Goal: Task Accomplishment & Management: Complete application form

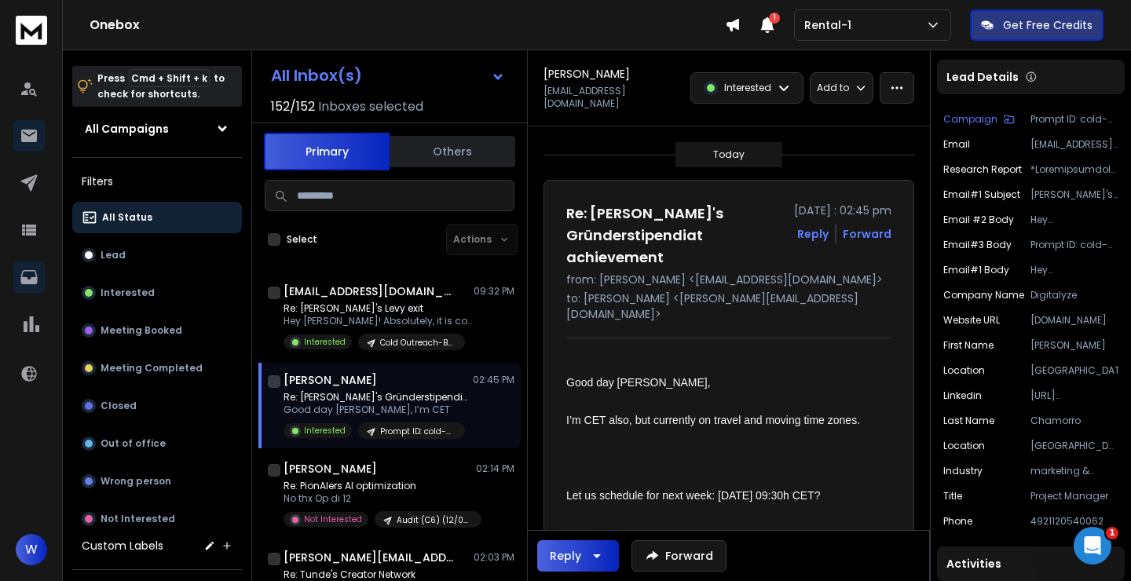
scroll to position [267, 0]
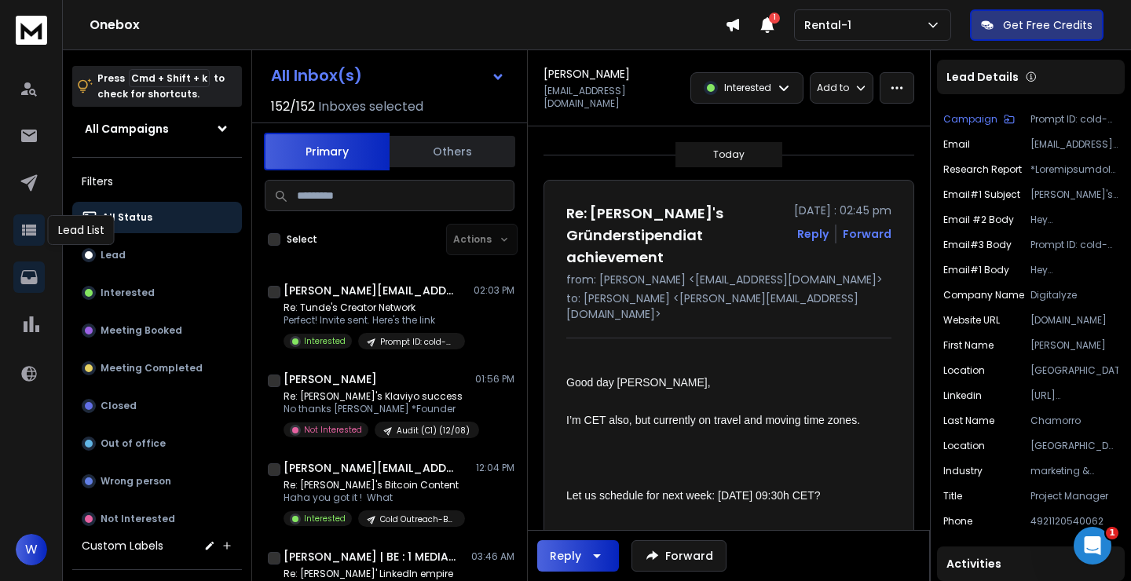
click at [27, 228] on icon at bounding box center [29, 230] width 19 height 19
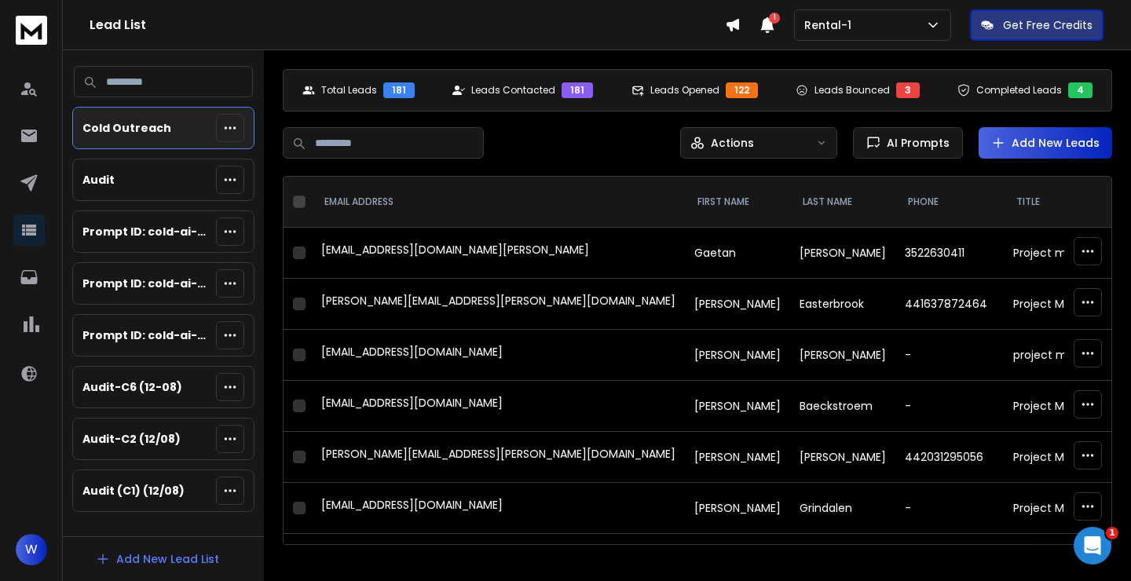
click at [156, 552] on button "Add New Lead List" at bounding box center [157, 559] width 148 height 31
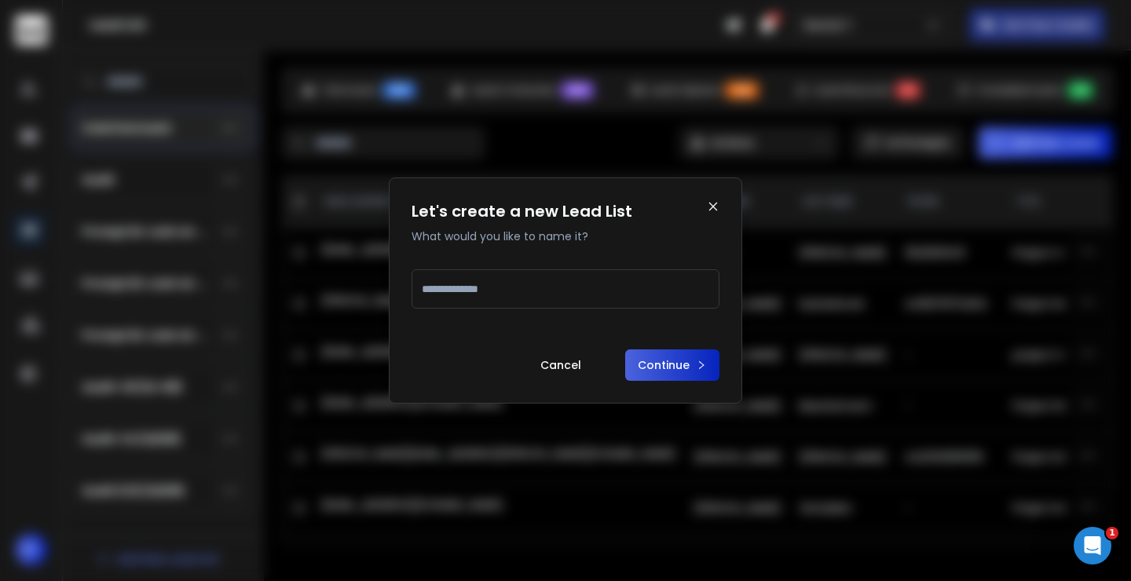
click at [533, 282] on input at bounding box center [566, 288] width 308 height 39
type input "*"
click at [723, 201] on div "Let's create a new Lead List What would you like to name it? Cancel Continue" at bounding box center [565, 291] width 353 height 226
click at [717, 203] on icon at bounding box center [713, 206] width 13 height 13
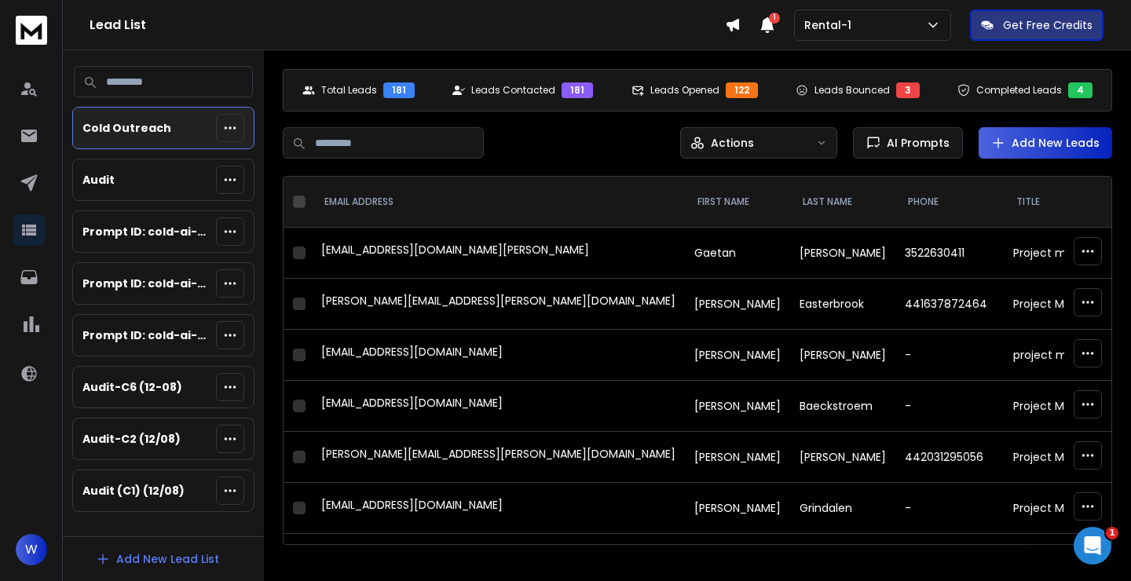
click at [158, 232] on p "Prompt ID: cold-ai-reply-b5 (cold outreach)" at bounding box center [145, 232] width 127 height 16
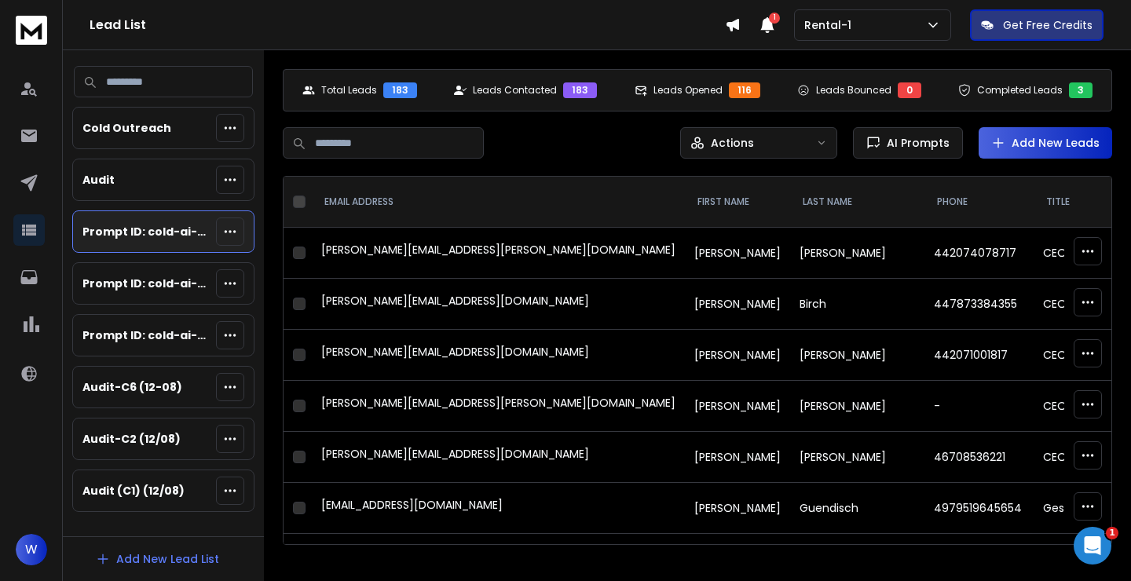
click at [235, 229] on button "button" at bounding box center [230, 232] width 28 height 28
click at [211, 262] on p "Edit List Name" at bounding box center [183, 266] width 76 height 16
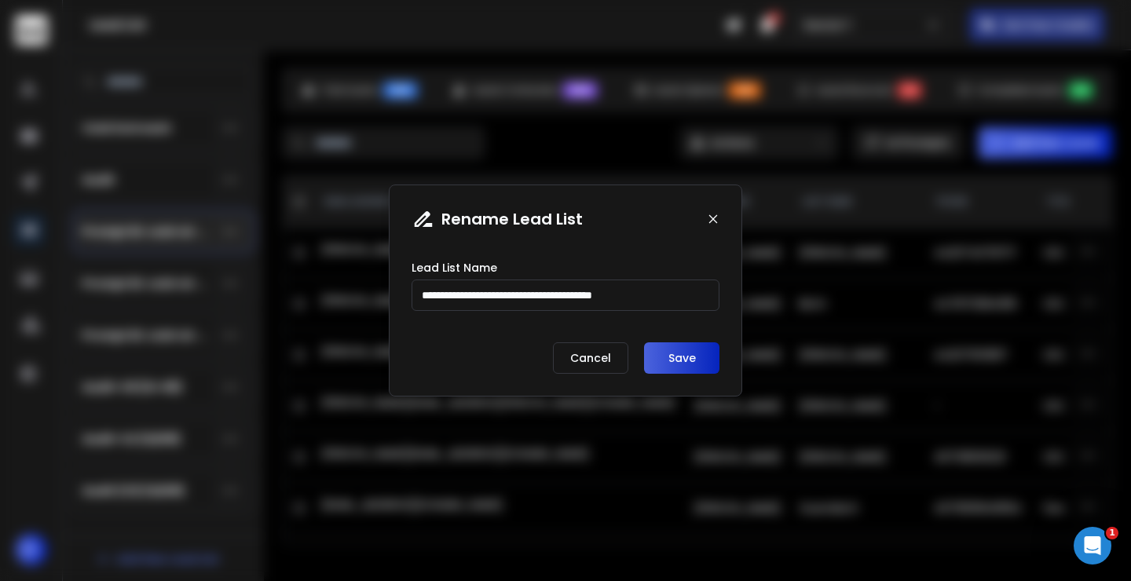
click at [457, 302] on input "**********" at bounding box center [566, 295] width 308 height 31
click at [714, 221] on icon at bounding box center [713, 219] width 13 height 13
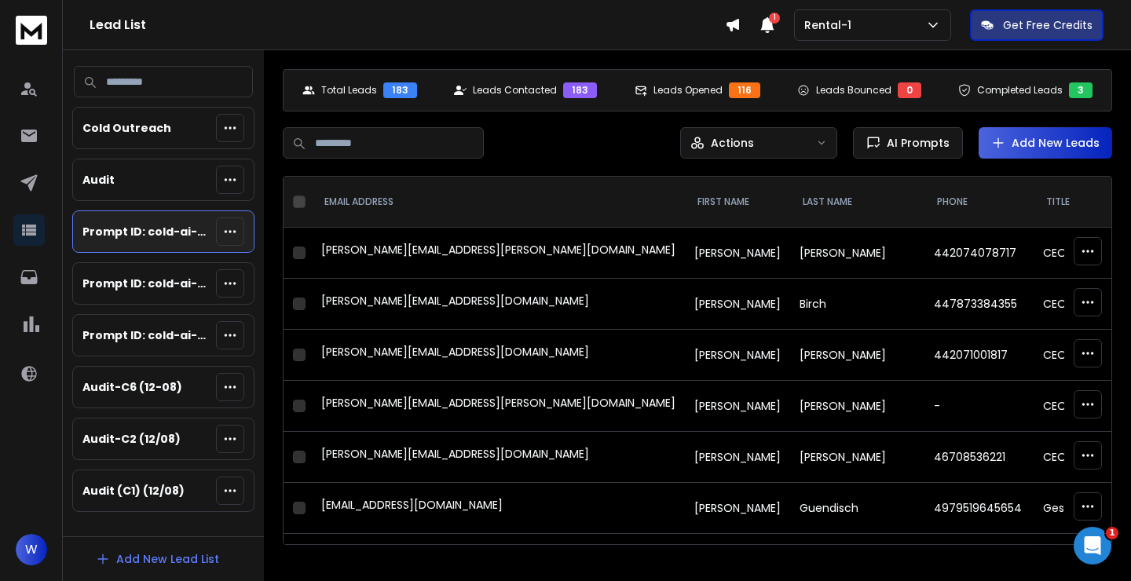
click at [190, 552] on button "Add New Lead List" at bounding box center [157, 559] width 148 height 31
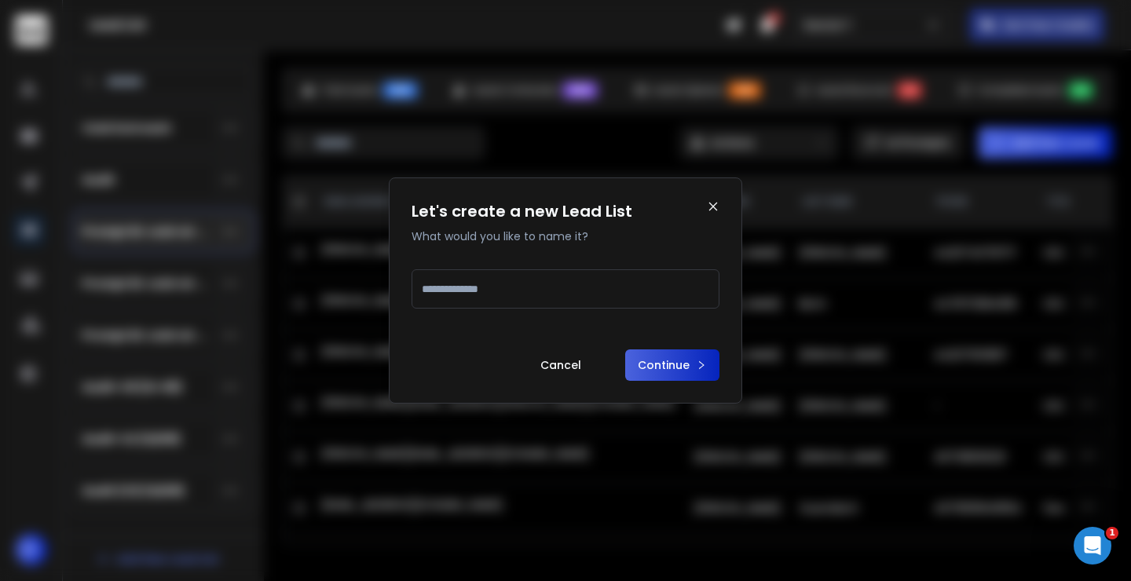
click at [502, 285] on input at bounding box center [566, 288] width 308 height 39
paste input "**********"
type input "**********"
click at [712, 205] on icon at bounding box center [713, 206] width 13 height 13
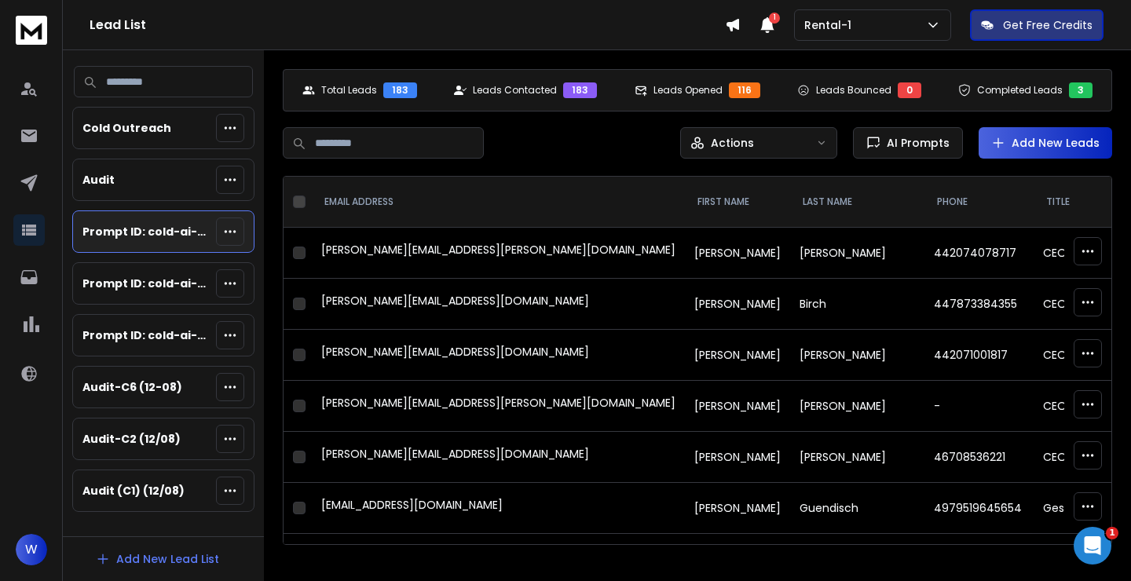
scroll to position [162, 0]
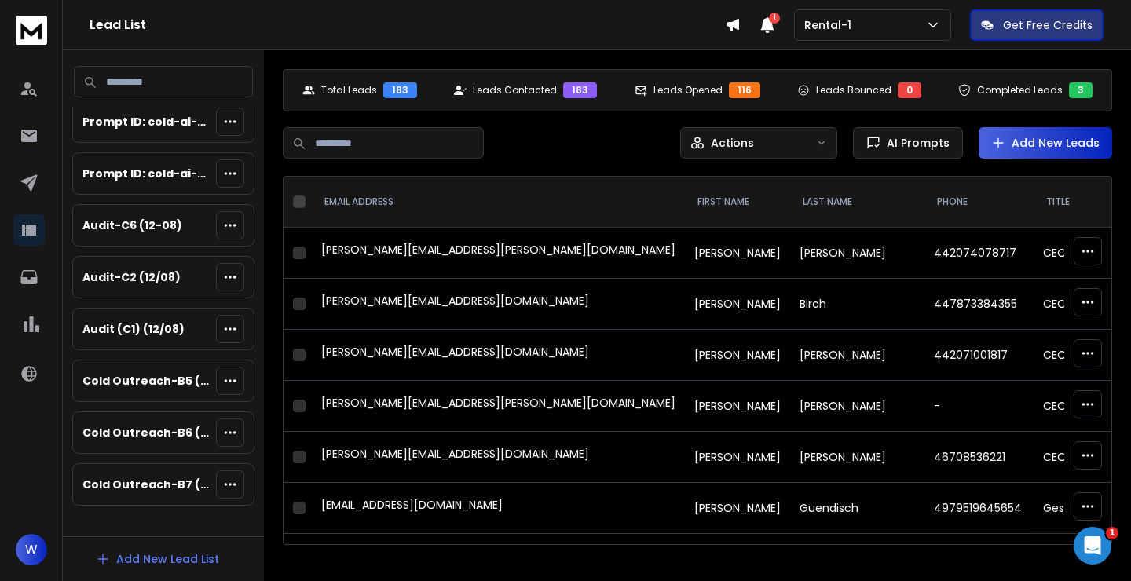
click at [137, 390] on div "Cold Outreach-B5 (12/08)" at bounding box center [163, 381] width 182 height 42
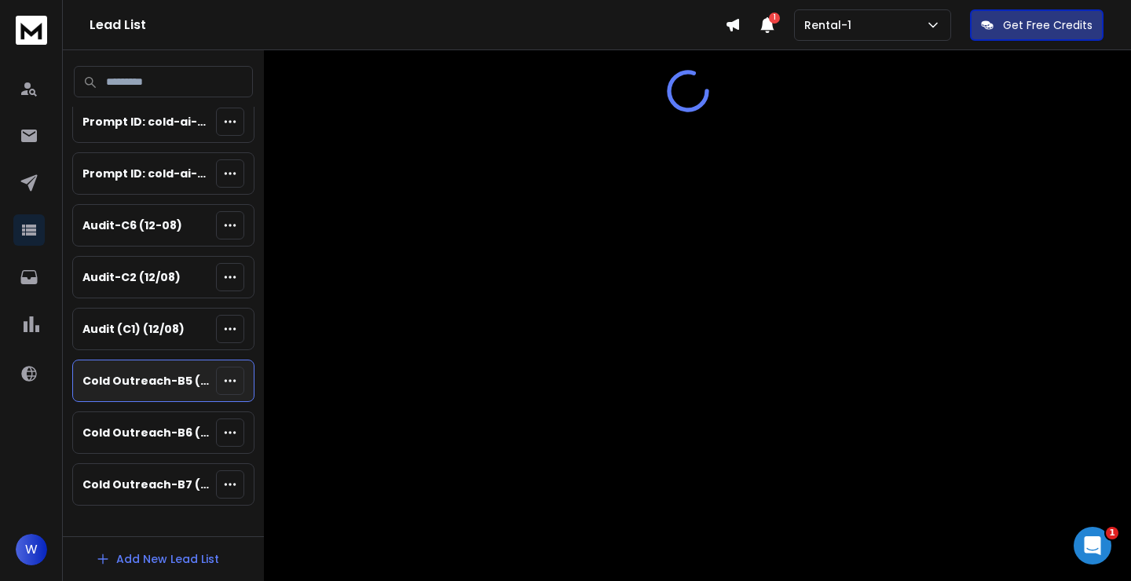
click at [137, 390] on div "Cold Outreach-B5 (12/08)" at bounding box center [163, 381] width 182 height 42
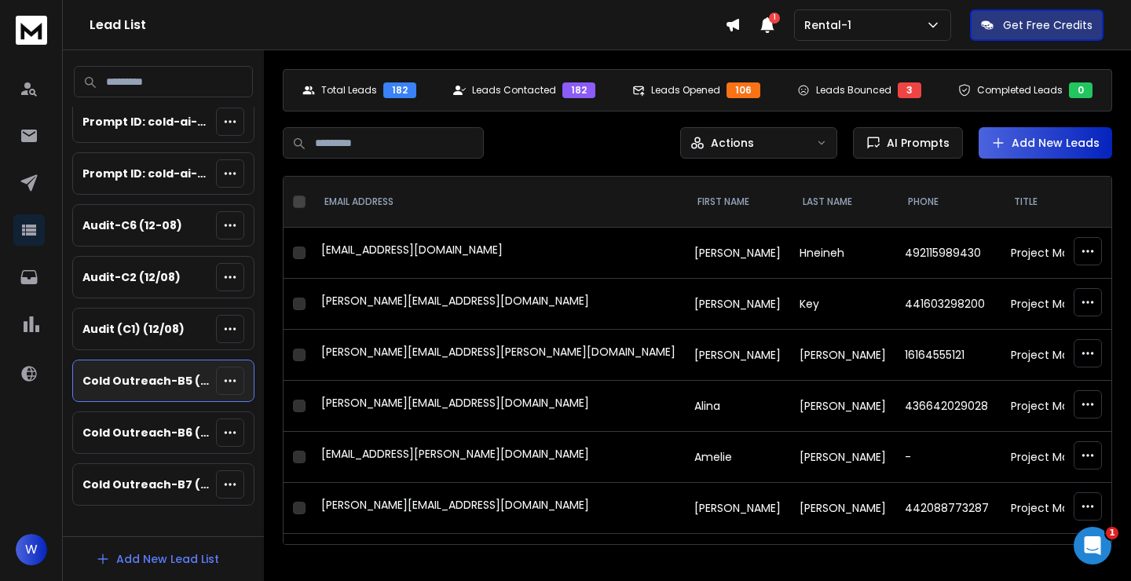
click at [240, 379] on div "Cold Outreach-B5 (12/08)" at bounding box center [163, 381] width 182 height 42
click at [223, 379] on icon "button" at bounding box center [230, 381] width 14 height 14
click at [203, 416] on p "Edit List Name" at bounding box center [183, 415] width 76 height 16
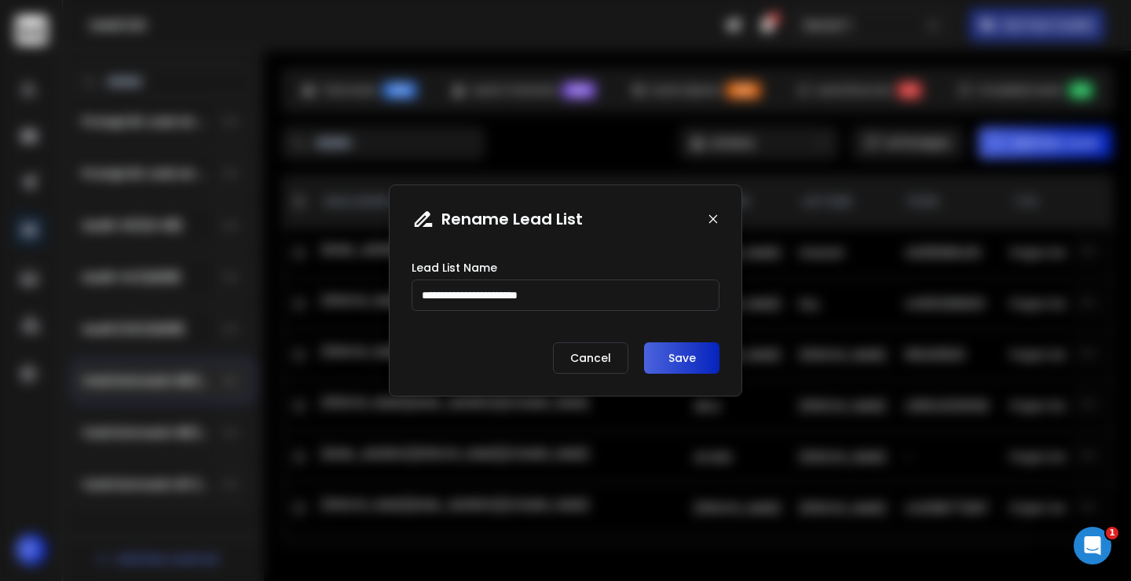
click at [569, 282] on input "**********" at bounding box center [566, 295] width 308 height 31
click at [712, 217] on icon at bounding box center [713, 219] width 13 height 13
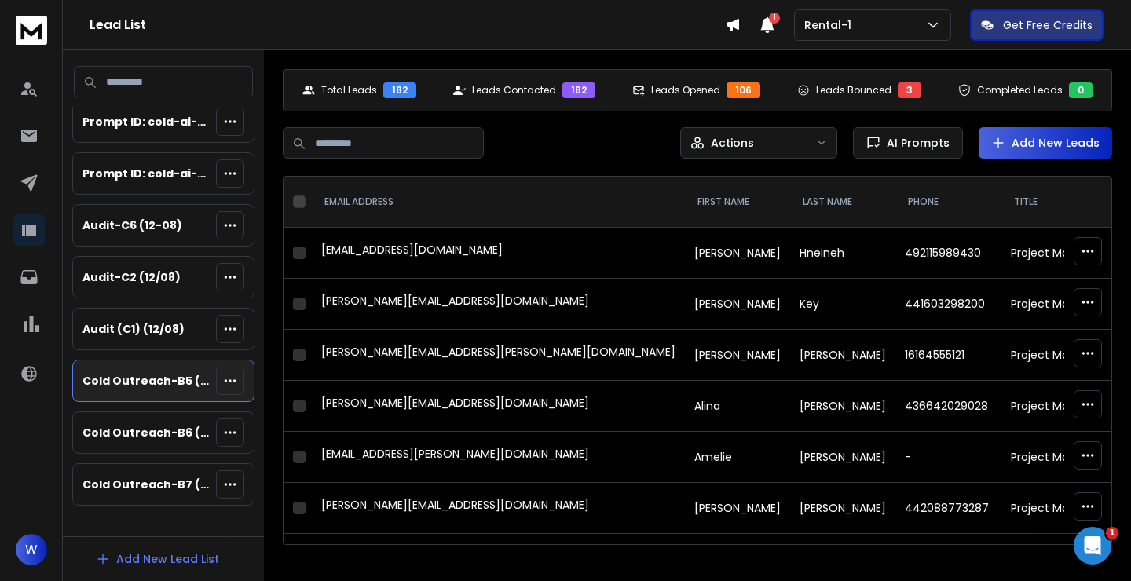
click at [190, 554] on button "Add New Lead List" at bounding box center [157, 559] width 148 height 31
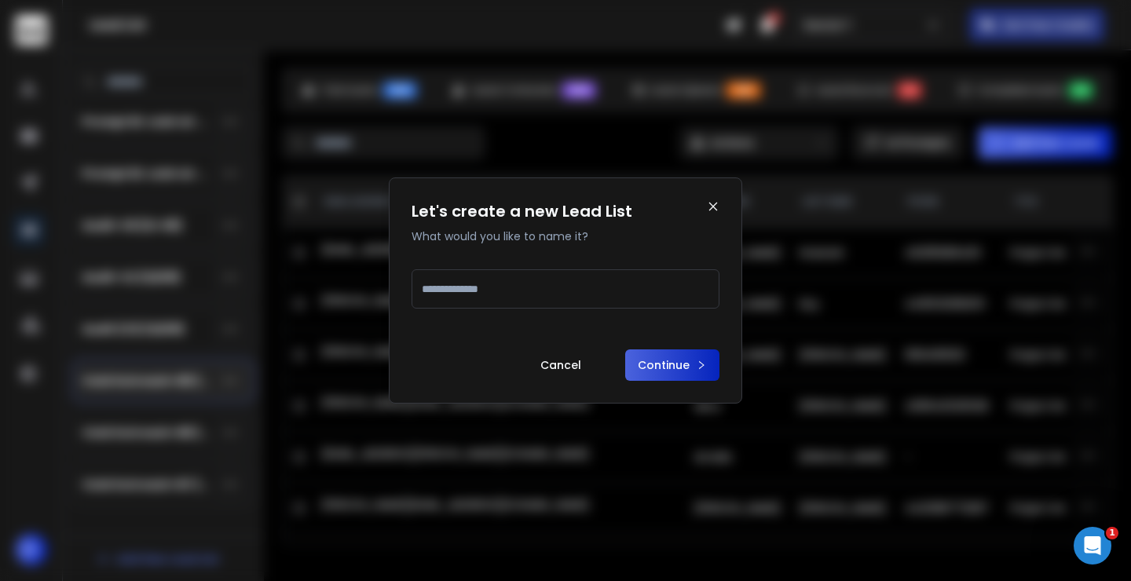
click at [514, 293] on input at bounding box center [566, 288] width 308 height 39
paste input "**********"
click at [540, 287] on input "**********" at bounding box center [566, 288] width 308 height 39
type input "**********"
click at [657, 371] on button "Continue" at bounding box center [672, 365] width 94 height 31
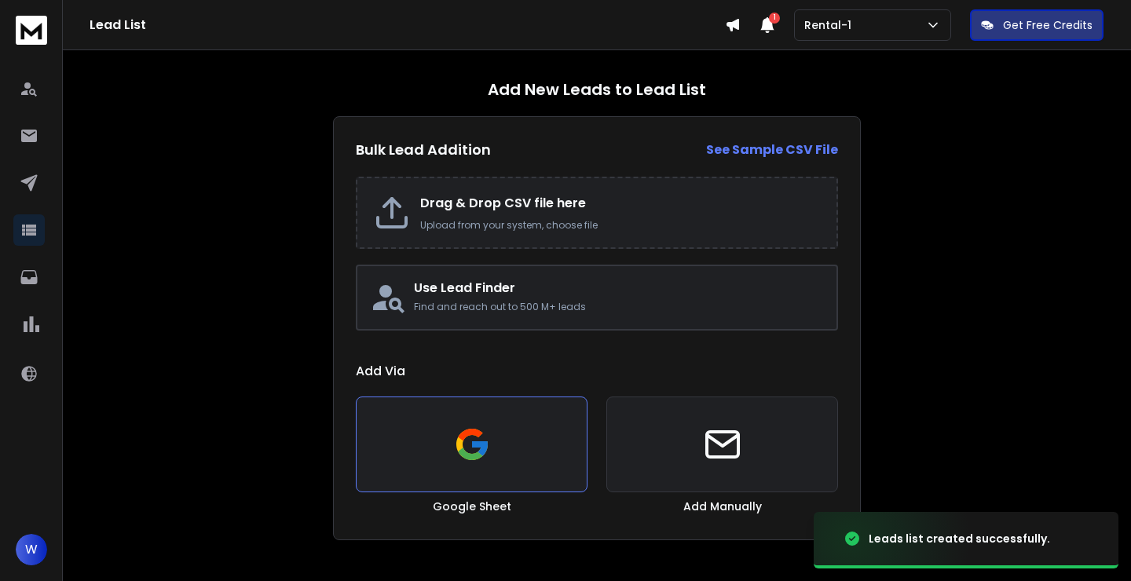
click at [471, 467] on div at bounding box center [472, 445] width 232 height 96
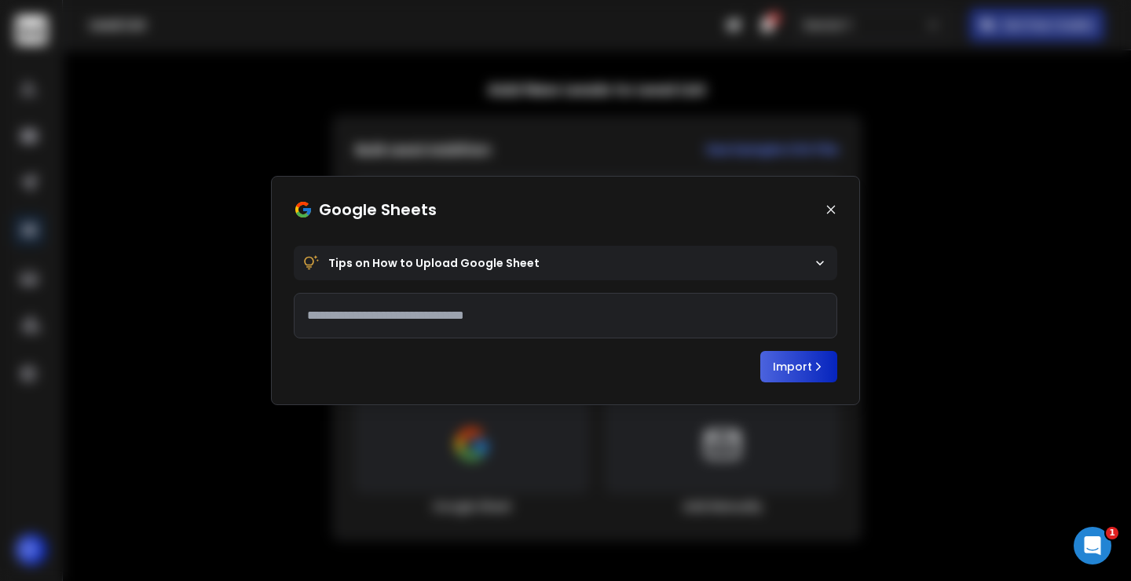
click at [589, 310] on input at bounding box center [566, 316] width 544 height 46
paste input "**********"
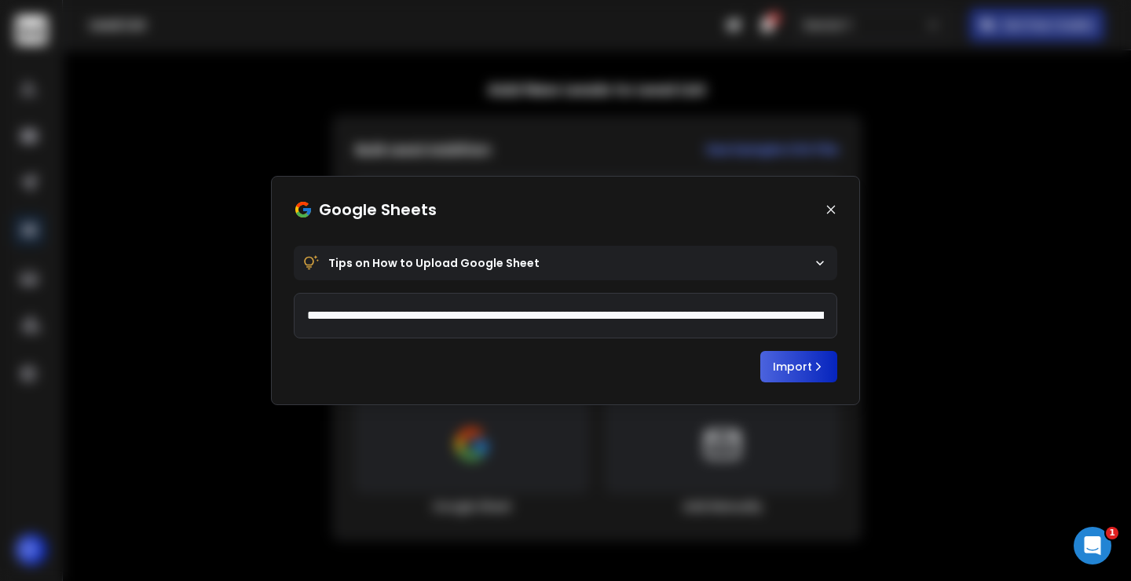
scroll to position [0, 355]
type input "**********"
click at [804, 360] on button "Import" at bounding box center [798, 366] width 77 height 31
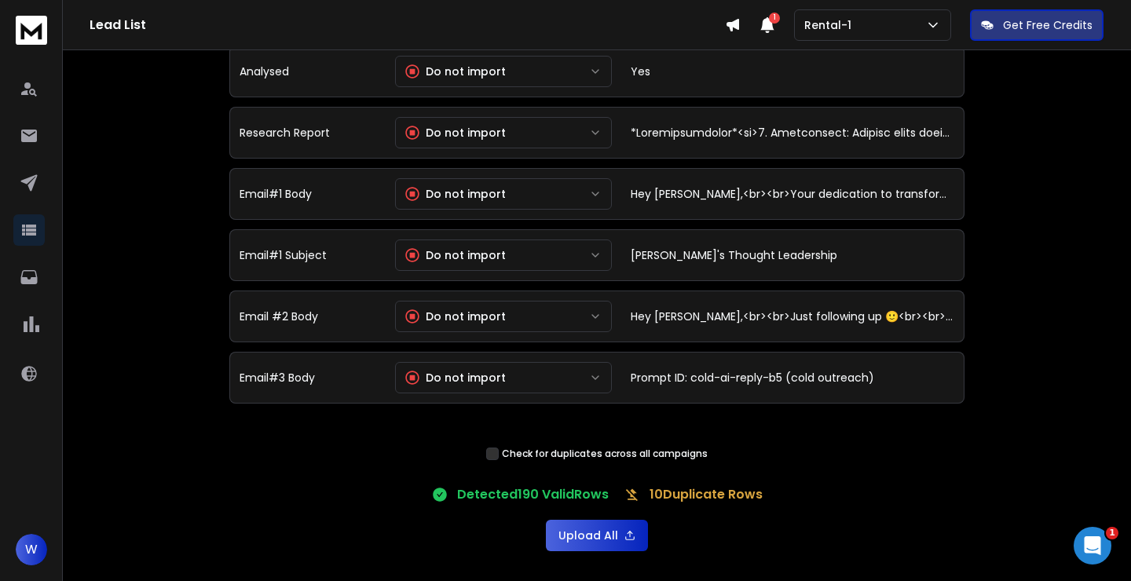
scroll to position [1389, 0]
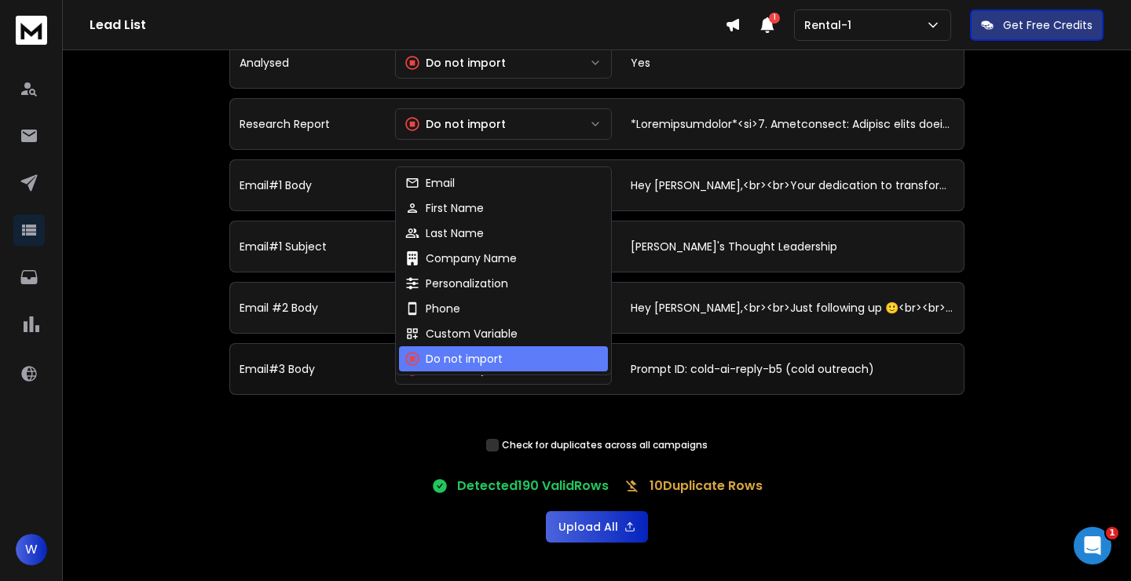
click at [521, 385] on button "Do not import" at bounding box center [503, 368] width 216 height 31
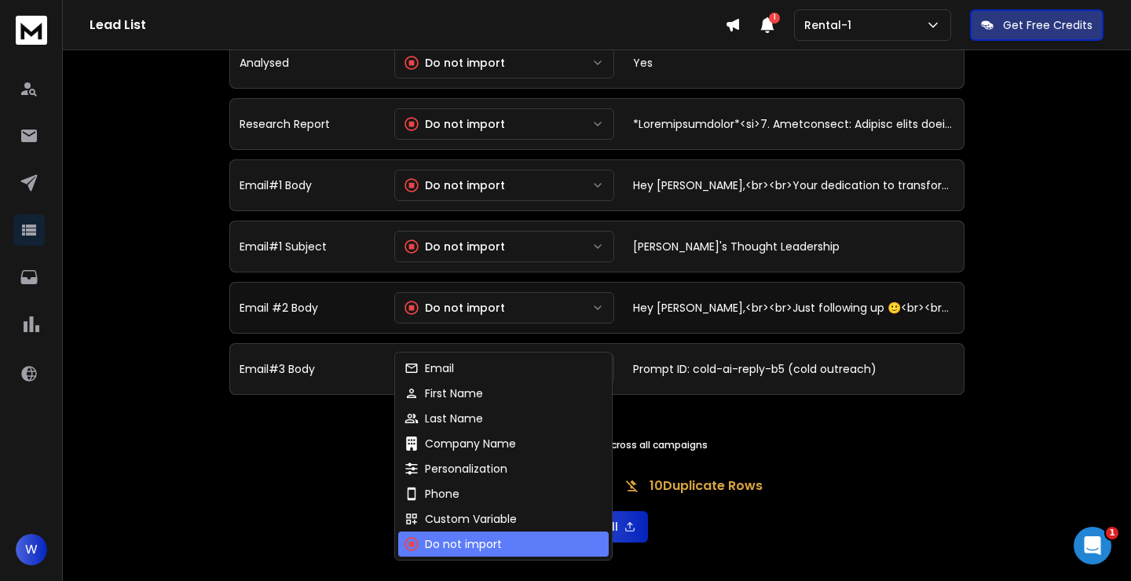
click at [507, 324] on button "Do not import" at bounding box center [504, 307] width 220 height 31
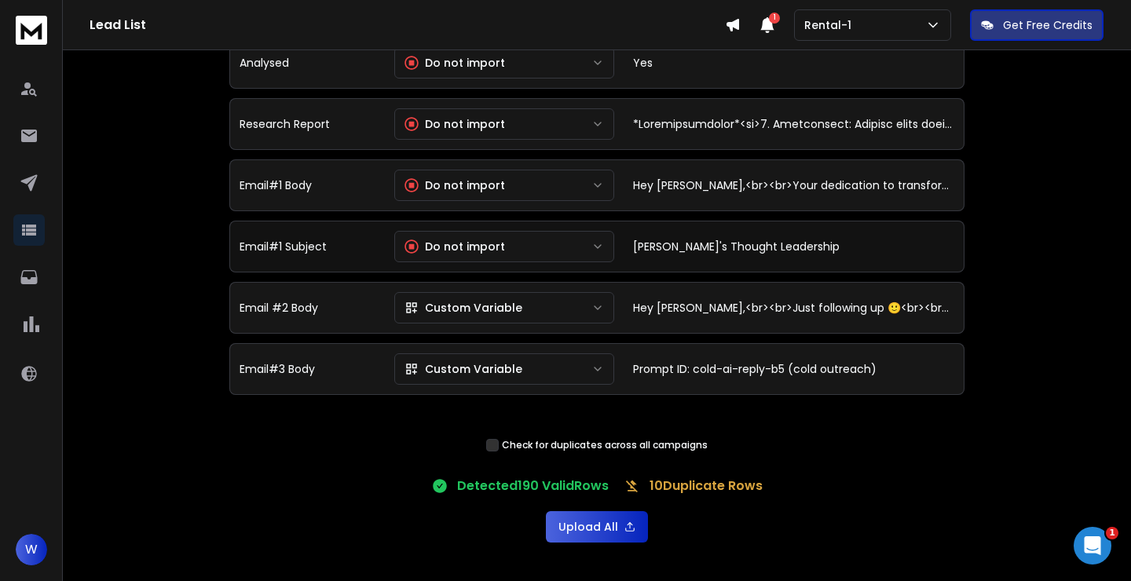
click at [516, 262] on button "Do not import" at bounding box center [504, 246] width 220 height 31
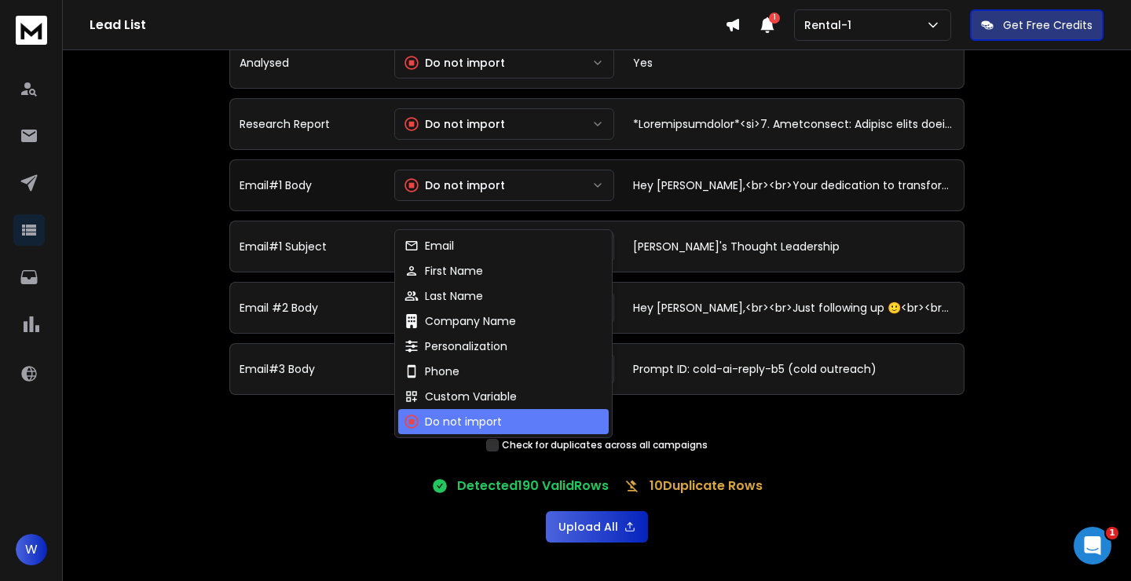
click at [524, 201] on button "Do not import" at bounding box center [504, 185] width 220 height 31
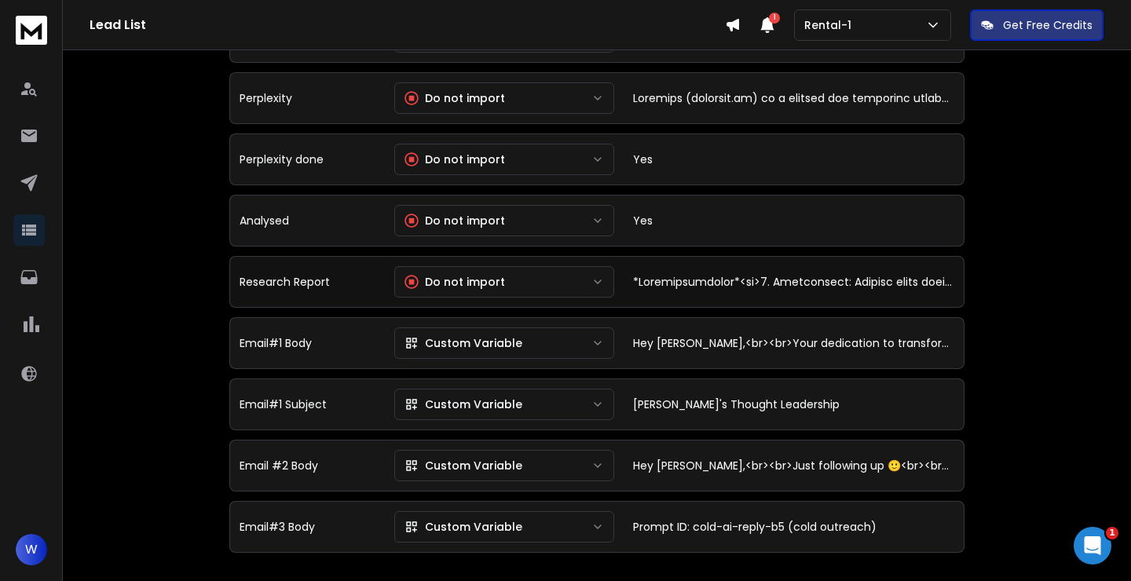
scroll to position [1228, 0]
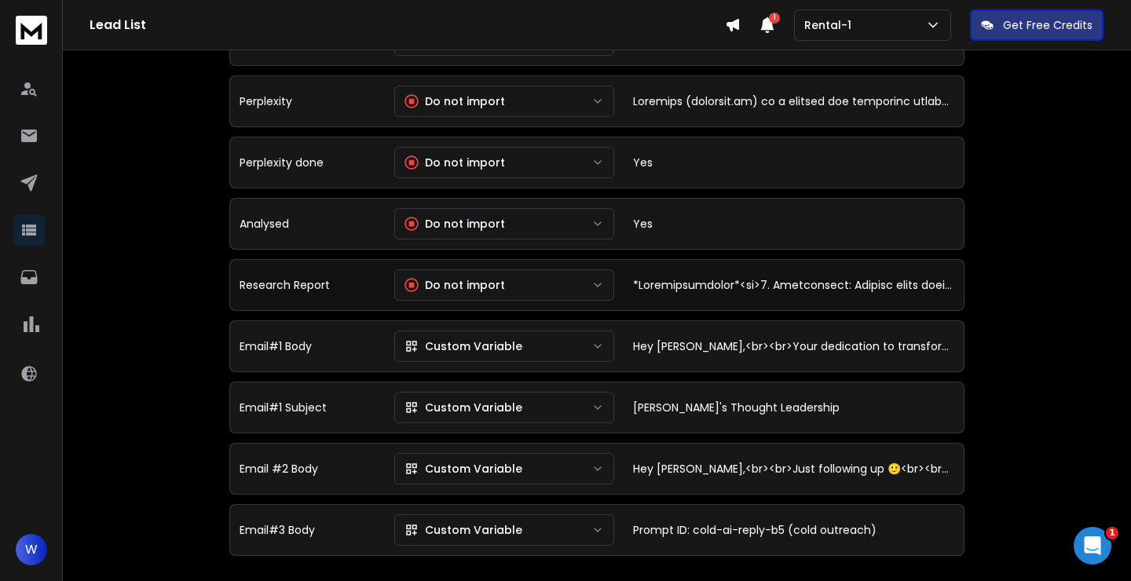
click at [536, 295] on button "Do not import" at bounding box center [504, 284] width 220 height 31
click at [492, 232] on div "Do not import" at bounding box center [455, 224] width 101 height 16
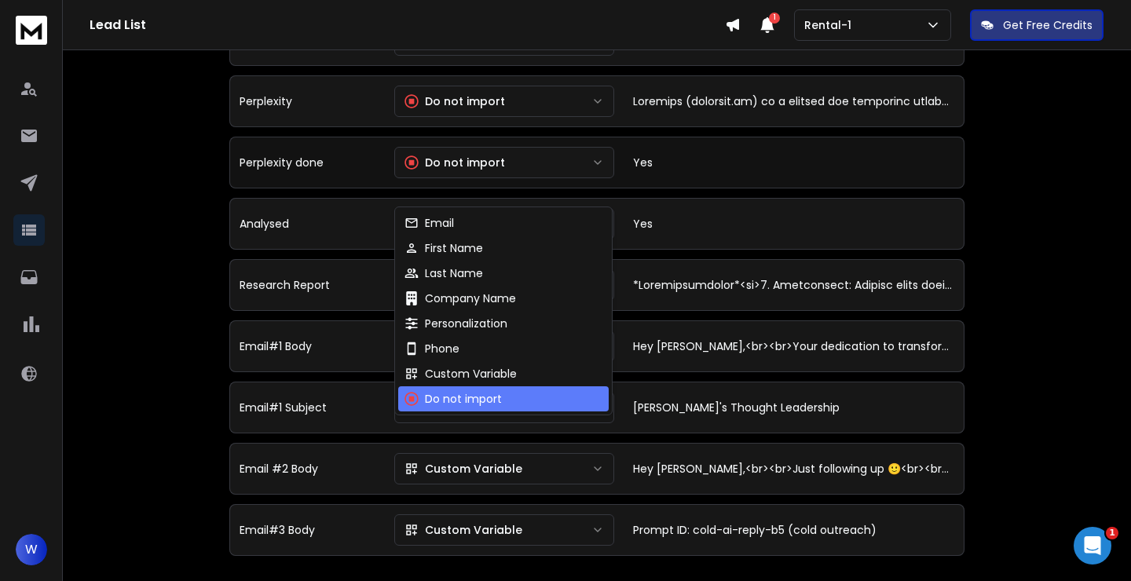
click at [490, 170] on div "Do not import" at bounding box center [455, 163] width 101 height 16
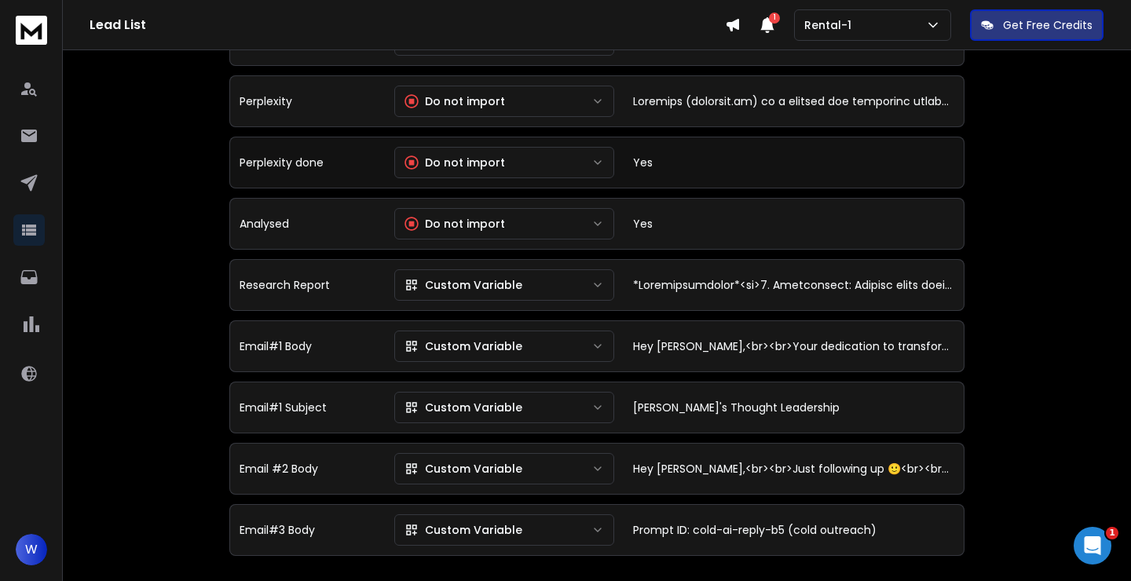
click at [491, 170] on div "Do not import" at bounding box center [455, 163] width 101 height 16
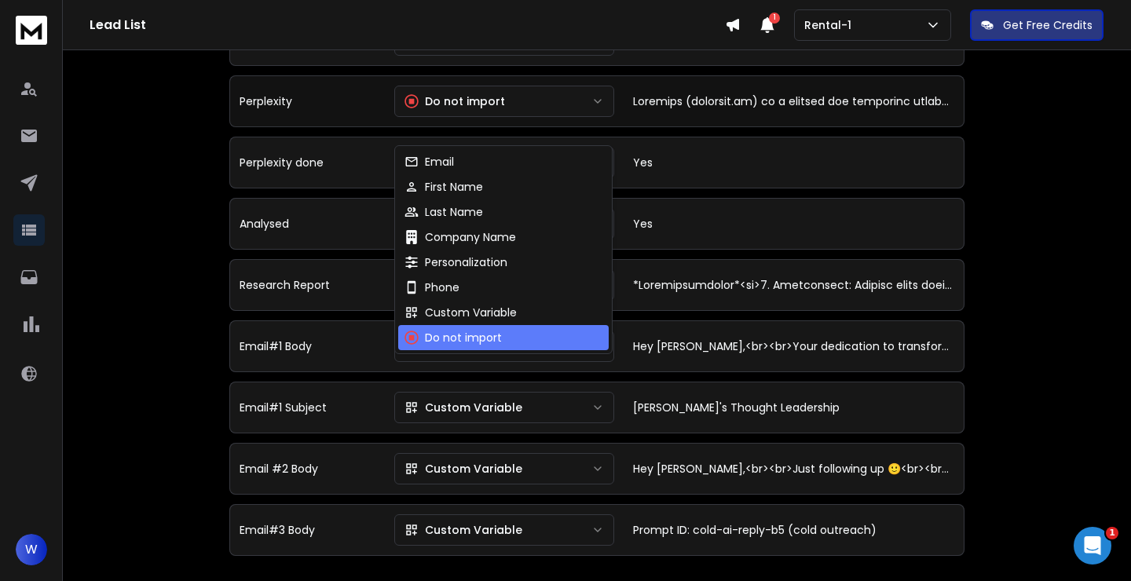
click at [482, 109] on div "Do not import" at bounding box center [455, 101] width 101 height 16
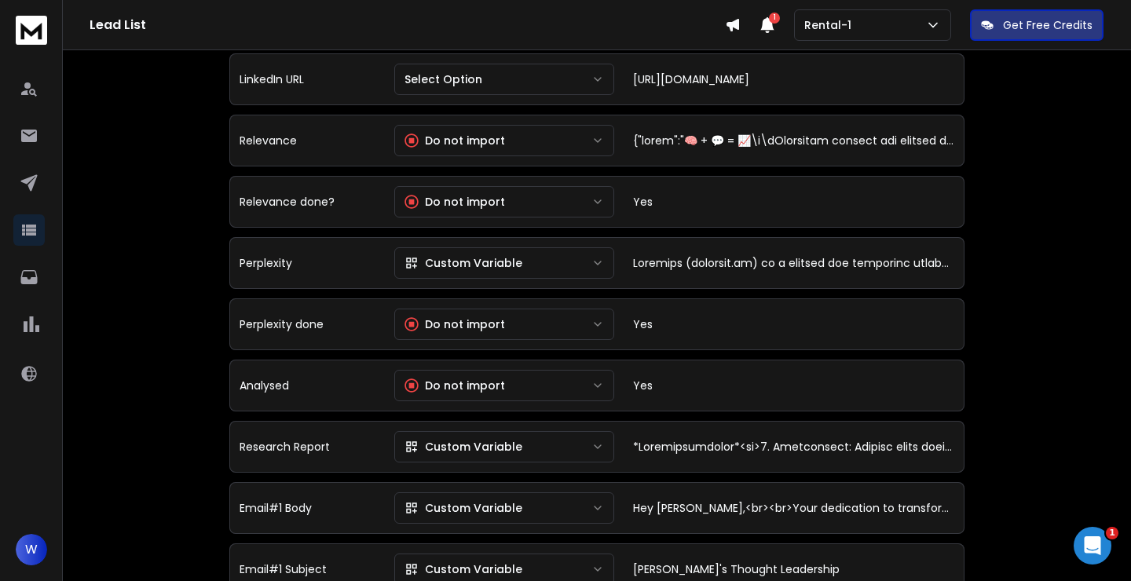
scroll to position [996, 0]
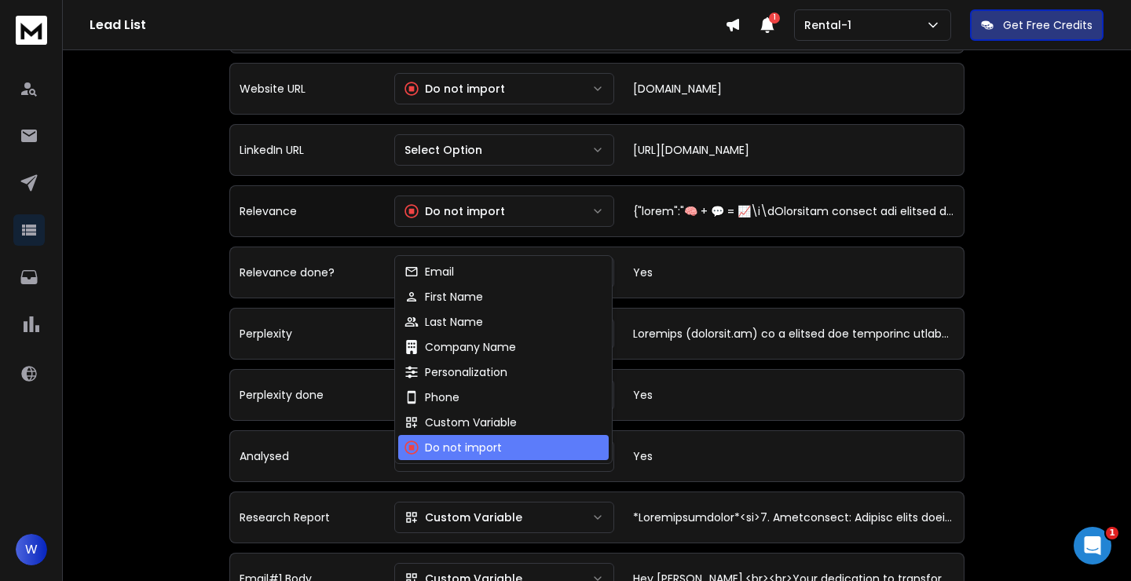
click at [491, 219] on div "Do not import" at bounding box center [455, 211] width 101 height 16
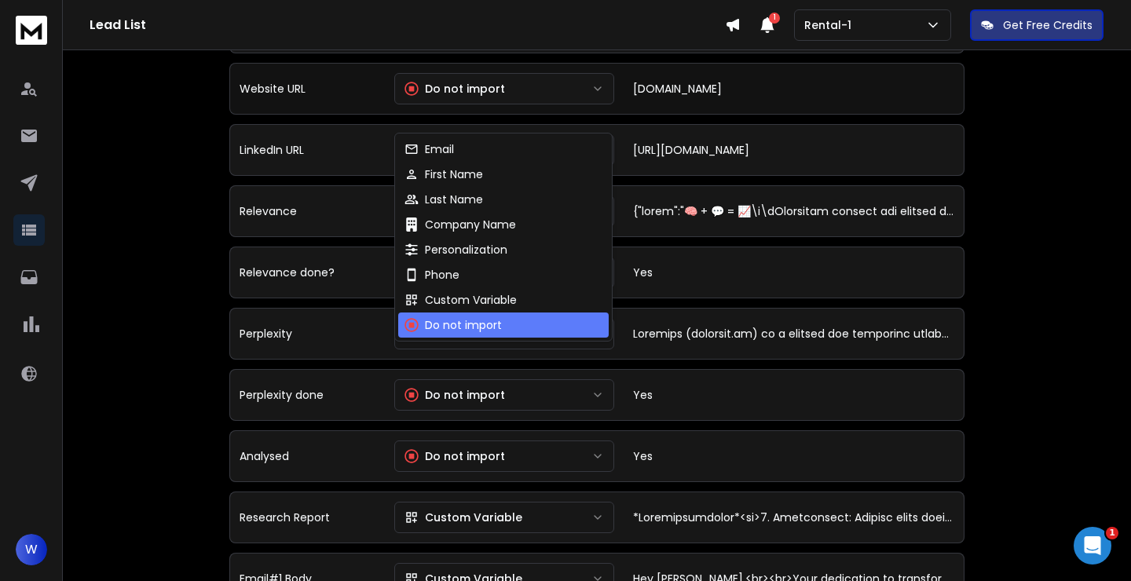
click at [517, 104] on button "Do not import" at bounding box center [504, 88] width 220 height 31
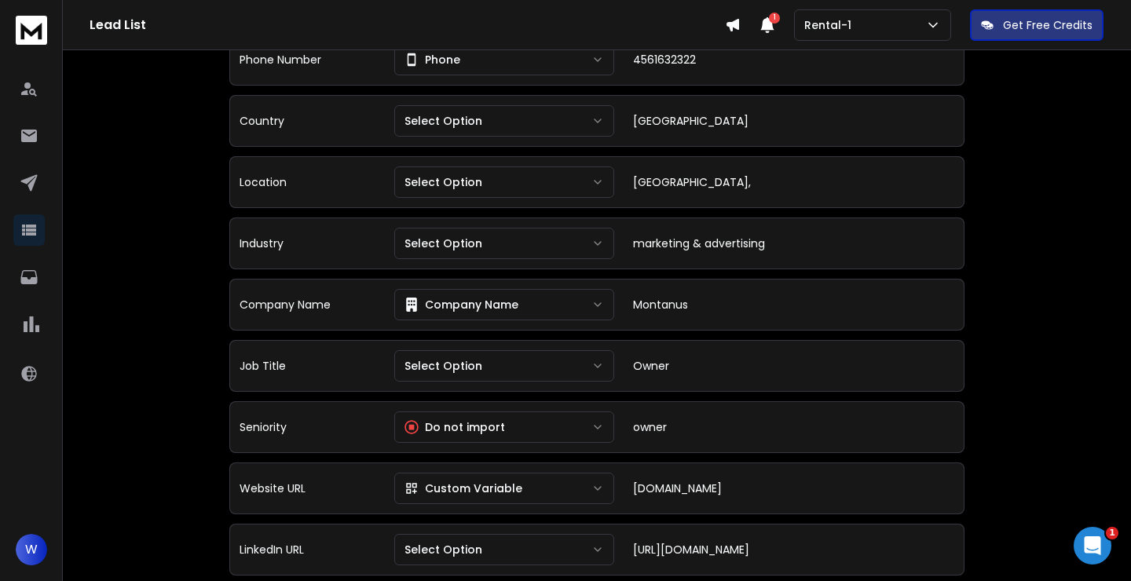
scroll to position [587, 0]
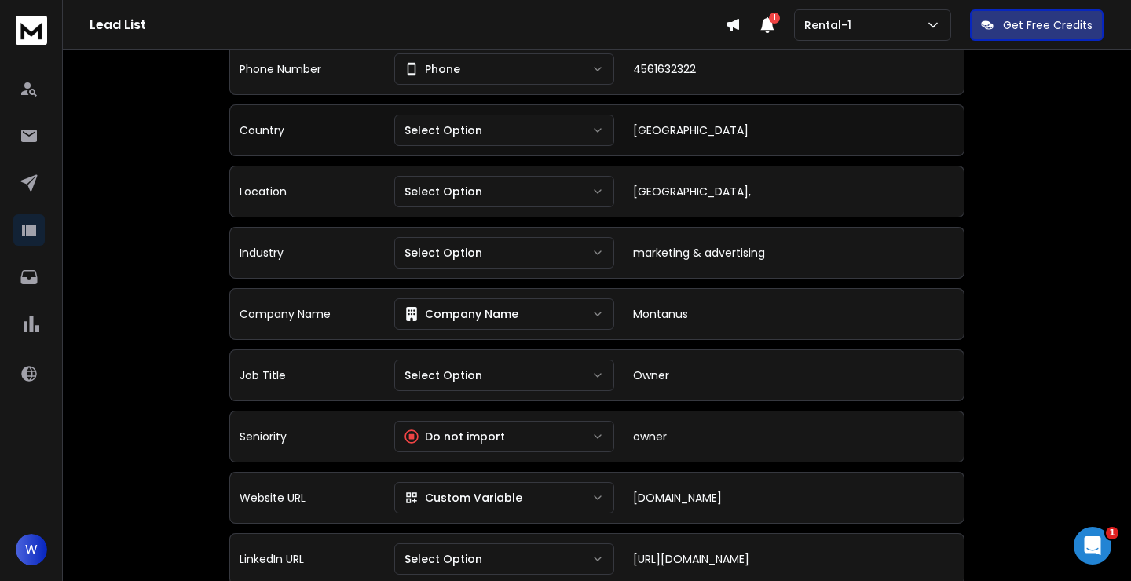
click at [496, 146] on button "Select Option" at bounding box center [504, 130] width 220 height 31
click at [525, 207] on button "Select Option" at bounding box center [504, 191] width 220 height 31
click at [518, 269] on button "Select Option" at bounding box center [504, 252] width 220 height 31
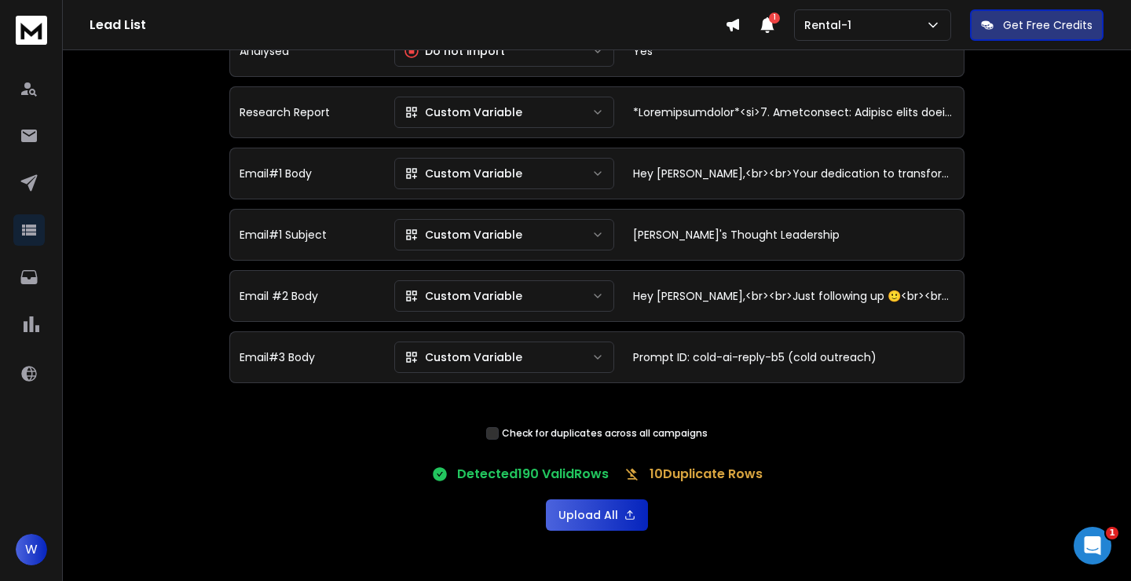
click at [499, 434] on button "Check for duplicates across all campaigns" at bounding box center [492, 433] width 13 height 13
click at [597, 511] on button "Upload All" at bounding box center [597, 515] width 102 height 31
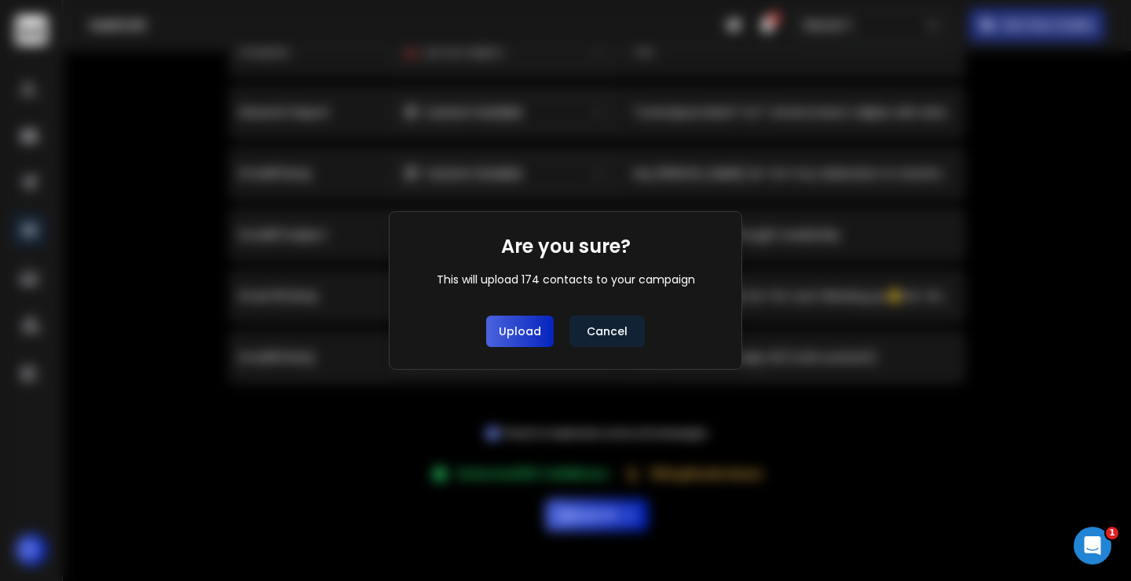
click at [511, 329] on button "Upload" at bounding box center [520, 331] width 68 height 31
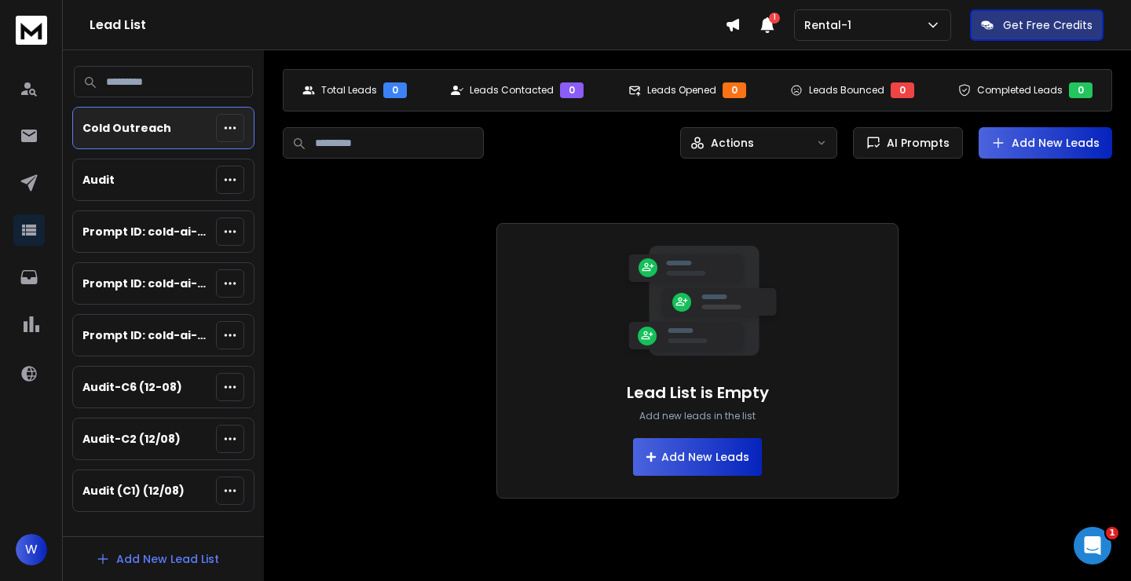
scroll to position [214, 0]
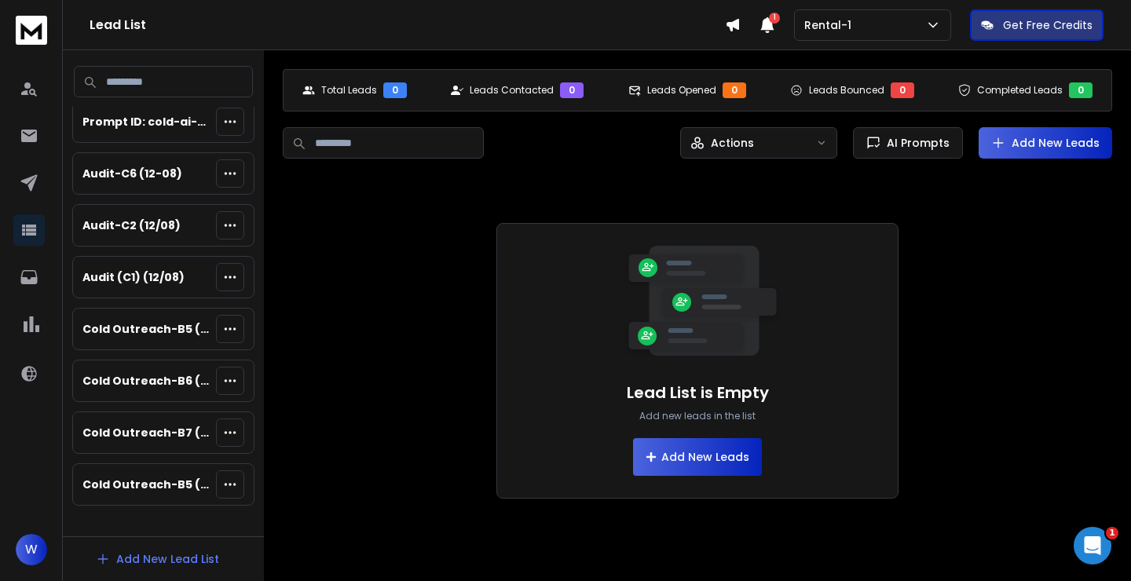
click at [164, 485] on p "Cold Outreach-B5 (13/08)" at bounding box center [145, 485] width 127 height 16
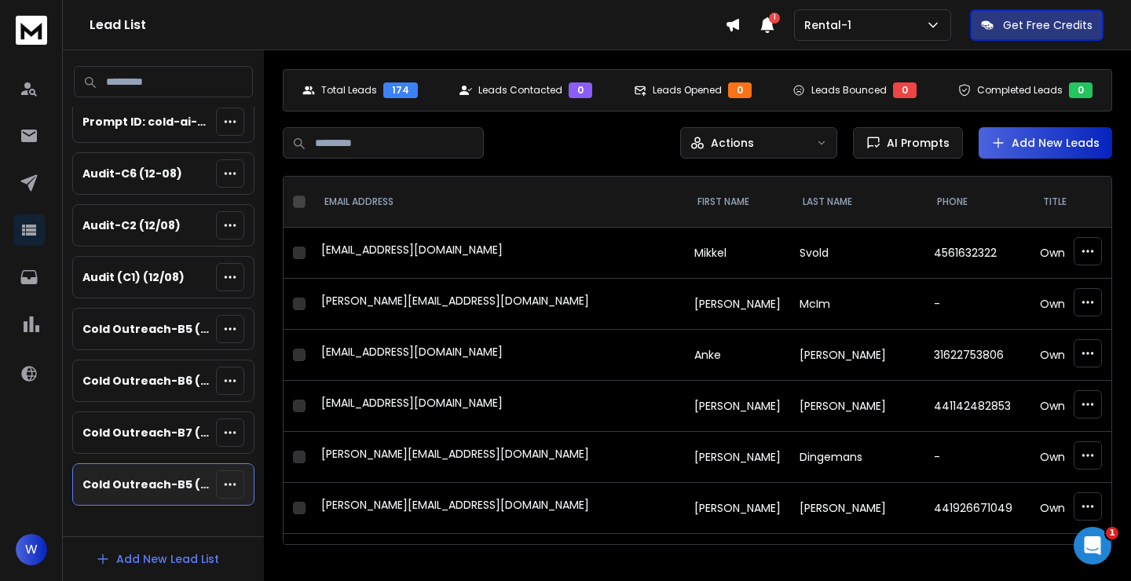
click at [227, 485] on icon "button" at bounding box center [230, 485] width 14 height 14
click at [202, 521] on p "Edit List Name" at bounding box center [183, 519] width 76 height 16
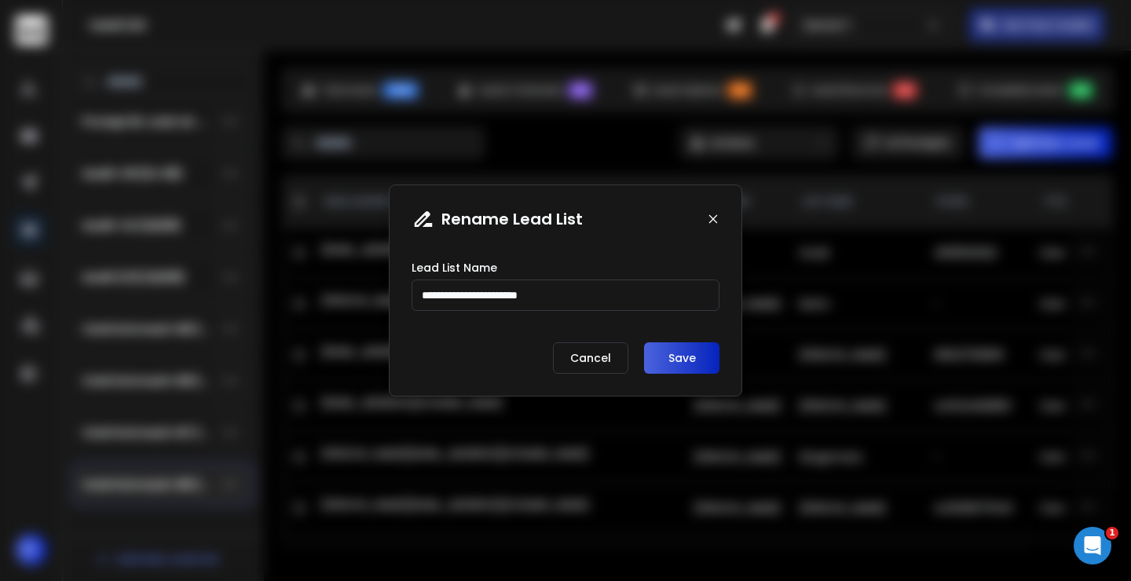
click at [475, 289] on input "**********" at bounding box center [566, 295] width 308 height 31
click at [723, 217] on div "**********" at bounding box center [565, 291] width 353 height 212
click at [712, 218] on icon at bounding box center [713, 219] width 13 height 13
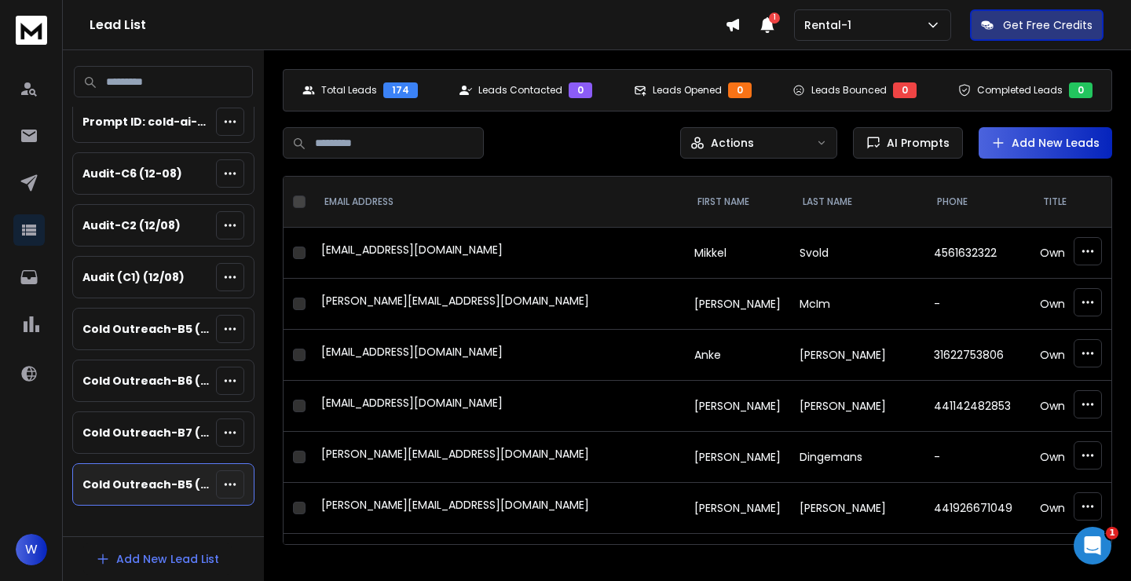
click at [179, 556] on button "Add New Lead List" at bounding box center [157, 559] width 148 height 31
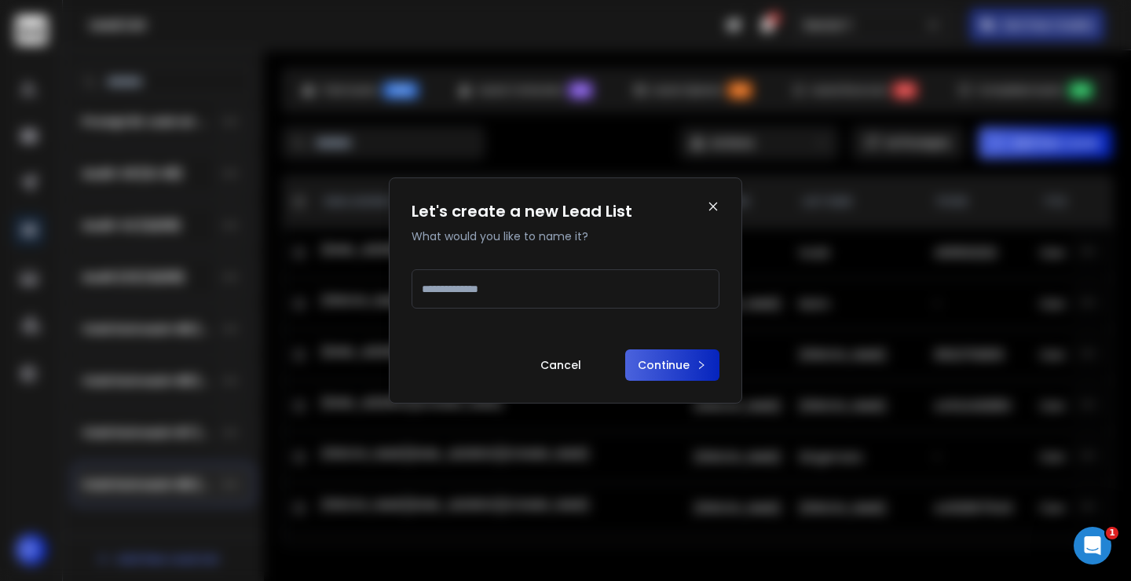
click at [540, 298] on input at bounding box center [566, 288] width 308 height 39
paste input "**********"
click at [522, 288] on input "**********" at bounding box center [566, 288] width 308 height 39
type input "**********"
click at [669, 368] on button "Continue" at bounding box center [672, 365] width 94 height 31
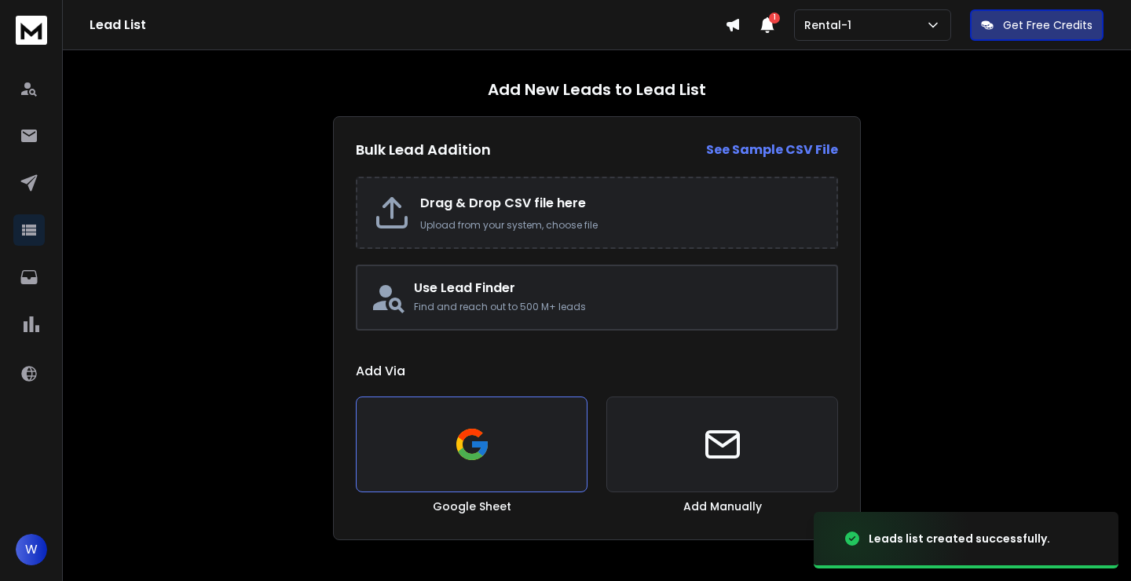
click at [475, 452] on icon at bounding box center [472, 445] width 38 height 38
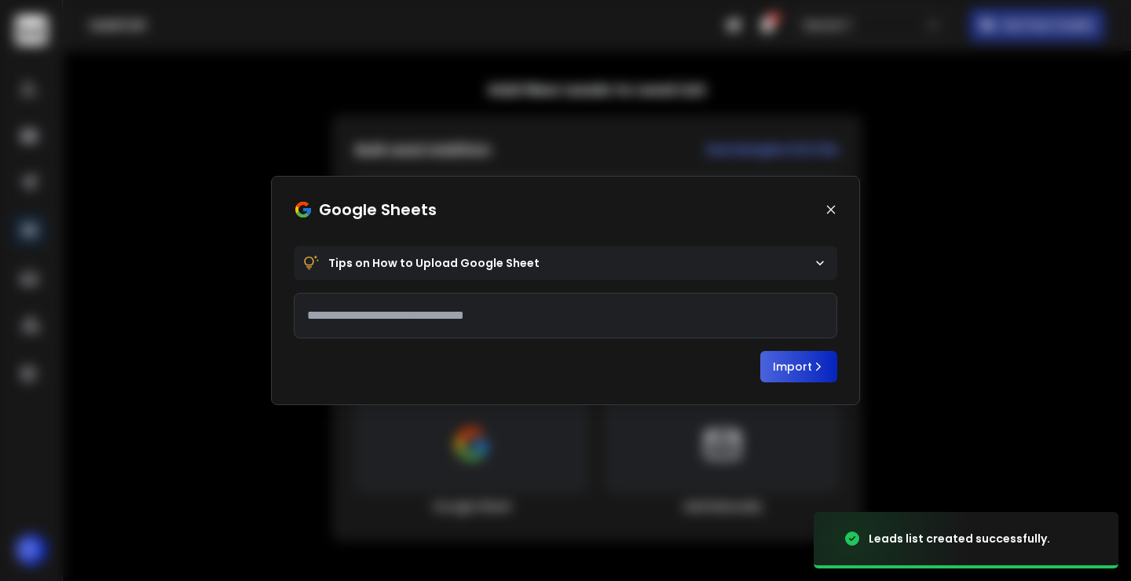
click at [478, 323] on input at bounding box center [566, 316] width 544 height 46
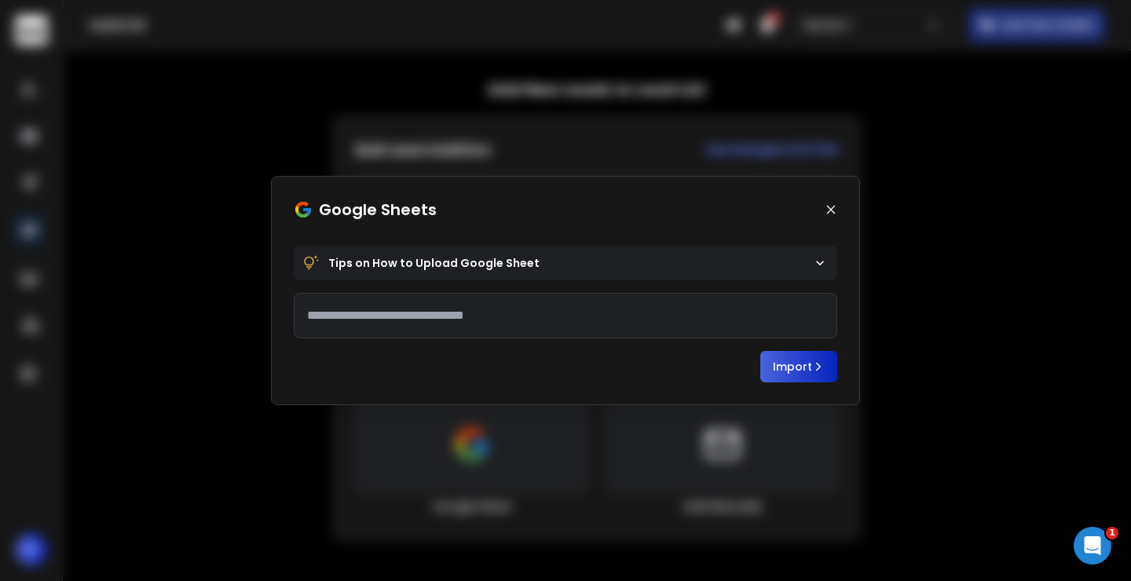
paste input "**********"
type input "**********"
paste input "**********"
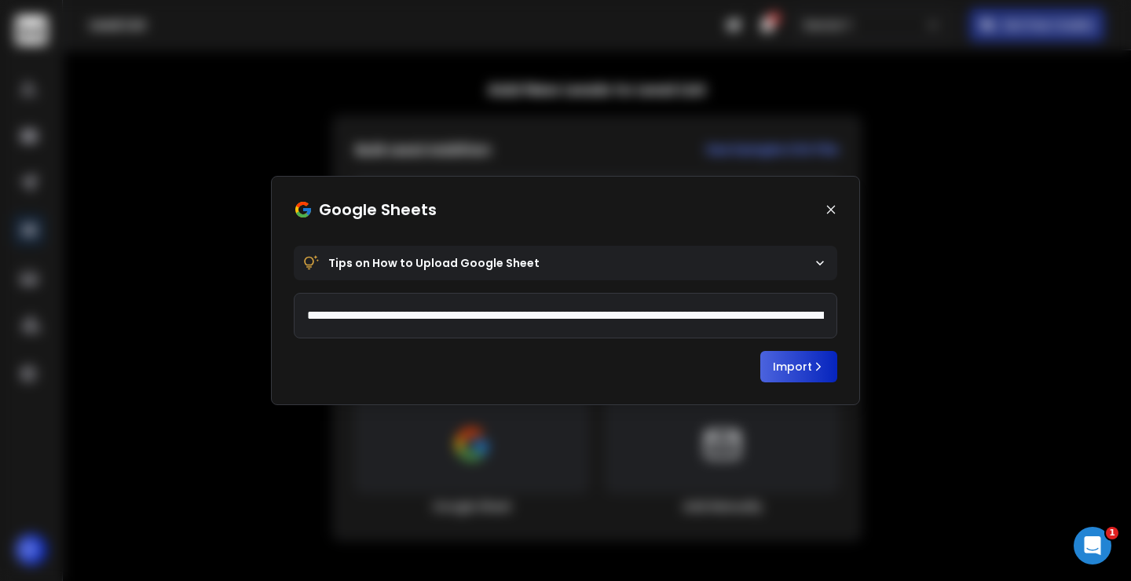
scroll to position [0, 348]
type input "**********"
click at [800, 363] on button "Import" at bounding box center [798, 366] width 77 height 31
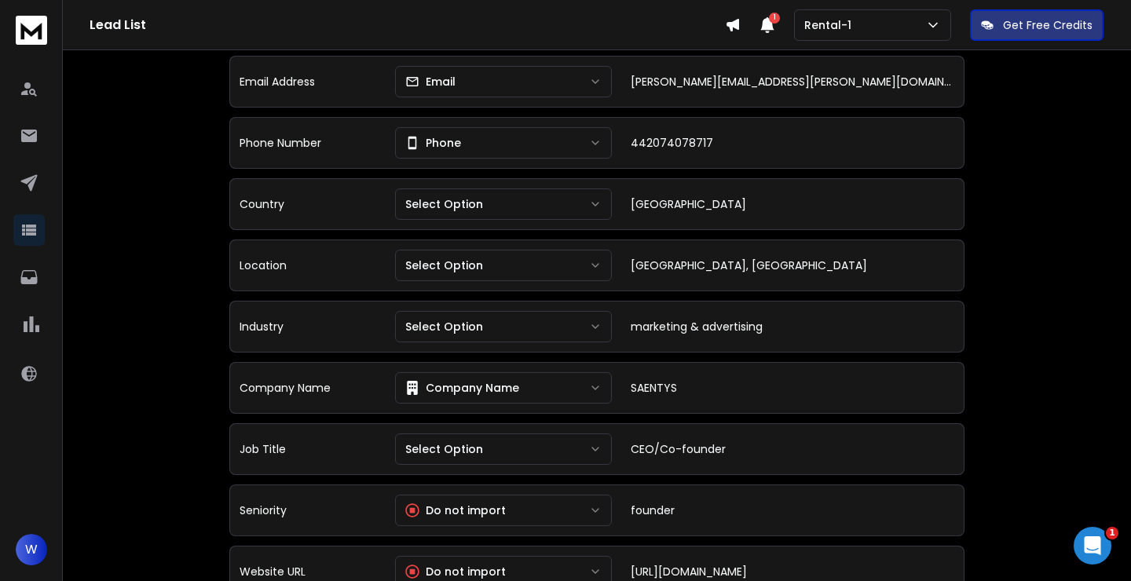
scroll to position [518, 0]
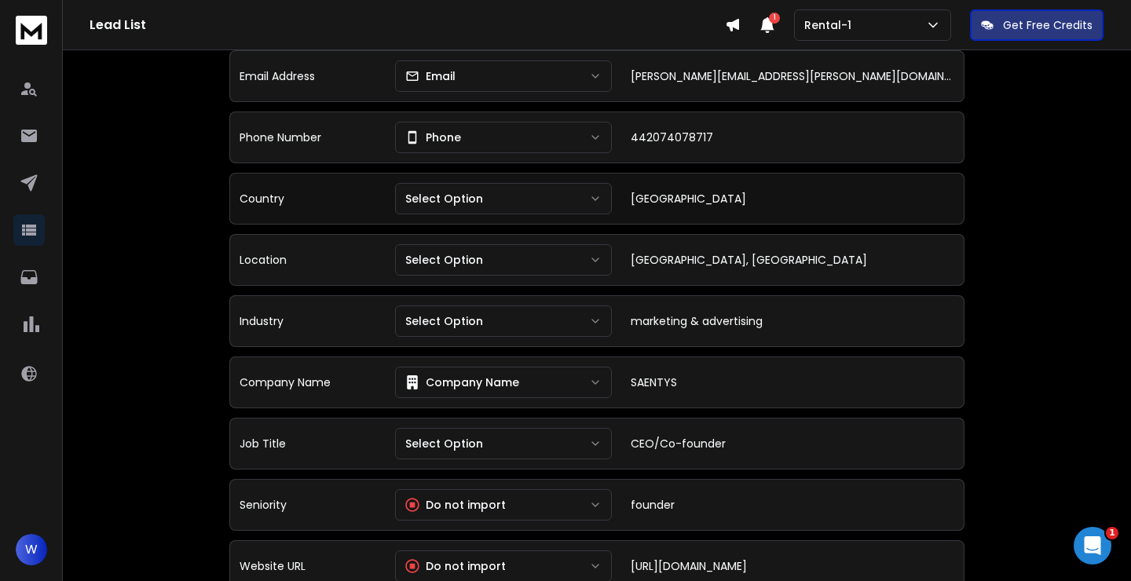
click at [511, 214] on button "Select Option" at bounding box center [503, 198] width 216 height 31
click at [461, 276] on button "Select Option" at bounding box center [504, 259] width 220 height 31
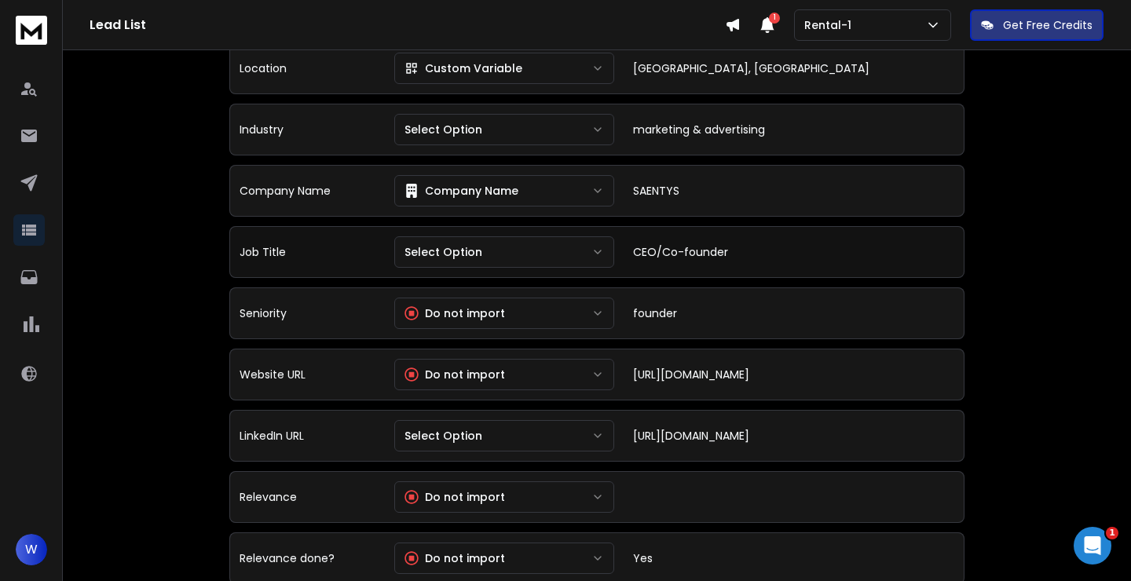
scroll to position [741, 0]
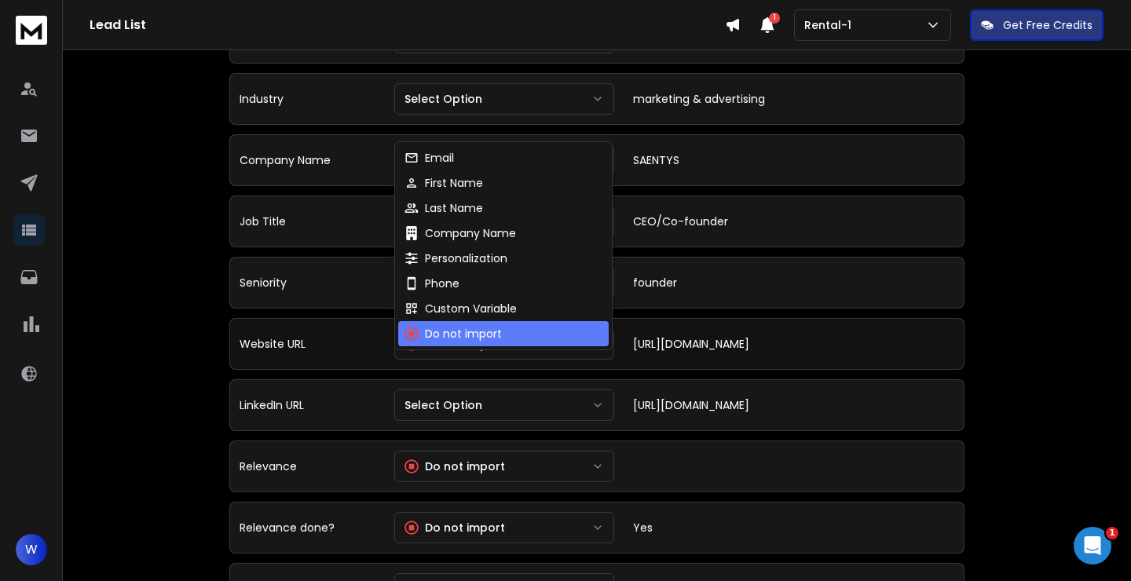
click at [501, 360] on button "Do not import" at bounding box center [504, 343] width 220 height 31
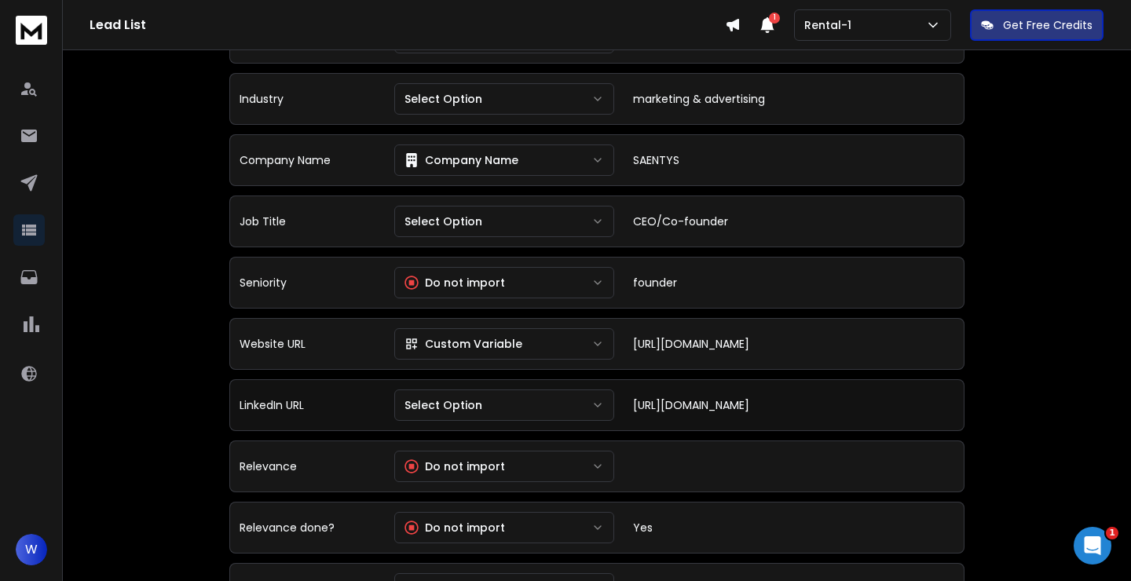
click at [481, 421] on button "Select Option" at bounding box center [504, 405] width 220 height 31
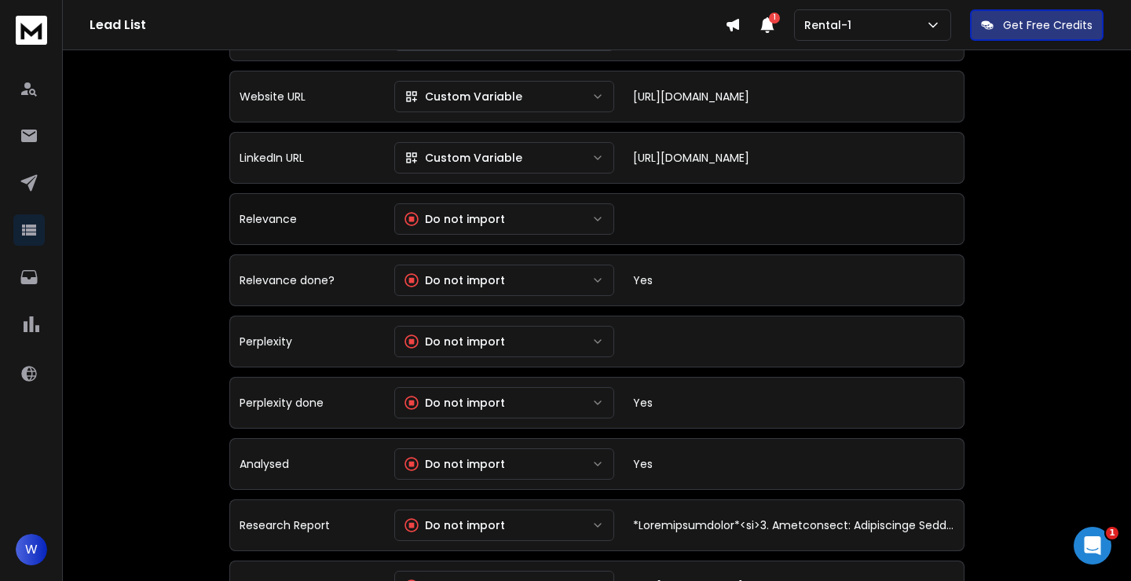
scroll to position [1016, 0]
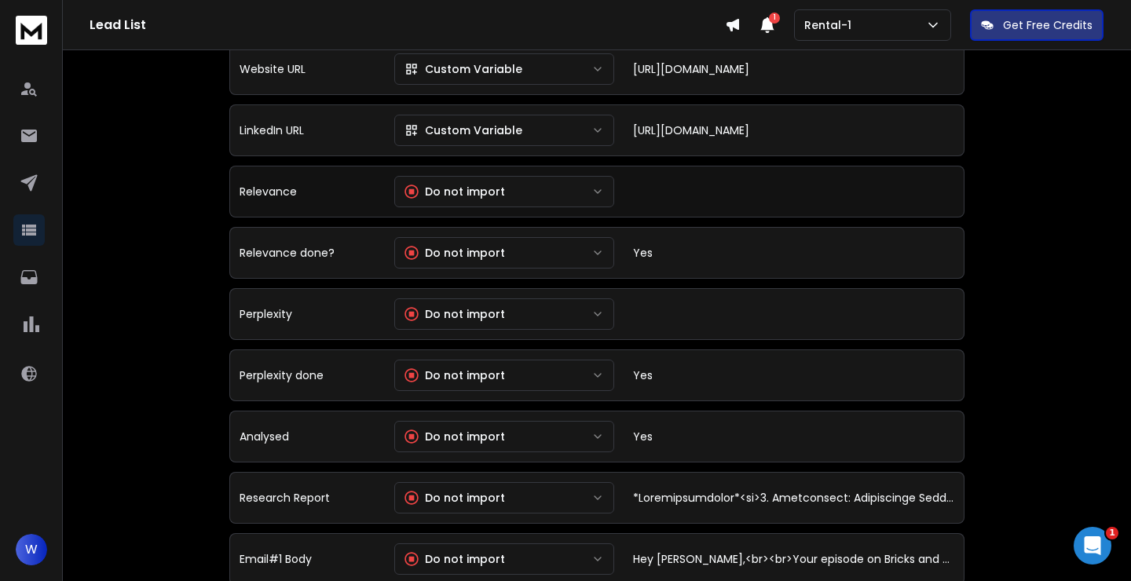
click at [511, 207] on button "Do not import" at bounding box center [504, 191] width 220 height 31
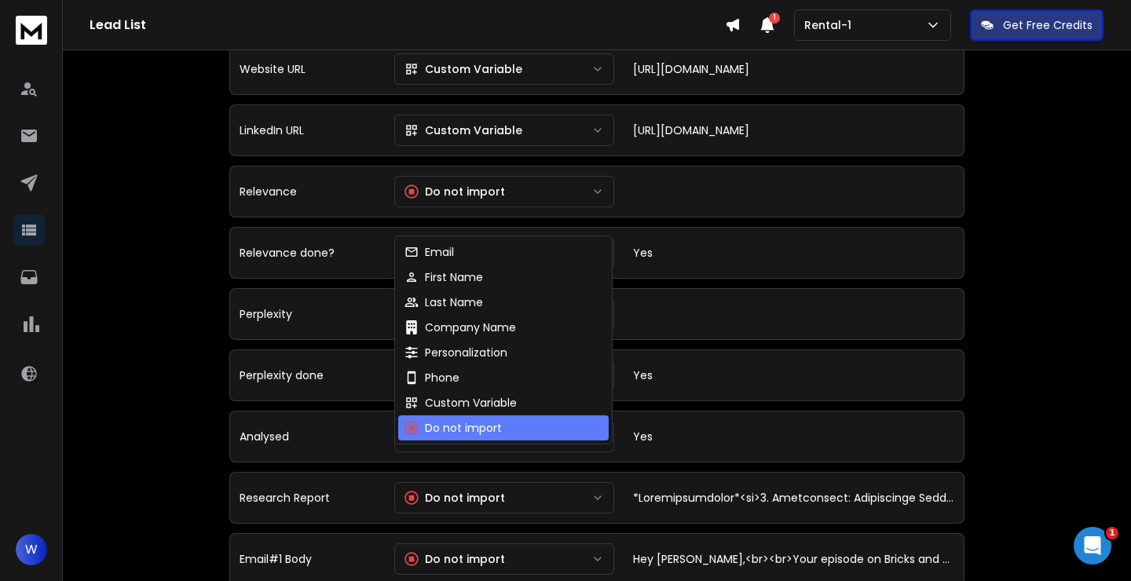
click at [126, 366] on div "Add New Leads to Lead List Add Leads in Bulk See Sample CSV file https://docs.g…" at bounding box center [565, 128] width 1131 height 2289
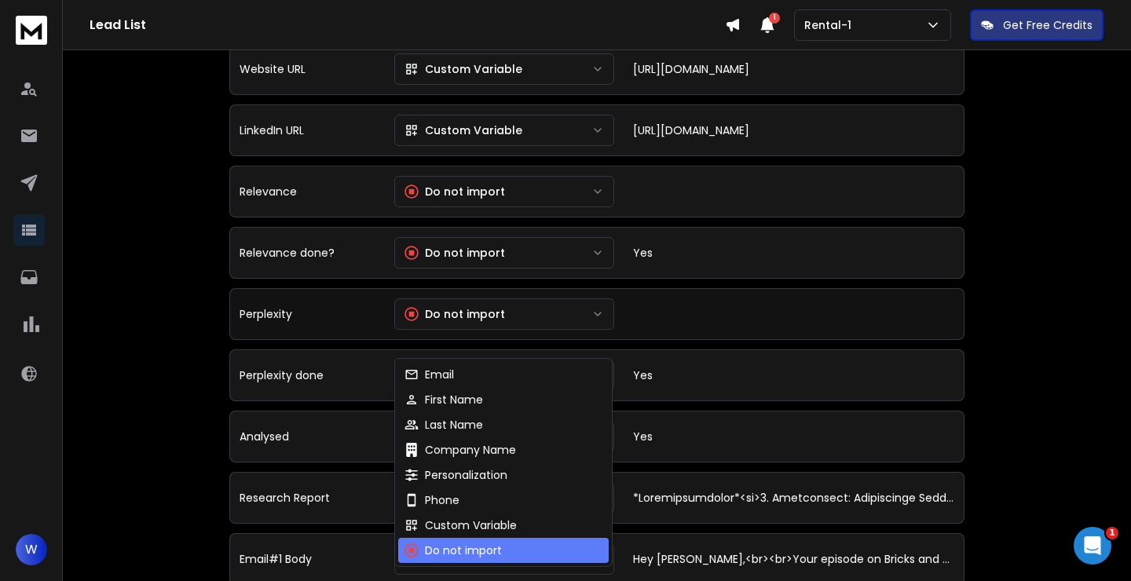
click at [463, 322] on div "Do not import" at bounding box center [455, 314] width 101 height 16
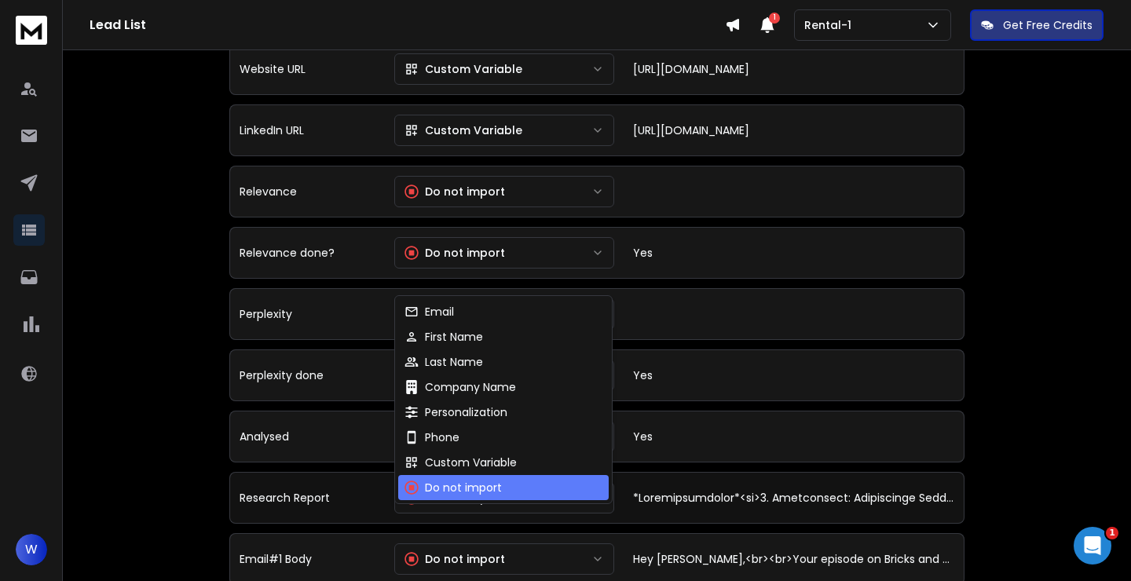
click at [478, 514] on button "Do not import" at bounding box center [504, 497] width 220 height 31
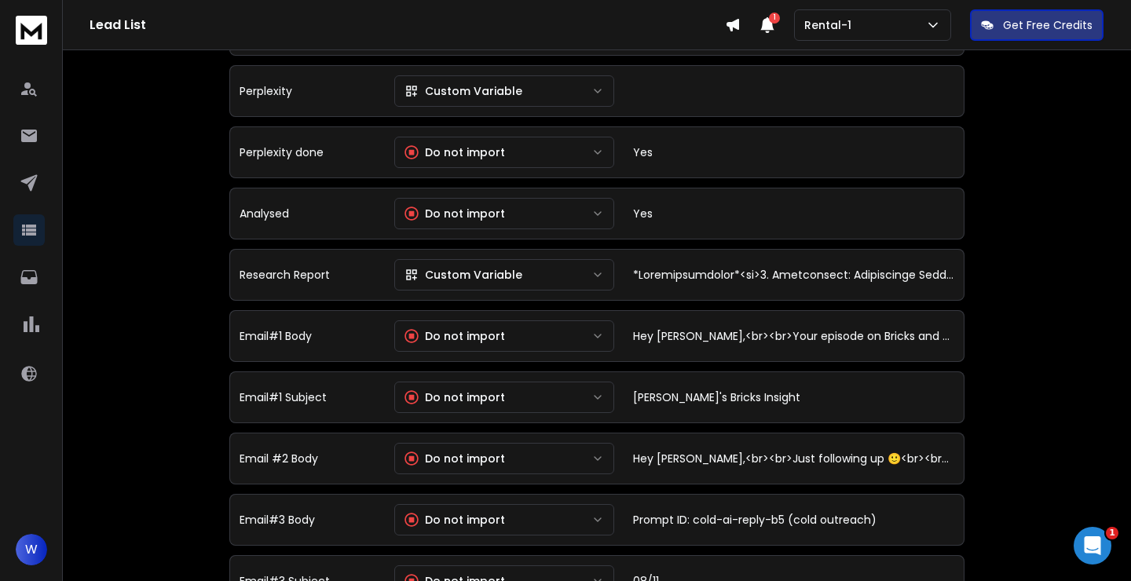
scroll to position [1248, 0]
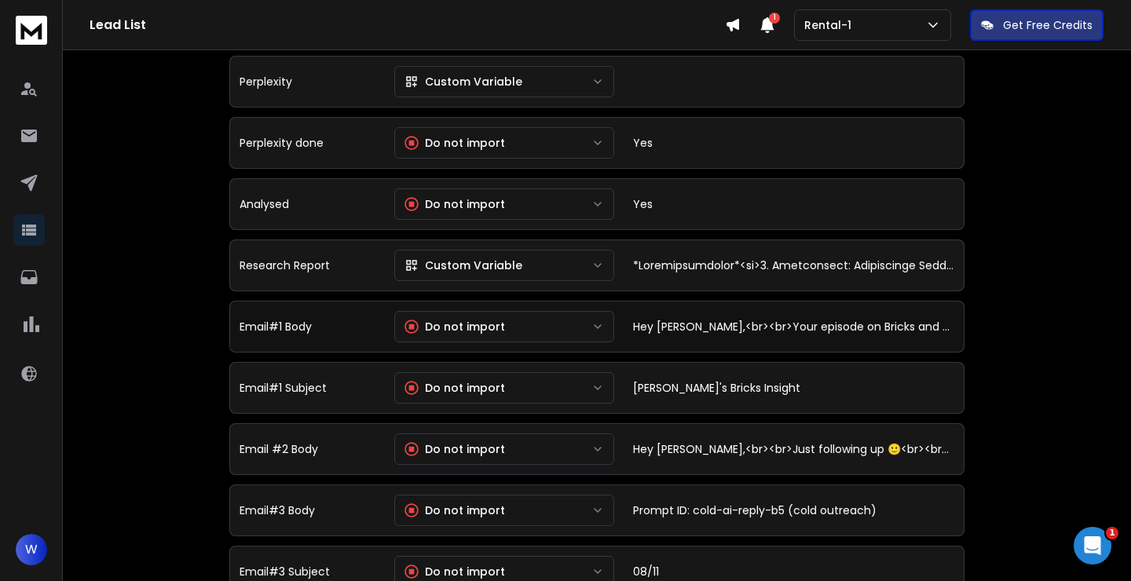
click at [500, 335] on div "Do not import" at bounding box center [455, 327] width 101 height 16
click at [478, 396] on div "Do not import" at bounding box center [455, 388] width 101 height 16
click at [474, 457] on div "Do not import" at bounding box center [455, 449] width 101 height 16
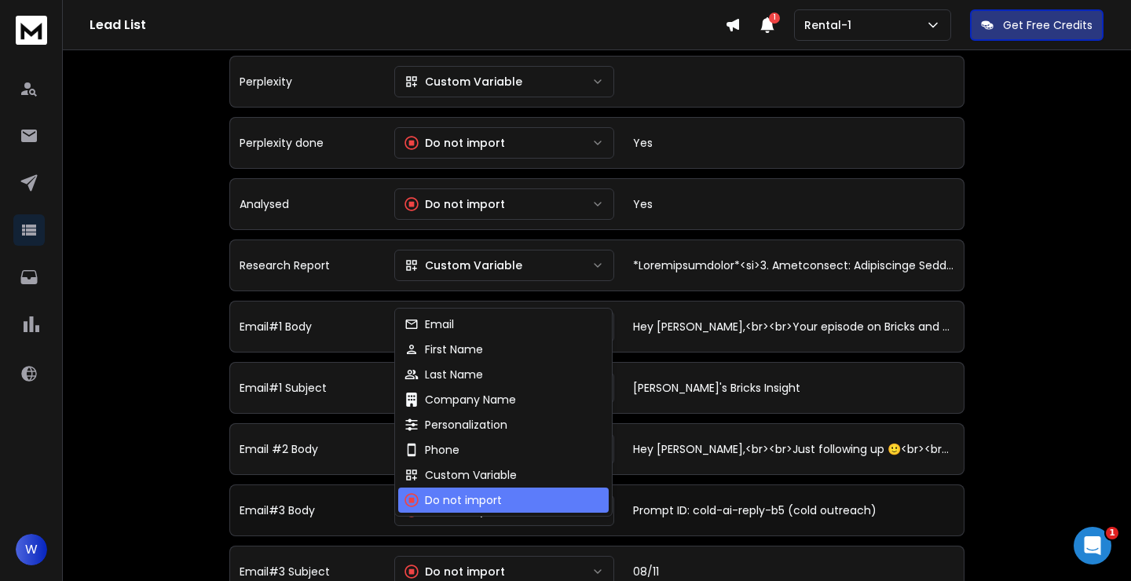
click at [462, 518] on div "Do not import" at bounding box center [455, 511] width 101 height 16
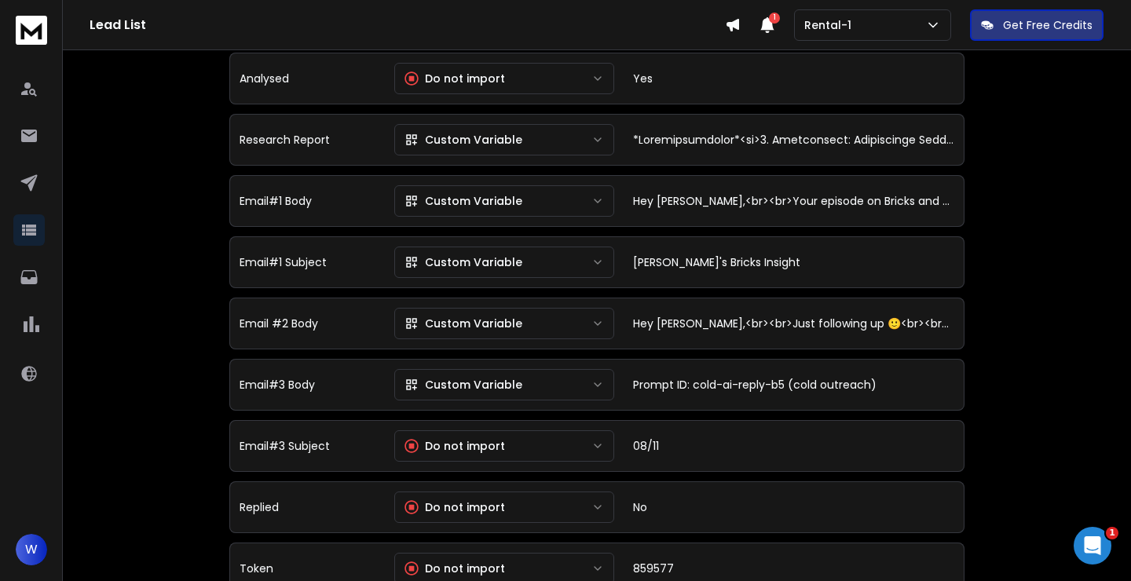
scroll to position [1375, 0]
click at [458, 453] on div "Do not import" at bounding box center [455, 445] width 101 height 16
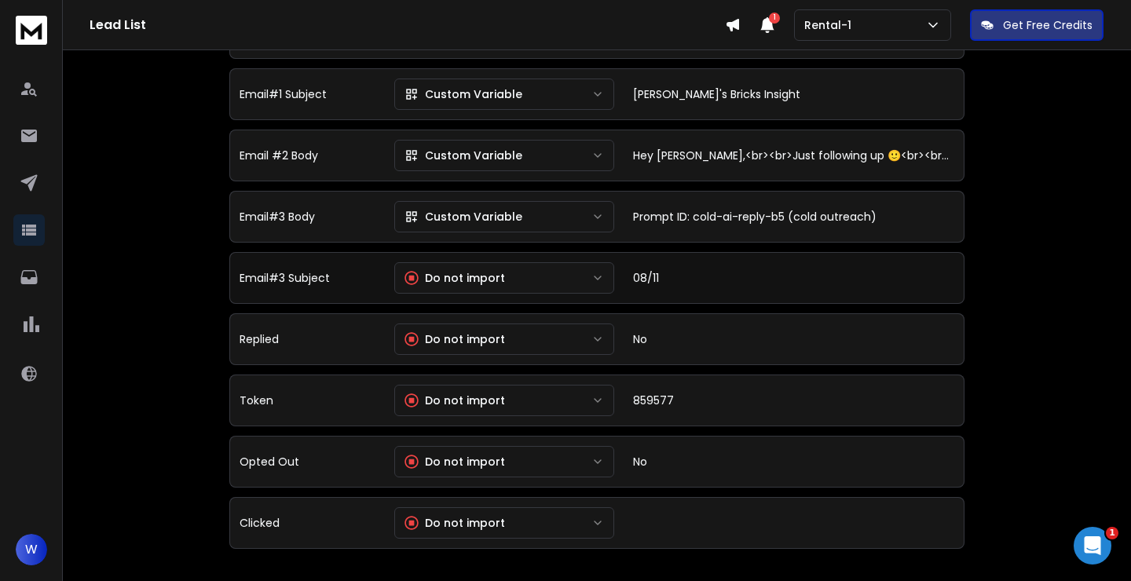
scroll to position [1733, 0]
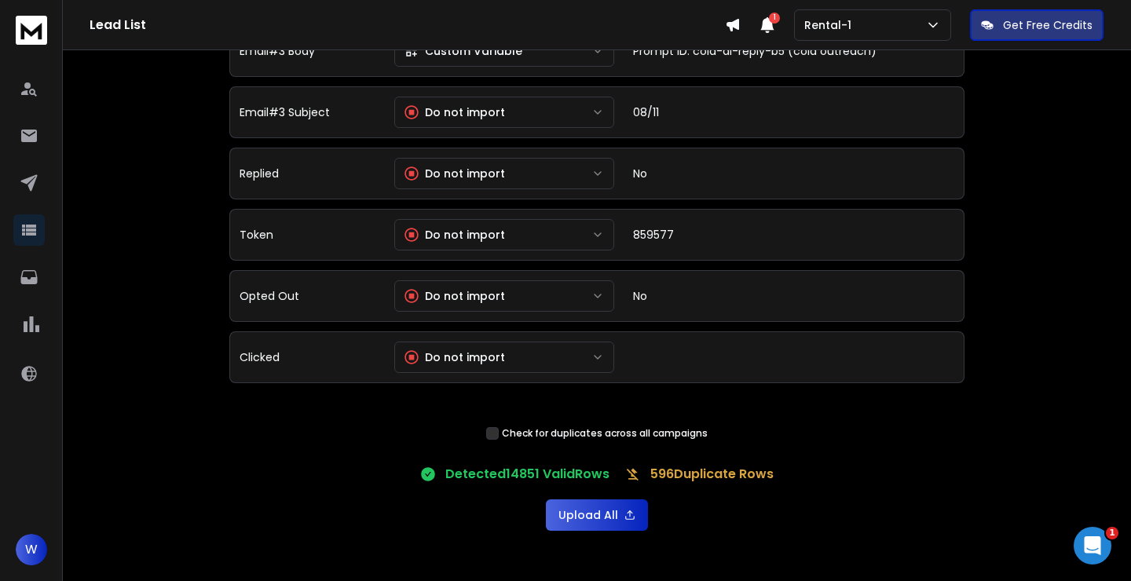
click at [492, 435] on button "Check for duplicates across all campaigns" at bounding box center [492, 433] width 13 height 13
click at [579, 512] on button "Upload All" at bounding box center [597, 515] width 102 height 31
click at [580, 482] on p "Detected 14851 Valid Rows" at bounding box center [527, 474] width 164 height 19
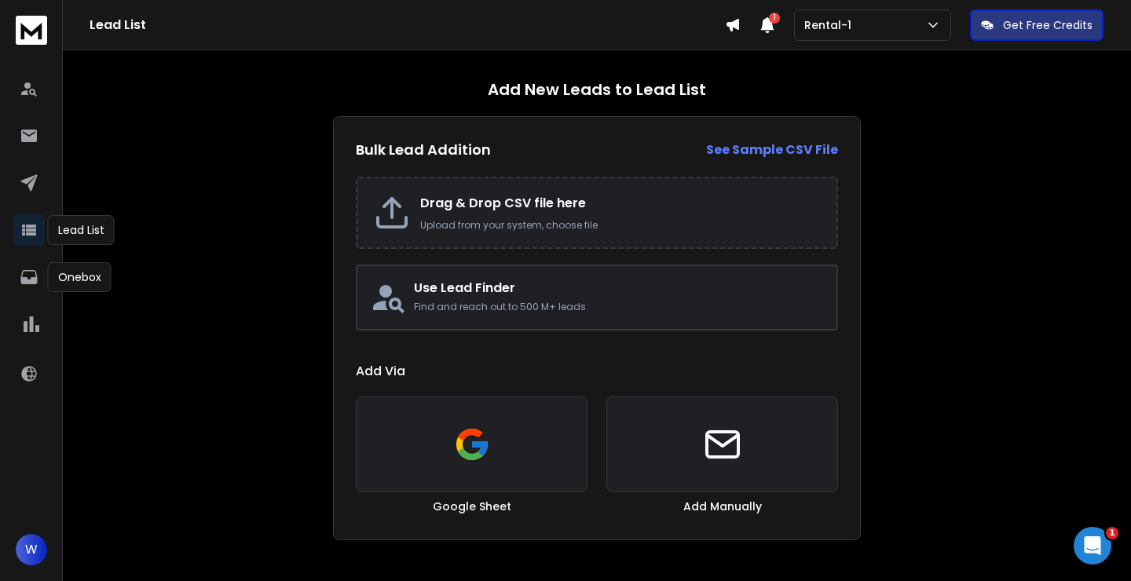
click at [27, 237] on icon at bounding box center [29, 230] width 19 height 19
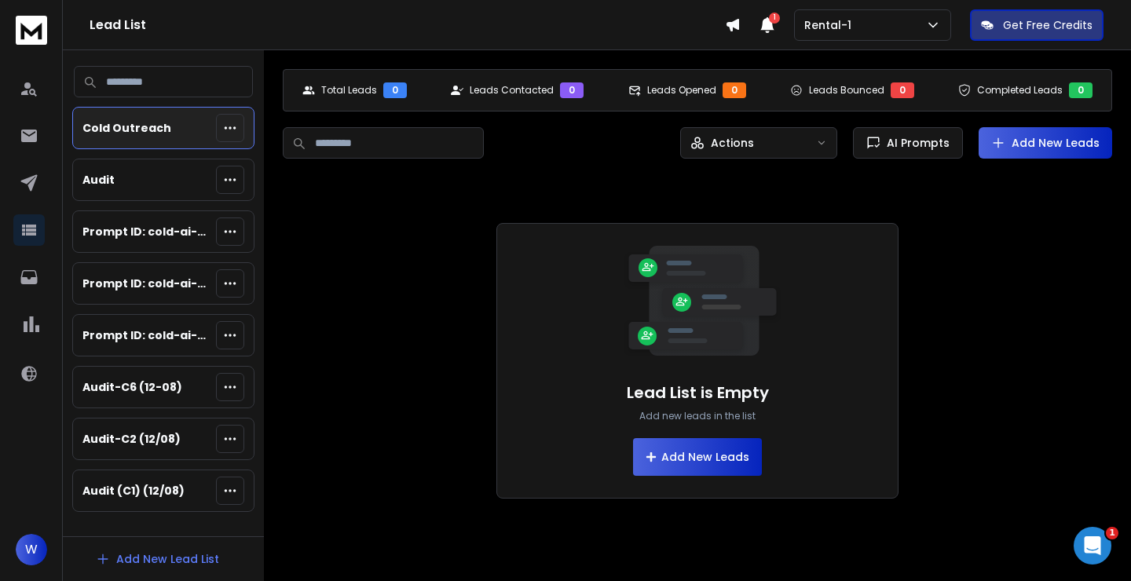
scroll to position [265, 0]
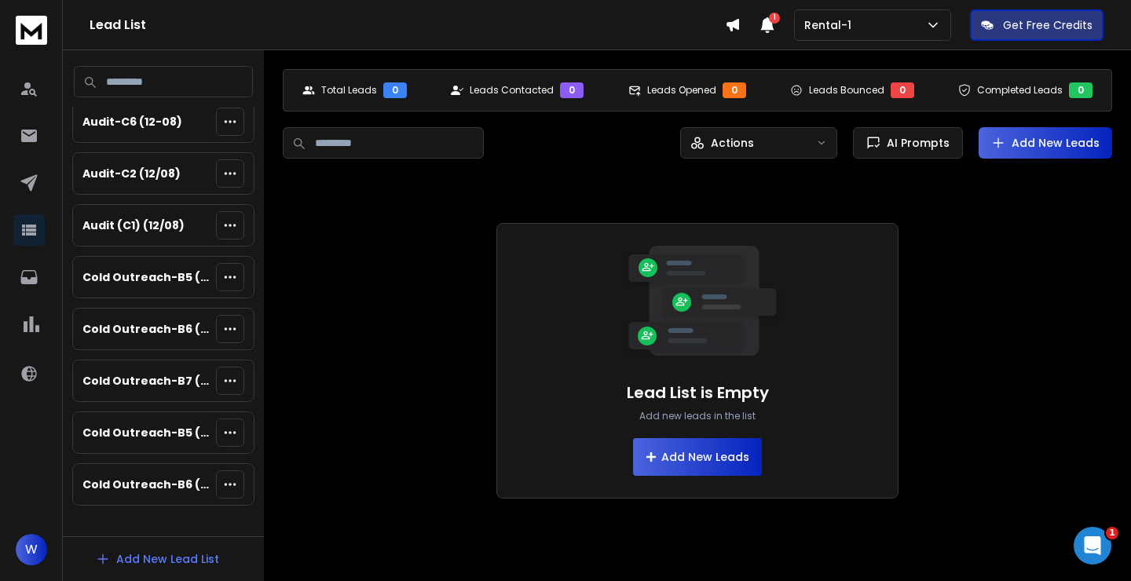
click at [148, 474] on div "Cold Outreach-B6 (13/08)" at bounding box center [163, 484] width 182 height 42
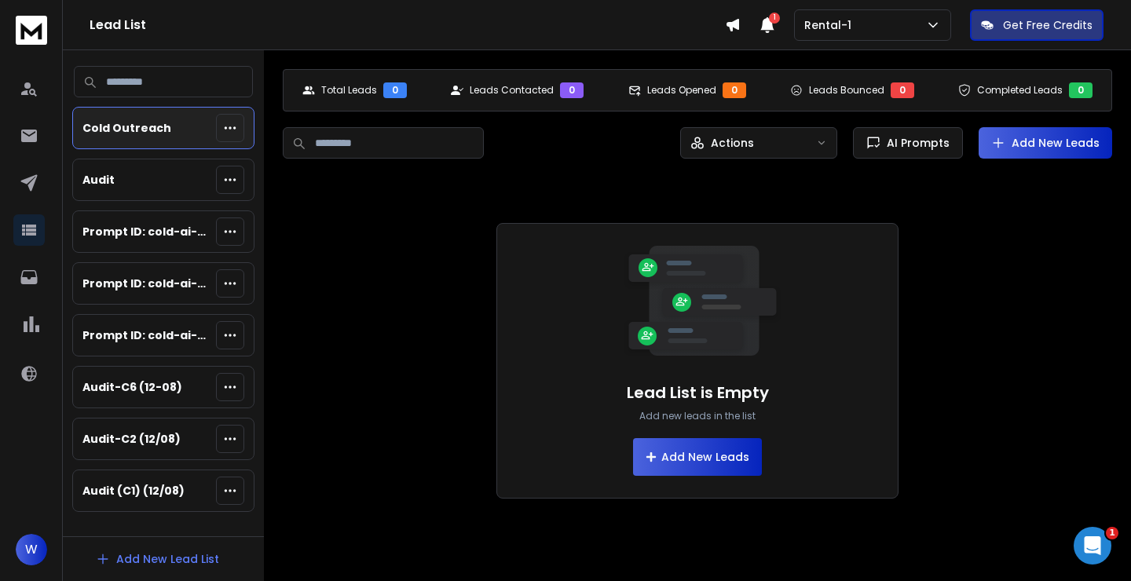
scroll to position [265, 0]
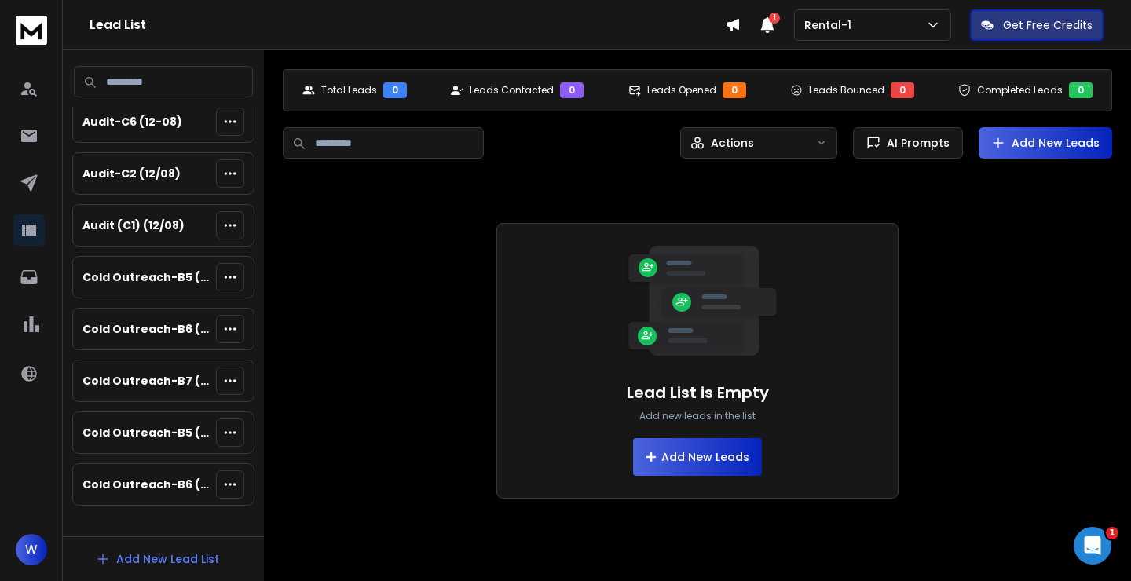
click at [132, 503] on div "Cold Outreach-B6 (13/08)" at bounding box center [163, 484] width 182 height 42
click at [704, 463] on button "Add New Leads" at bounding box center [697, 457] width 129 height 38
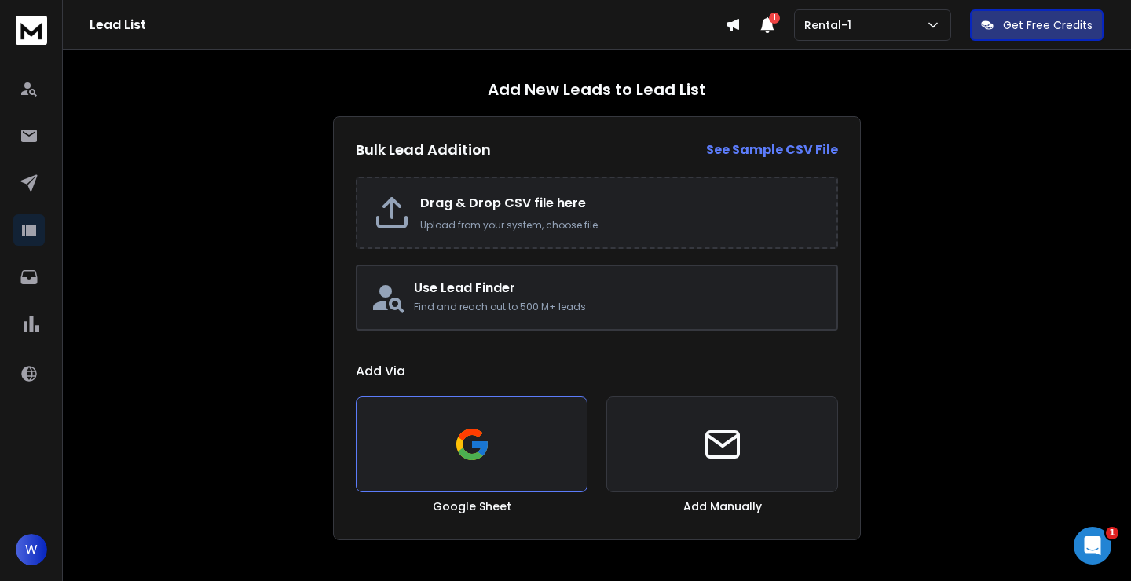
click at [463, 429] on icon at bounding box center [472, 445] width 38 height 38
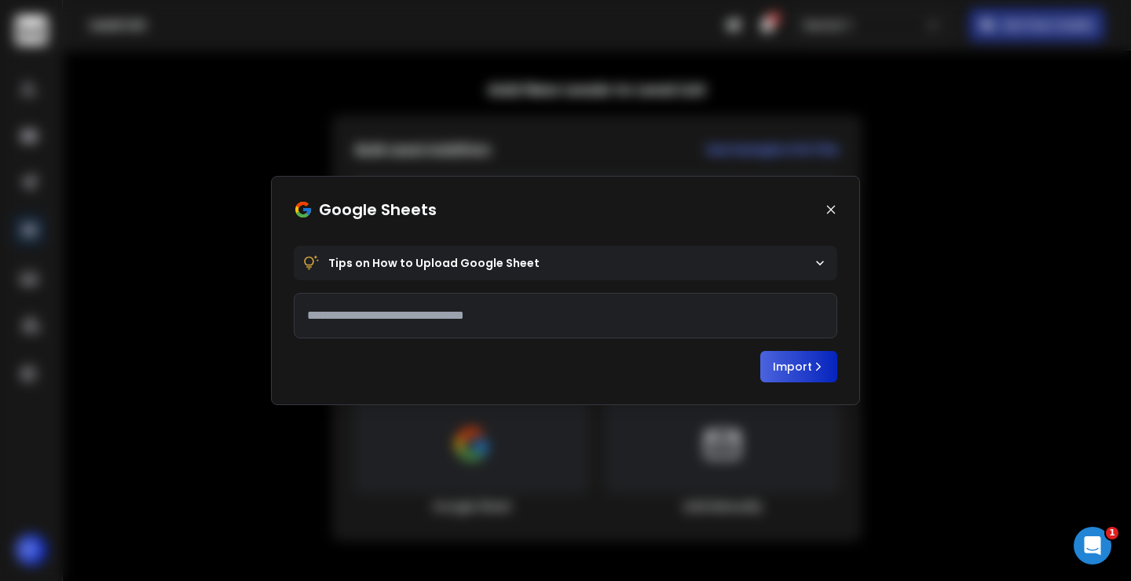
click at [430, 308] on input at bounding box center [566, 316] width 544 height 46
paste input "**********"
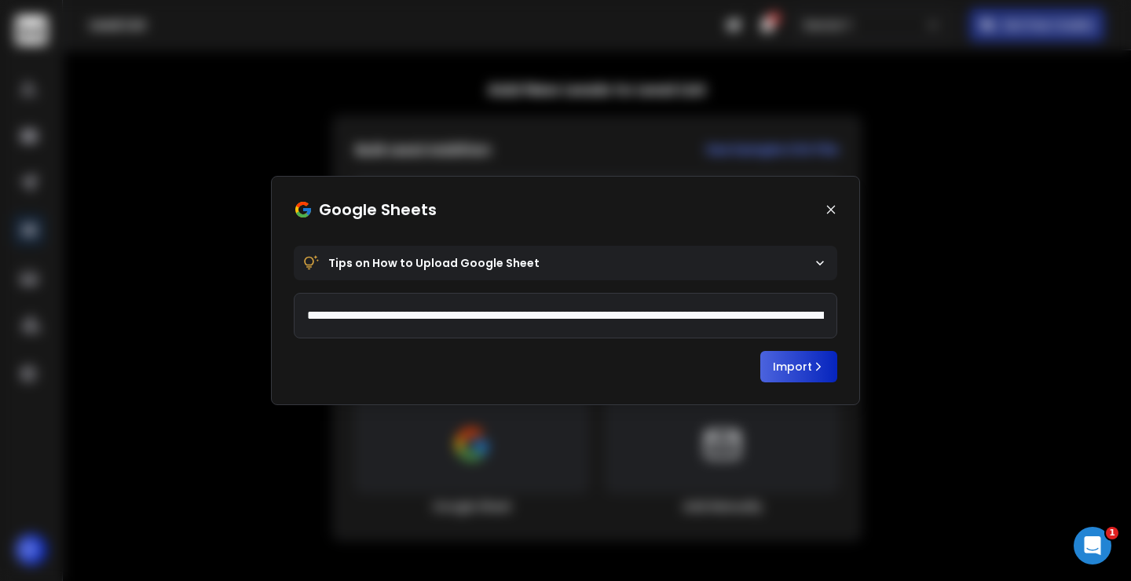
scroll to position [0, 355]
type input "**********"
click at [813, 370] on icon at bounding box center [818, 367] width 13 height 13
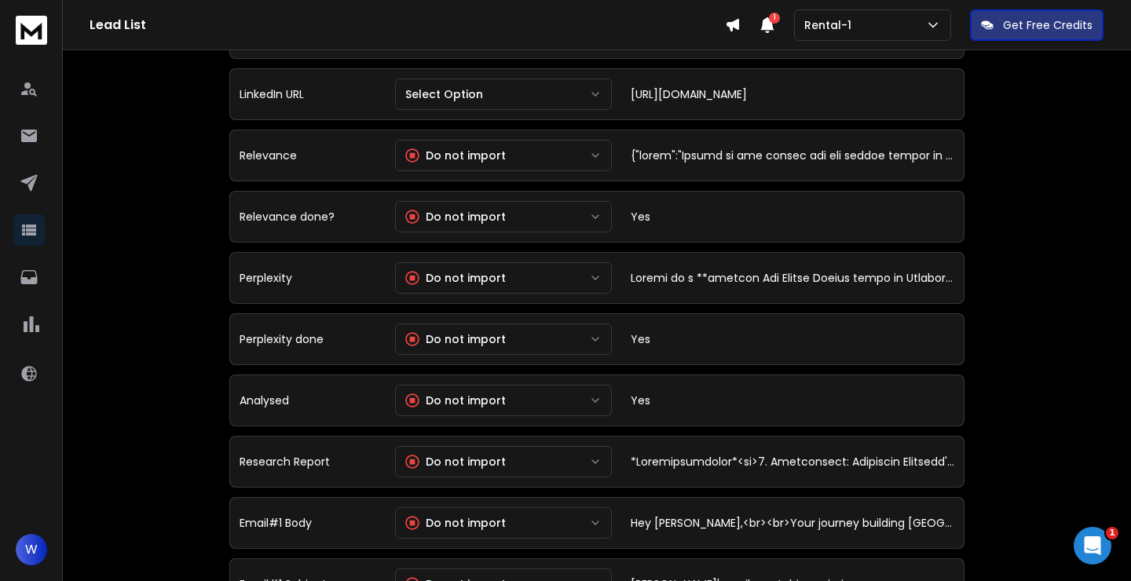
scroll to position [1426, 0]
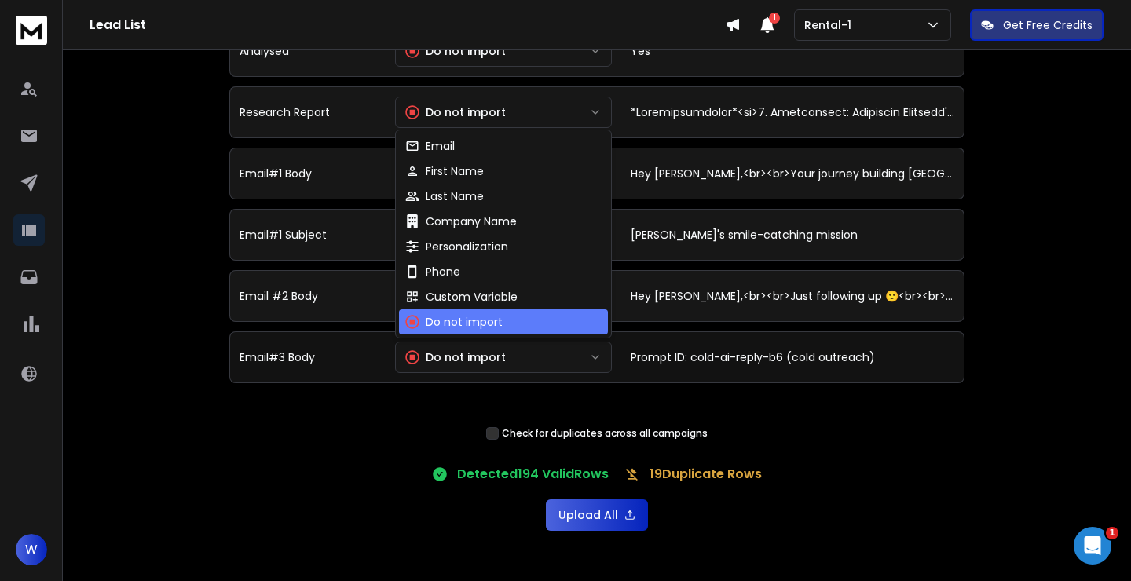
click at [560, 358] on button "Do not import" at bounding box center [503, 357] width 216 height 31
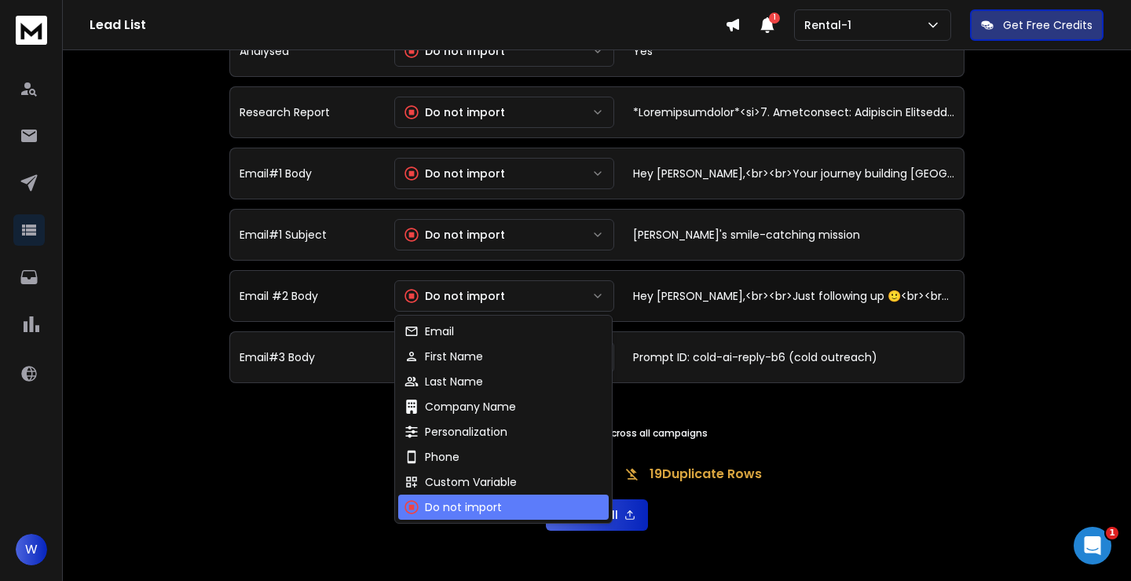
click at [541, 308] on button "Do not import" at bounding box center [504, 295] width 220 height 31
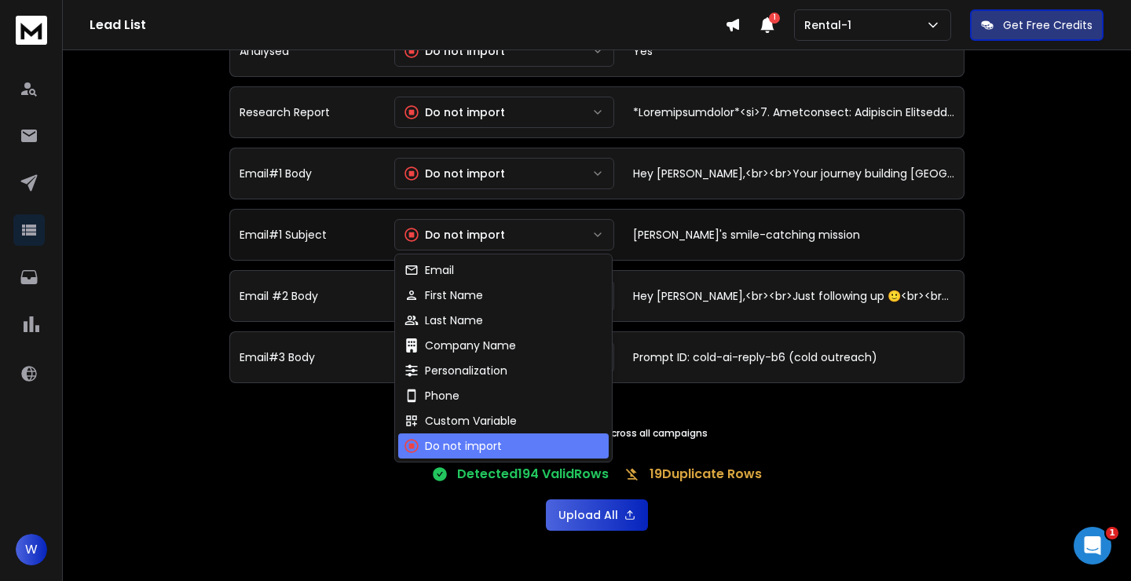
click at [512, 242] on button "Do not import" at bounding box center [504, 234] width 220 height 31
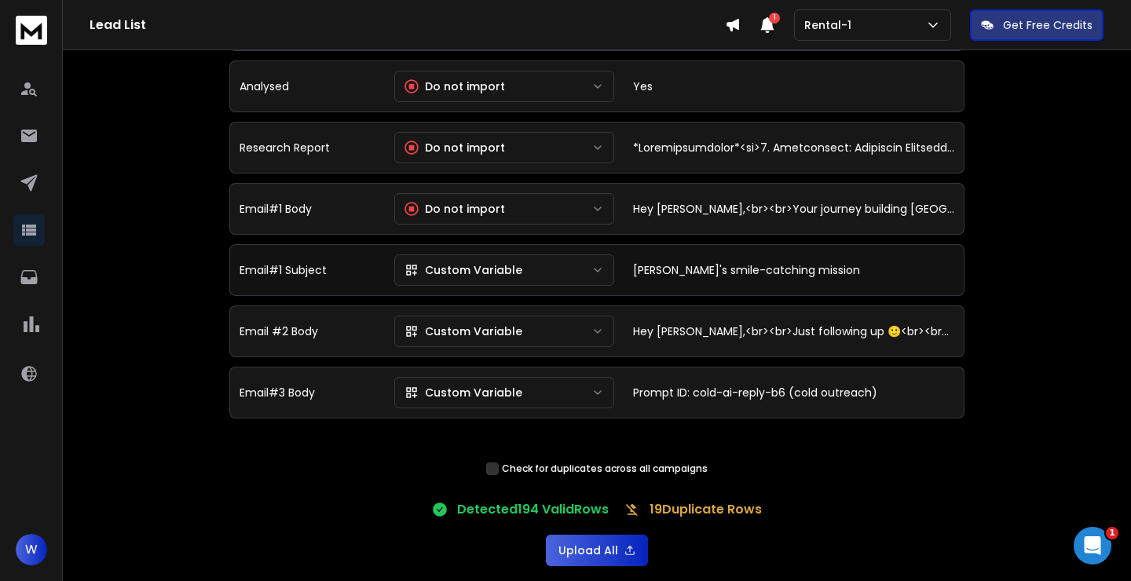
scroll to position [1364, 0]
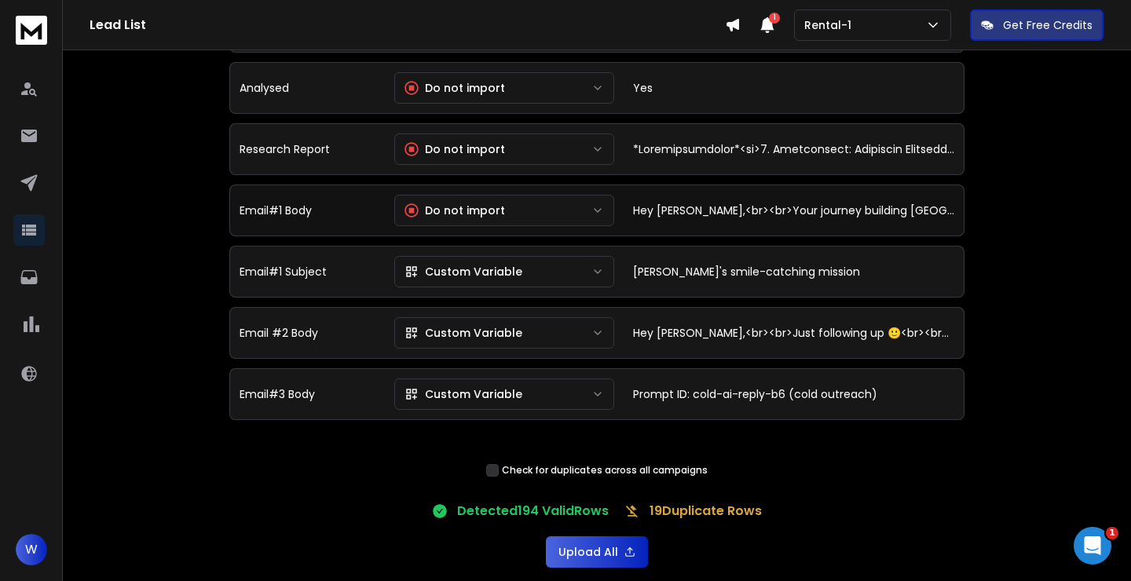
click at [484, 218] on div "Do not import" at bounding box center [455, 211] width 101 height 16
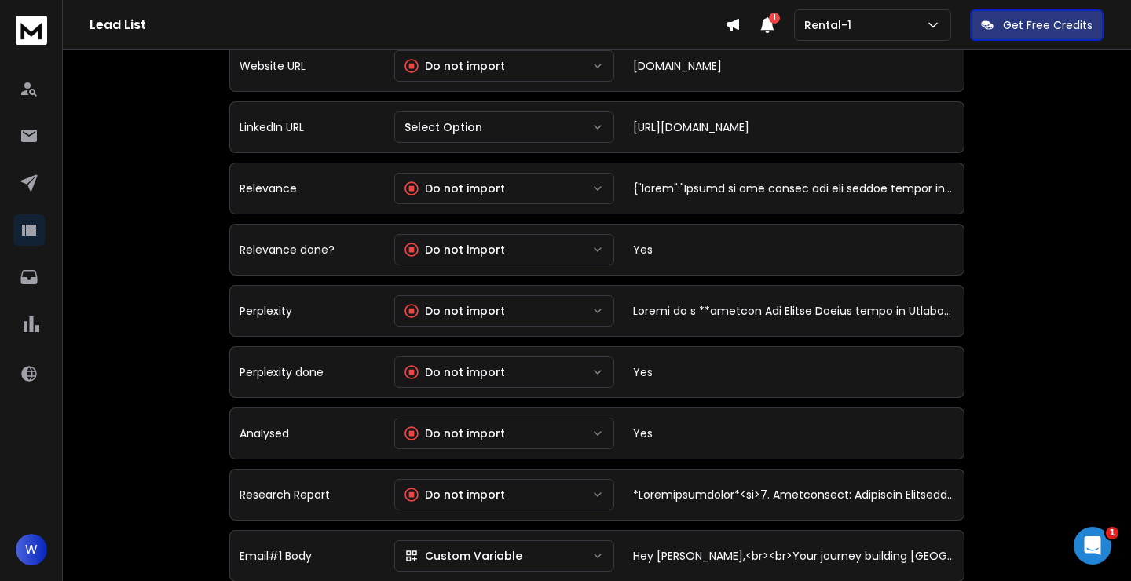
scroll to position [1014, 0]
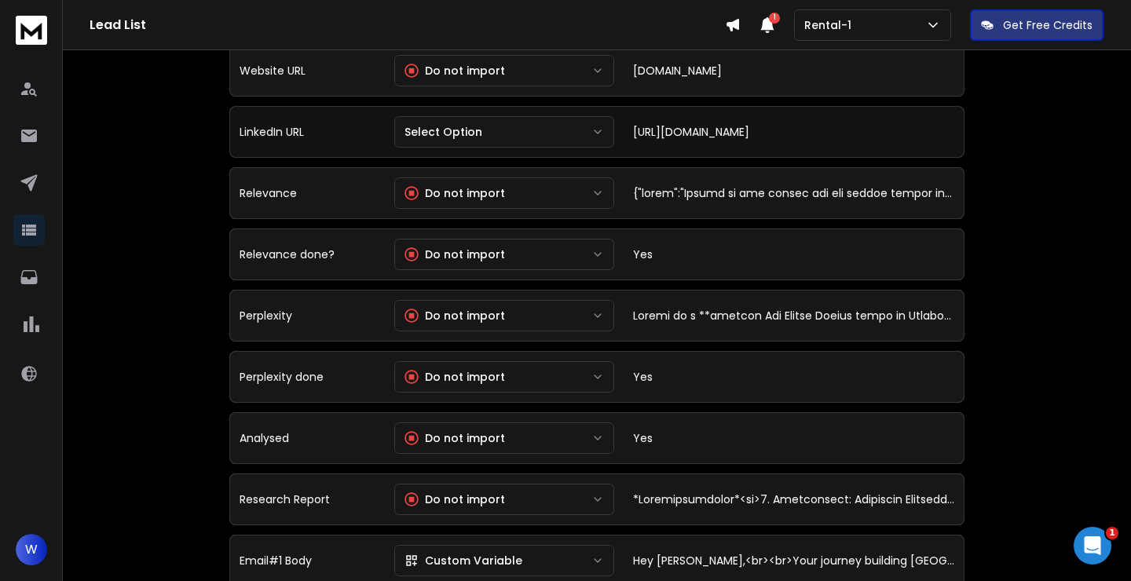
click at [478, 148] on button "Select Option" at bounding box center [504, 131] width 220 height 31
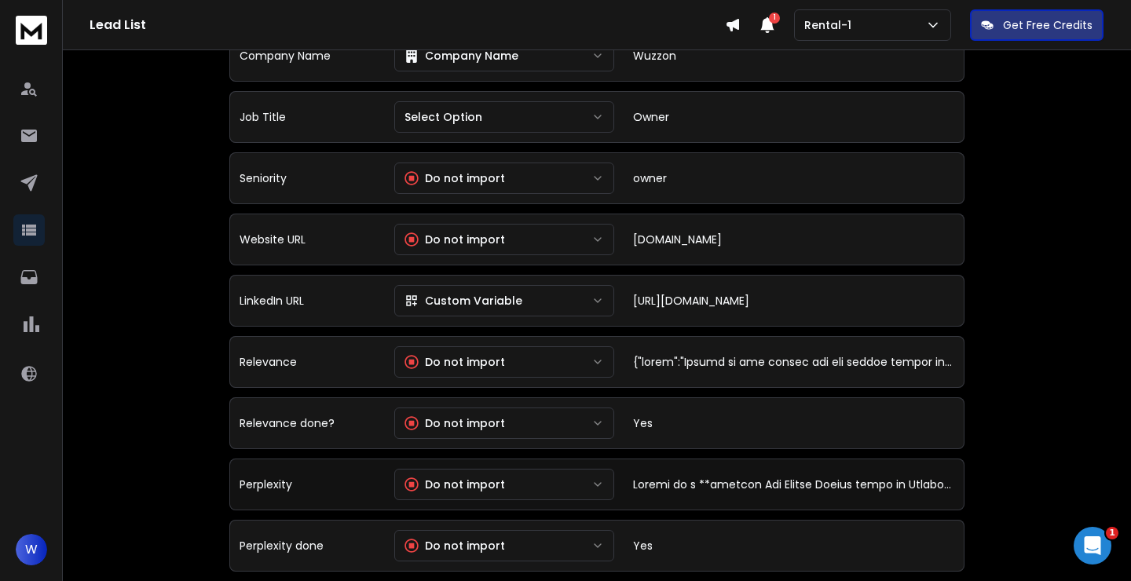
scroll to position [840, 0]
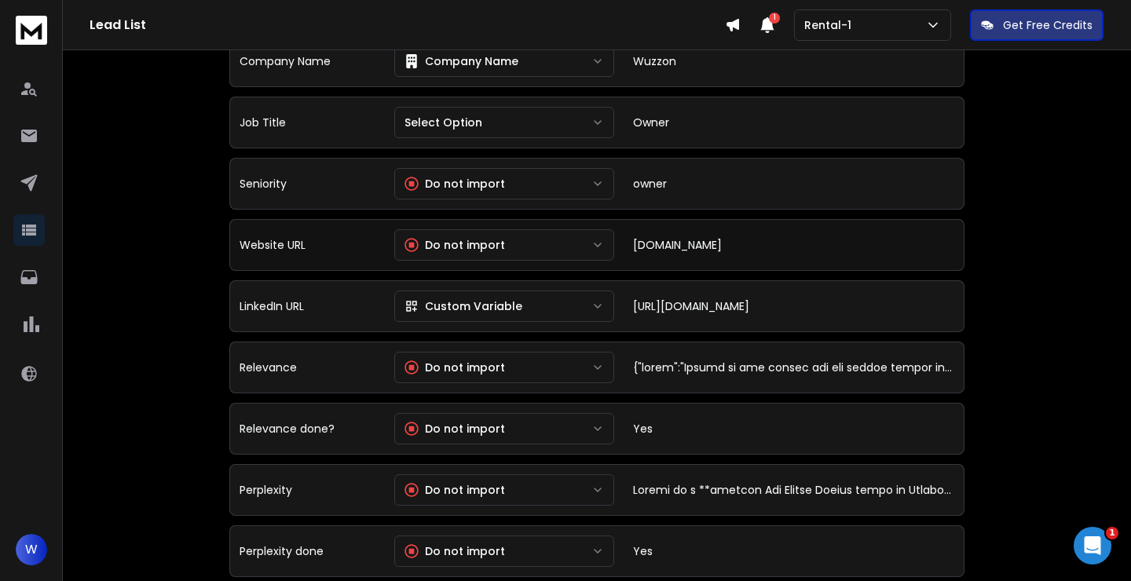
click at [457, 253] on div "Do not import" at bounding box center [455, 245] width 101 height 16
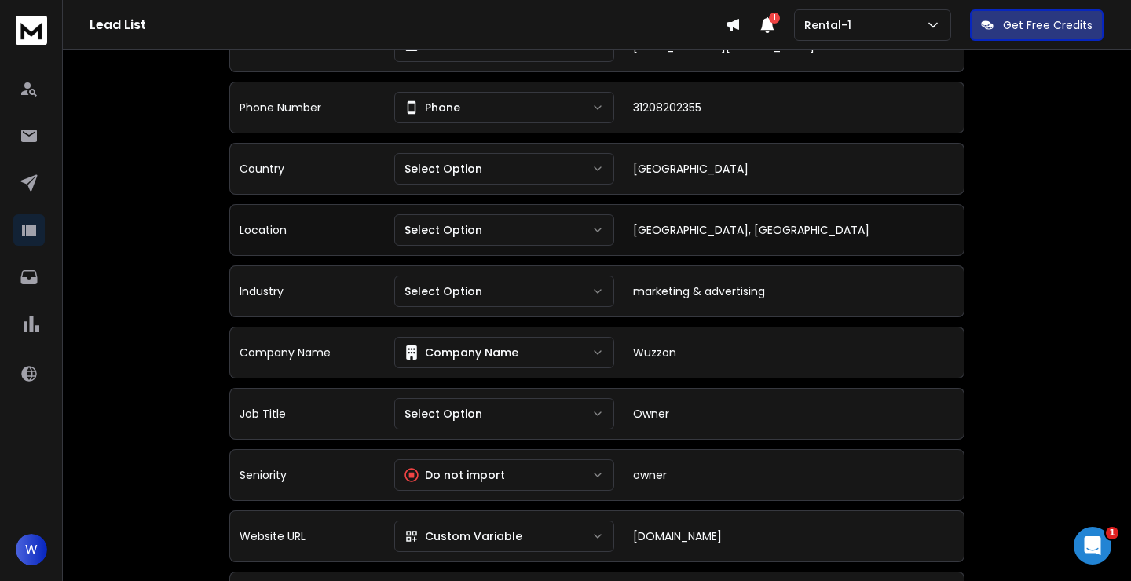
scroll to position [542, 0]
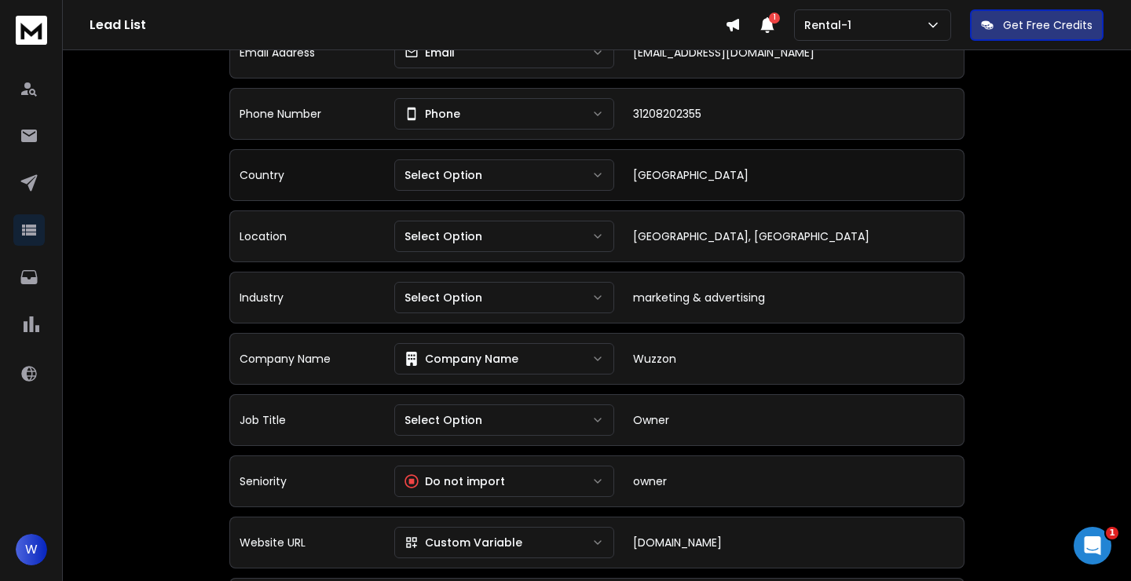
click at [494, 191] on button "Select Option" at bounding box center [504, 174] width 220 height 31
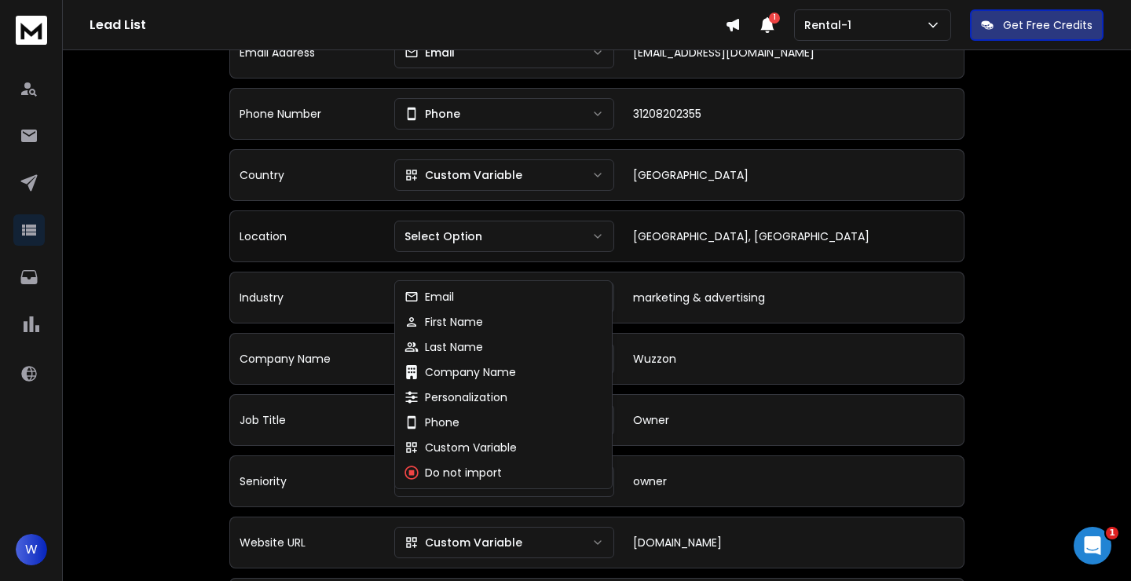
click at [454, 252] on button "Select Option" at bounding box center [504, 236] width 220 height 31
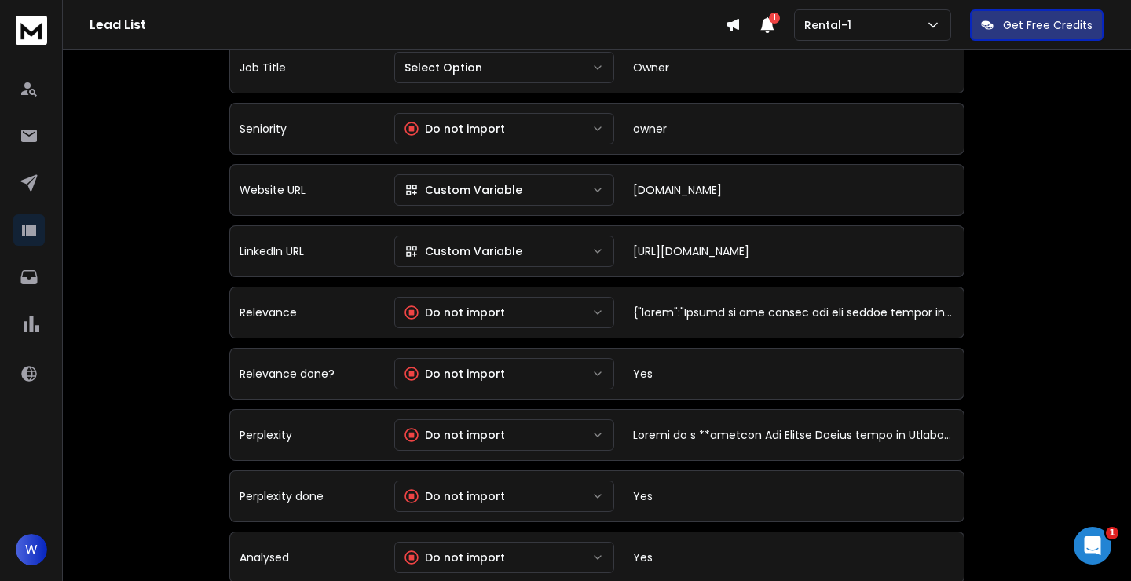
scroll to position [905, 0]
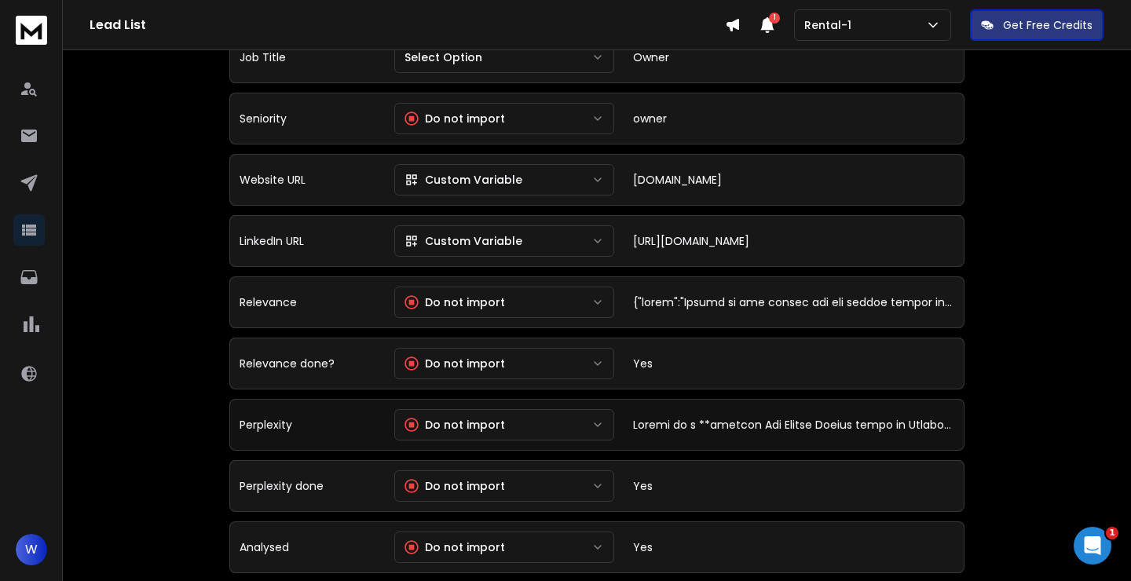
click at [506, 441] on button "Do not import" at bounding box center [504, 424] width 220 height 31
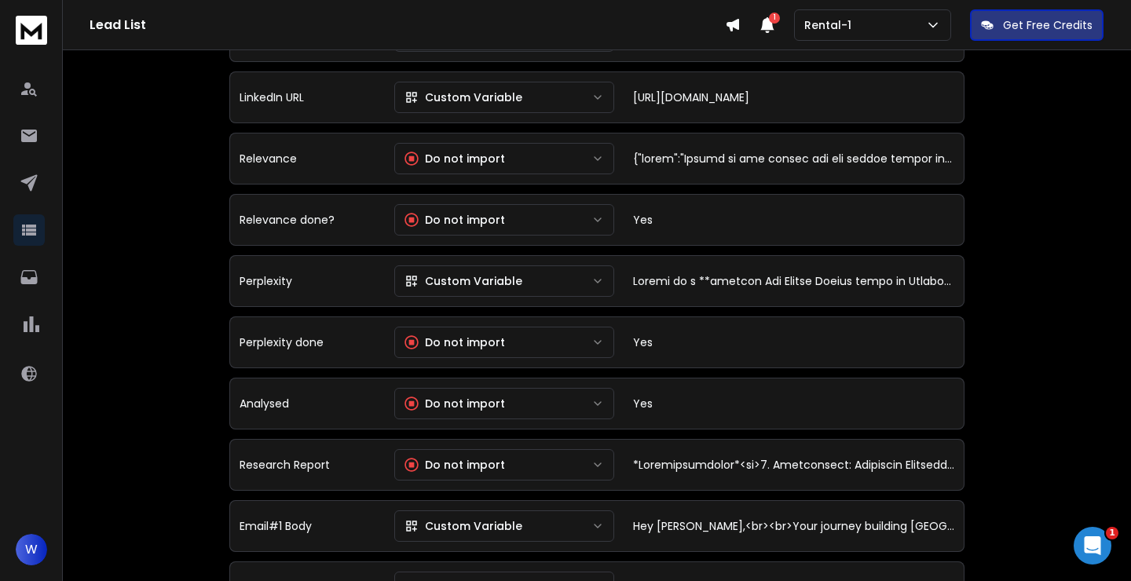
scroll to position [1051, 0]
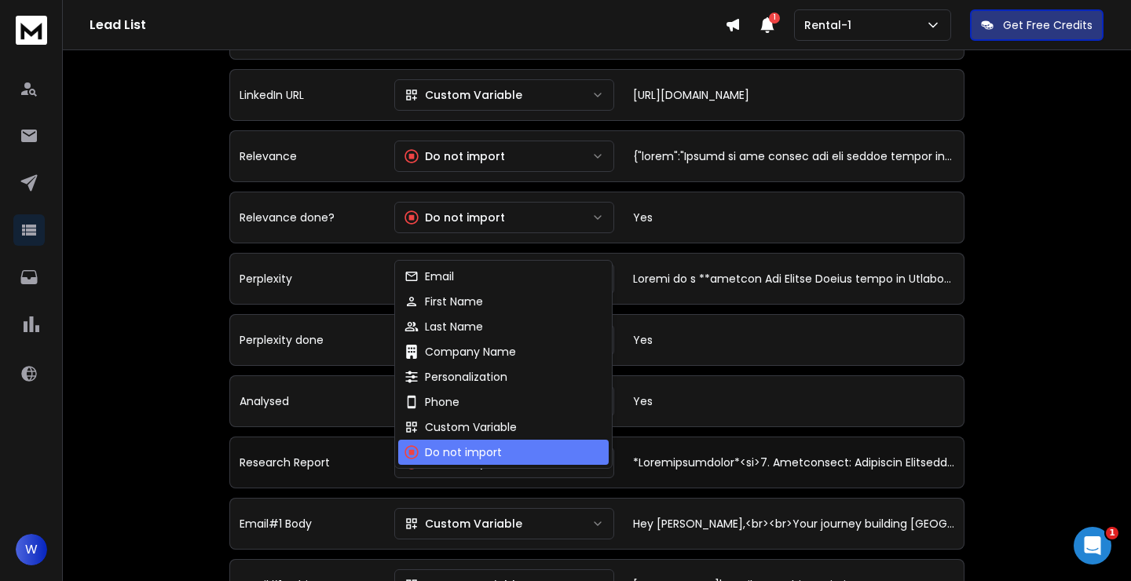
click at [502, 478] on button "Do not import" at bounding box center [504, 462] width 220 height 31
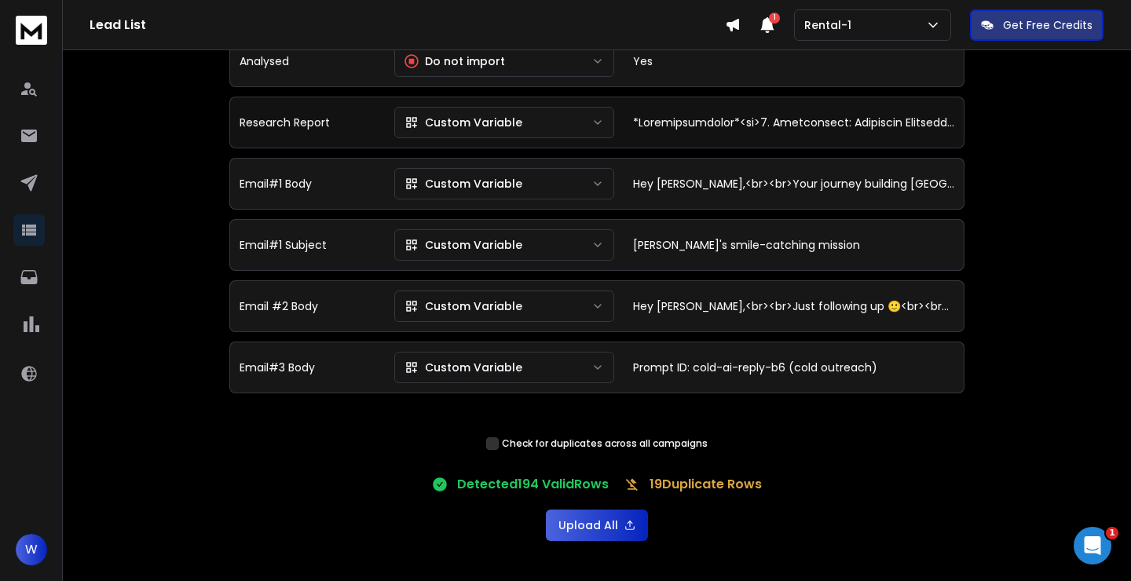
scroll to position [1426, 0]
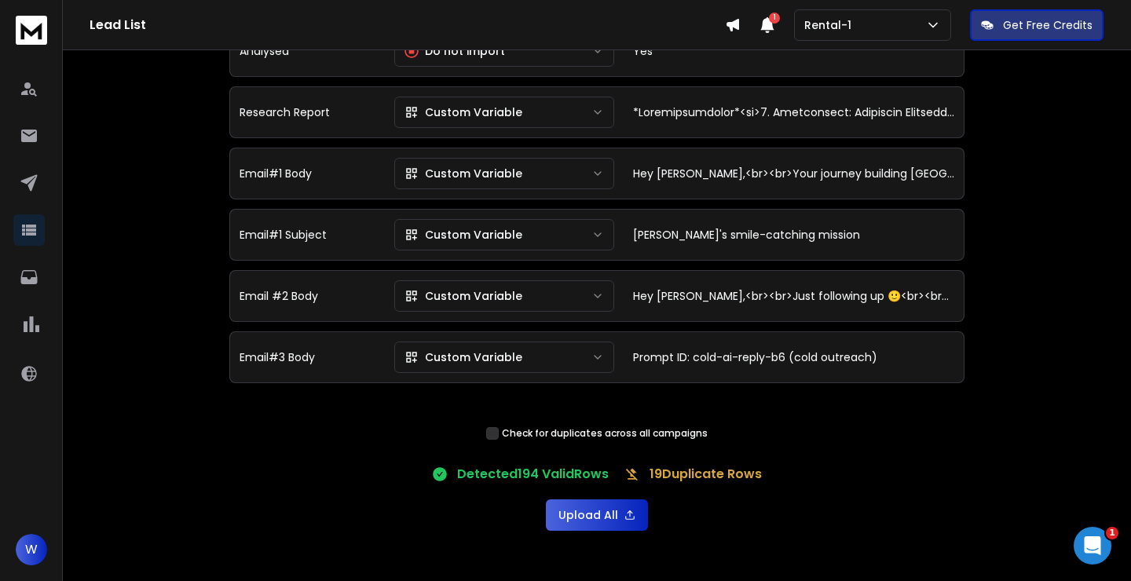
click at [502, 439] on div "Check for duplicates across all campaigns" at bounding box center [596, 433] width 221 height 13
click at [501, 437] on div "Check for duplicates across all campaigns" at bounding box center [596, 433] width 221 height 13
click at [498, 436] on button "Check for duplicates across all campaigns" at bounding box center [492, 433] width 13 height 13
click at [584, 511] on button "Upload All" at bounding box center [597, 515] width 102 height 31
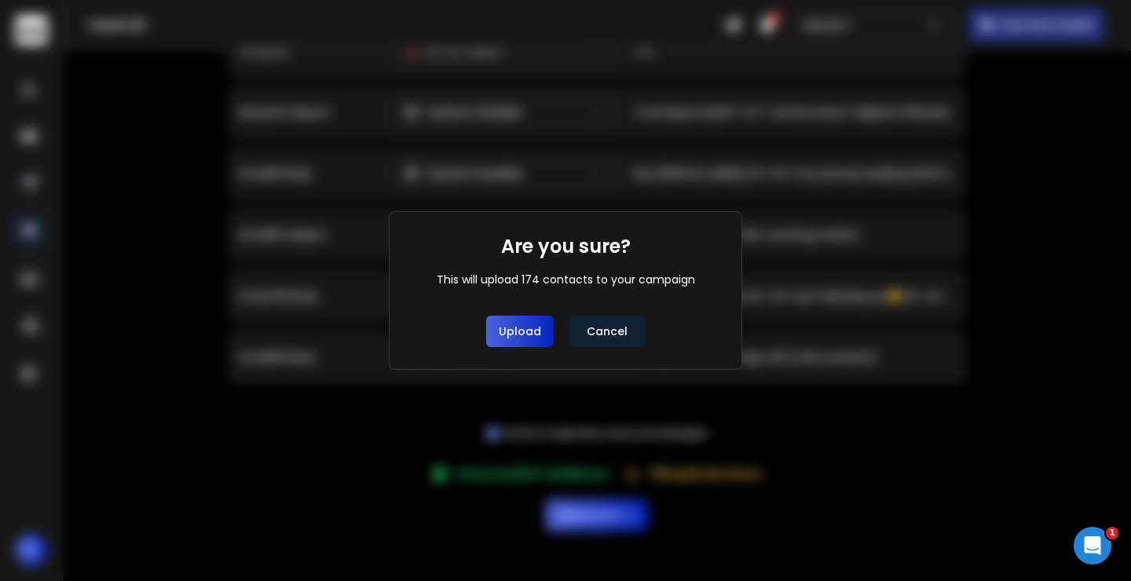
click at [532, 324] on button "Upload" at bounding box center [520, 331] width 68 height 31
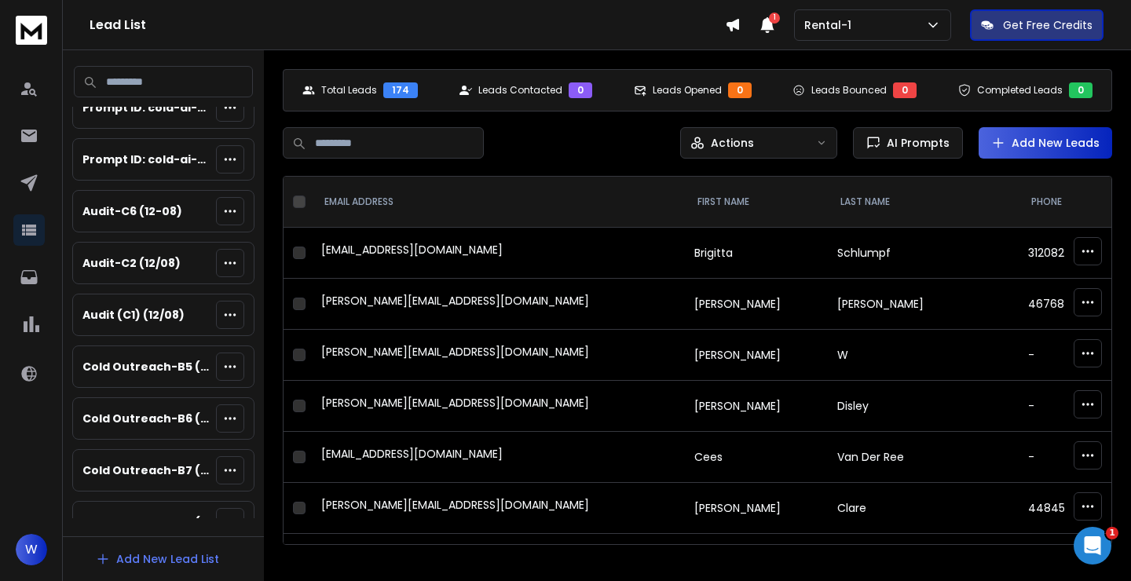
scroll to position [265, 0]
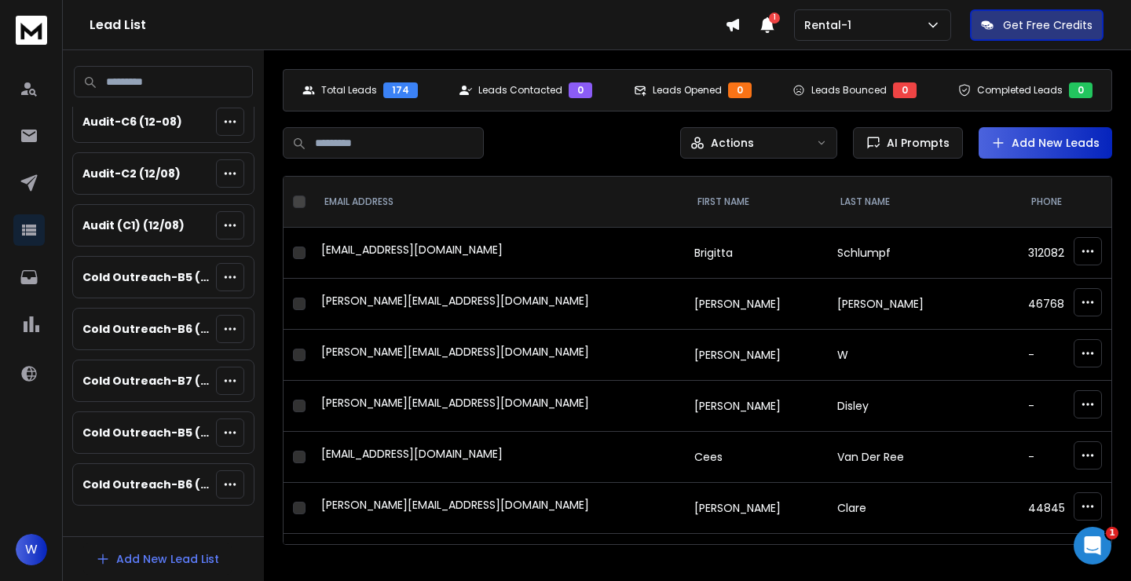
click at [183, 559] on button "Add New Lead List" at bounding box center [157, 559] width 148 height 31
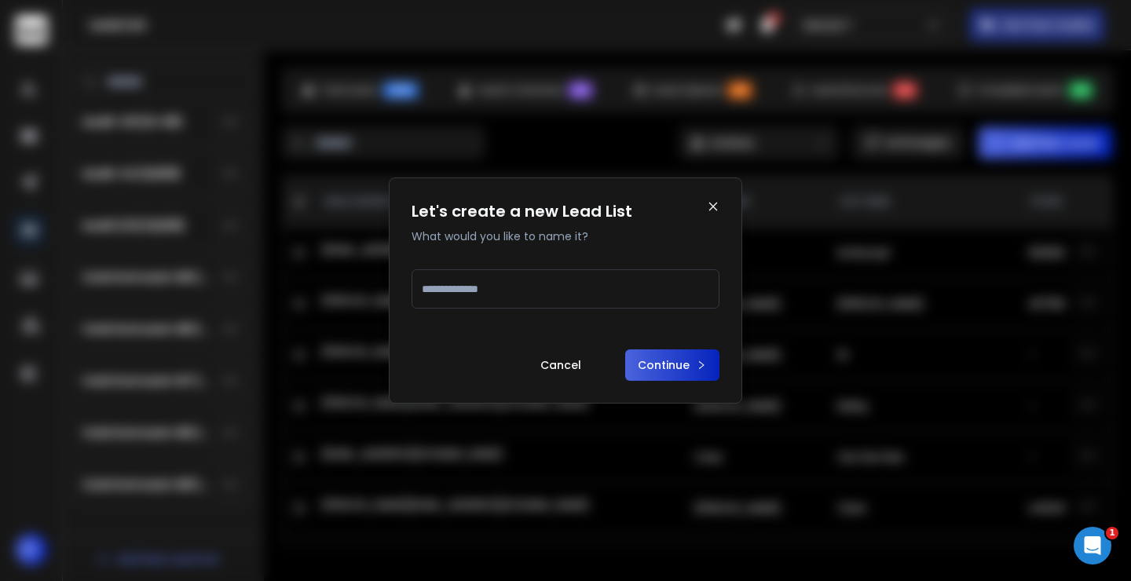
click at [419, 304] on input at bounding box center [566, 288] width 308 height 39
type input "*"
click at [712, 200] on icon at bounding box center [713, 206] width 13 height 13
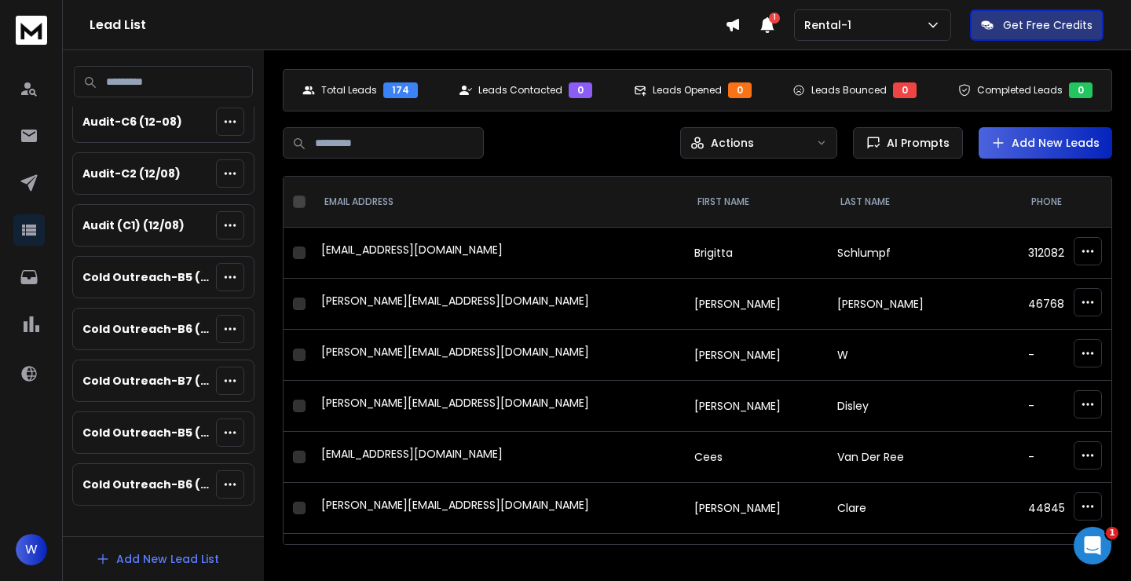
click at [225, 496] on button "button" at bounding box center [230, 484] width 28 height 28
click at [192, 511] on p "Edit List Name" at bounding box center [183, 519] width 76 height 16
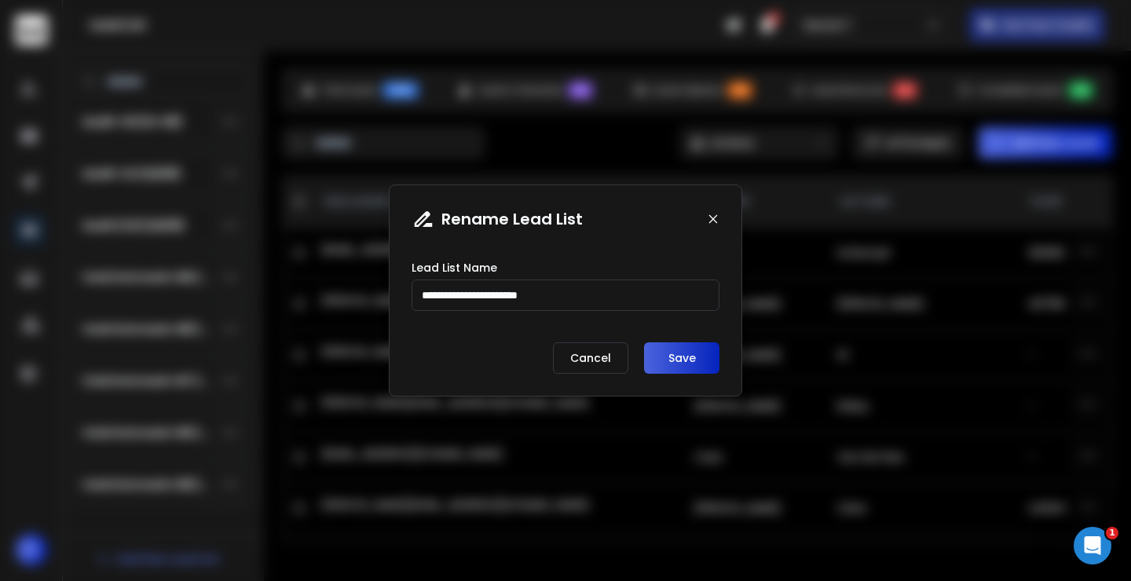
click at [491, 299] on input "**********" at bounding box center [566, 295] width 308 height 31
click at [707, 218] on icon at bounding box center [713, 219] width 13 height 13
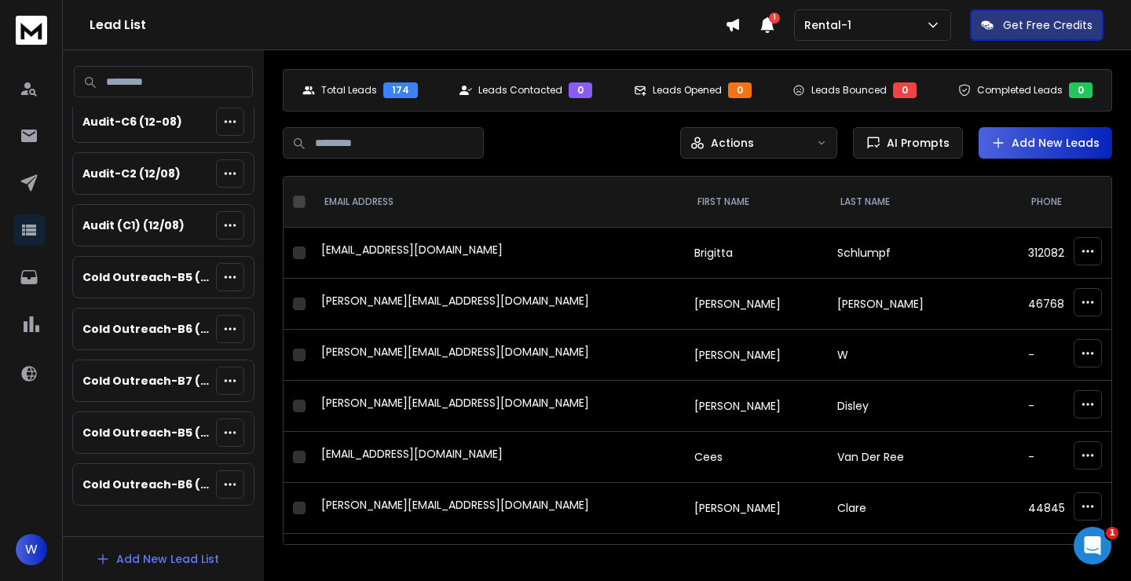
click at [159, 563] on button "Add New Lead List" at bounding box center [157, 559] width 148 height 31
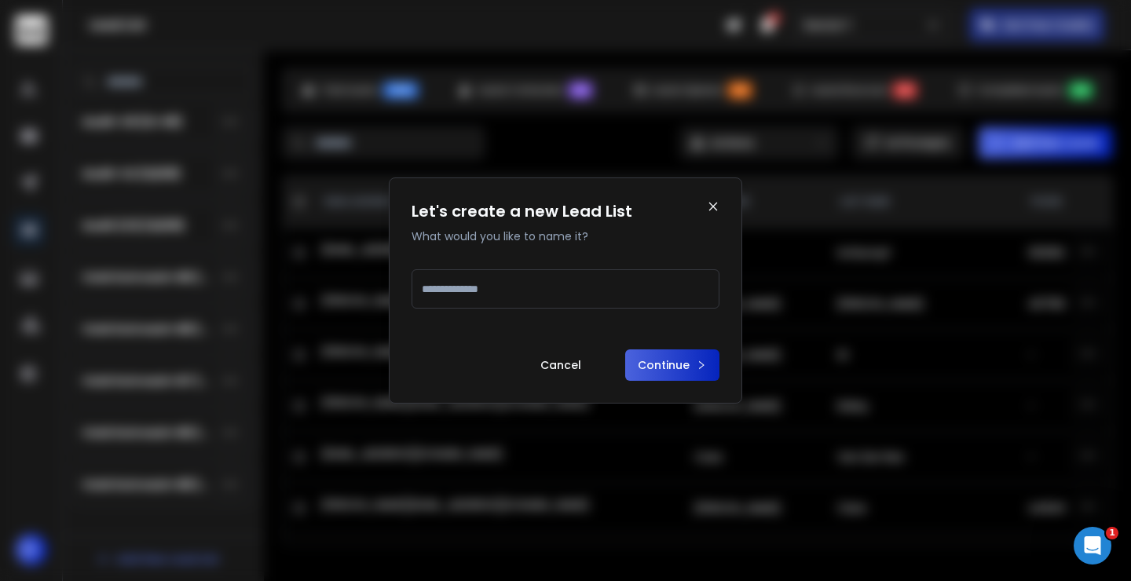
click at [472, 297] on input at bounding box center [566, 288] width 308 height 39
paste input "**********"
type input "**********"
click at [695, 358] on button "Continue" at bounding box center [672, 365] width 94 height 31
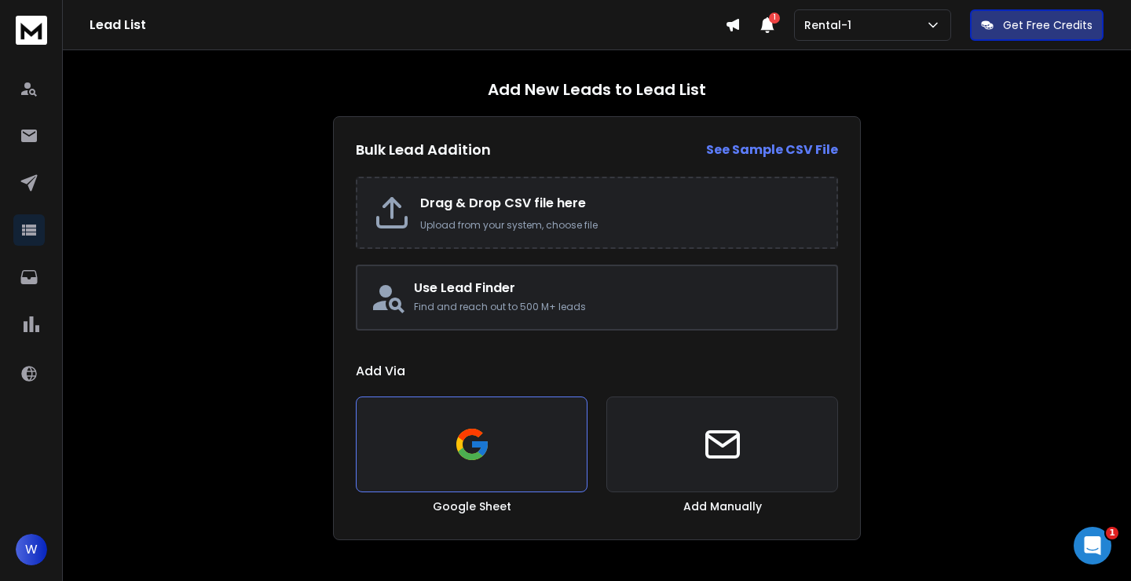
click at [463, 492] on div "Google Sheet" at bounding box center [472, 457] width 232 height 121
click at [476, 447] on icon at bounding box center [480, 448] width 16 height 15
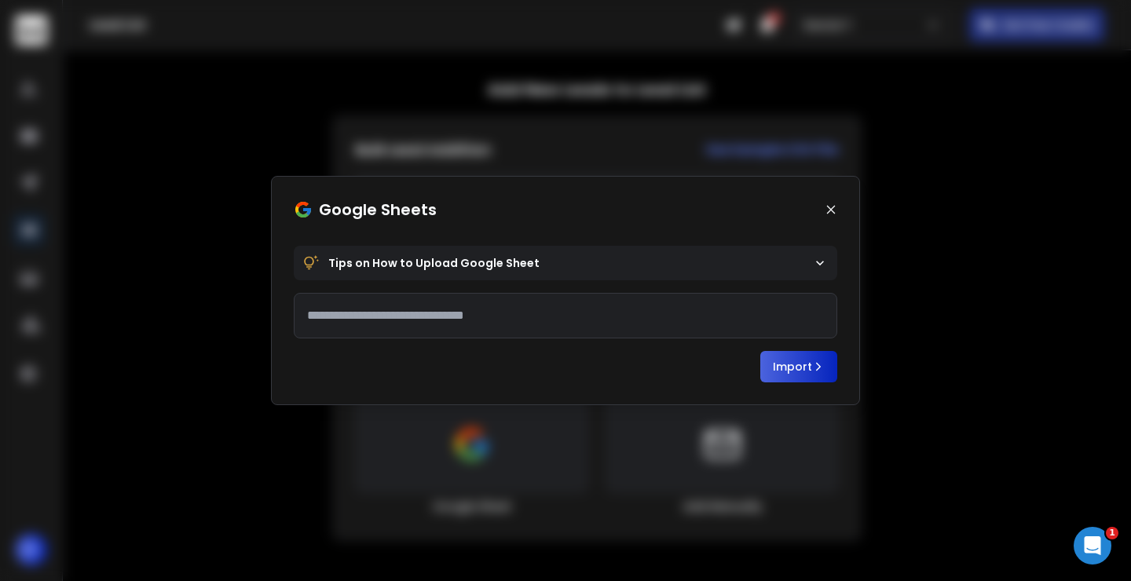
click at [477, 324] on input at bounding box center [566, 316] width 544 height 46
paste input "**********"
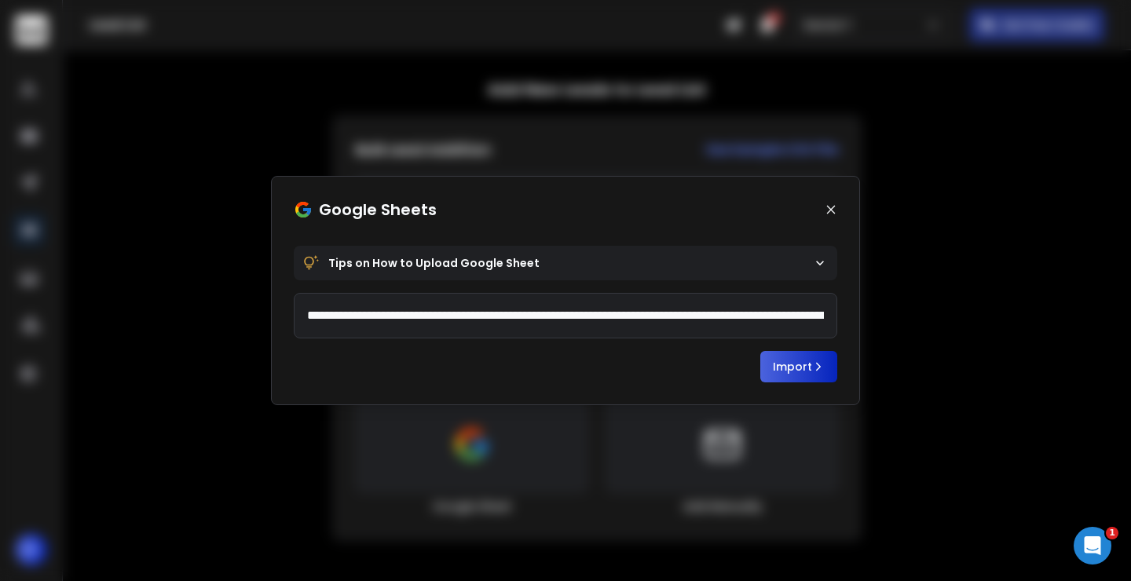
scroll to position [0, 355]
type input "**********"
click at [785, 368] on button "Import" at bounding box center [798, 366] width 77 height 31
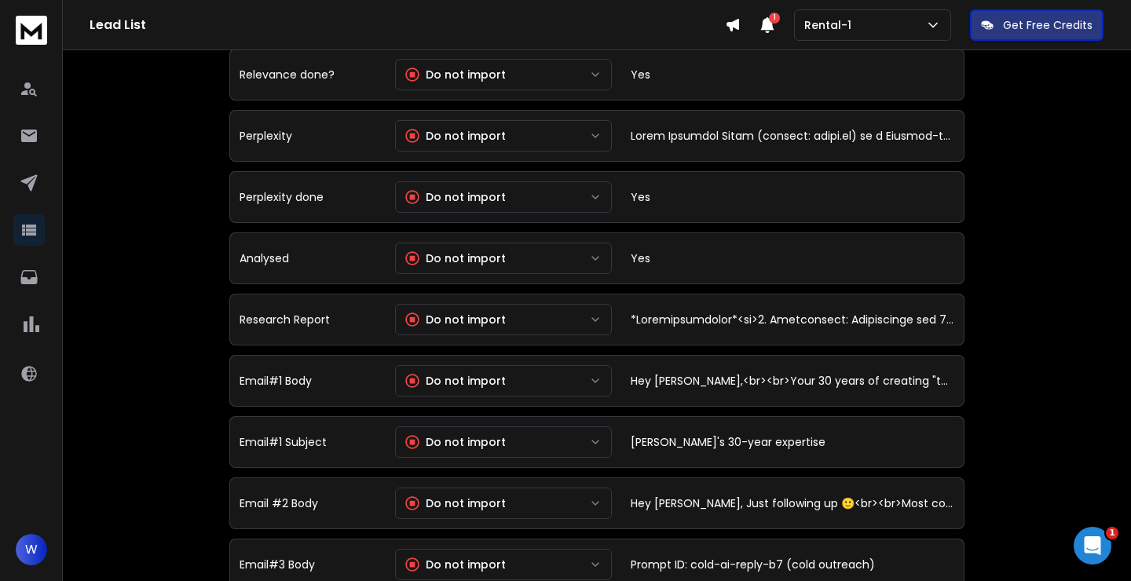
scroll to position [1426, 0]
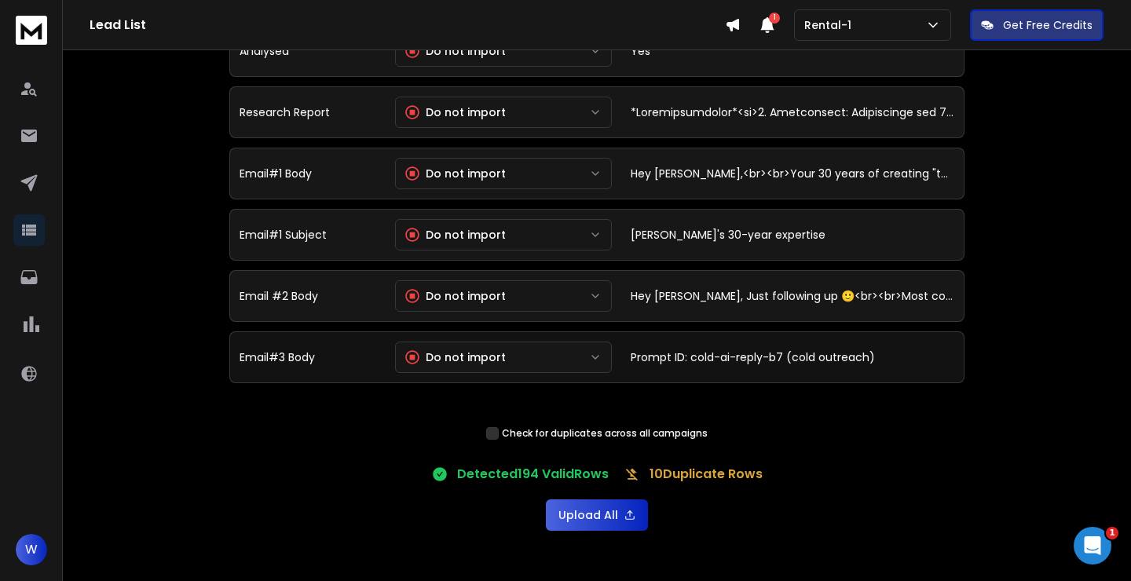
click at [551, 352] on button "Do not import" at bounding box center [503, 357] width 216 height 31
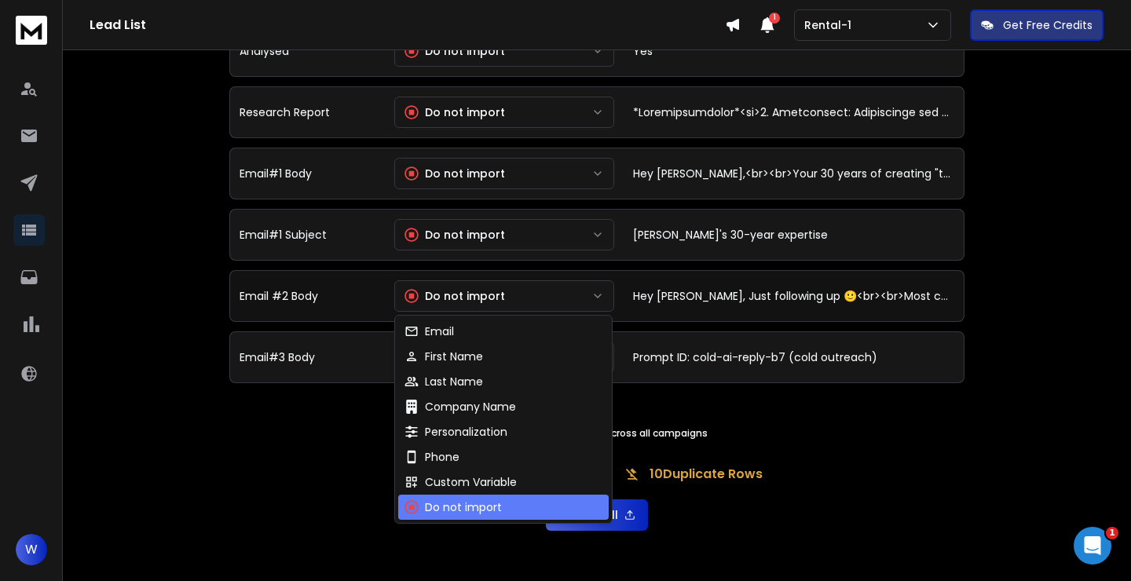
click at [491, 296] on div "Do not import" at bounding box center [455, 296] width 101 height 16
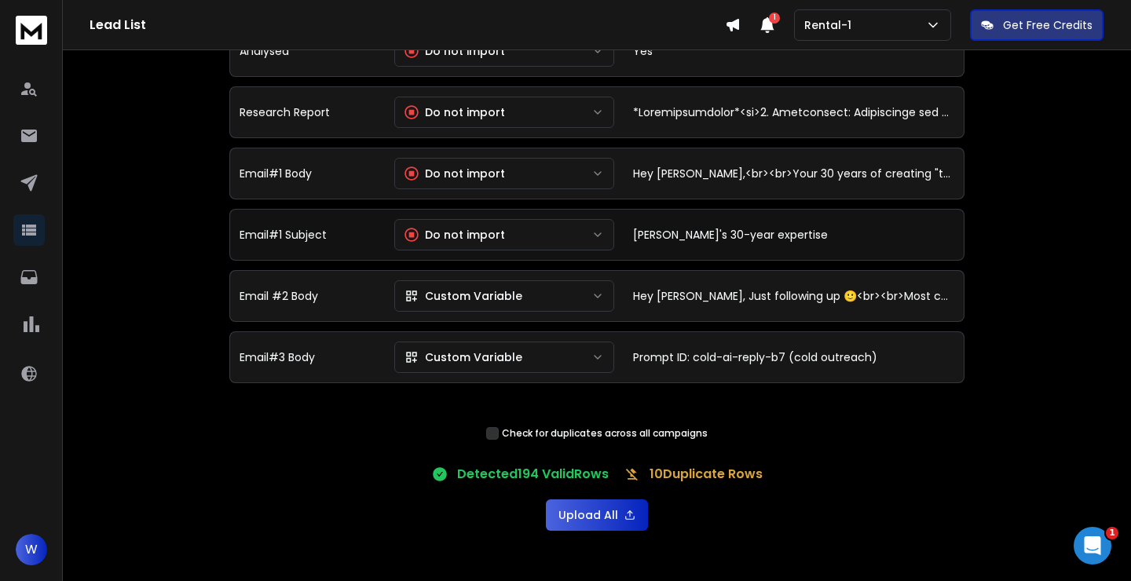
click at [474, 236] on div "Do not import" at bounding box center [455, 235] width 101 height 16
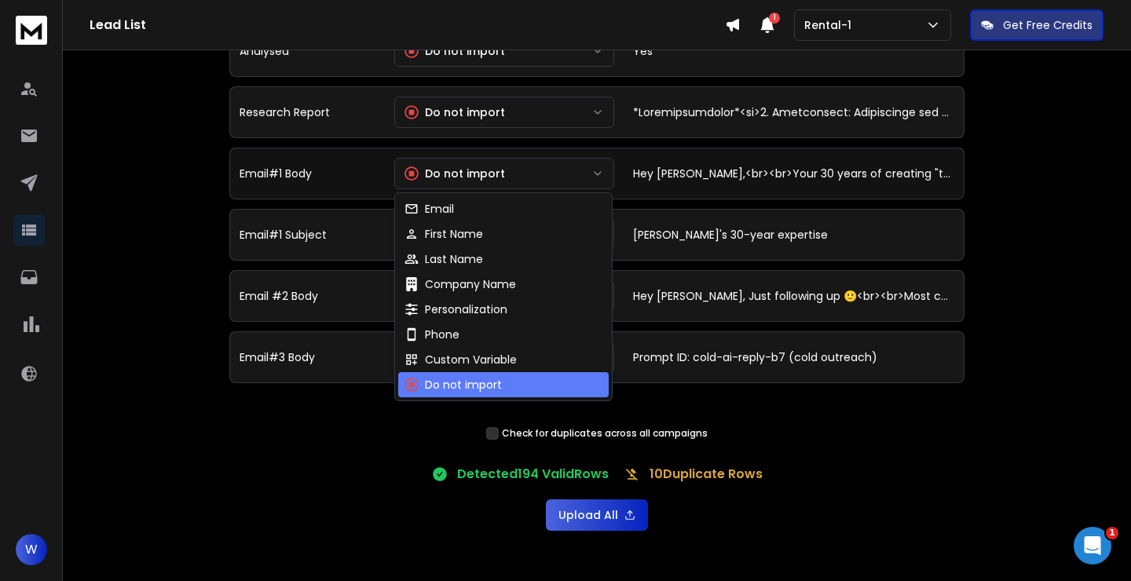
click at [462, 174] on div "Do not import" at bounding box center [455, 174] width 101 height 16
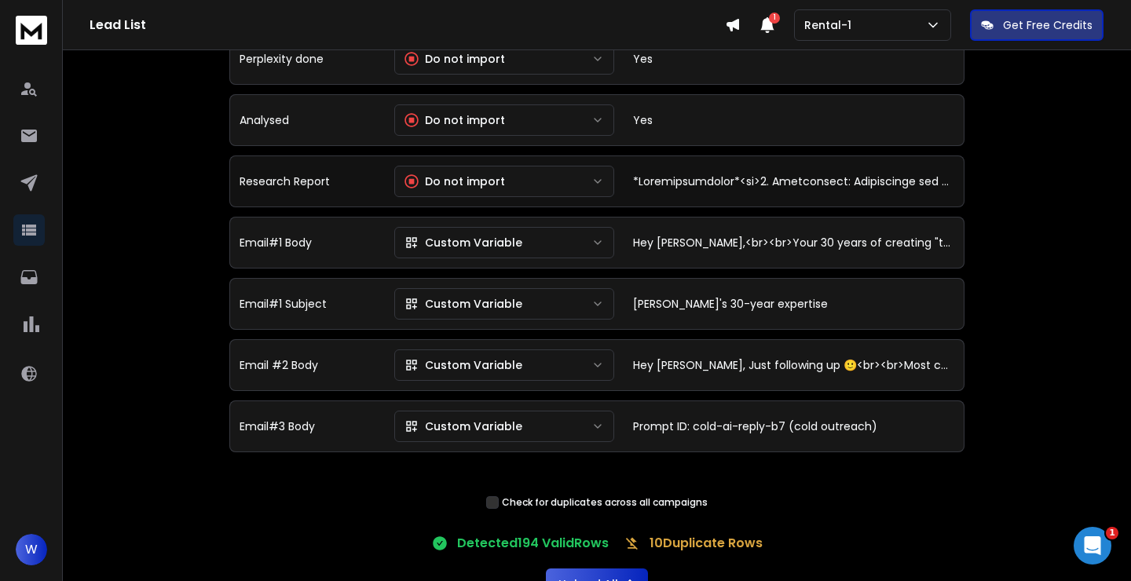
scroll to position [1327, 0]
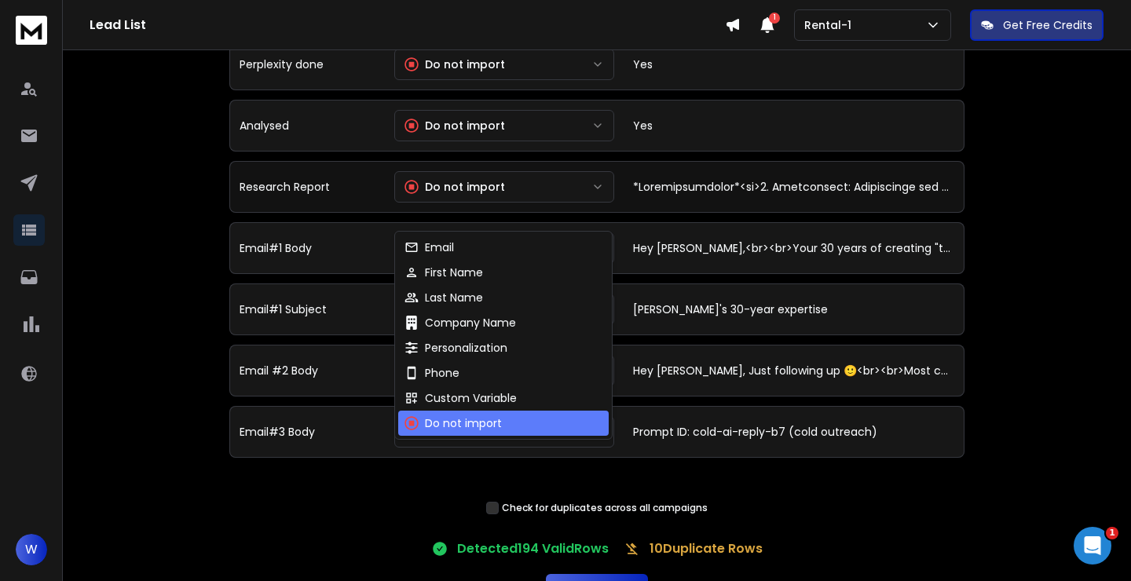
click at [474, 195] on div "Do not import" at bounding box center [455, 187] width 101 height 16
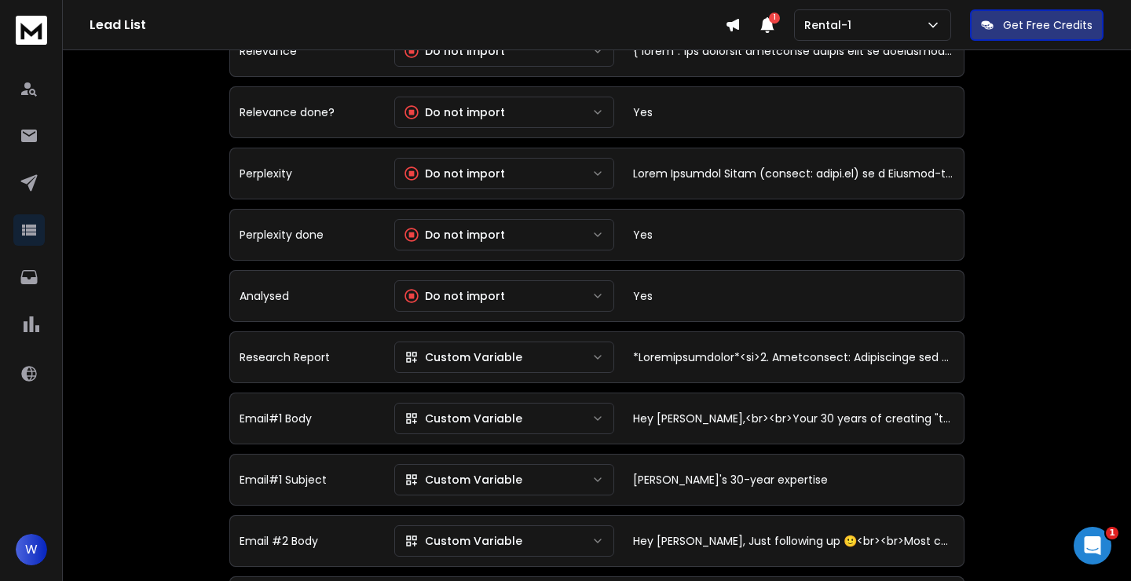
scroll to position [1149, 0]
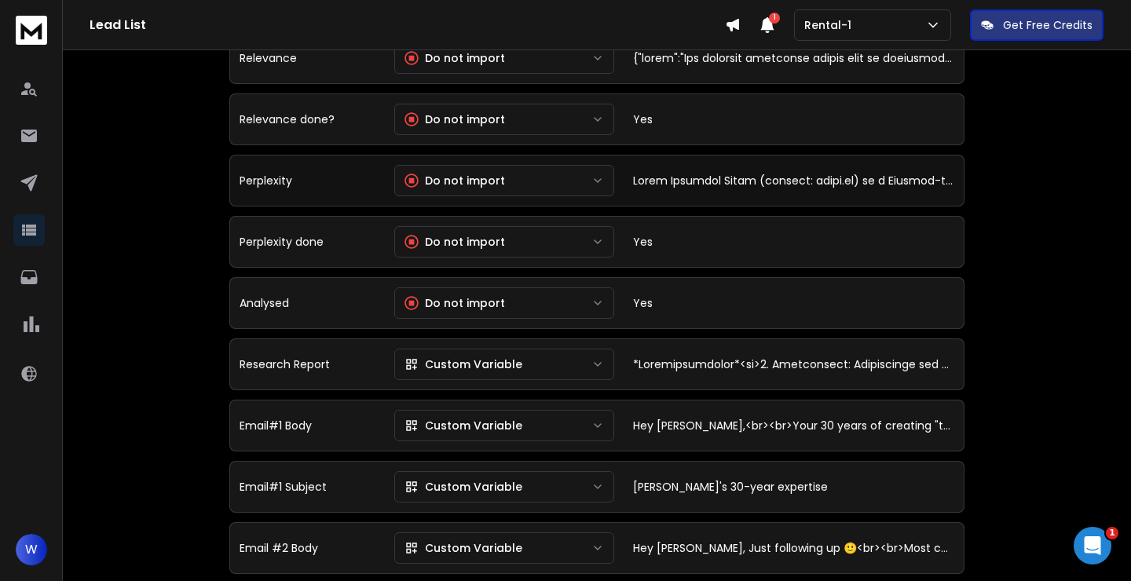
click at [511, 196] on button "Do not import" at bounding box center [504, 180] width 220 height 31
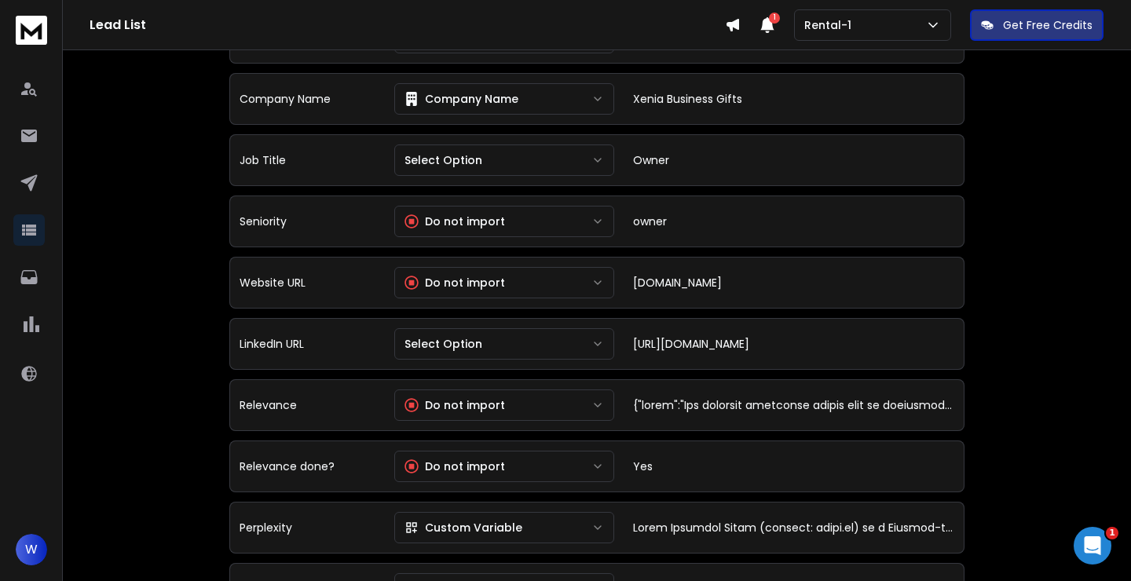
scroll to position [795, 0]
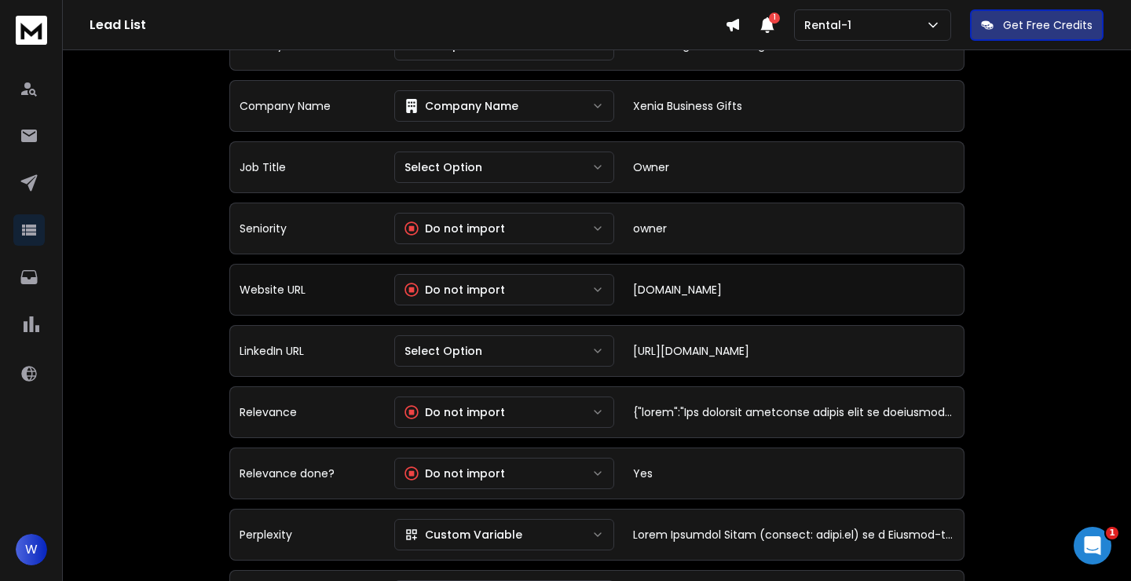
click at [453, 298] on div "Do not import" at bounding box center [455, 290] width 101 height 16
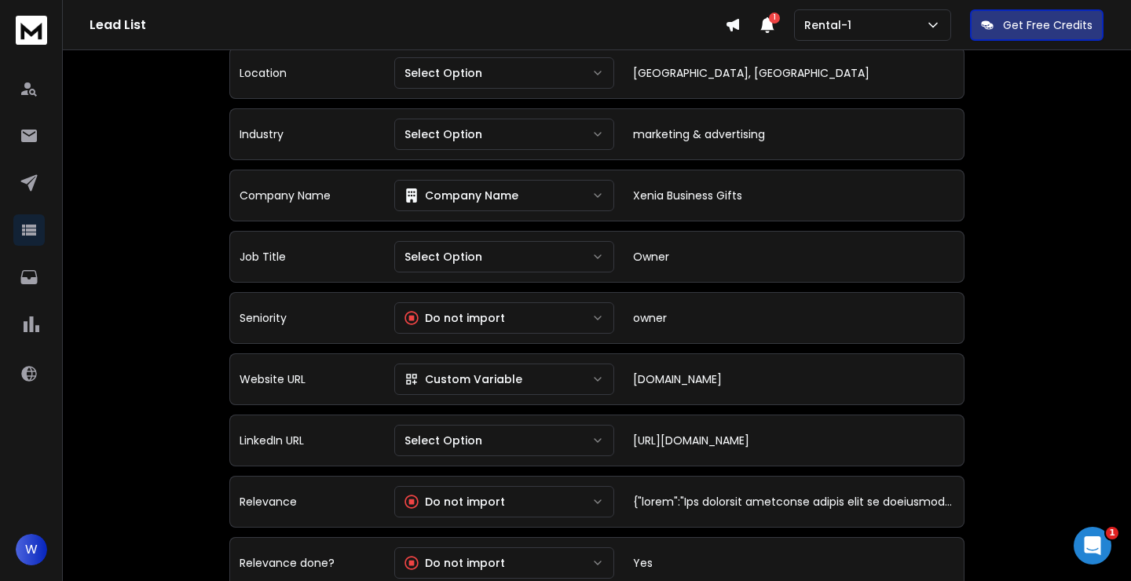
scroll to position [690, 0]
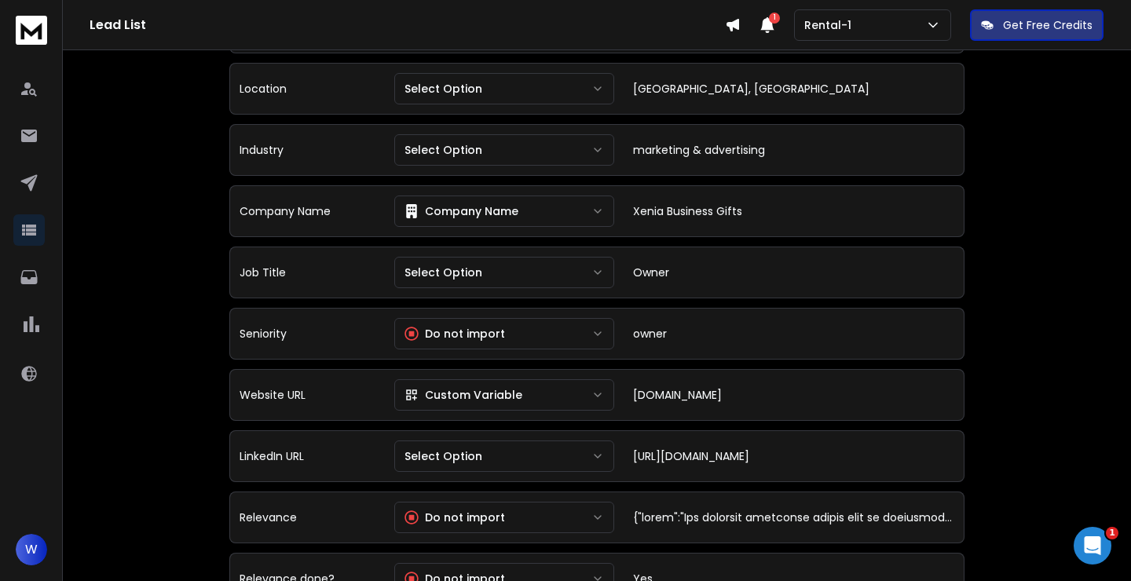
click at [459, 43] on button "Select Option" at bounding box center [504, 27] width 220 height 31
click at [474, 104] on button "Select Option" at bounding box center [504, 88] width 220 height 31
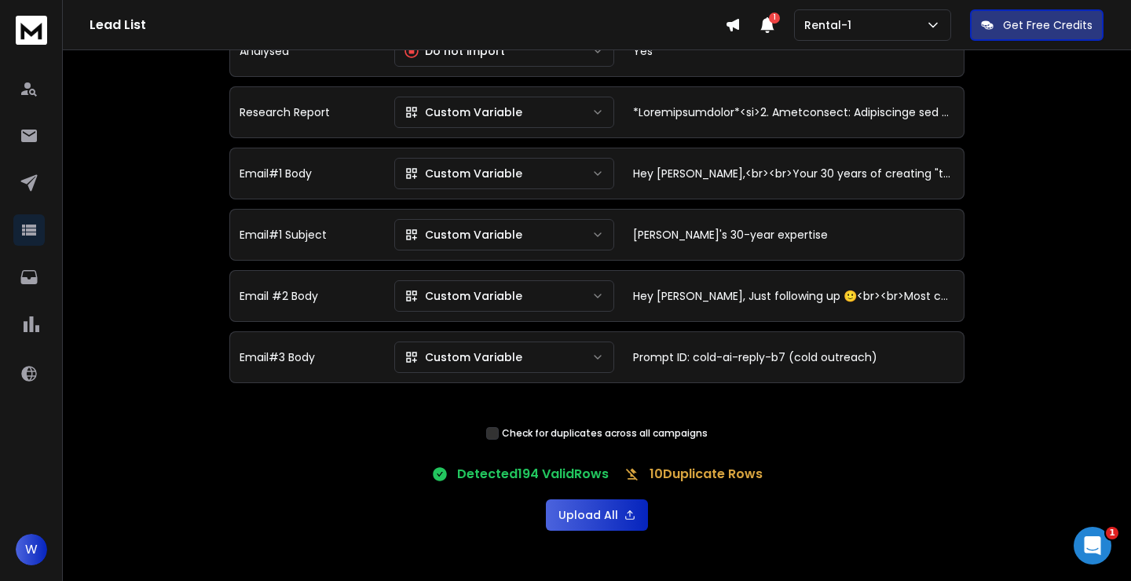
click at [498, 434] on button "Check for duplicates across all campaigns" at bounding box center [492, 433] width 13 height 13
click at [589, 515] on button "Upload All" at bounding box center [597, 515] width 102 height 31
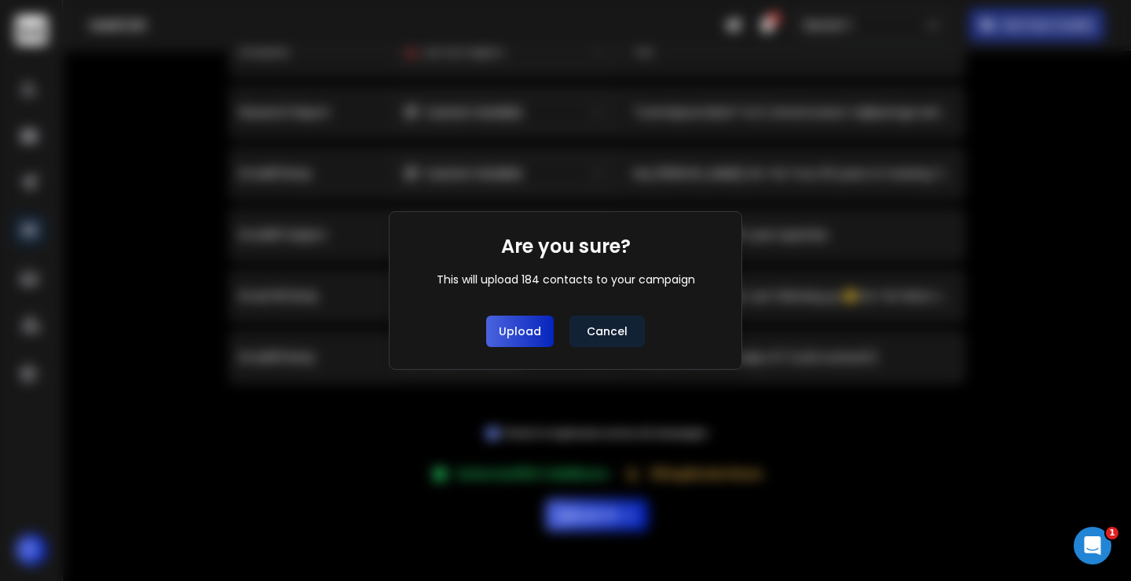
click at [525, 328] on button "Upload" at bounding box center [520, 331] width 68 height 31
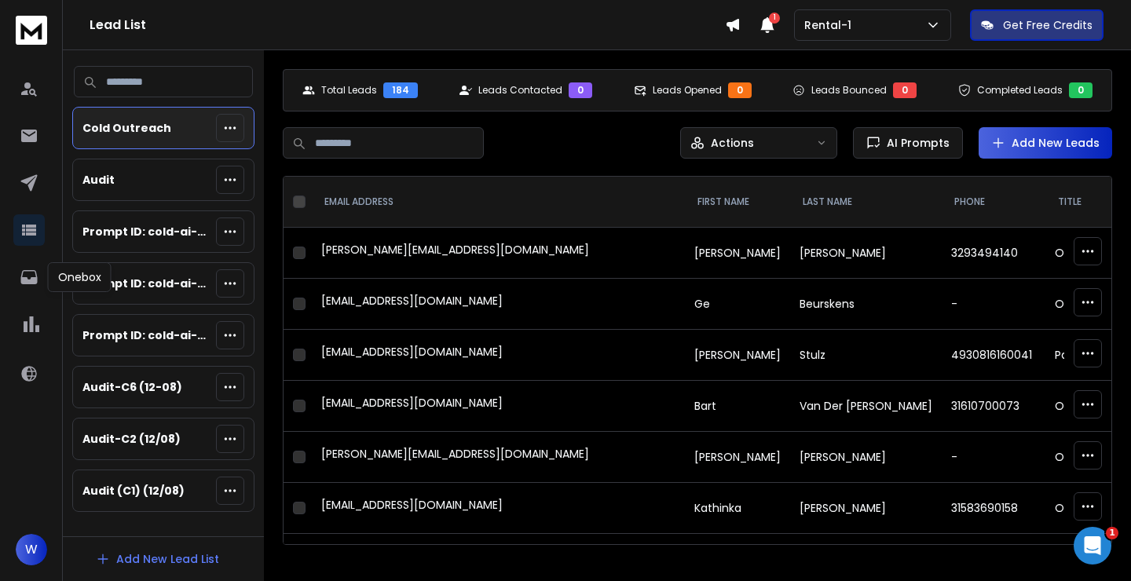
scroll to position [317, 0]
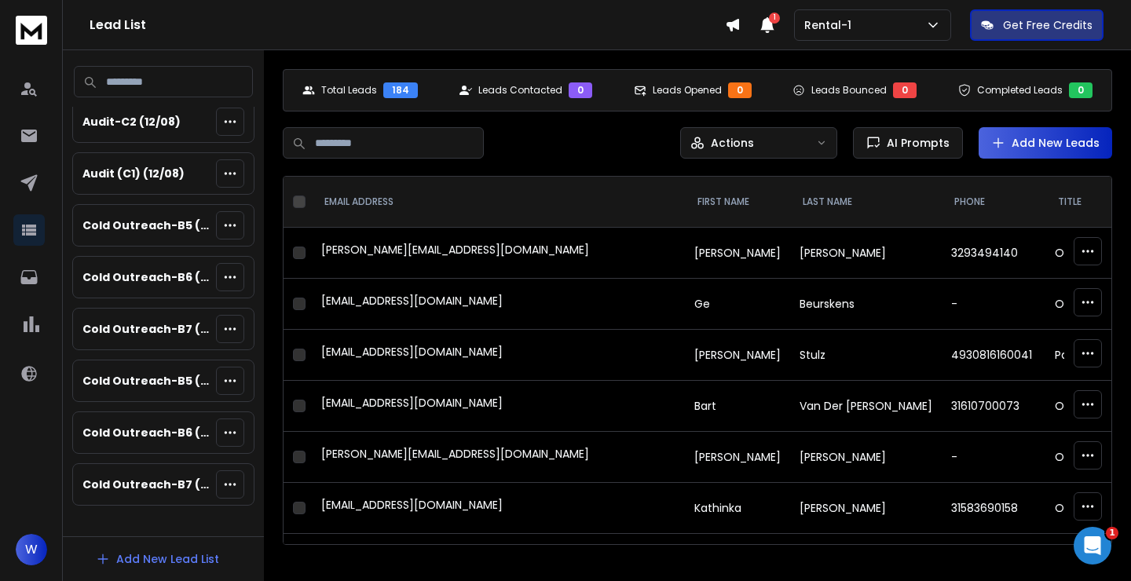
click at [221, 166] on button "button" at bounding box center [230, 173] width 28 height 28
click at [186, 210] on p "Edit List Name" at bounding box center [183, 208] width 76 height 16
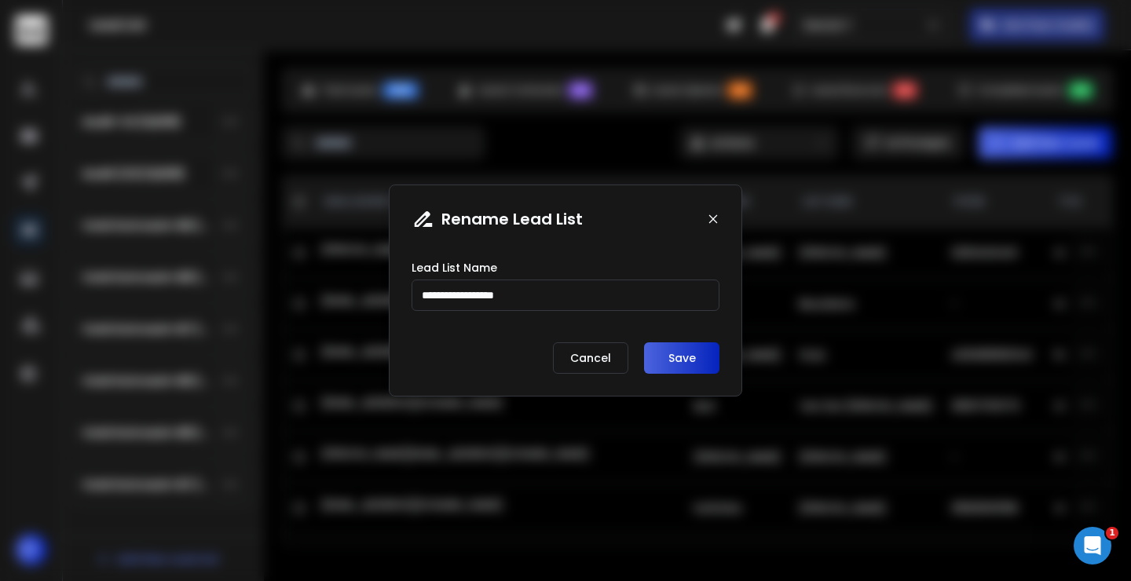
click at [454, 280] on input "**********" at bounding box center [566, 295] width 308 height 31
click at [455, 292] on input "**********" at bounding box center [566, 295] width 308 height 31
click at [716, 211] on div "Rename Lead List" at bounding box center [566, 219] width 308 height 24
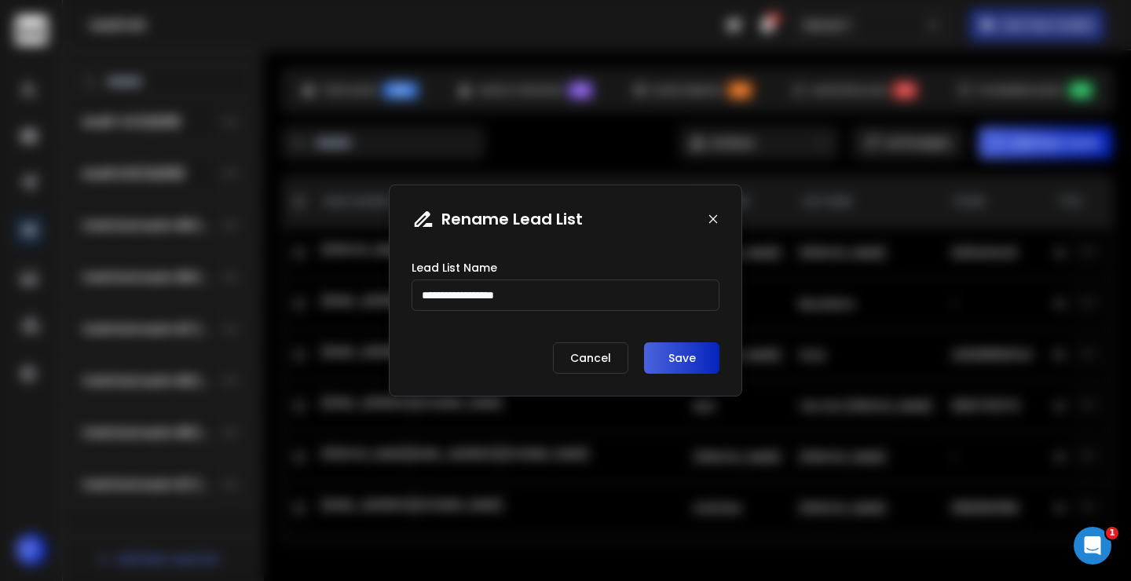
click at [716, 220] on icon at bounding box center [713, 219] width 13 height 13
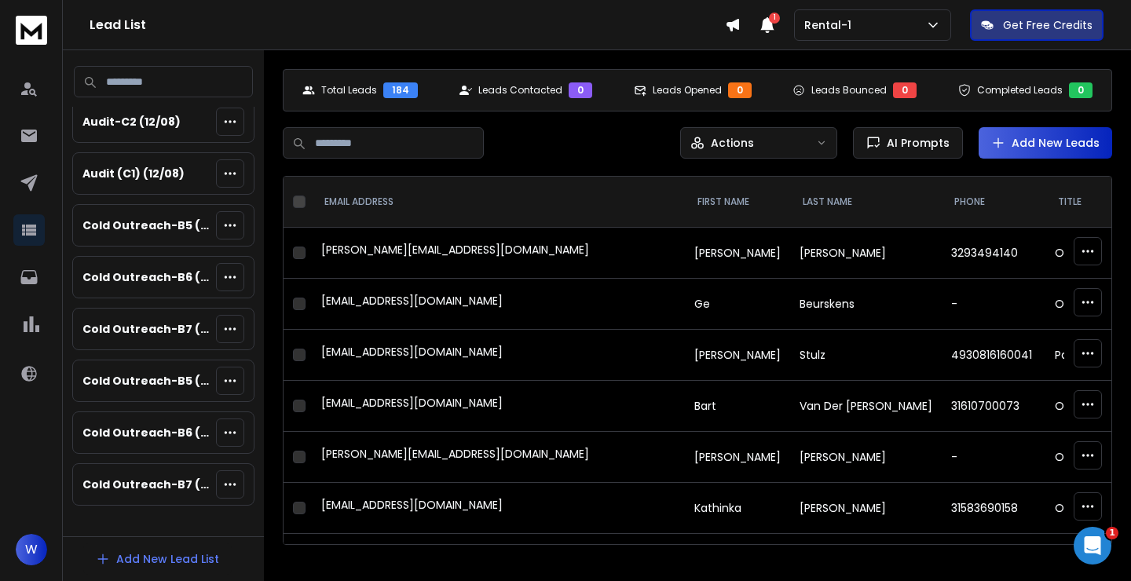
click at [174, 554] on button "Add New Lead List" at bounding box center [157, 559] width 148 height 31
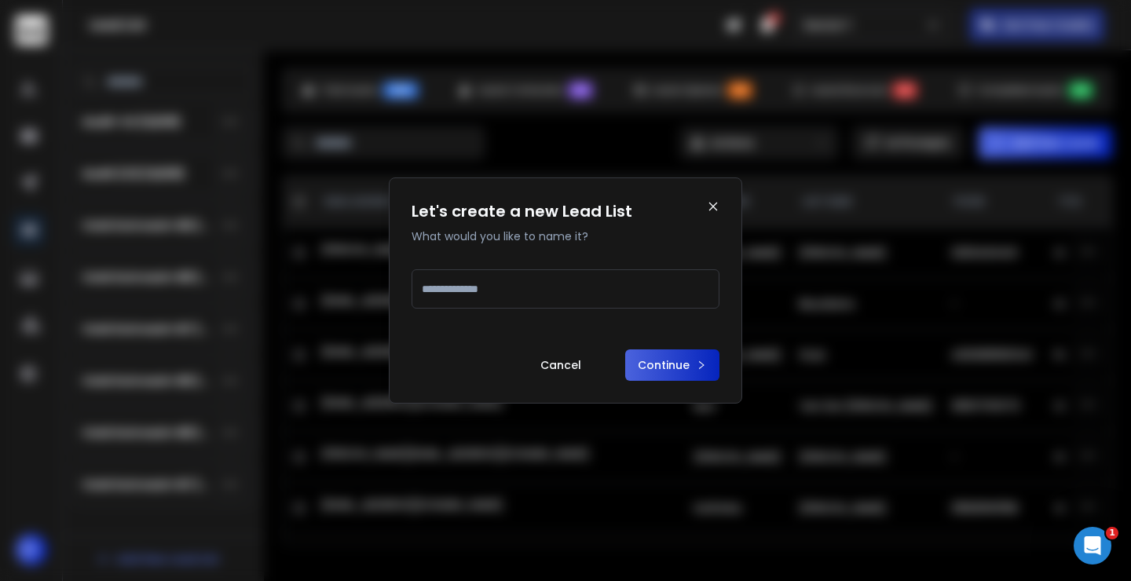
click at [551, 284] on input at bounding box center [566, 288] width 308 height 39
paste input "**********"
click at [489, 290] on input "**********" at bounding box center [566, 288] width 308 height 39
type input "**********"
click at [688, 364] on button "Continue" at bounding box center [672, 365] width 94 height 31
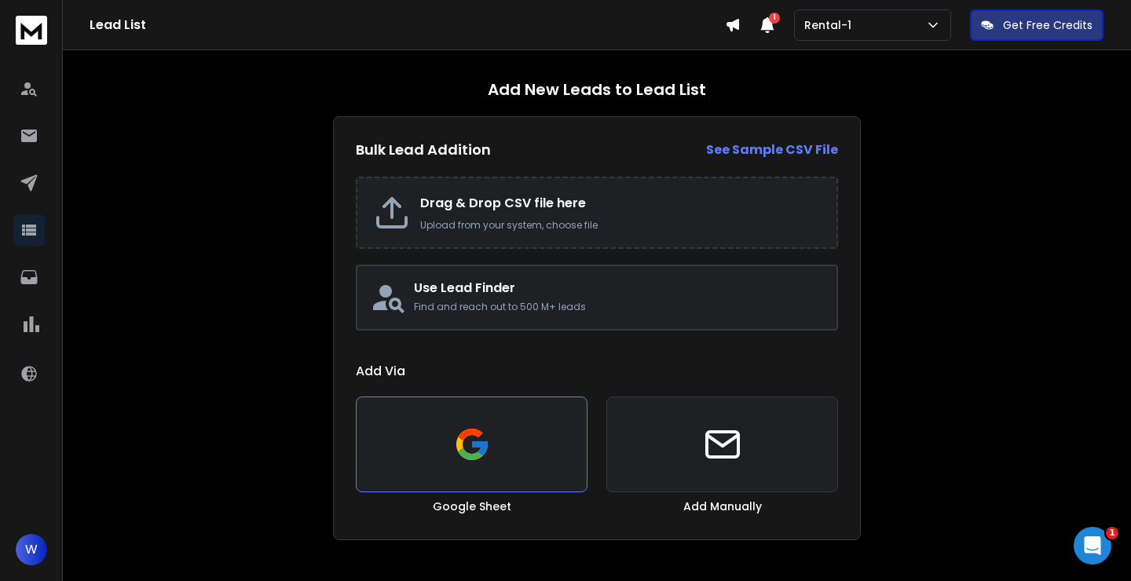
click at [502, 450] on div at bounding box center [472, 445] width 232 height 96
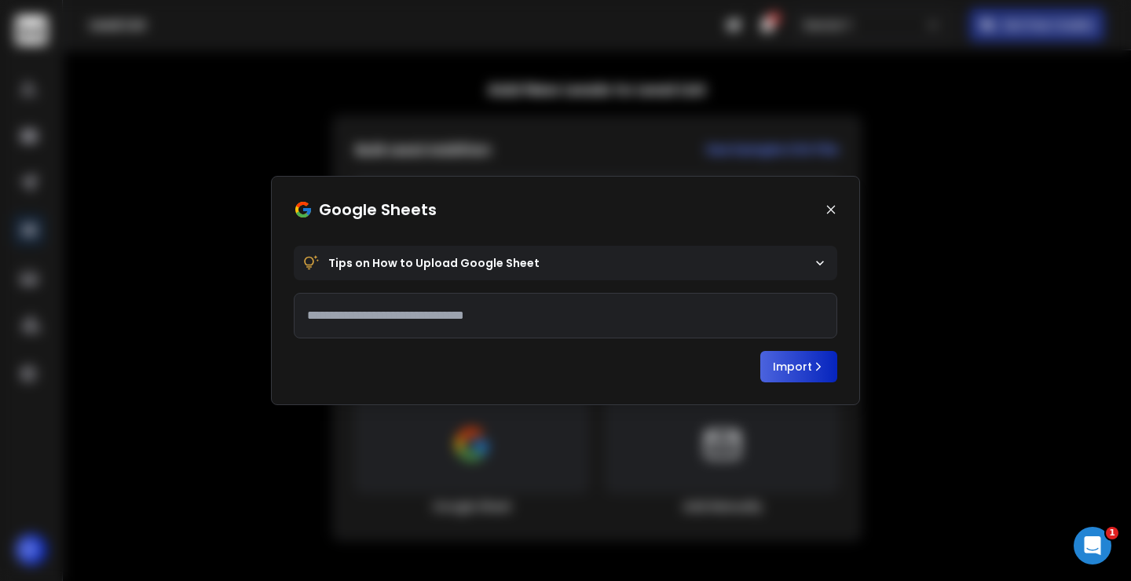
click at [499, 320] on input at bounding box center [566, 316] width 544 height 46
paste input "**********"
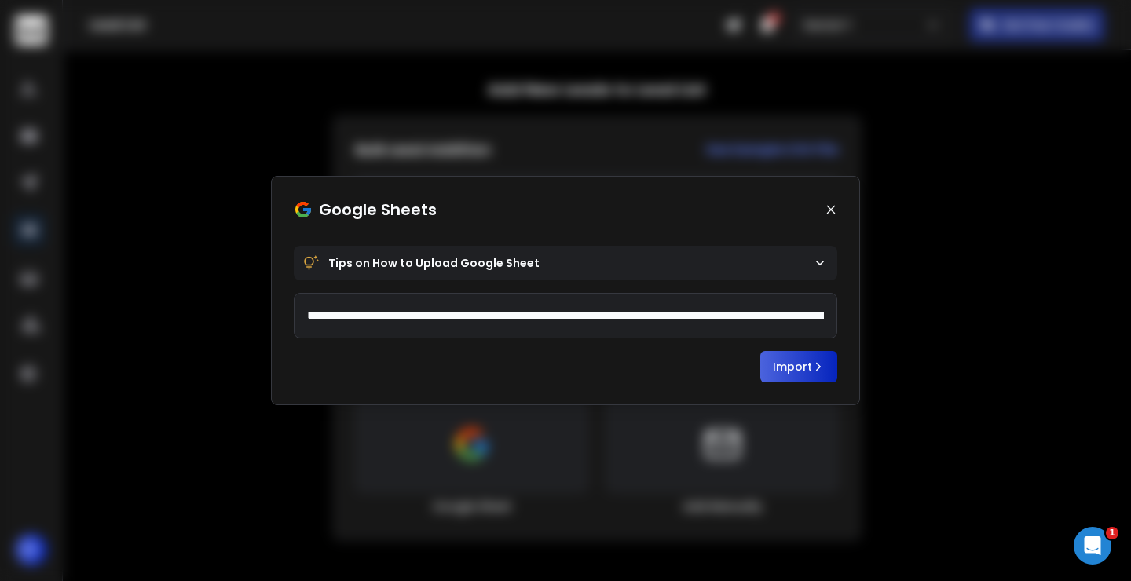
scroll to position [0, 355]
type input "**********"
click at [793, 368] on button "Import" at bounding box center [798, 366] width 77 height 31
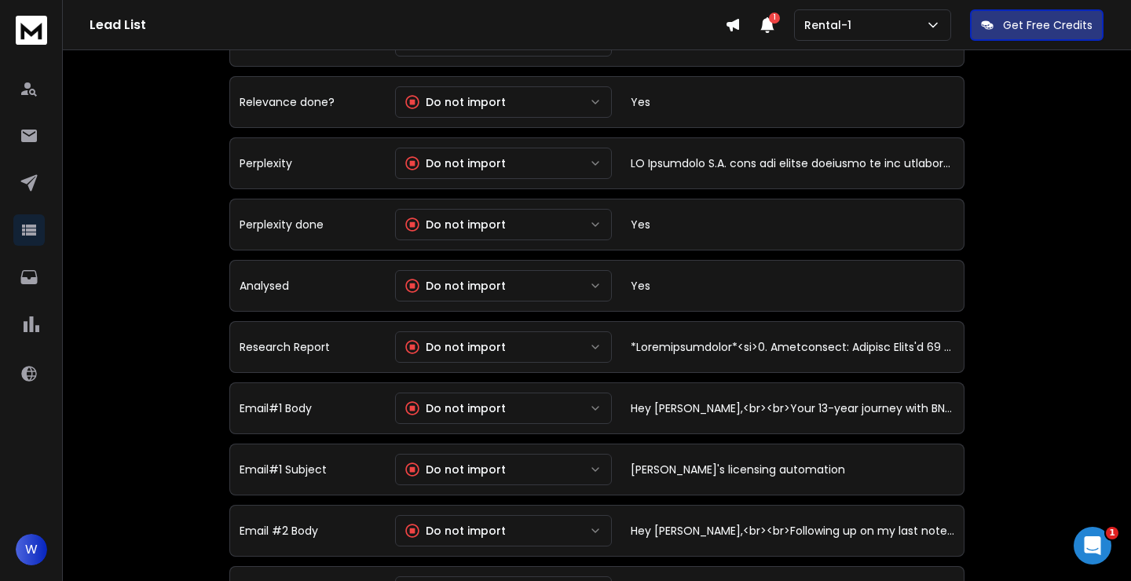
scroll to position [1488, 0]
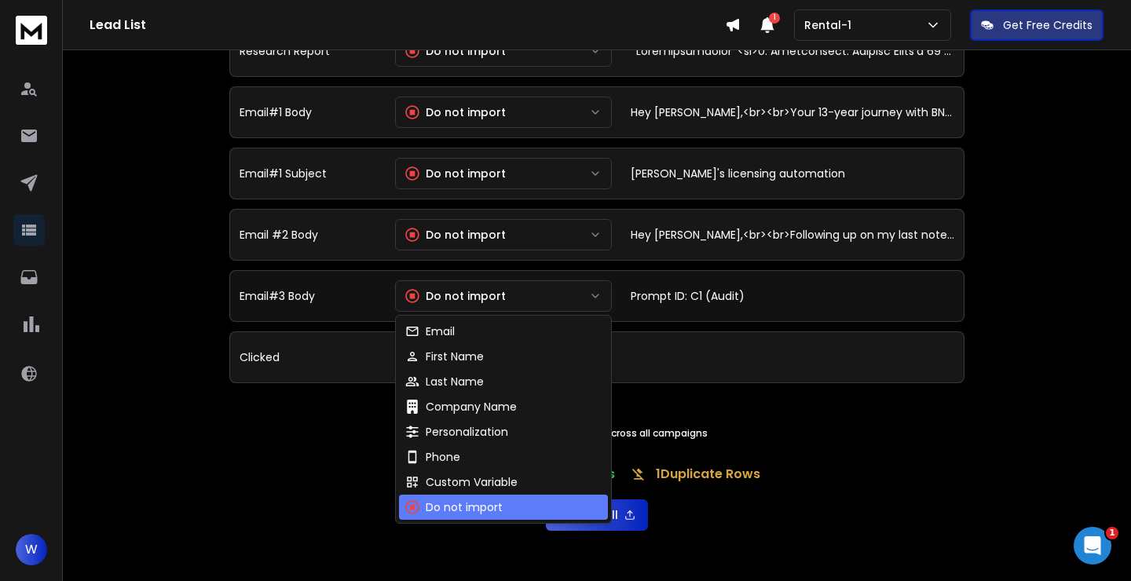
click at [544, 304] on button "Do not import" at bounding box center [503, 295] width 216 height 31
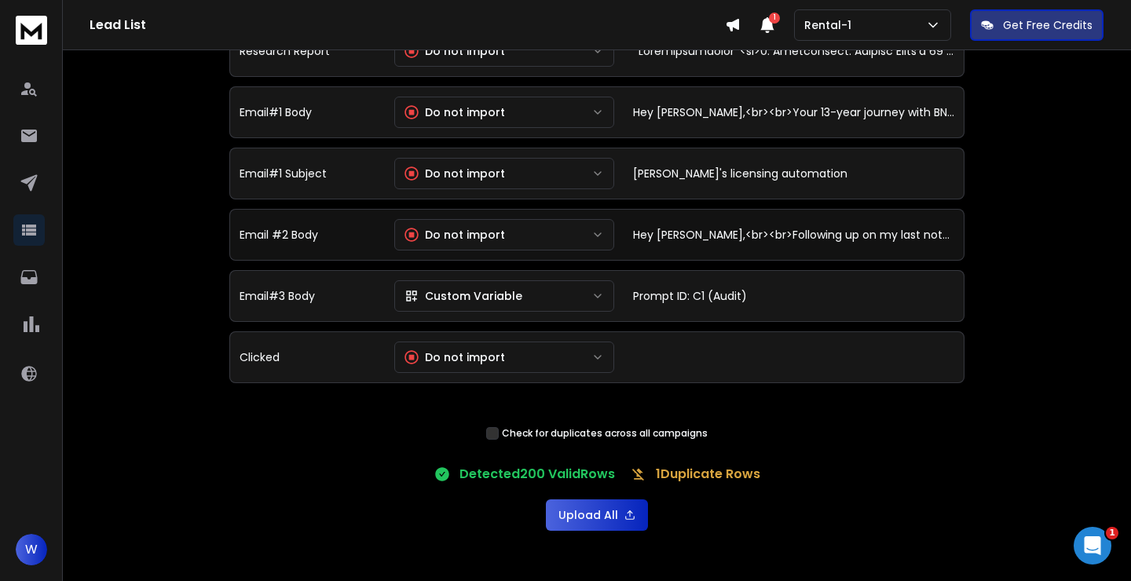
click at [499, 231] on div "Do not import" at bounding box center [455, 235] width 101 height 16
click at [485, 178] on div "Do not import" at bounding box center [455, 174] width 101 height 16
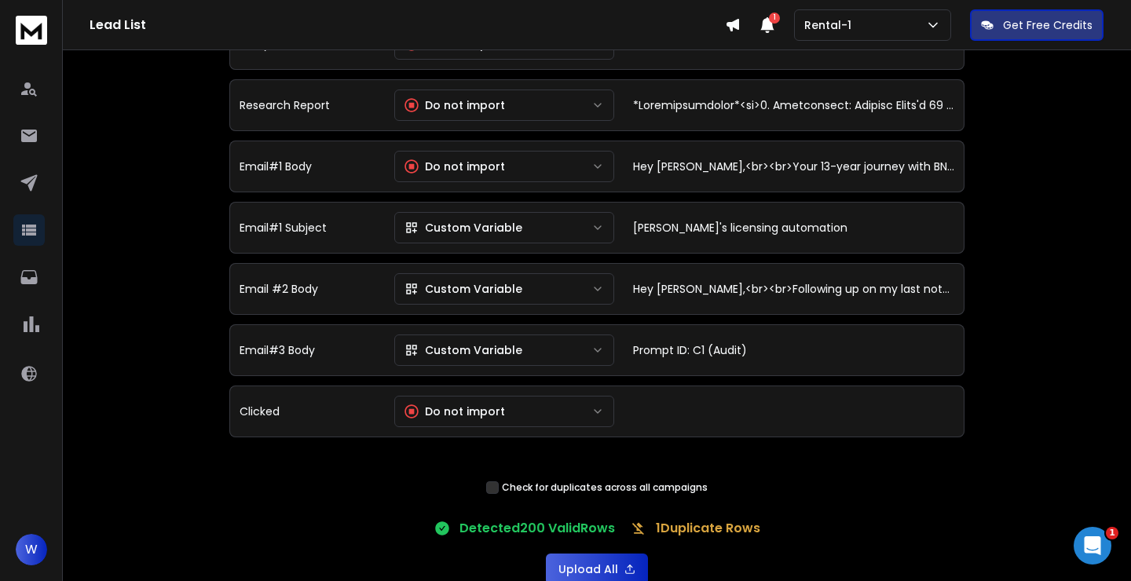
scroll to position [1407, 0]
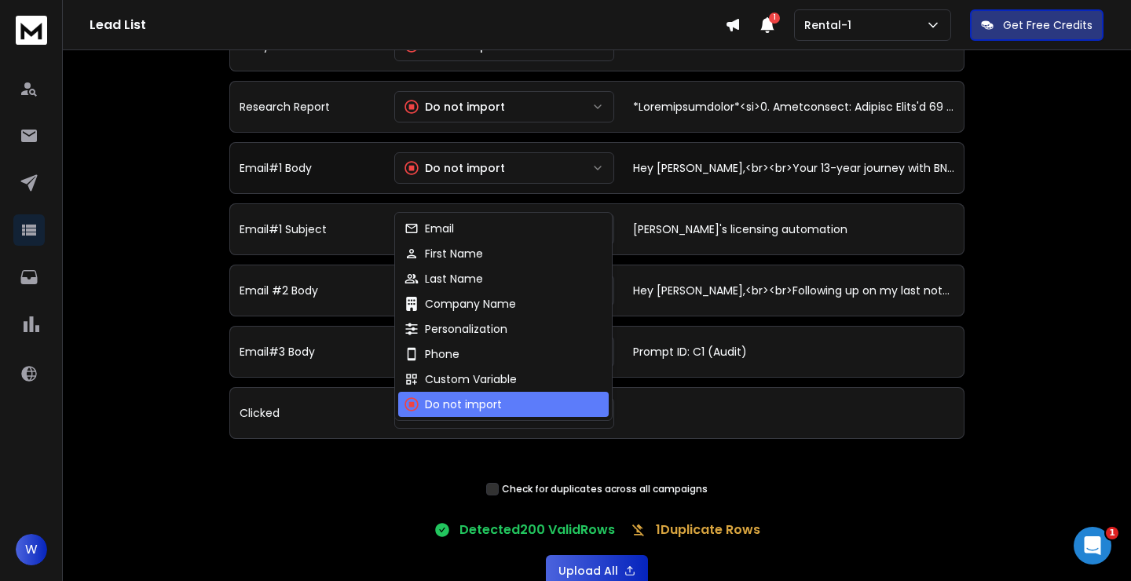
click at [503, 184] on button "Do not import" at bounding box center [504, 167] width 220 height 31
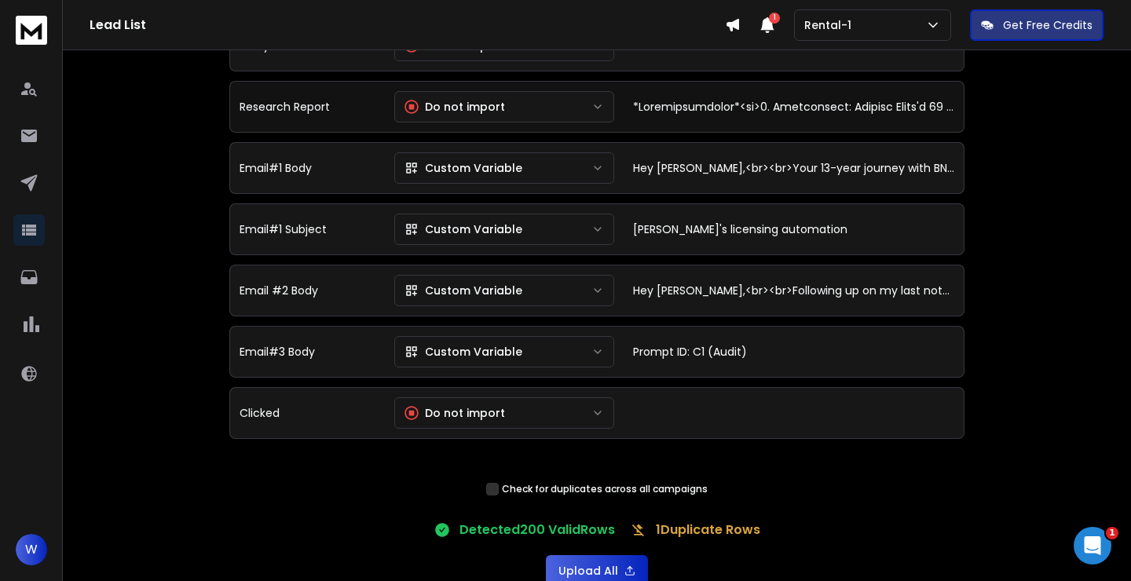
click at [490, 115] on div "Do not import" at bounding box center [455, 107] width 101 height 16
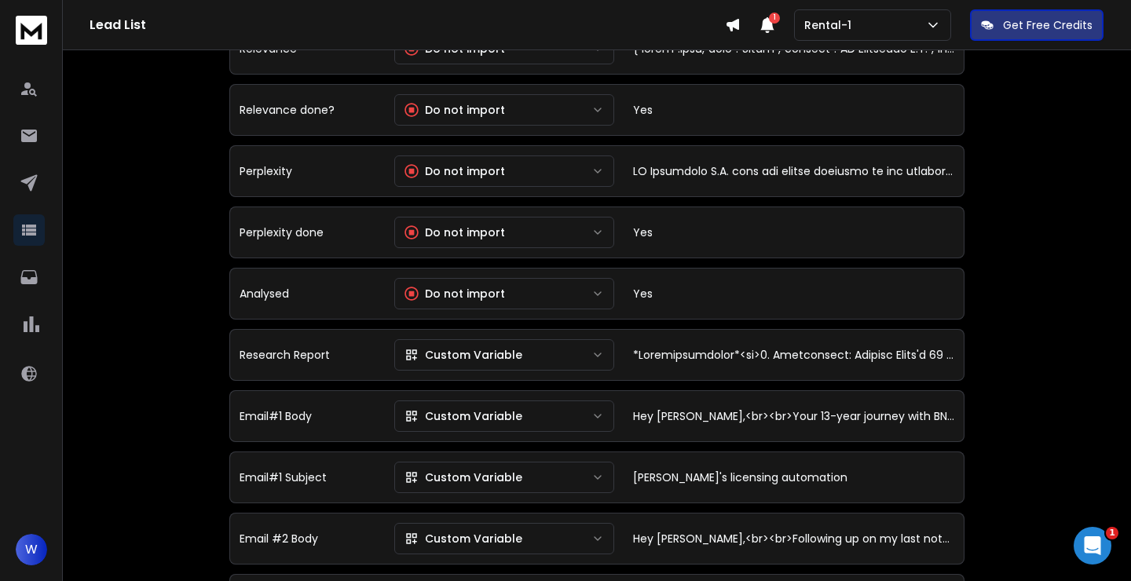
scroll to position [1143, 0]
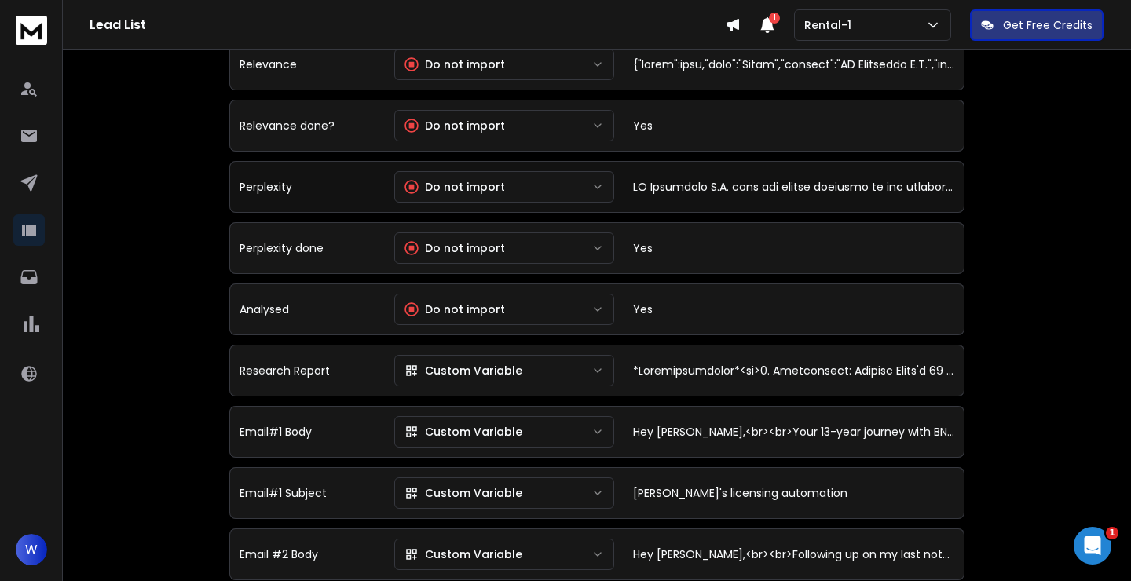
click at [509, 203] on button "Do not import" at bounding box center [504, 186] width 220 height 31
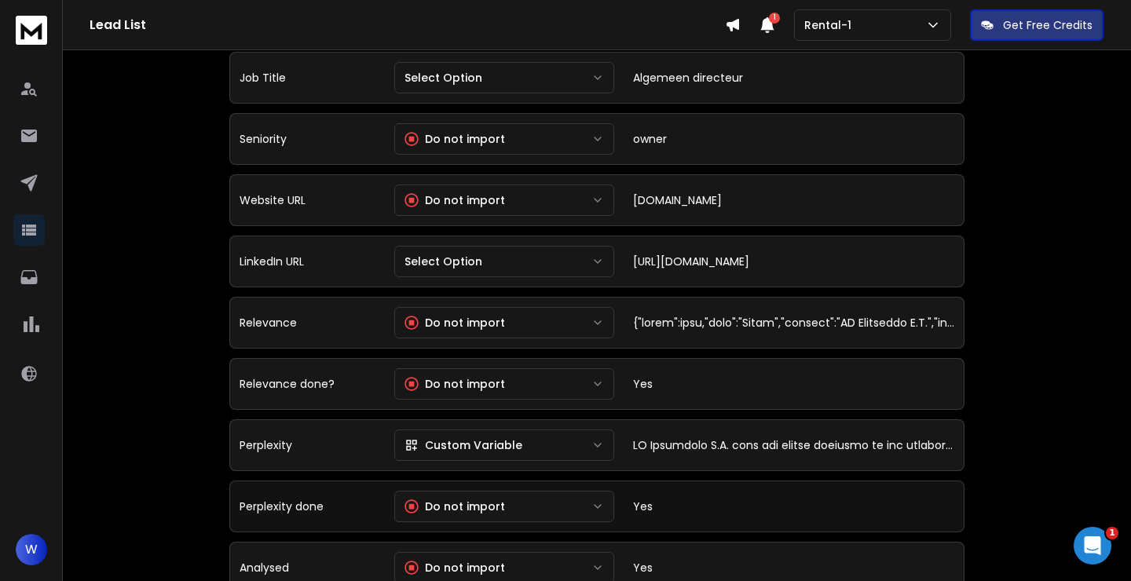
scroll to position [881, 0]
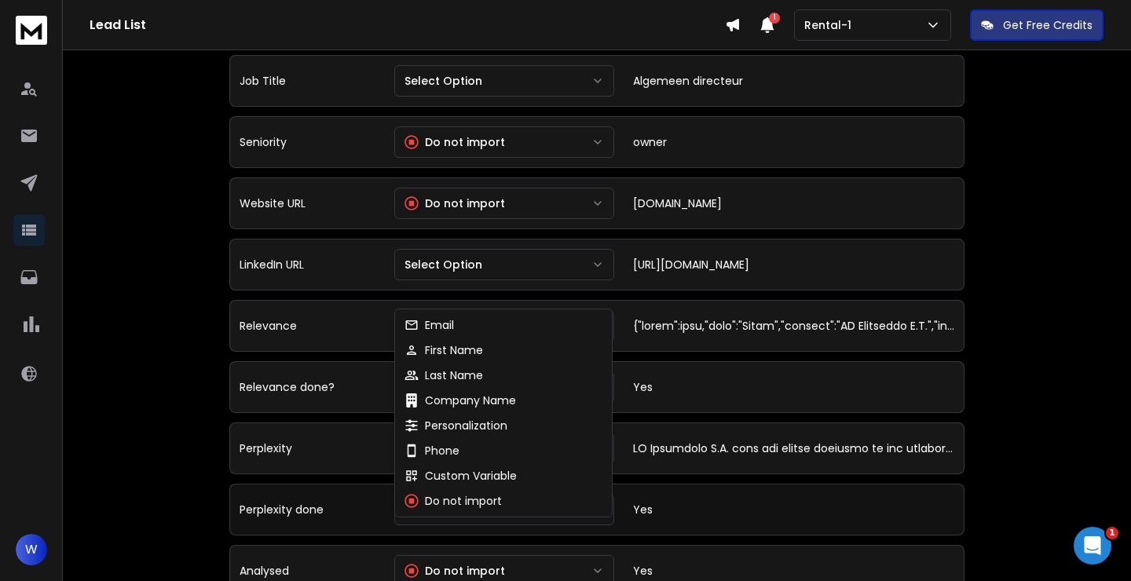
click at [514, 280] on button "Select Option" at bounding box center [504, 264] width 220 height 31
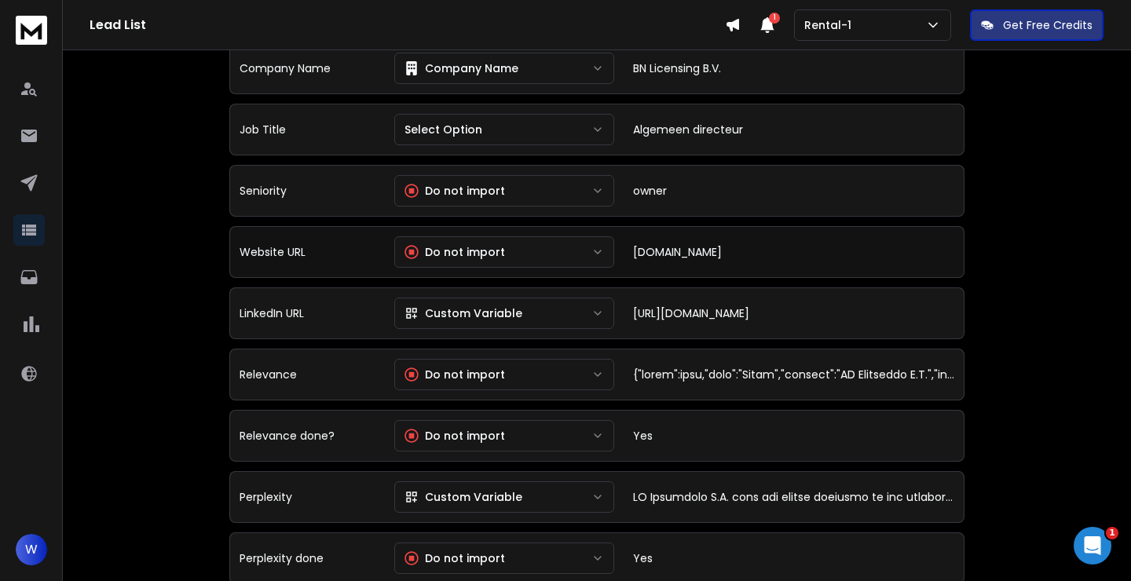
scroll to position [822, 0]
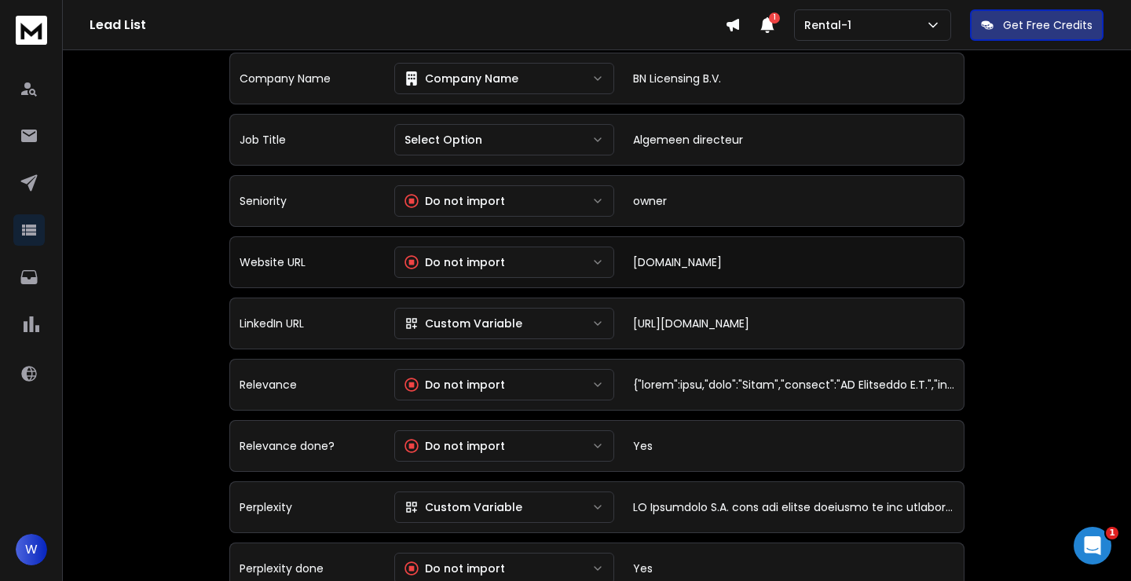
click at [533, 278] on button "Do not import" at bounding box center [504, 262] width 220 height 31
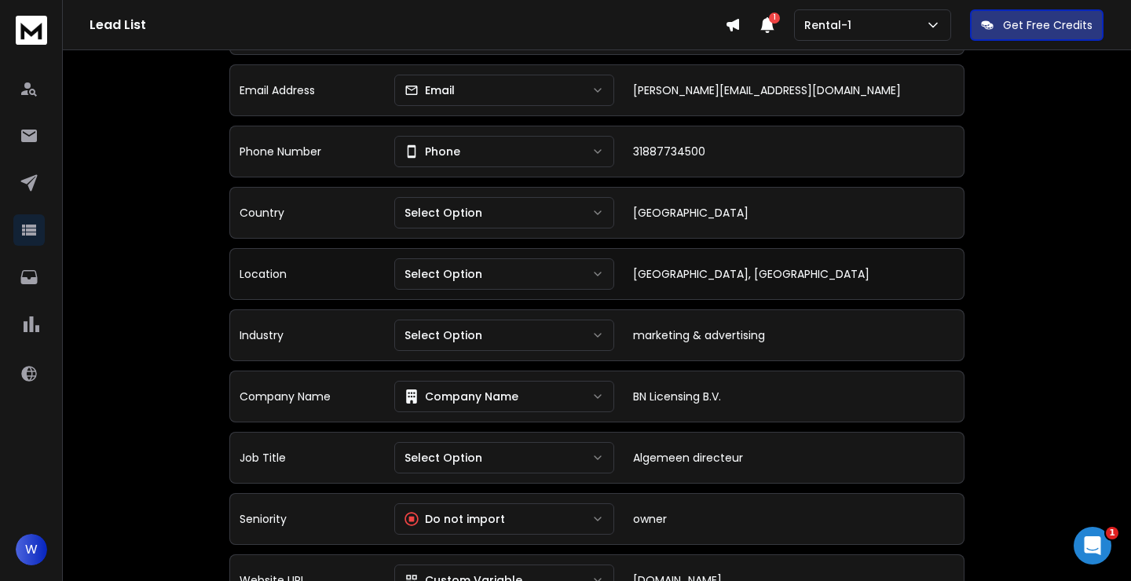
scroll to position [503, 0]
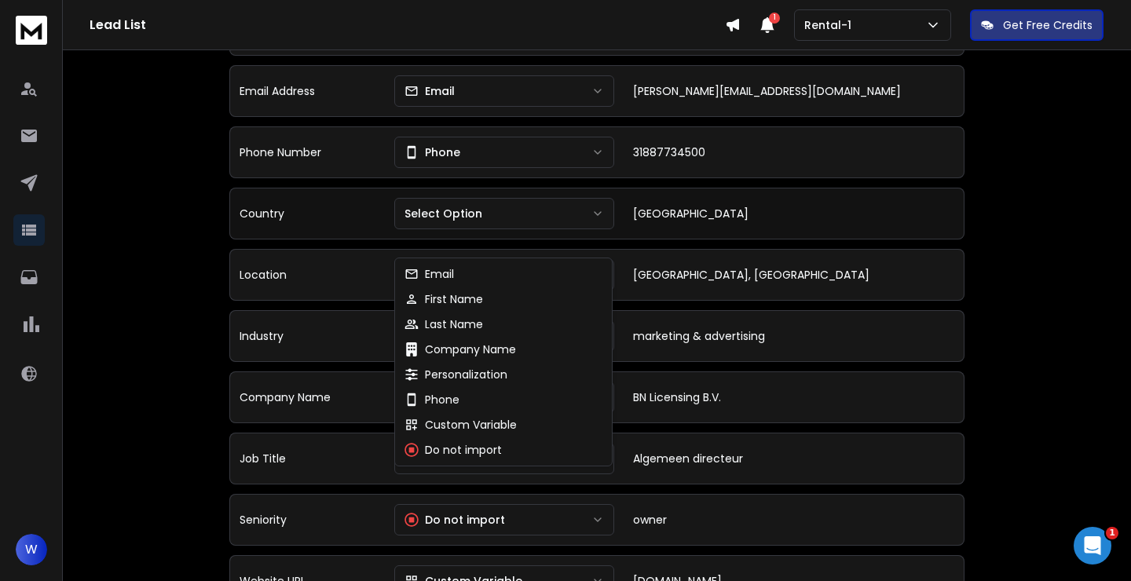
click at [494, 229] on button "Select Option" at bounding box center [504, 213] width 220 height 31
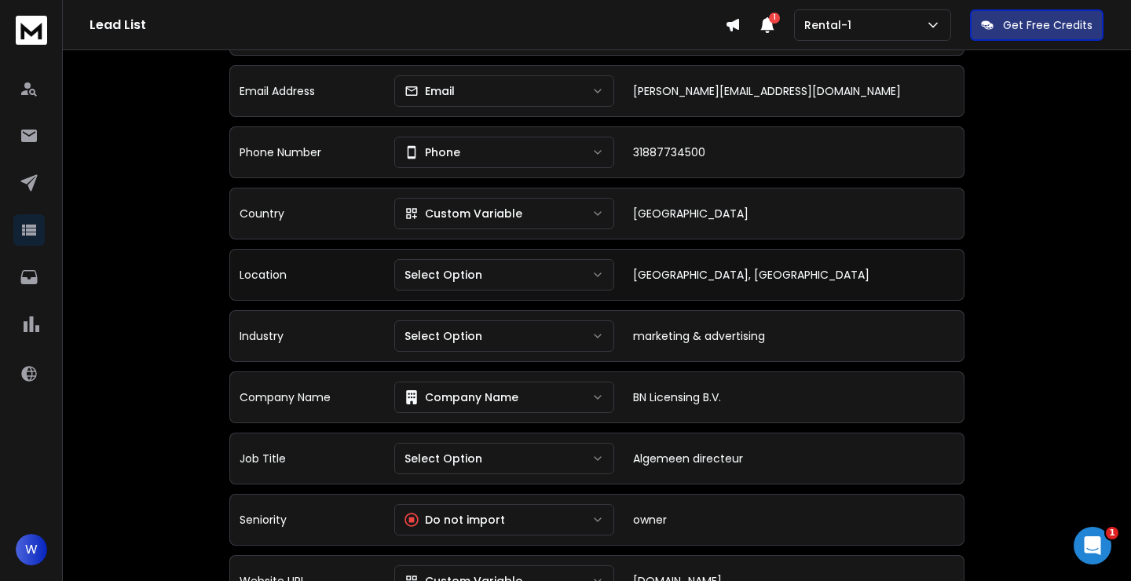
click at [509, 291] on button "Select Option" at bounding box center [504, 274] width 220 height 31
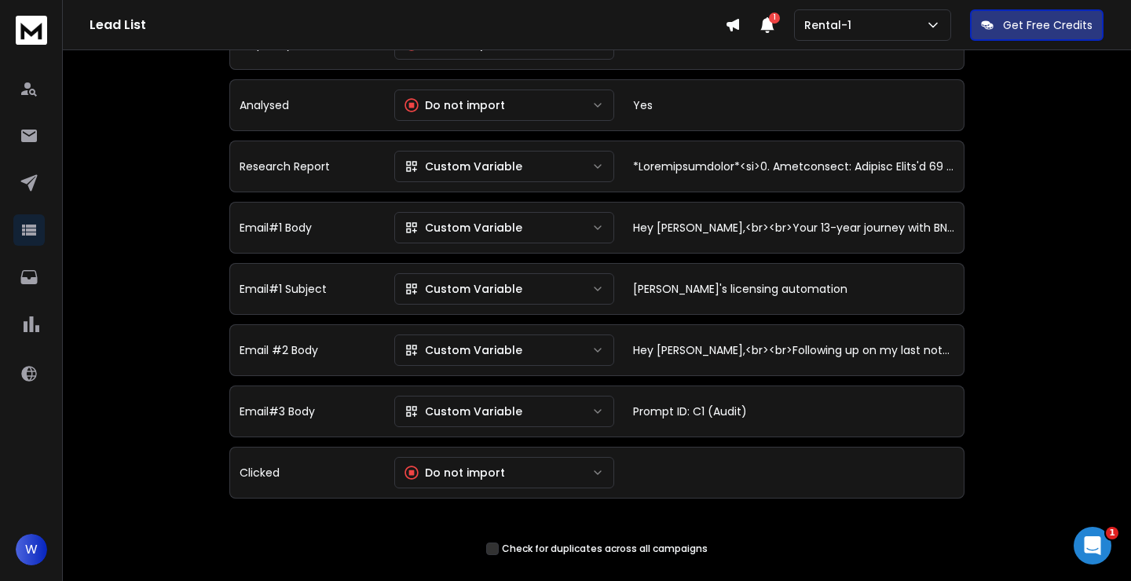
scroll to position [1488, 0]
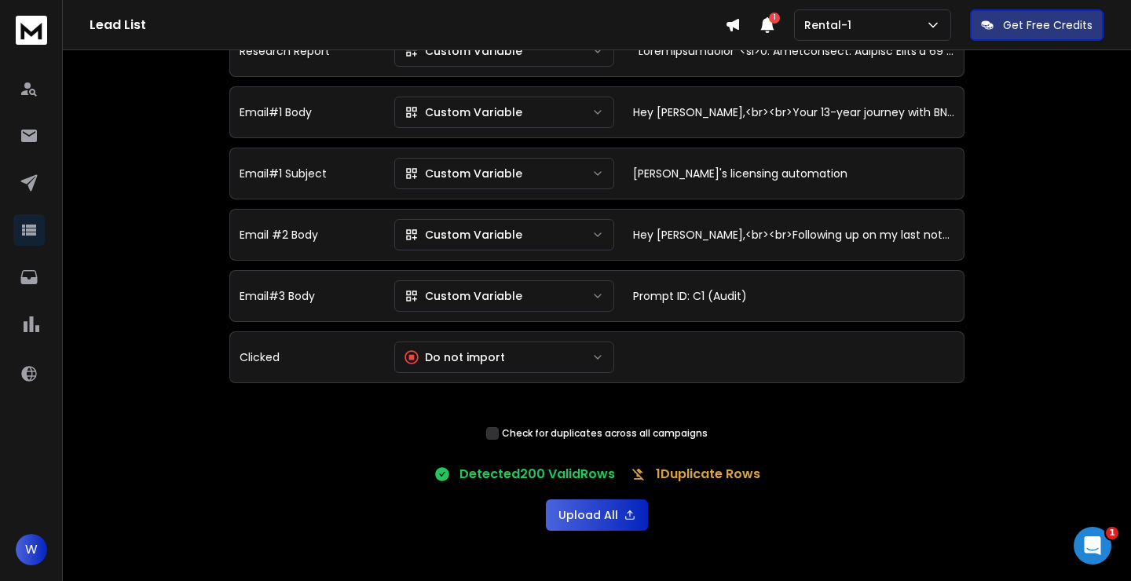
click at [500, 438] on div "Check for duplicates across all campaigns" at bounding box center [596, 433] width 221 height 13
click at [497, 438] on button "Check for duplicates across all campaigns" at bounding box center [492, 433] width 13 height 13
click at [595, 503] on button "Upload All" at bounding box center [597, 515] width 102 height 31
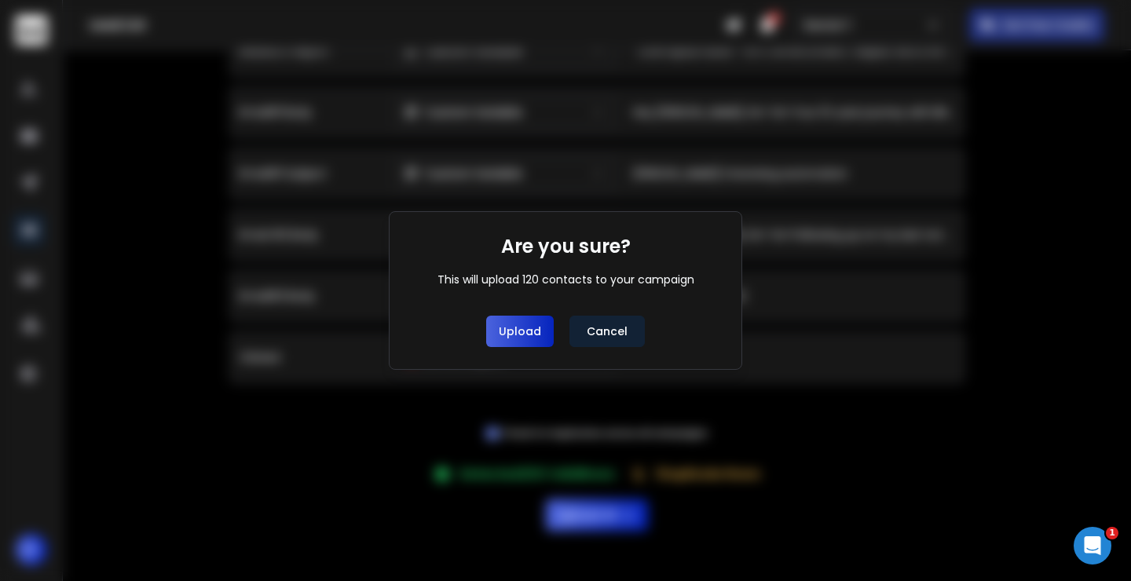
click at [532, 331] on button "Upload" at bounding box center [520, 331] width 68 height 31
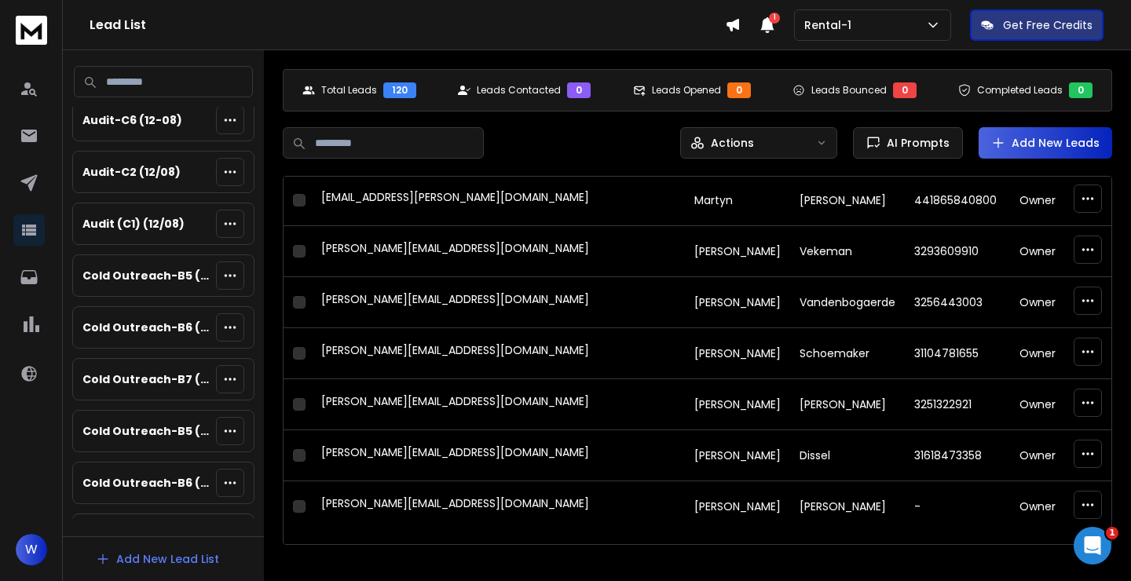
scroll to position [369, 0]
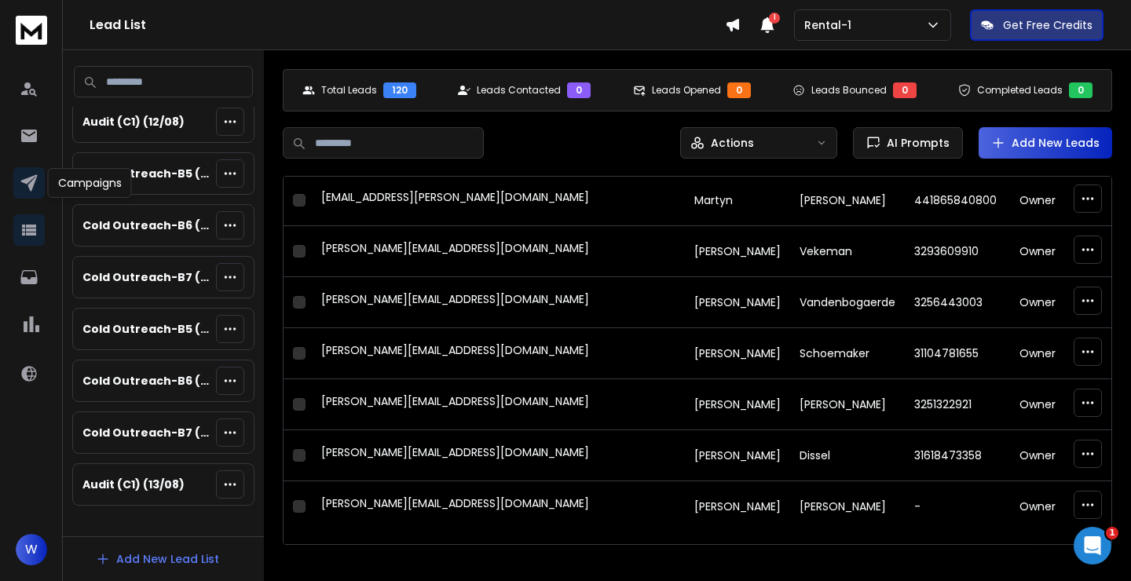
click at [31, 179] on icon at bounding box center [28, 182] width 16 height 16
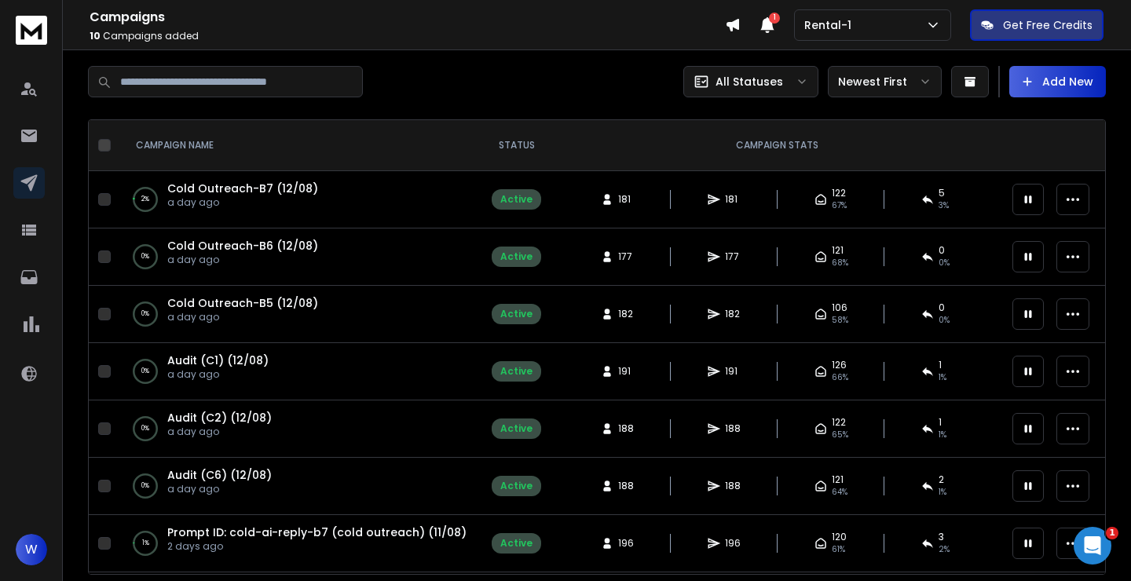
click at [1071, 315] on icon "button" at bounding box center [1073, 314] width 16 height 16
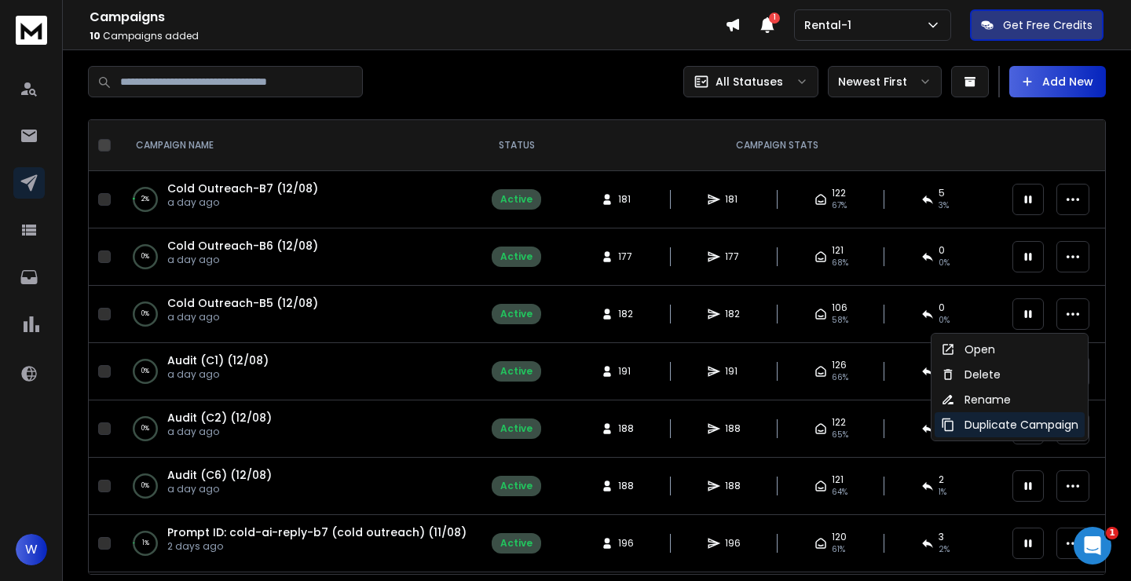
click at [990, 424] on div "Duplicate Campaign" at bounding box center [1009, 425] width 137 height 16
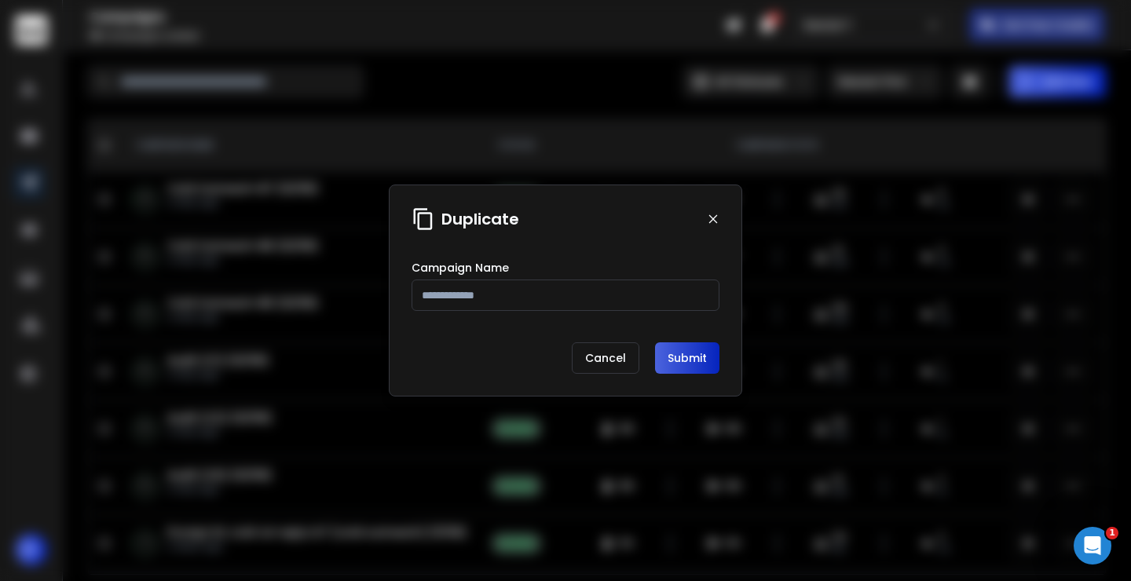
click at [713, 225] on div "Duplicate" at bounding box center [566, 219] width 308 height 24
click at [713, 222] on icon at bounding box center [713, 219] width 13 height 13
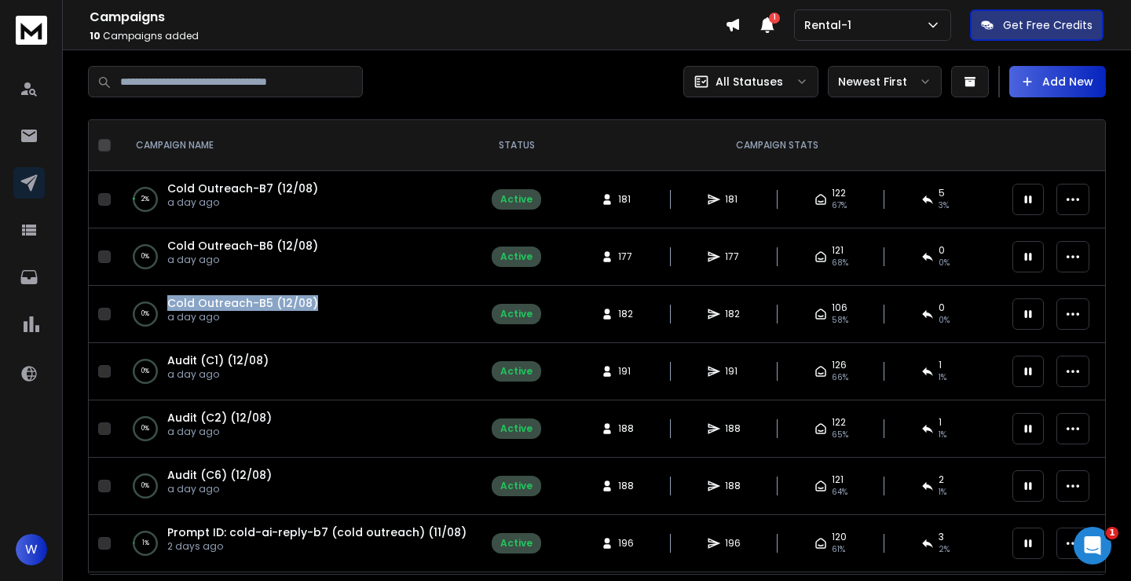
copy span "Cold Outreach-B5 (12/08)"
drag, startPoint x: 346, startPoint y: 298, endPoint x: 214, endPoint y: 265, distance: 135.4
click at [214, 264] on tbody "2 % Cold Outreach-B7 (12/08) a day ago Active 181 181 122 67 % 5 3 % 0 % Cold O…" at bounding box center [597, 457] width 1016 height 573
click at [528, 82] on div at bounding box center [342, 81] width 509 height 31
click at [1070, 309] on icon "button" at bounding box center [1073, 314] width 16 height 16
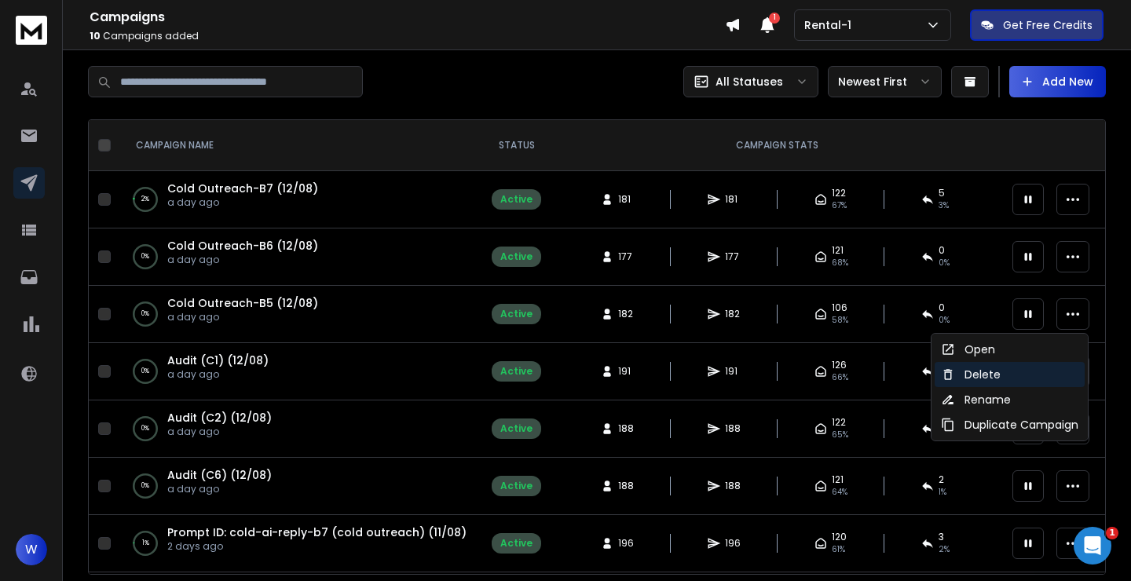
click at [599, 87] on div "Campaigns 10 Campaigns Added All Statuses Newest First Add New" at bounding box center [851, 81] width 509 height 31
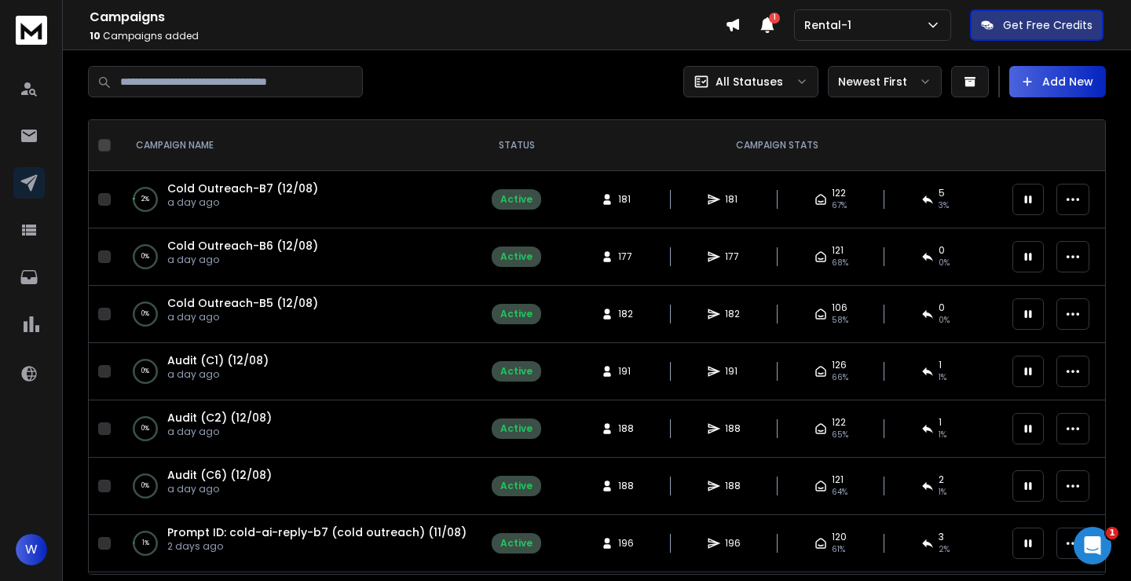
click at [1074, 314] on icon "button" at bounding box center [1073, 314] width 13 height 3
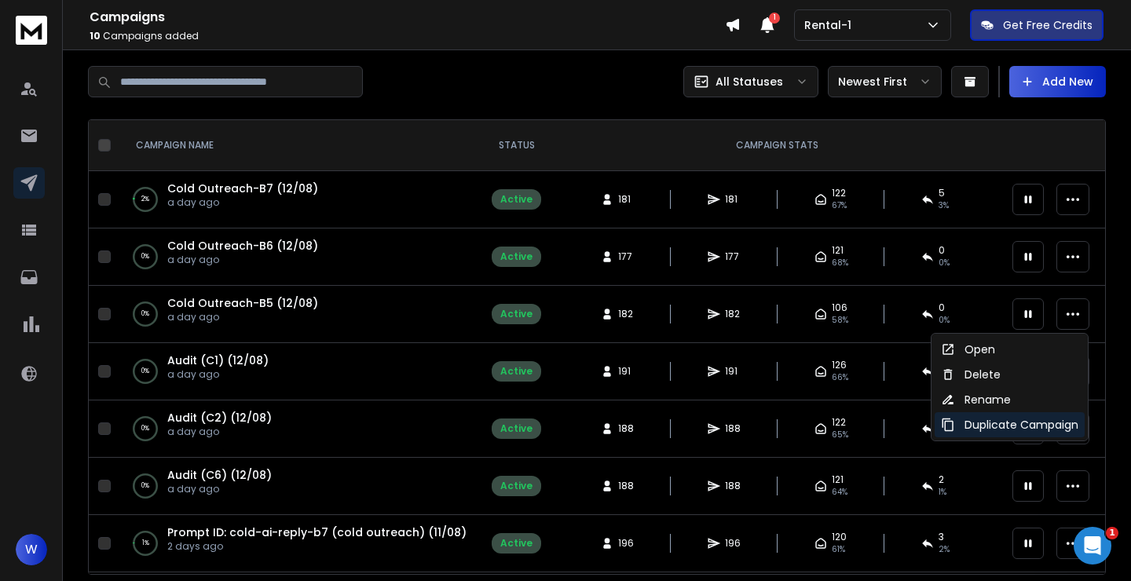
click at [987, 426] on div "Duplicate Campaign" at bounding box center [1009, 425] width 137 height 16
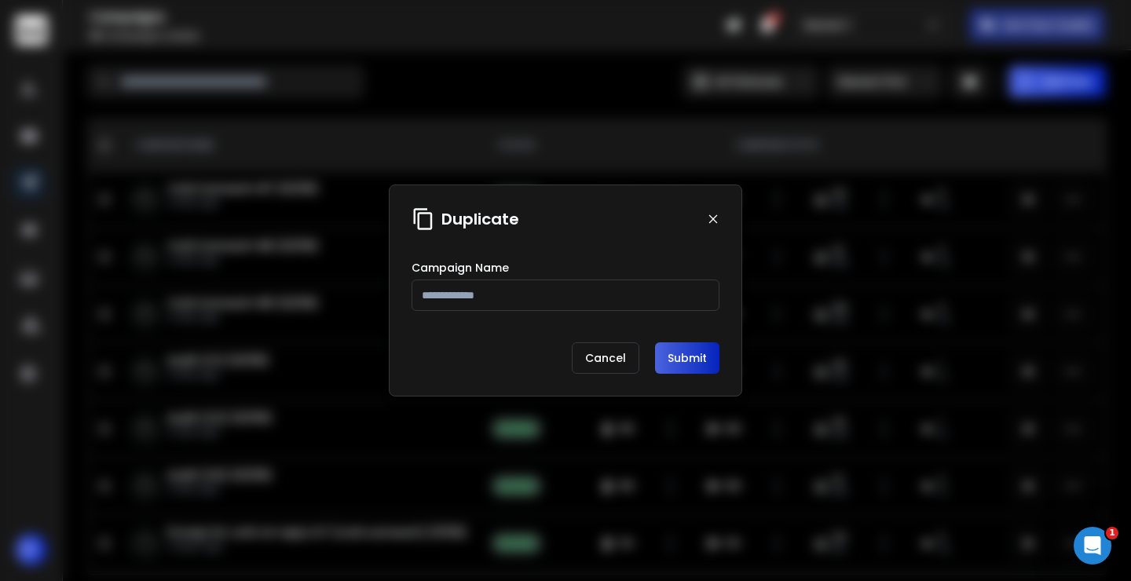
click at [551, 296] on input "text" at bounding box center [566, 295] width 308 height 31
paste input "**********"
click at [541, 299] on input "**********" at bounding box center [566, 295] width 308 height 31
type input "**********"
click at [680, 364] on button "Submit" at bounding box center [687, 357] width 64 height 31
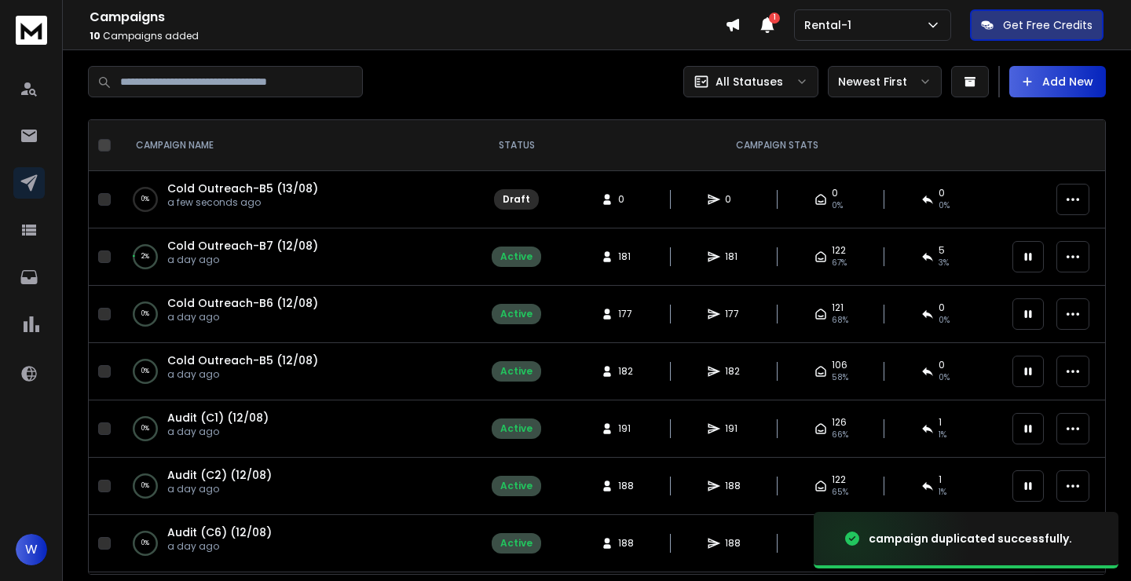
click at [560, 211] on div "0 0 0 0% 0 0%" at bounding box center [777, 199] width 434 height 25
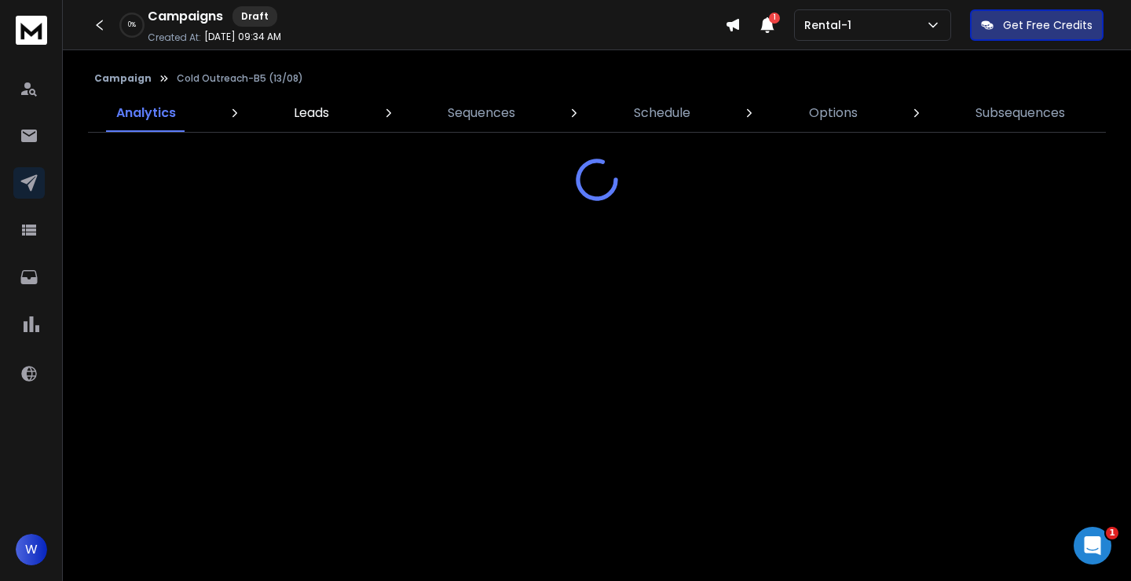
click at [307, 111] on p "Leads" at bounding box center [311, 113] width 35 height 19
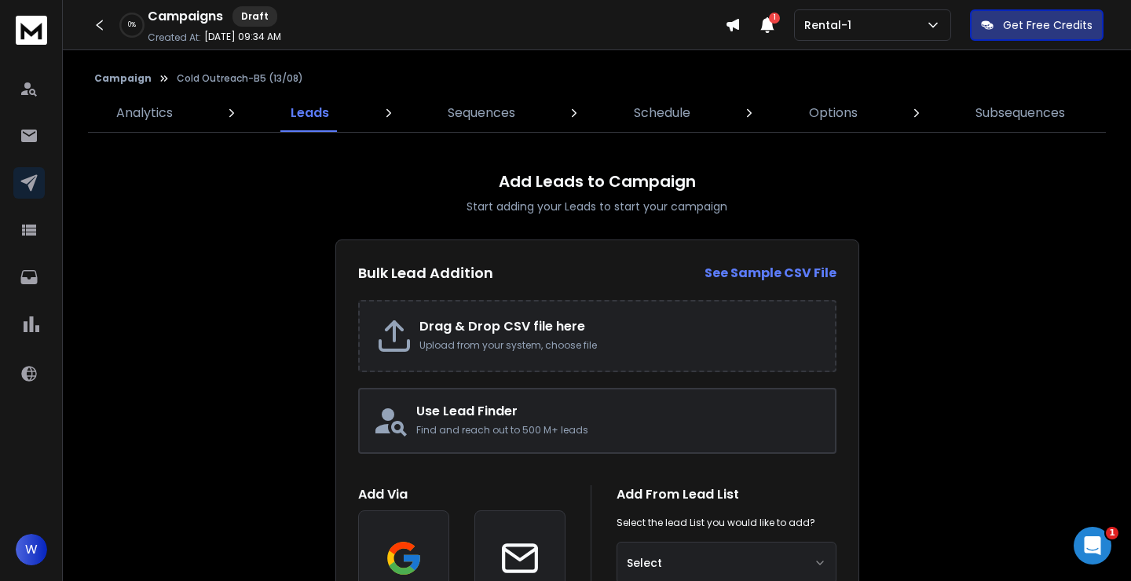
scroll to position [95, 0]
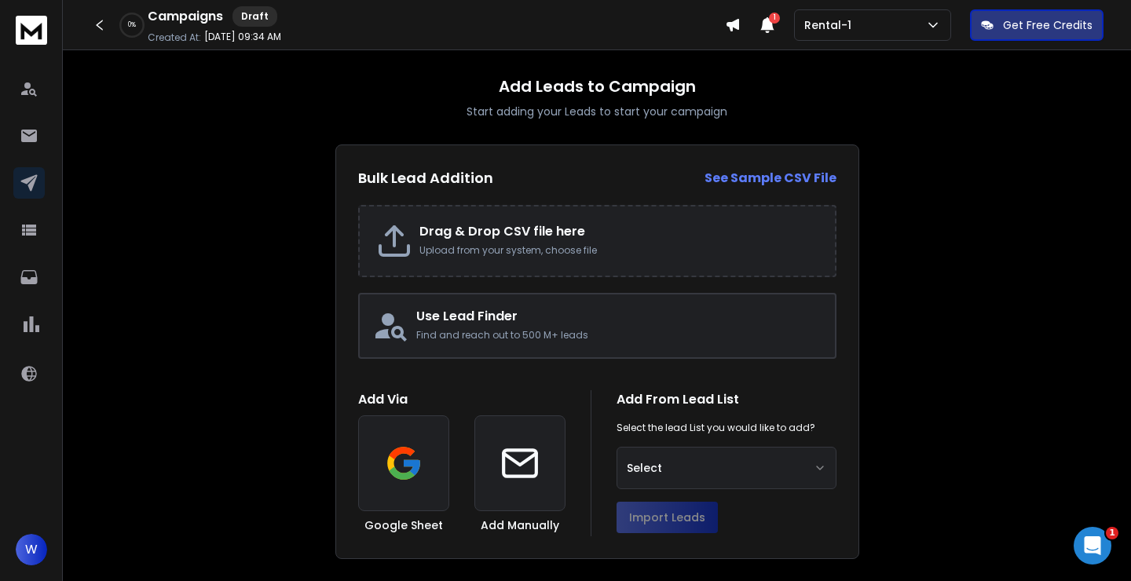
click at [678, 463] on button "Select" at bounding box center [727, 468] width 220 height 42
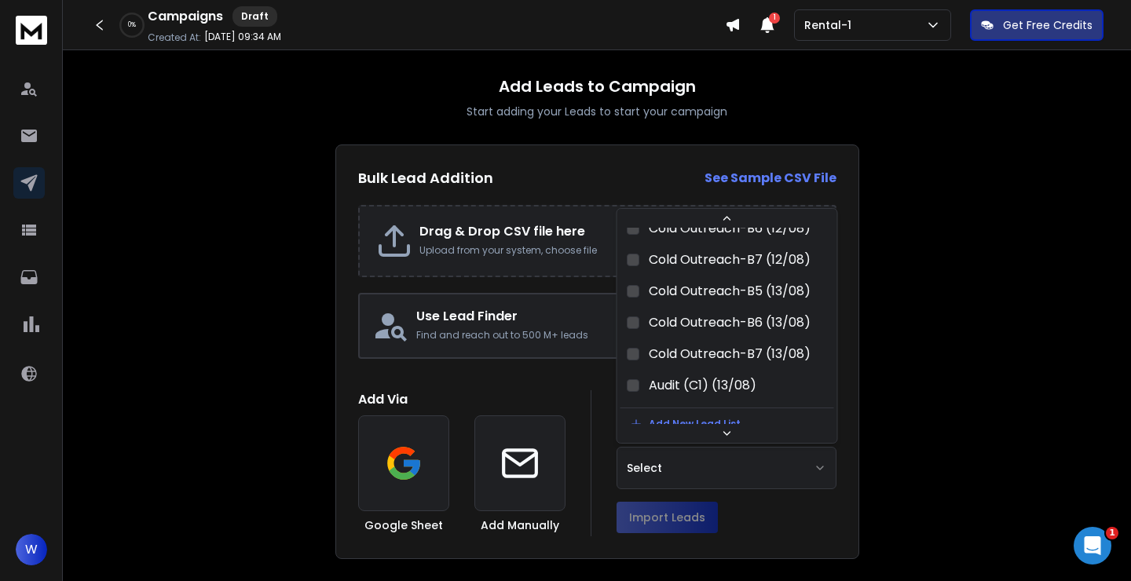
scroll to position [289, 0]
click at [705, 315] on div "Cold Outreach-B5 (13/08)" at bounding box center [730, 322] width 162 height 19
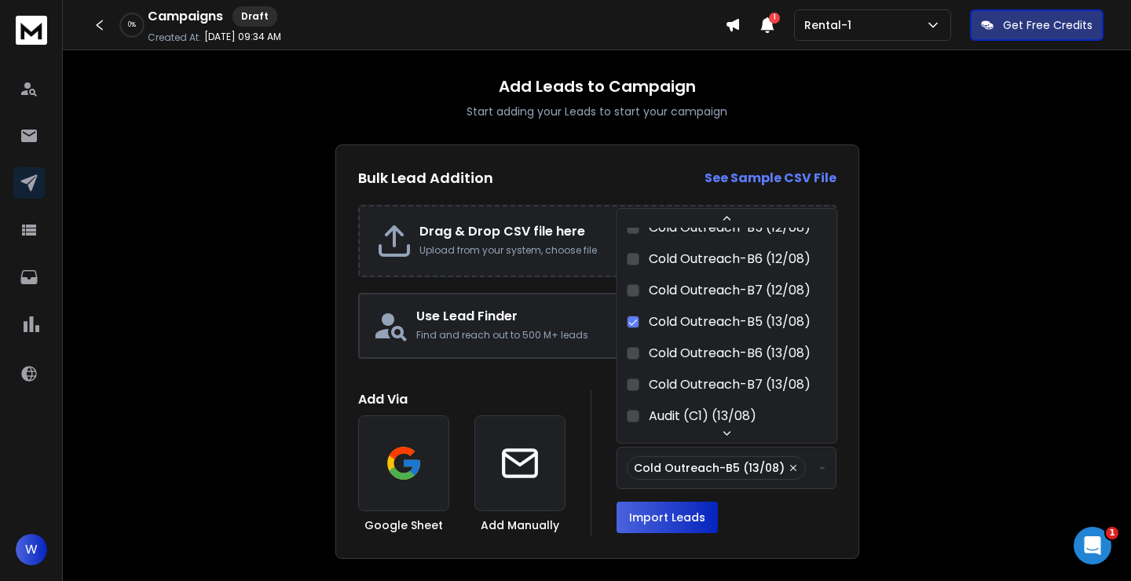
click at [671, 519] on button "Import Leads" at bounding box center [667, 517] width 101 height 31
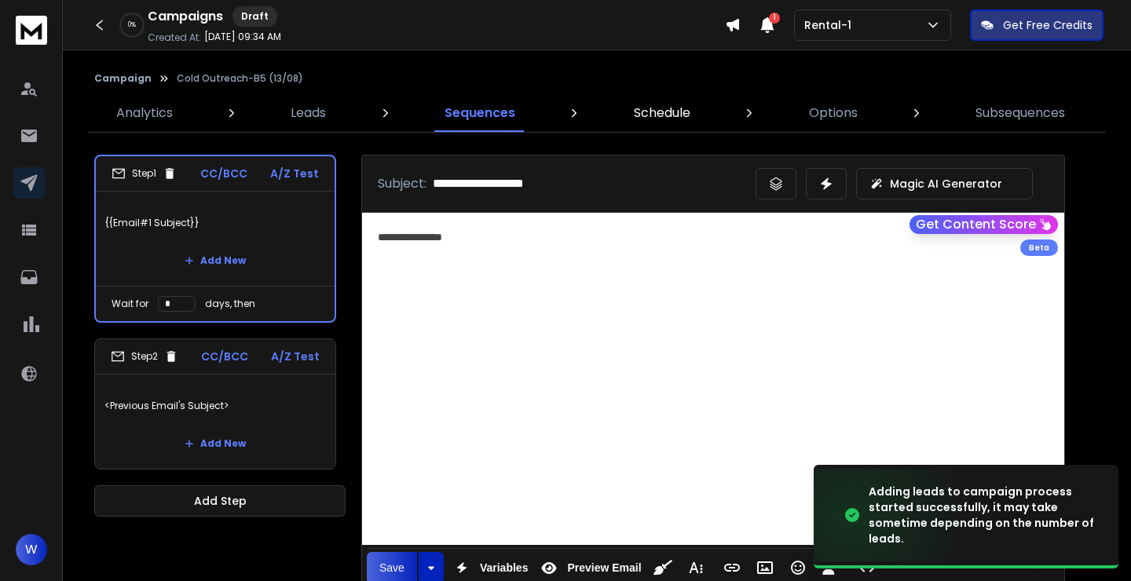
click at [646, 118] on p "Schedule" at bounding box center [662, 113] width 57 height 19
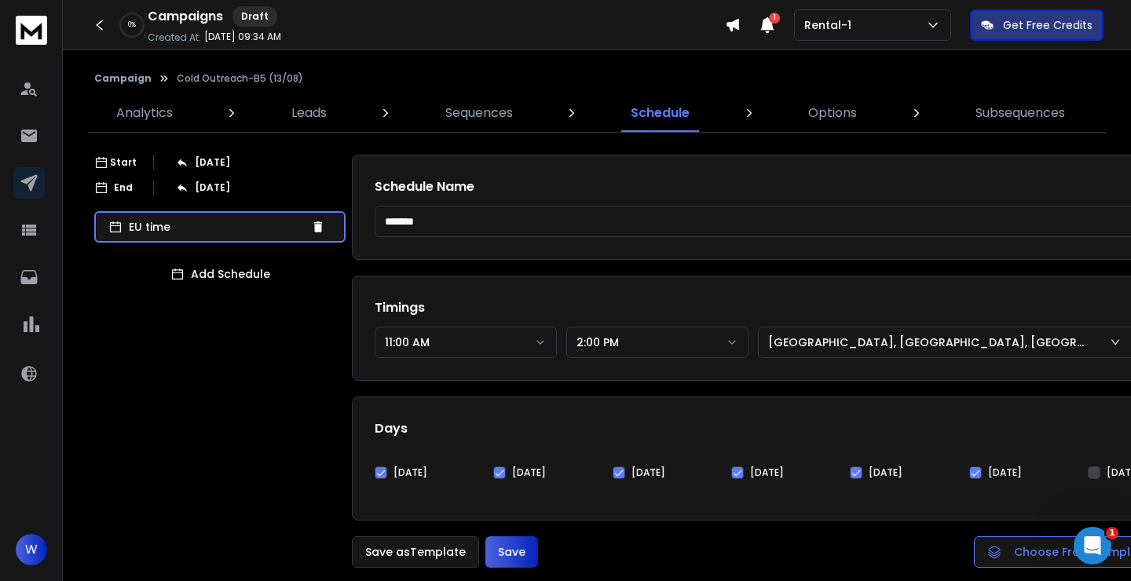
click at [230, 161] on p "Tue Aug 12 2025" at bounding box center [212, 162] width 35 height 13
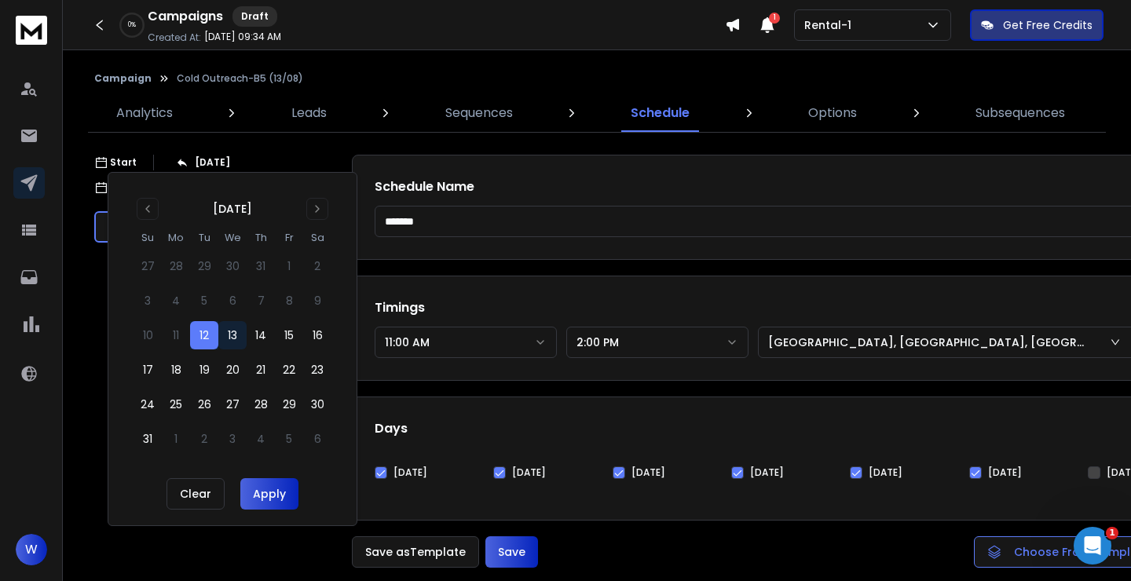
click at [230, 330] on button "13" at bounding box center [232, 335] width 28 height 28
click at [236, 342] on button "13" at bounding box center [232, 335] width 28 height 28
click at [277, 502] on button "Apply" at bounding box center [269, 493] width 58 height 31
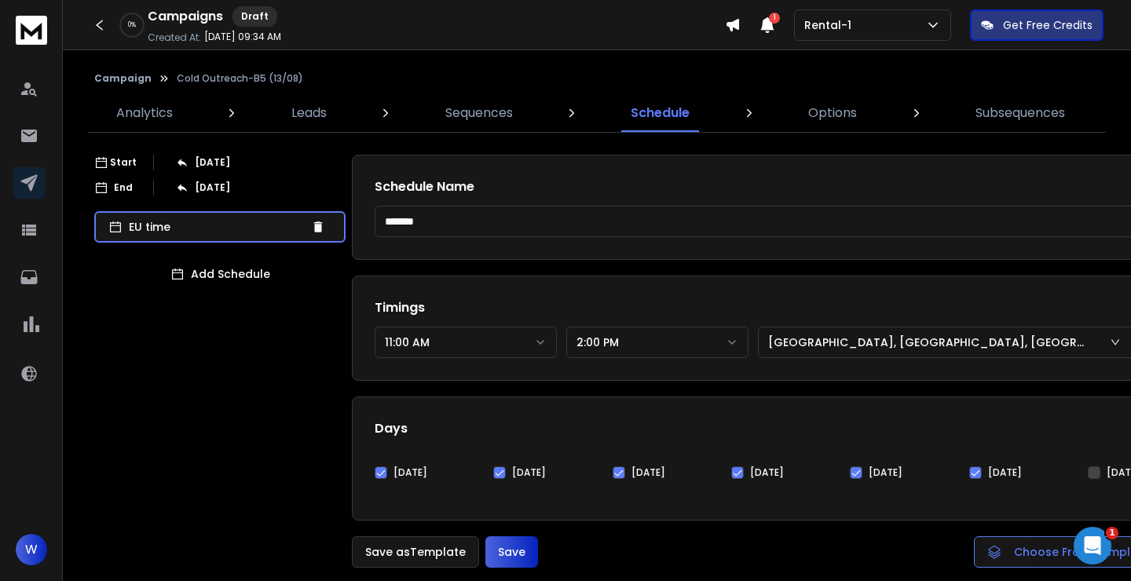
click at [230, 189] on p "Fri Aug 15 2025" at bounding box center [212, 187] width 35 height 13
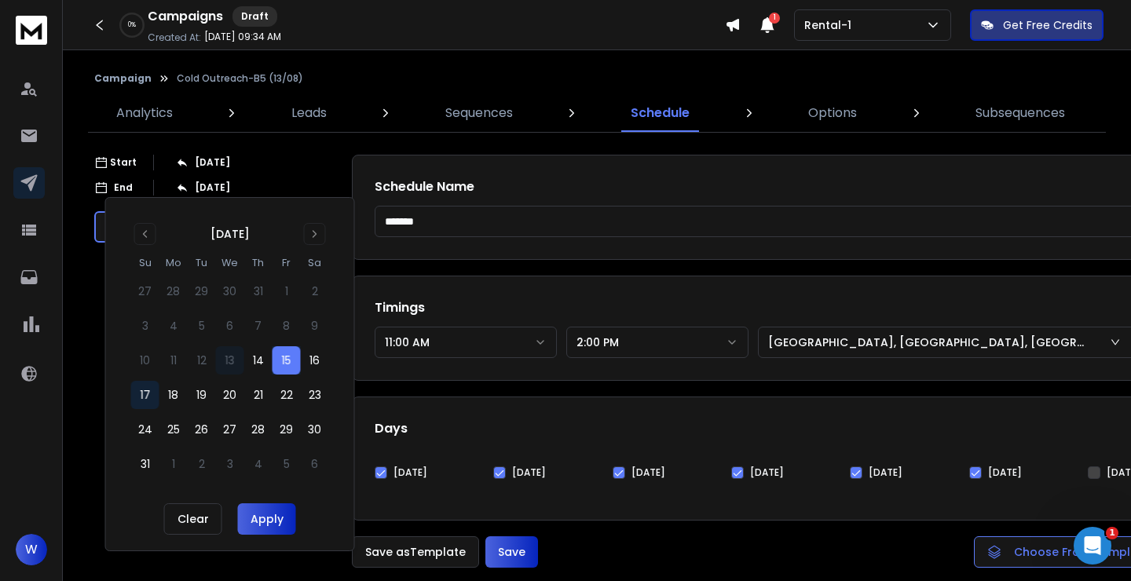
click at [144, 393] on button "17" at bounding box center [145, 395] width 28 height 28
click at [263, 523] on button "Apply" at bounding box center [267, 518] width 58 height 31
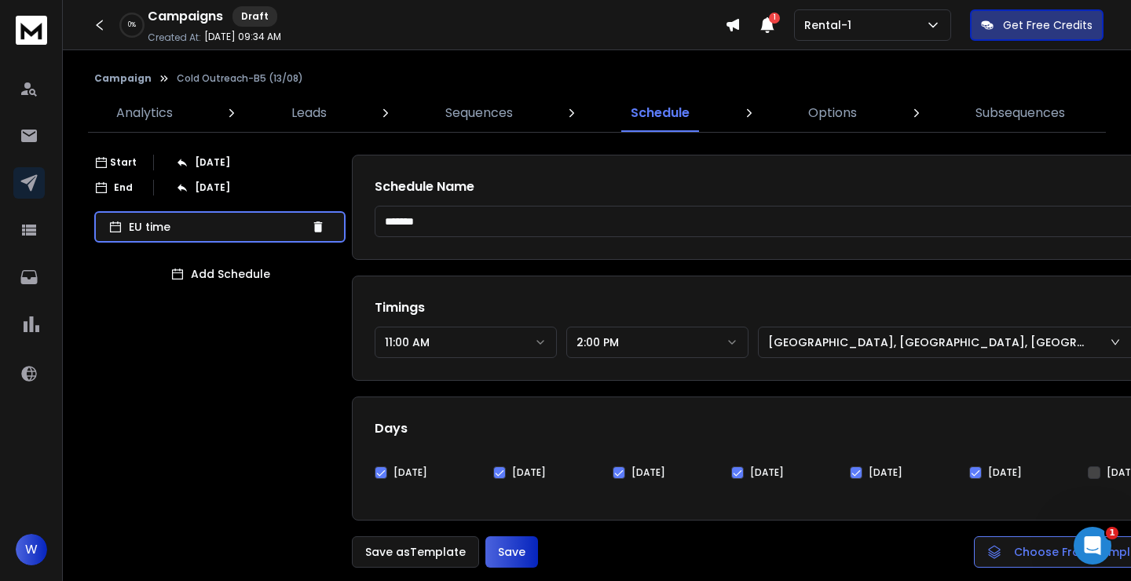
scroll to position [9, 0]
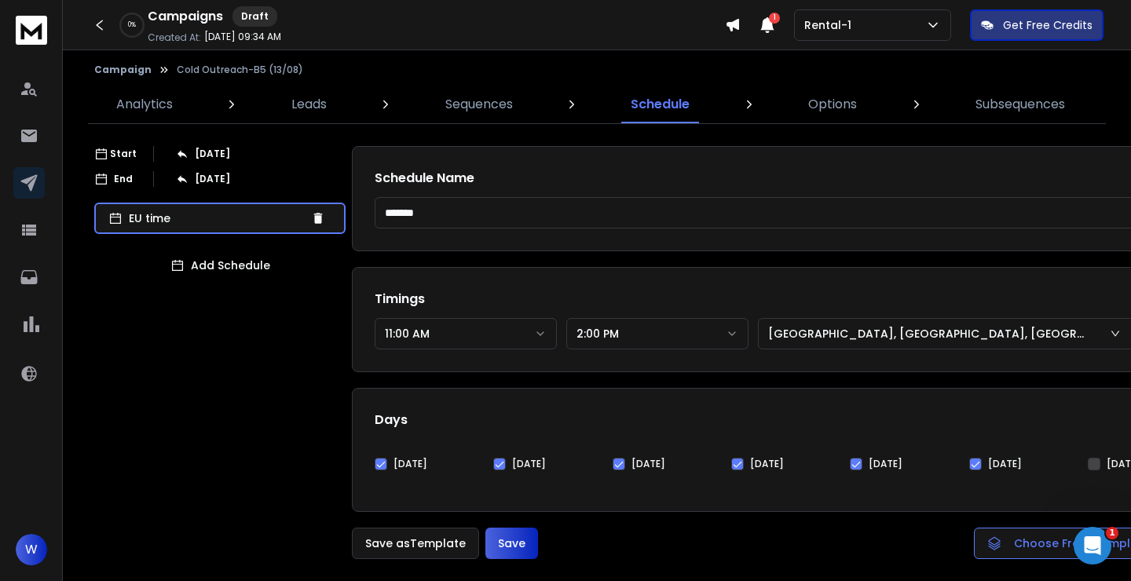
click at [521, 536] on button "Save" at bounding box center [511, 543] width 53 height 31
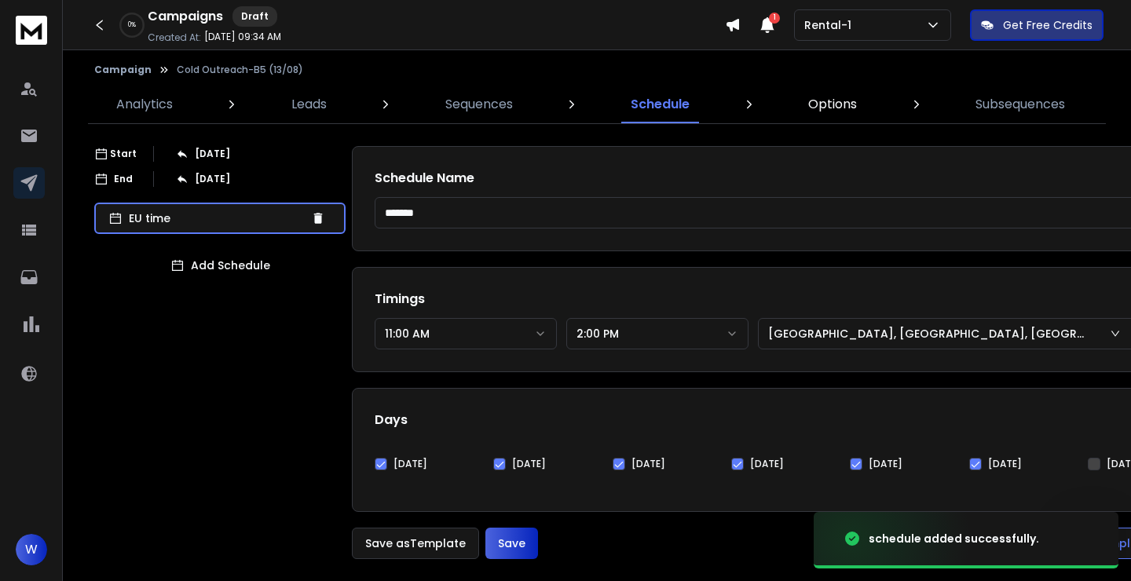
click at [820, 108] on p "Options" at bounding box center [832, 104] width 49 height 19
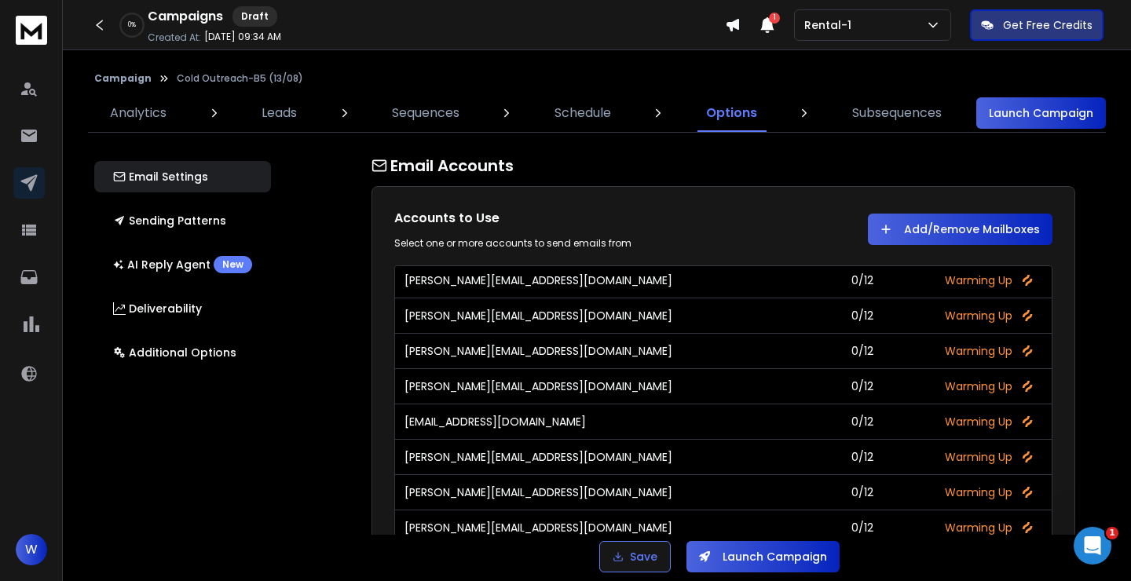
click at [793, 556] on button "Launch Campaign" at bounding box center [762, 556] width 153 height 31
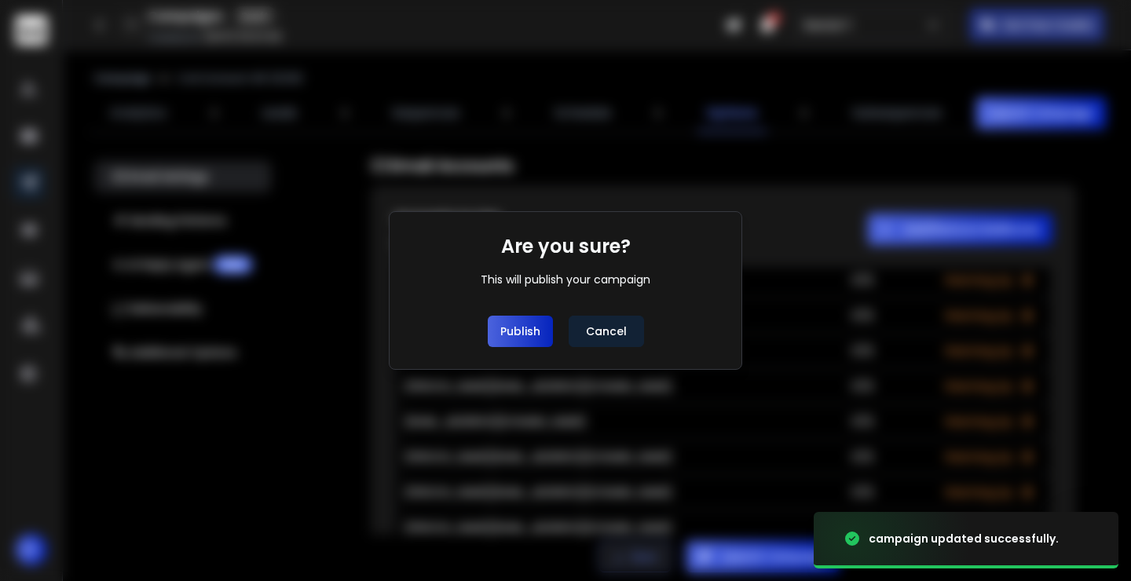
click at [520, 323] on button "Publish" at bounding box center [520, 331] width 65 height 31
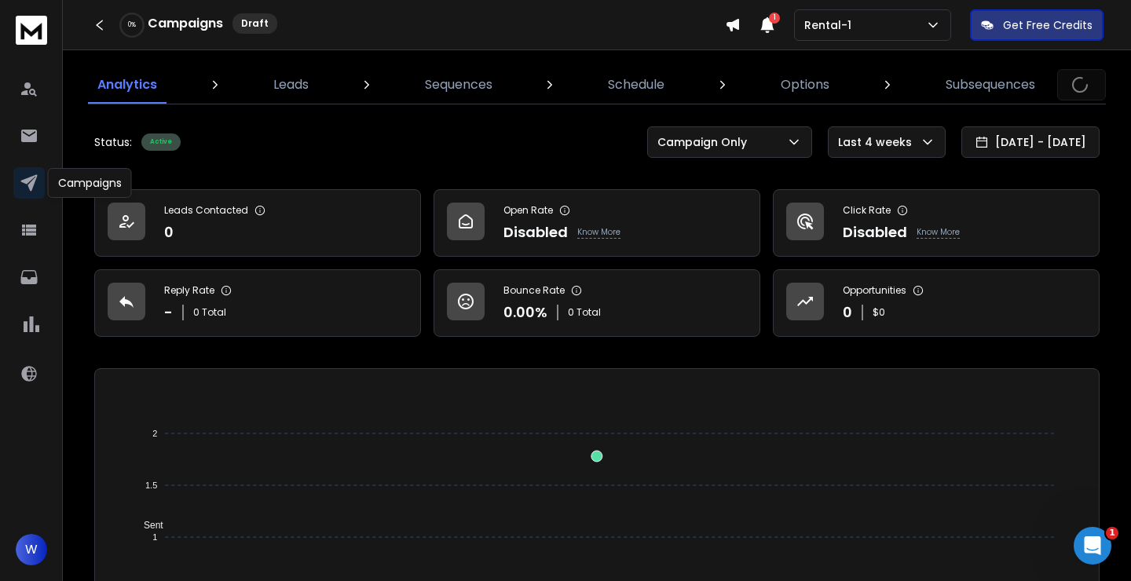
click at [31, 180] on icon at bounding box center [28, 182] width 16 height 16
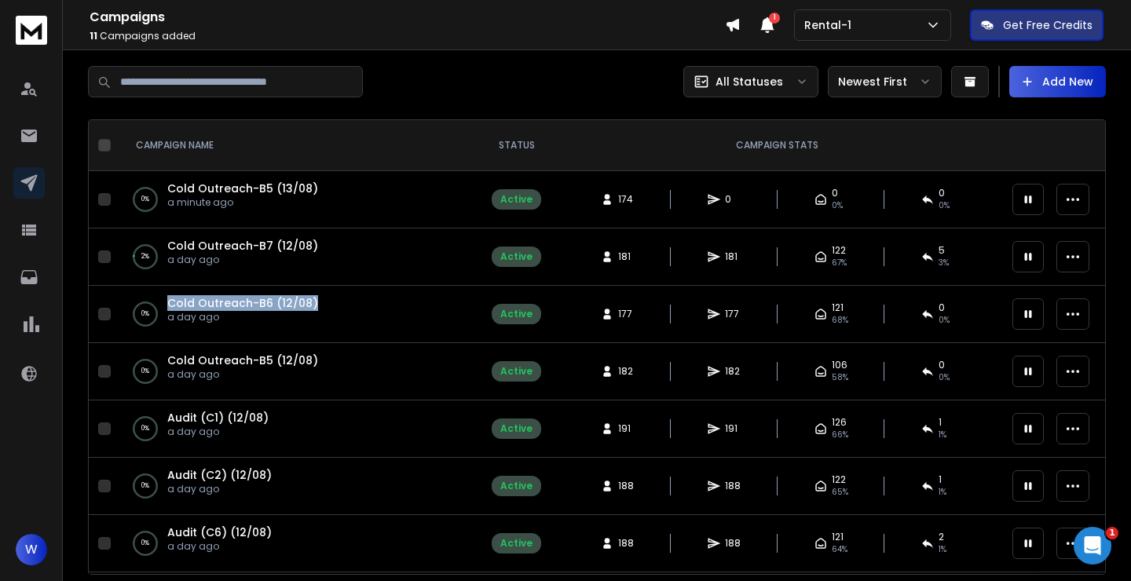
copy span "Cold Outreach-B6 (12/08)"
drag, startPoint x: 321, startPoint y: 308, endPoint x: 170, endPoint y: 298, distance: 151.1
click at [170, 298] on div "0 % Cold Outreach-B6 (12/08) a day ago" at bounding box center [300, 314] width 334 height 38
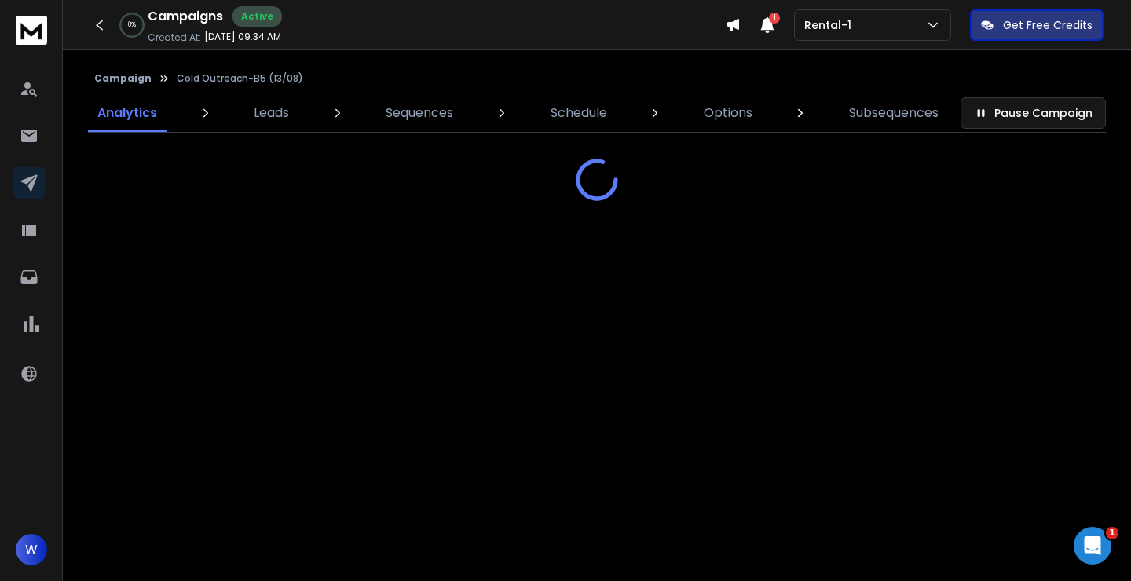
click at [112, 85] on div "Campaign Cold Outreach-B5 (13/08)" at bounding box center [597, 78] width 1018 height 25
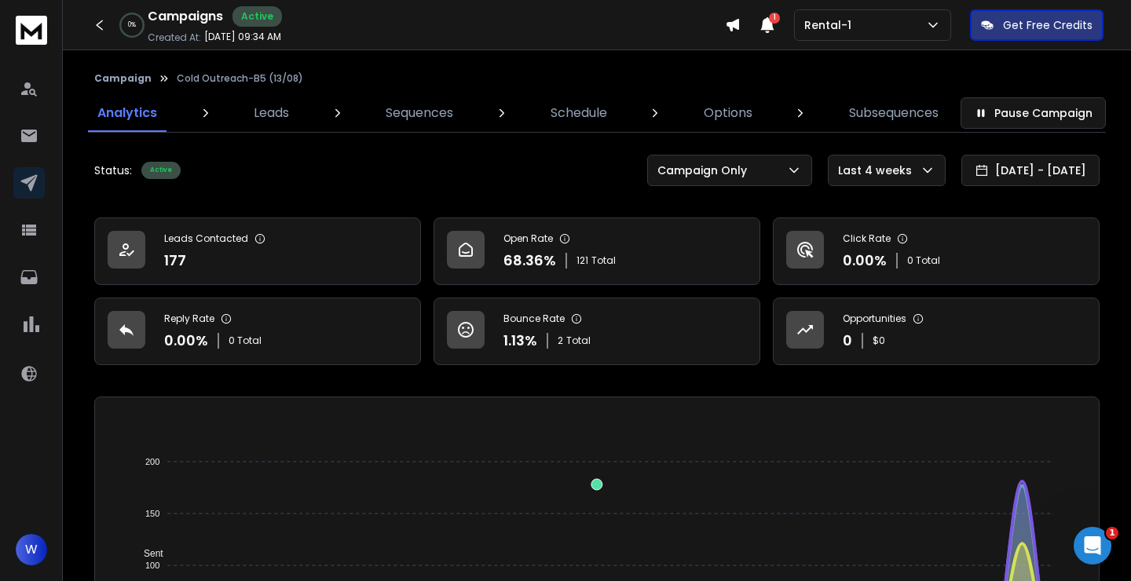
click at [119, 81] on button "Campaign" at bounding box center [122, 78] width 57 height 13
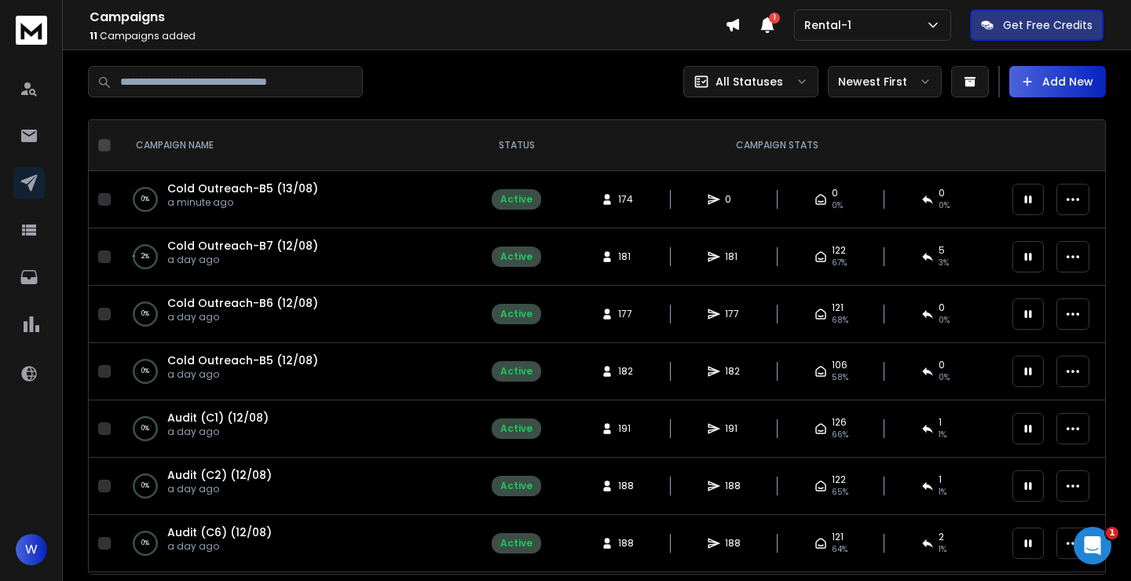
click at [1074, 81] on button "Add New" at bounding box center [1057, 81] width 97 height 31
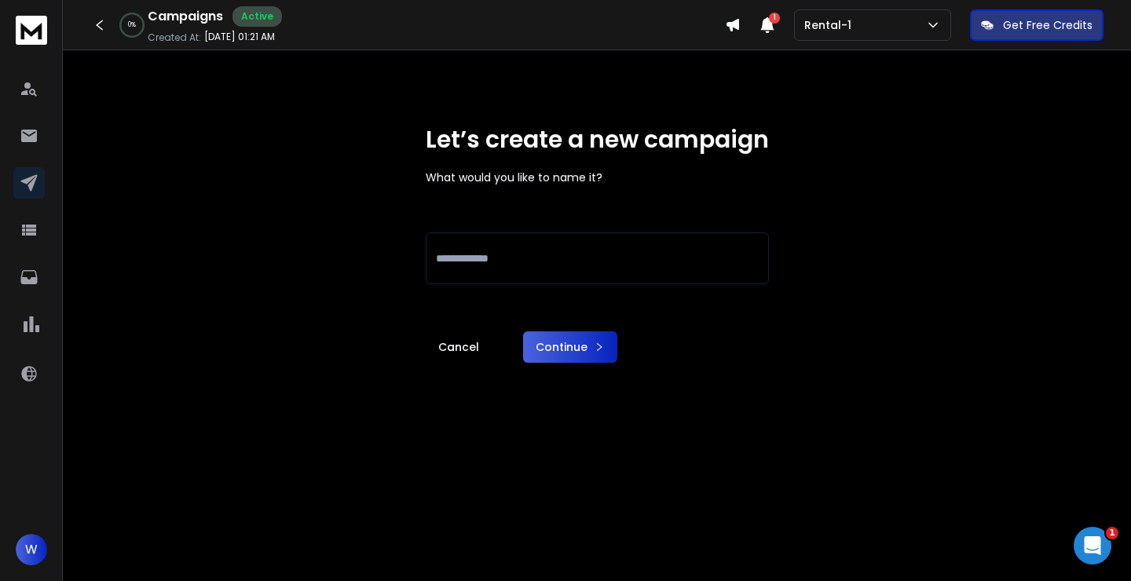
click at [582, 243] on input at bounding box center [597, 258] width 343 height 52
paste input "**********"
click at [551, 258] on input "**********" at bounding box center [597, 258] width 343 height 52
type input "**********"
click at [566, 359] on button "Continue" at bounding box center [570, 346] width 94 height 31
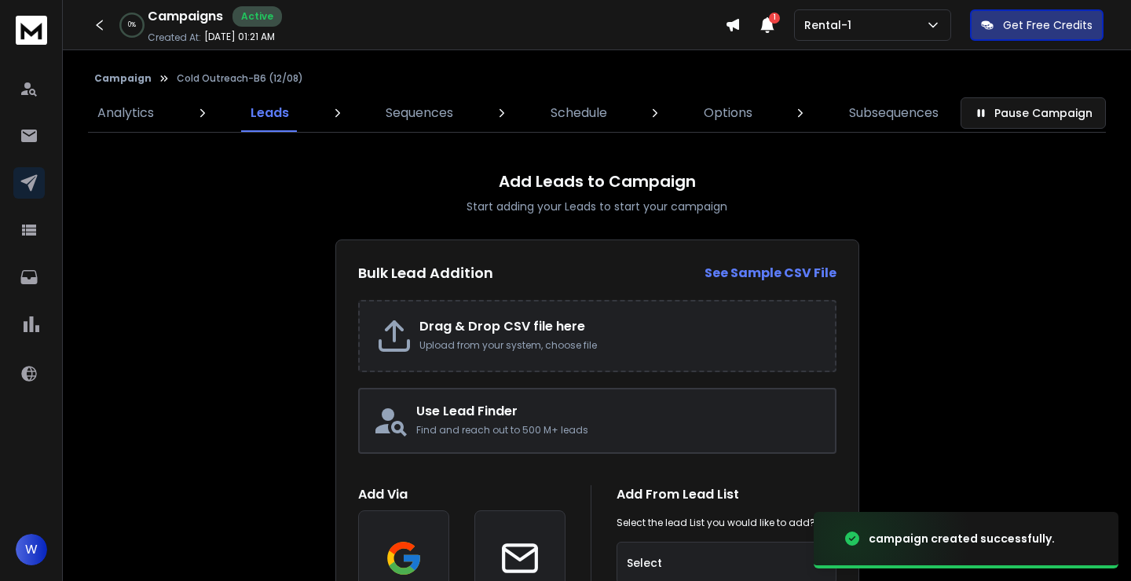
scroll to position [95, 0]
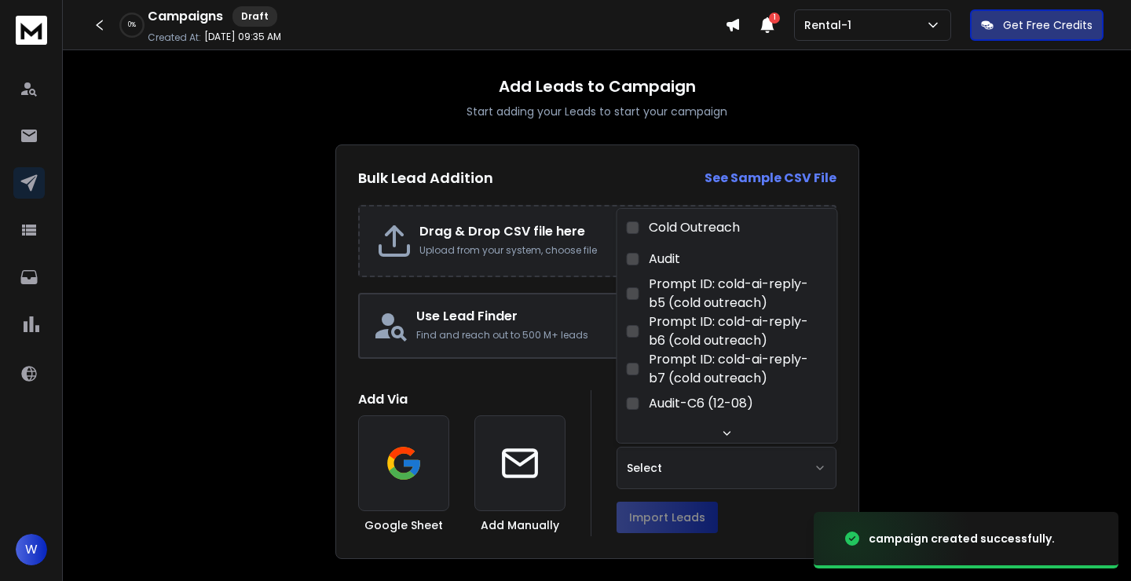
click at [696, 462] on button "Select" at bounding box center [727, 468] width 220 height 42
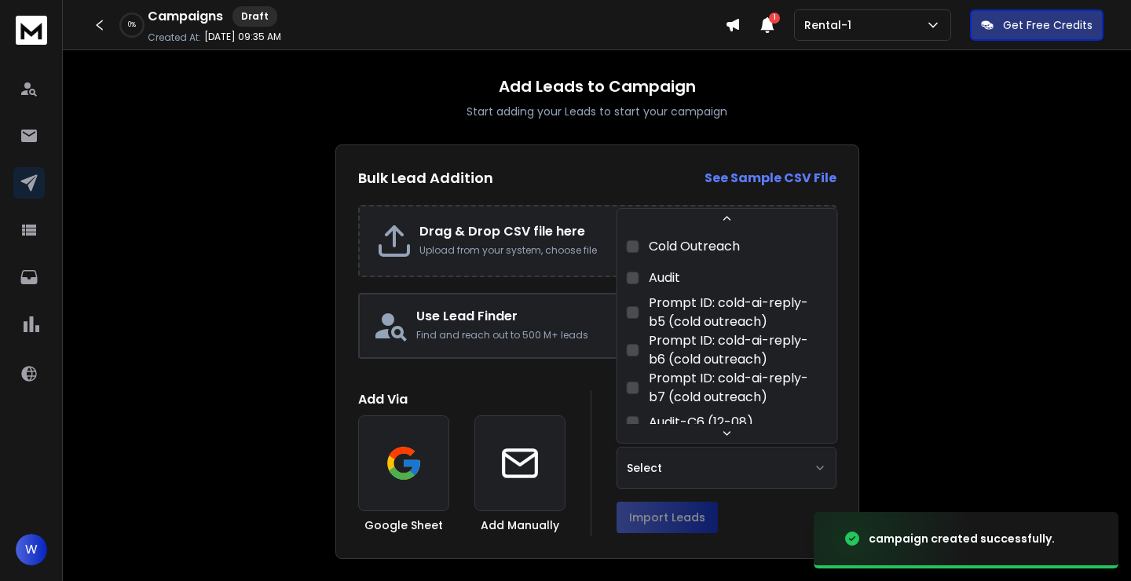
scroll to position [320, 0]
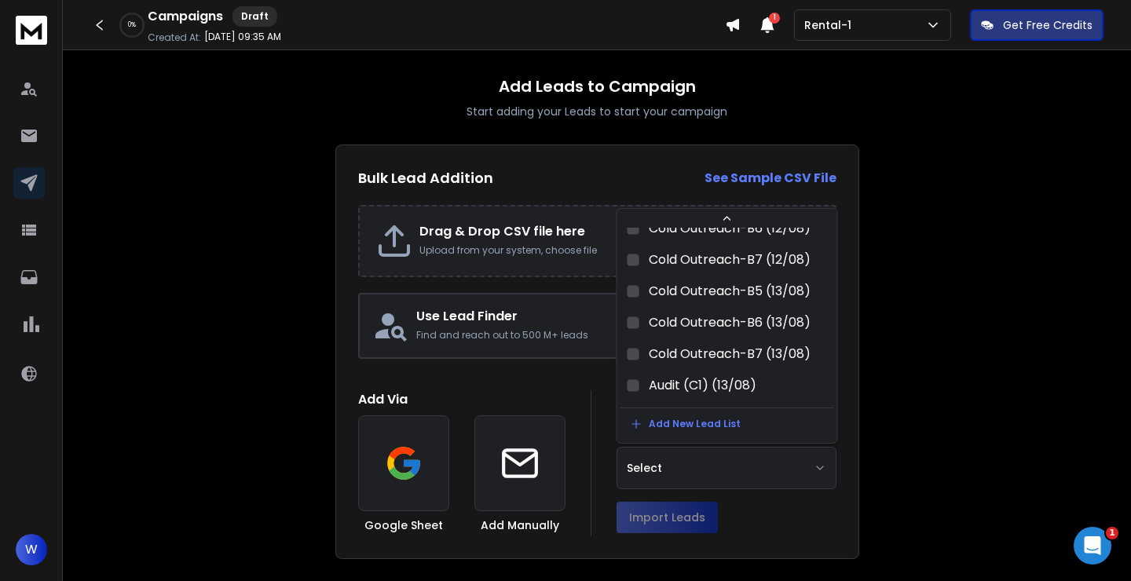
click at [694, 322] on div "Cold Outreach-B6 (13/08)" at bounding box center [730, 322] width 162 height 19
click at [673, 526] on button "Import Leads" at bounding box center [667, 517] width 101 height 31
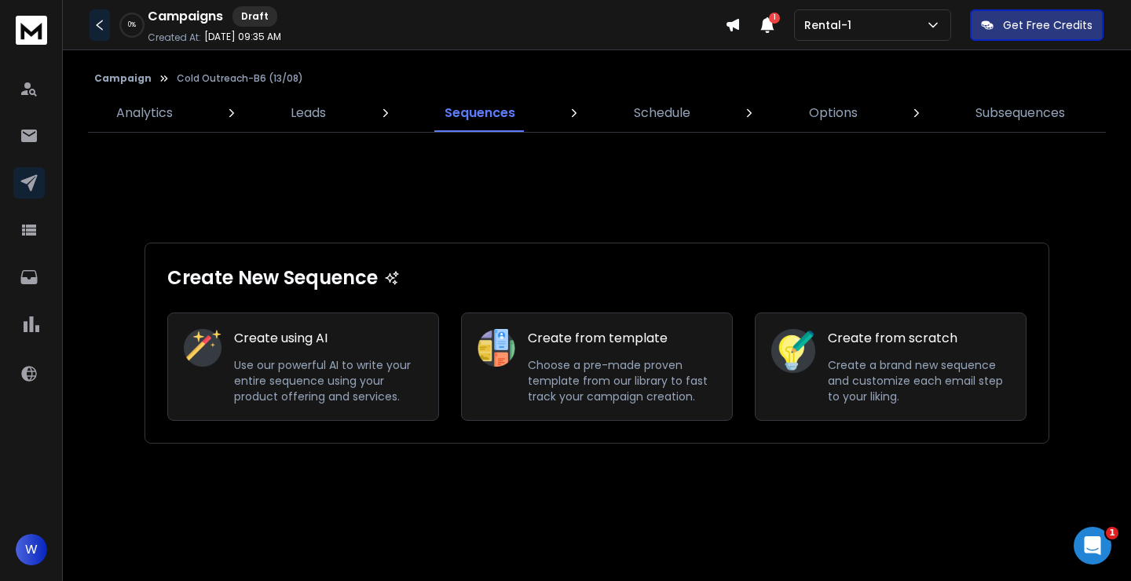
click at [104, 20] on icon at bounding box center [100, 25] width 14 height 14
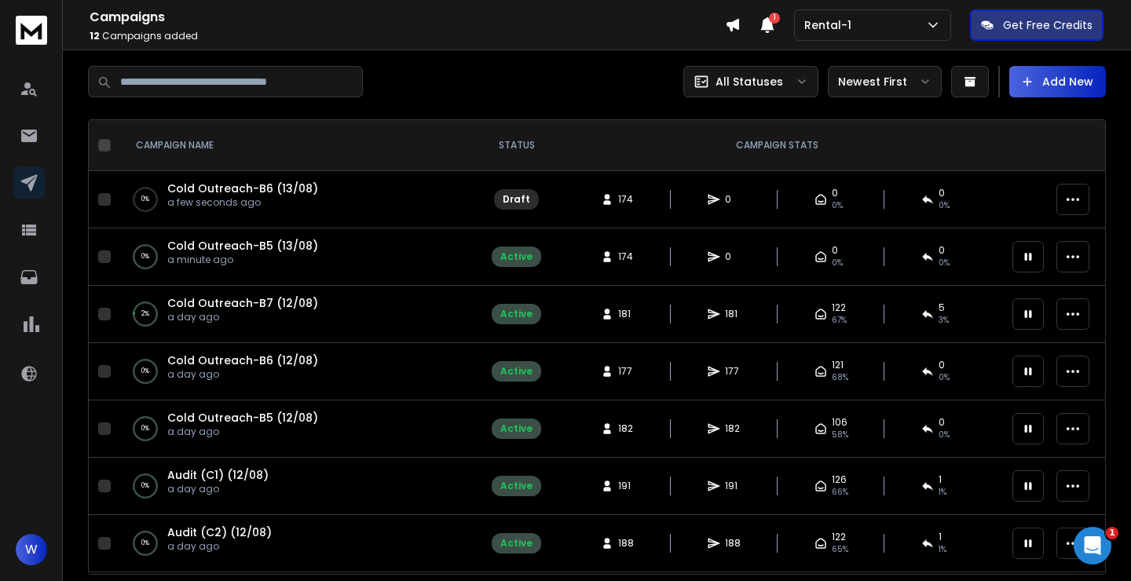
click at [1077, 196] on icon "button" at bounding box center [1073, 200] width 16 height 16
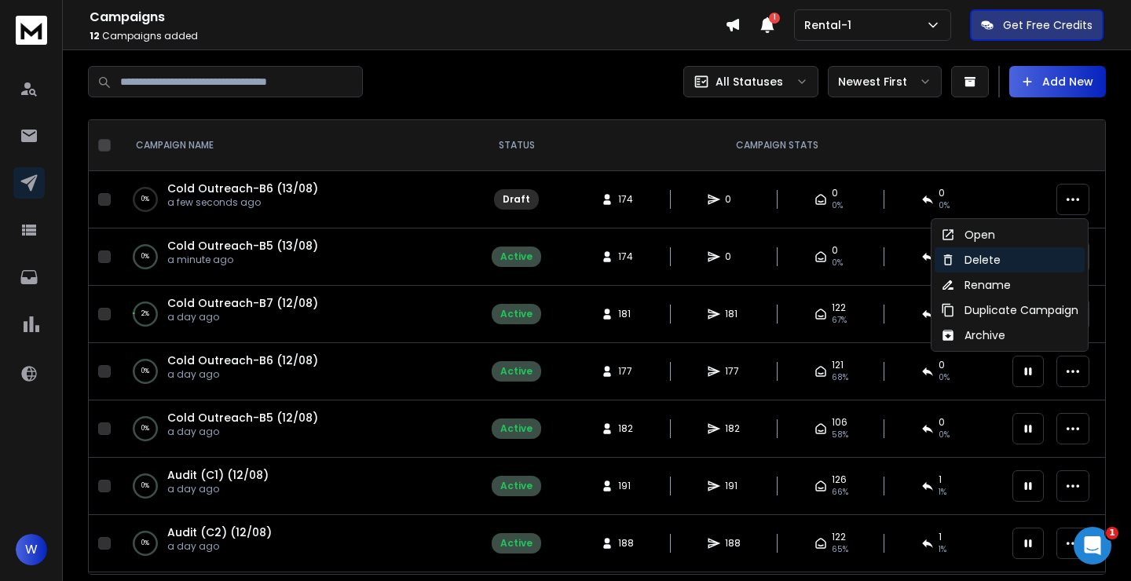
click at [992, 260] on div "Delete" at bounding box center [971, 260] width 60 height 16
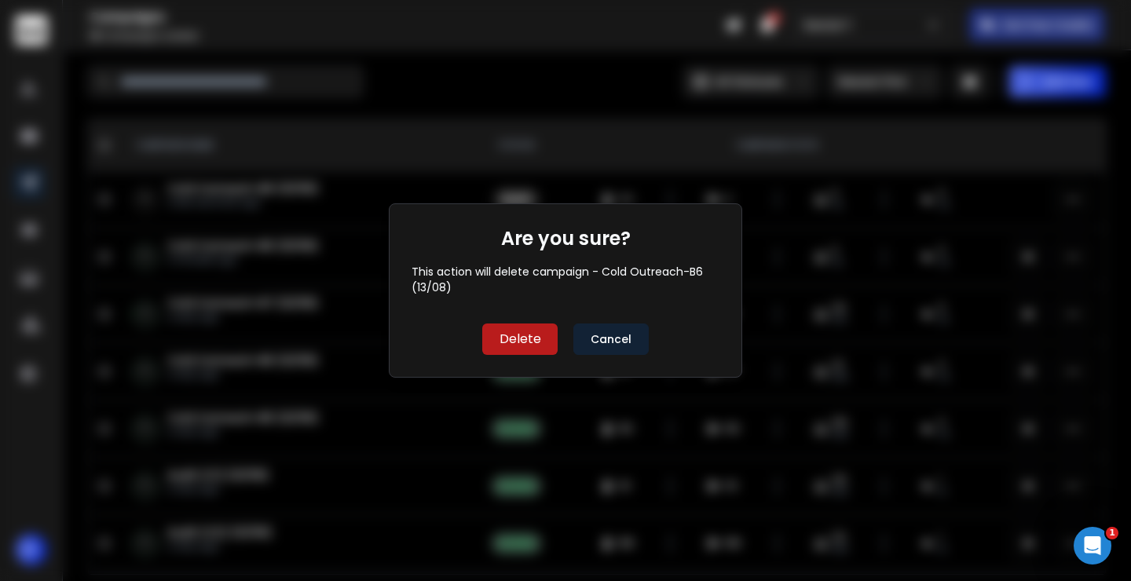
click at [509, 330] on button "Delete" at bounding box center [519, 339] width 75 height 31
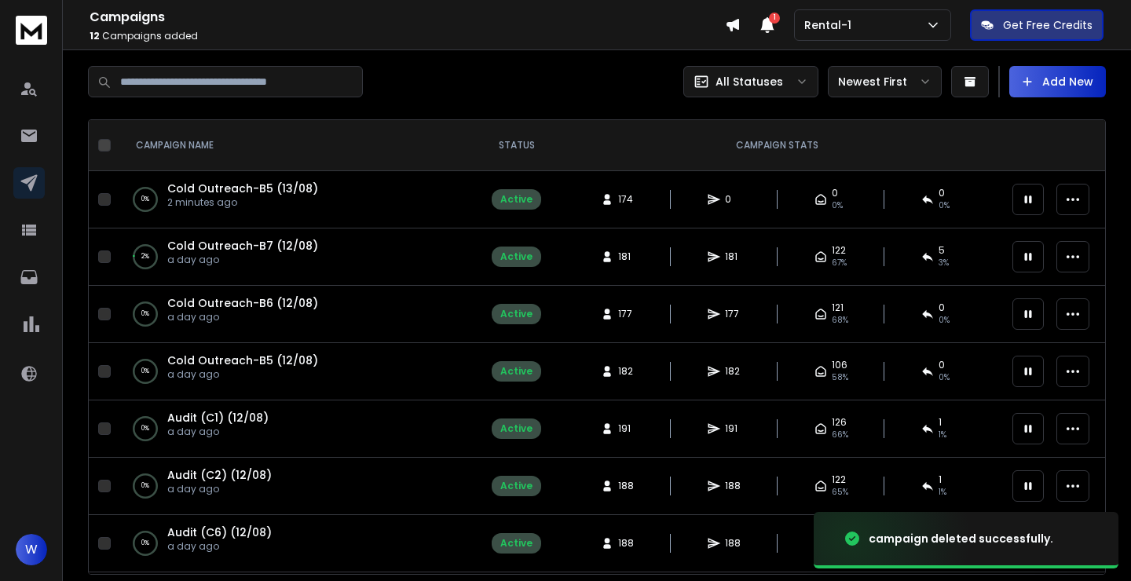
click at [1073, 311] on icon "button" at bounding box center [1073, 314] width 16 height 16
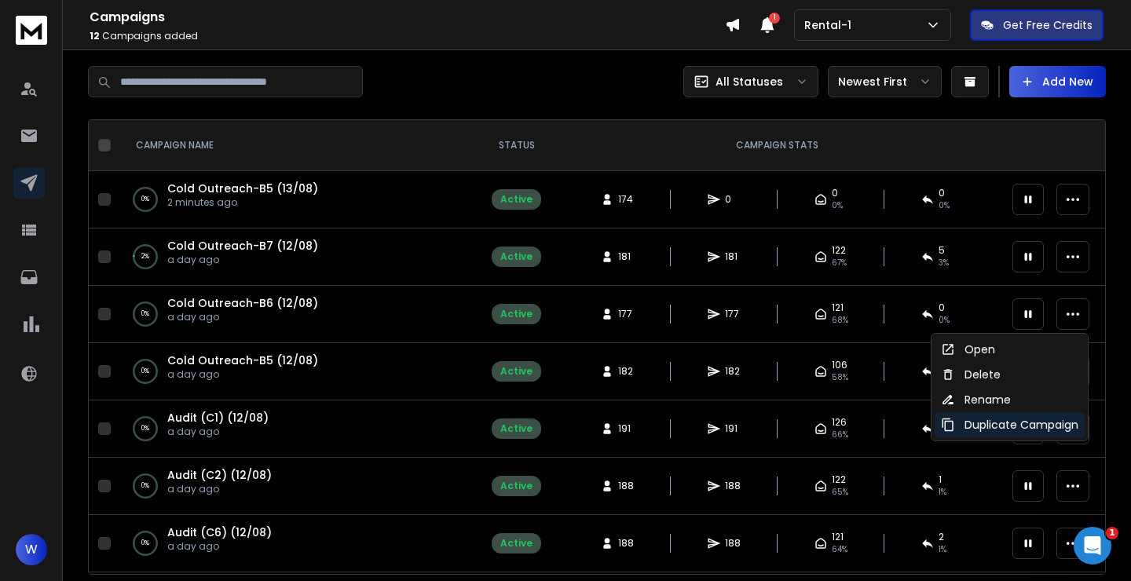
click at [976, 421] on div "Duplicate Campaign" at bounding box center [1009, 425] width 137 height 16
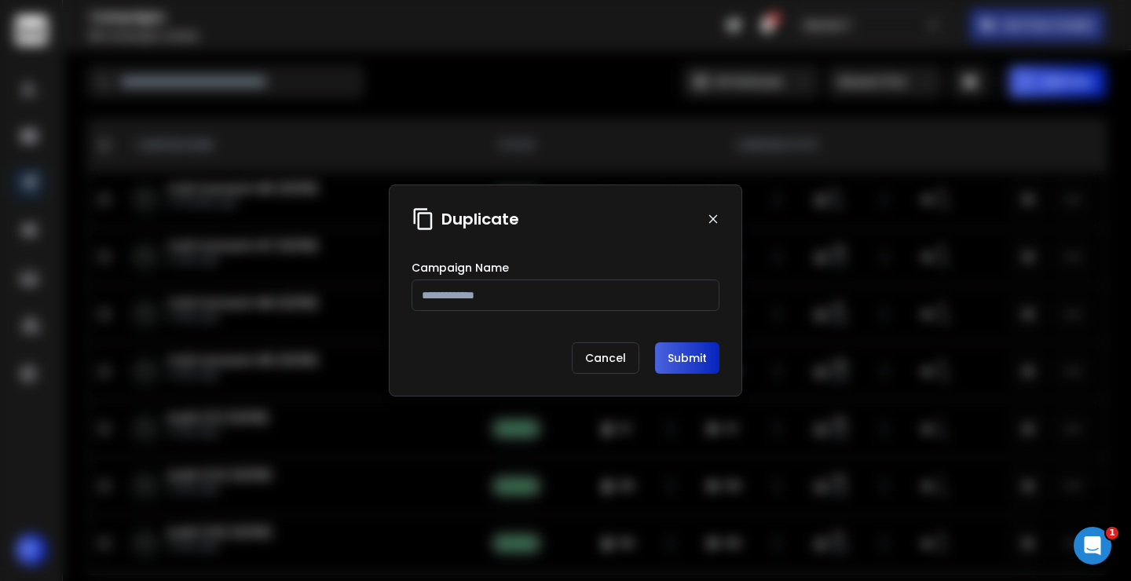
click at [538, 292] on input "text" at bounding box center [566, 295] width 308 height 31
paste input "**********"
type input "**********"
click at [655, 342] on button "Submit" at bounding box center [687, 357] width 64 height 31
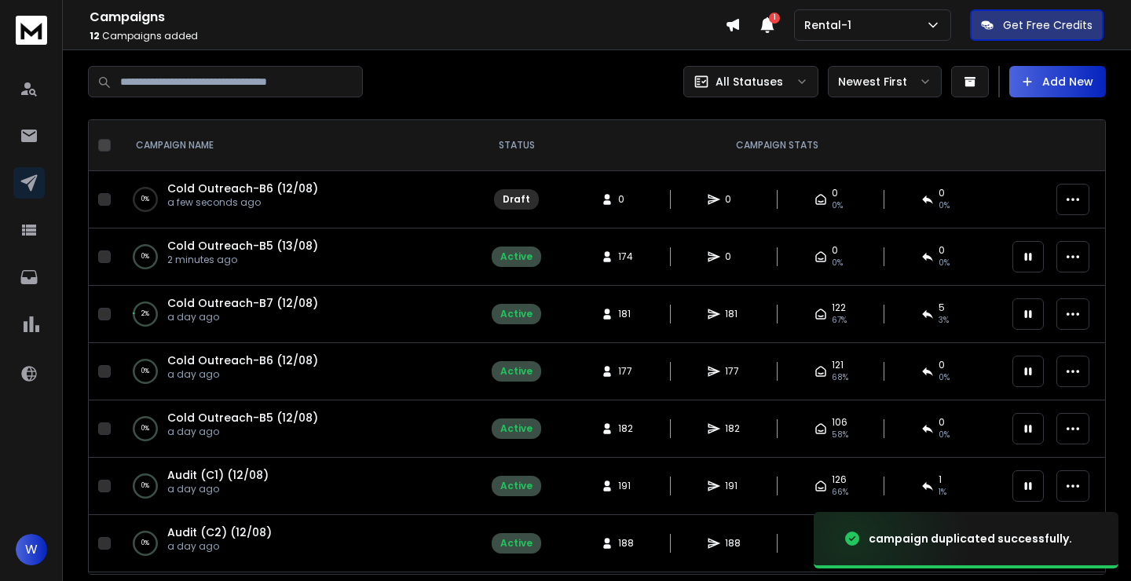
click at [341, 199] on div "0 % Cold Outreach-B6 (12/08) a few seconds ago" at bounding box center [300, 200] width 334 height 38
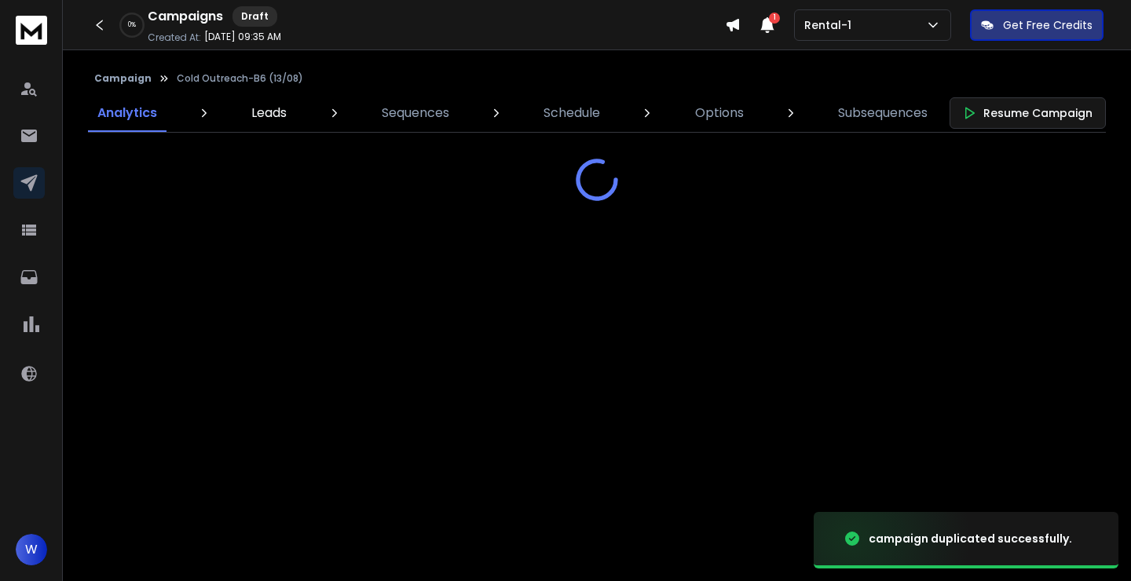
click at [269, 110] on p "Leads" at bounding box center [268, 113] width 35 height 19
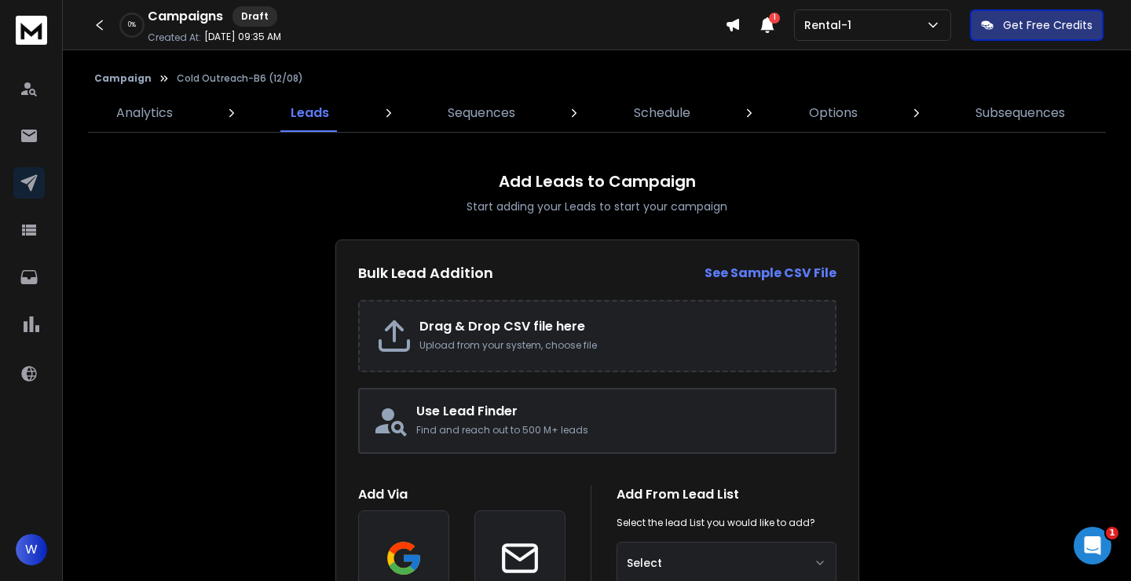
scroll to position [95, 0]
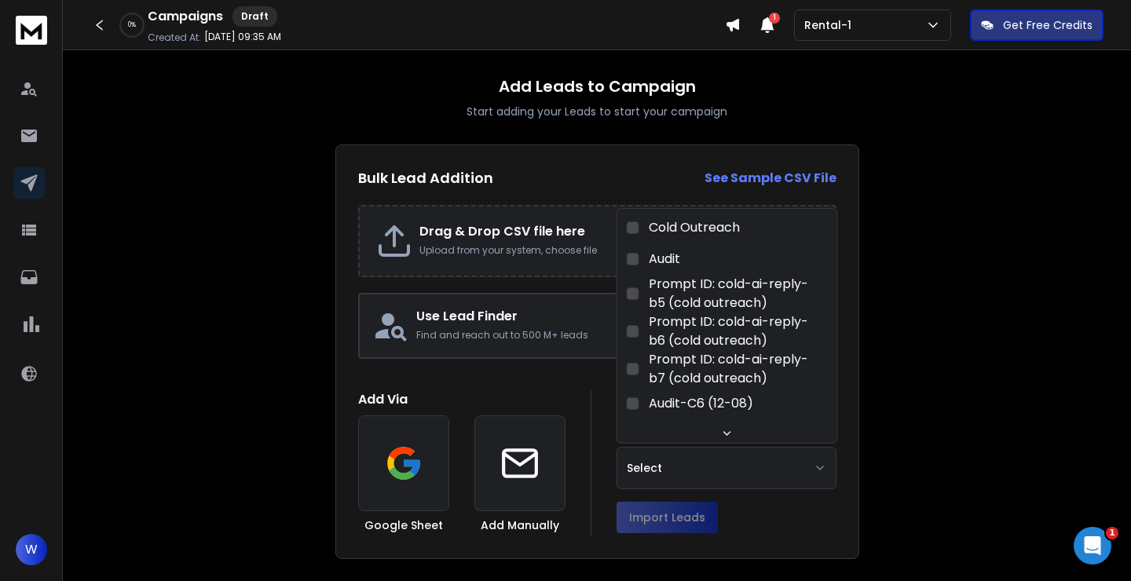
click at [733, 456] on button "Select" at bounding box center [727, 468] width 220 height 42
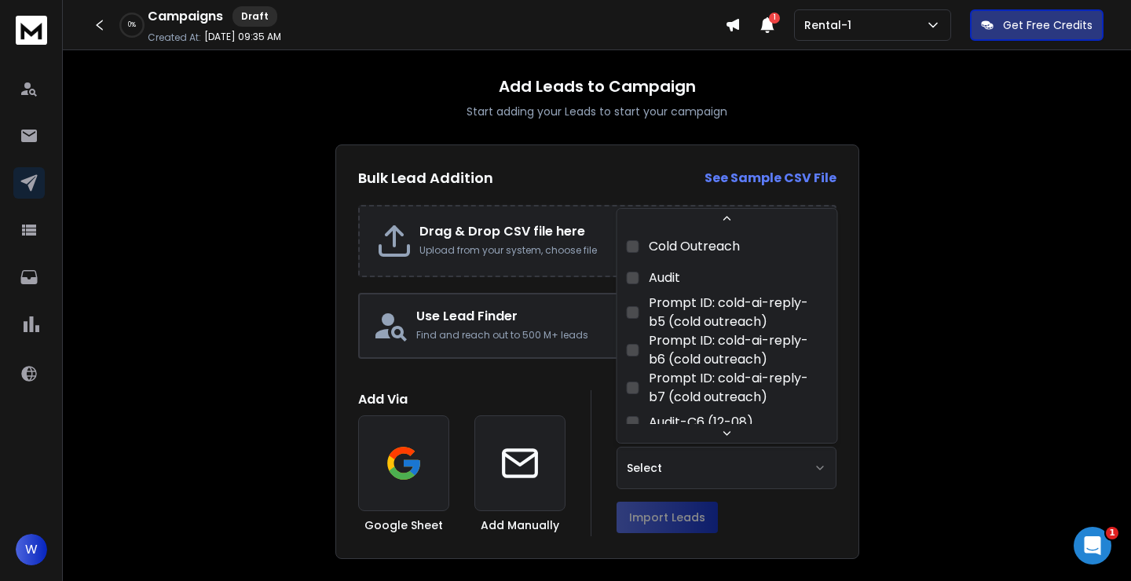
scroll to position [320, 0]
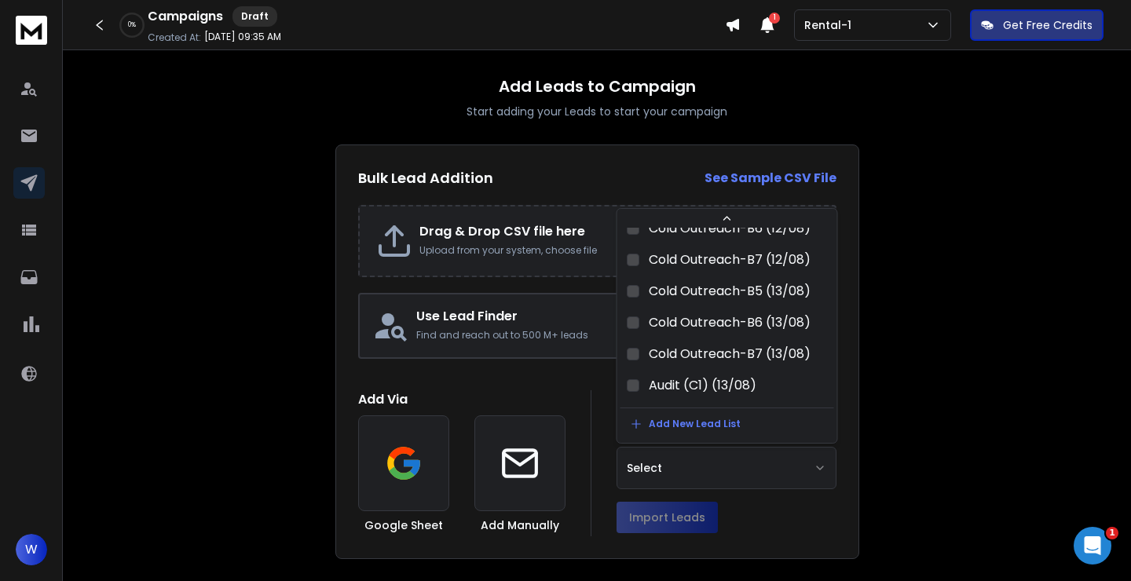
click at [702, 323] on div "Cold Outreach-B6 (13/08)" at bounding box center [730, 322] width 162 height 19
click at [661, 523] on button "Import Leads" at bounding box center [667, 517] width 101 height 31
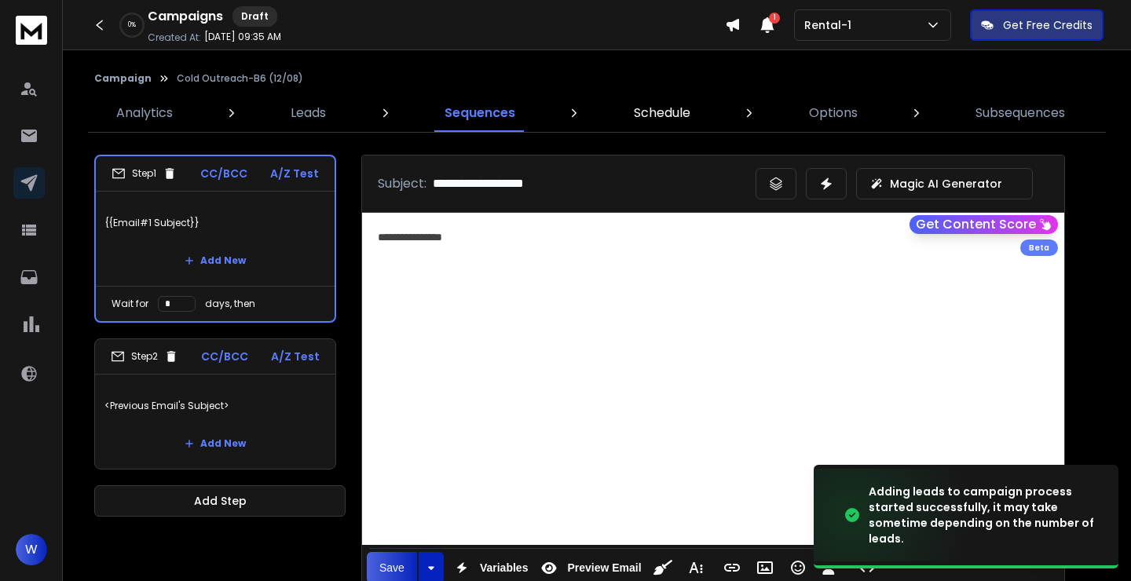
click at [668, 123] on link "Schedule" at bounding box center [661, 113] width 75 height 38
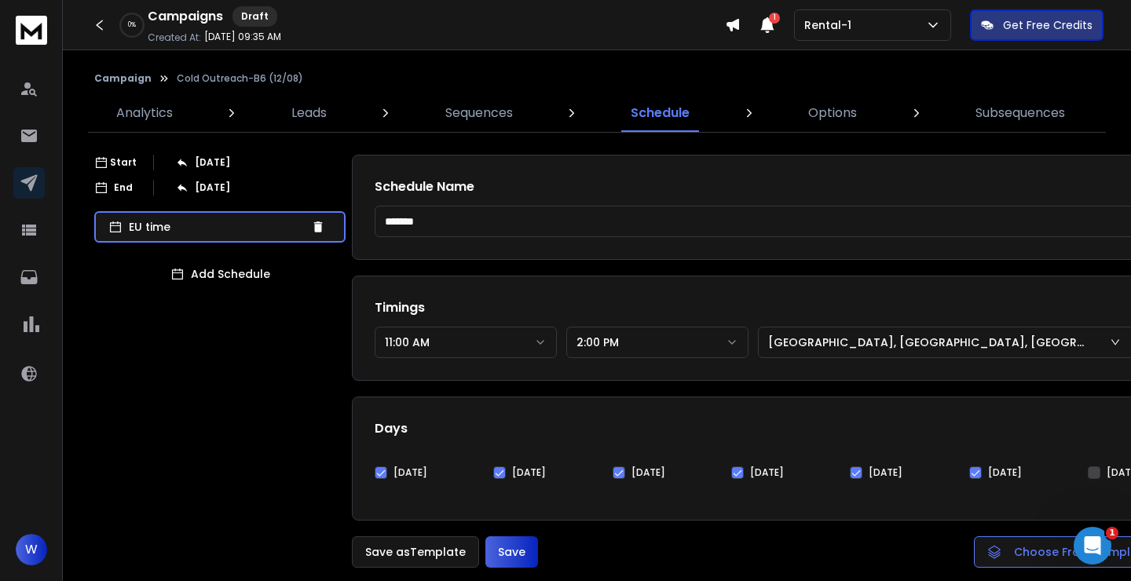
click at [230, 159] on p "[DATE]" at bounding box center [212, 162] width 35 height 13
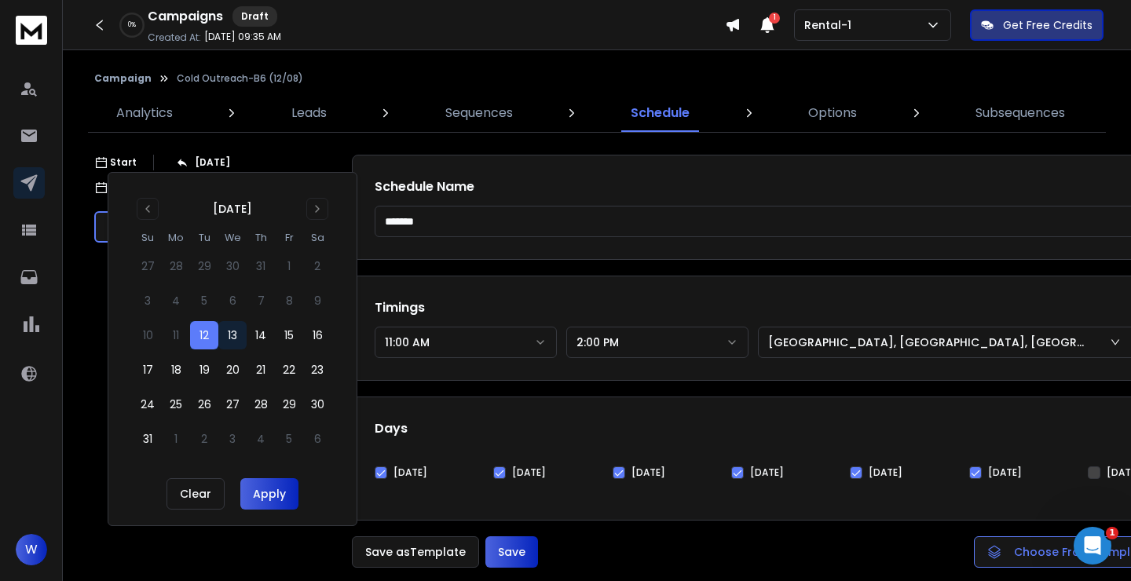
click at [234, 343] on button "13" at bounding box center [232, 335] width 28 height 28
click at [285, 495] on button "Apply" at bounding box center [269, 493] width 58 height 31
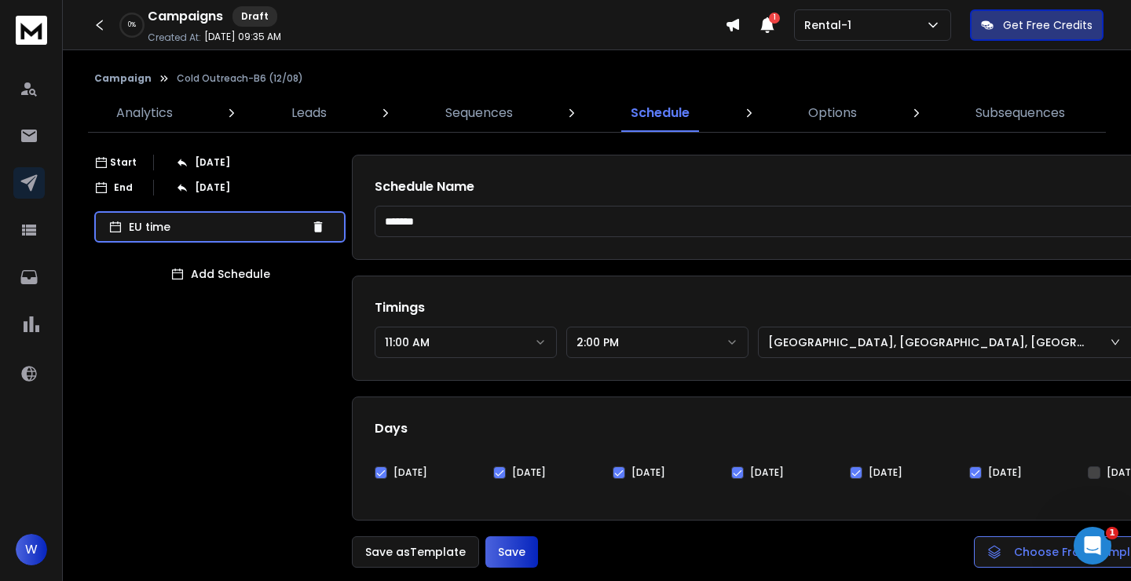
click at [230, 187] on p "[DATE]" at bounding box center [212, 187] width 35 height 13
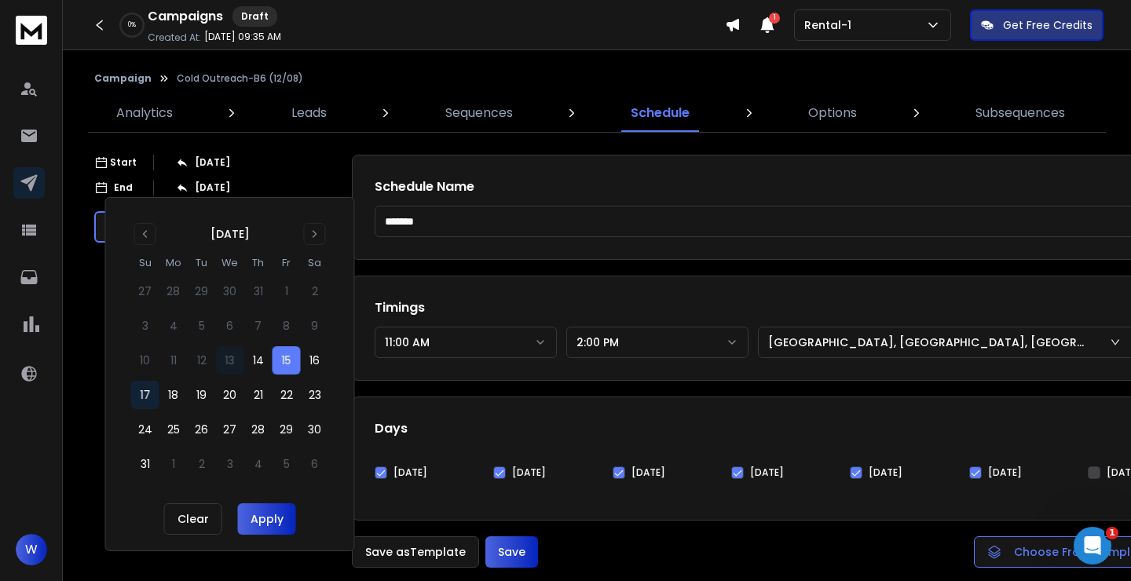
click at [140, 399] on button "17" at bounding box center [145, 395] width 28 height 28
click at [251, 516] on button "Apply" at bounding box center [267, 518] width 58 height 31
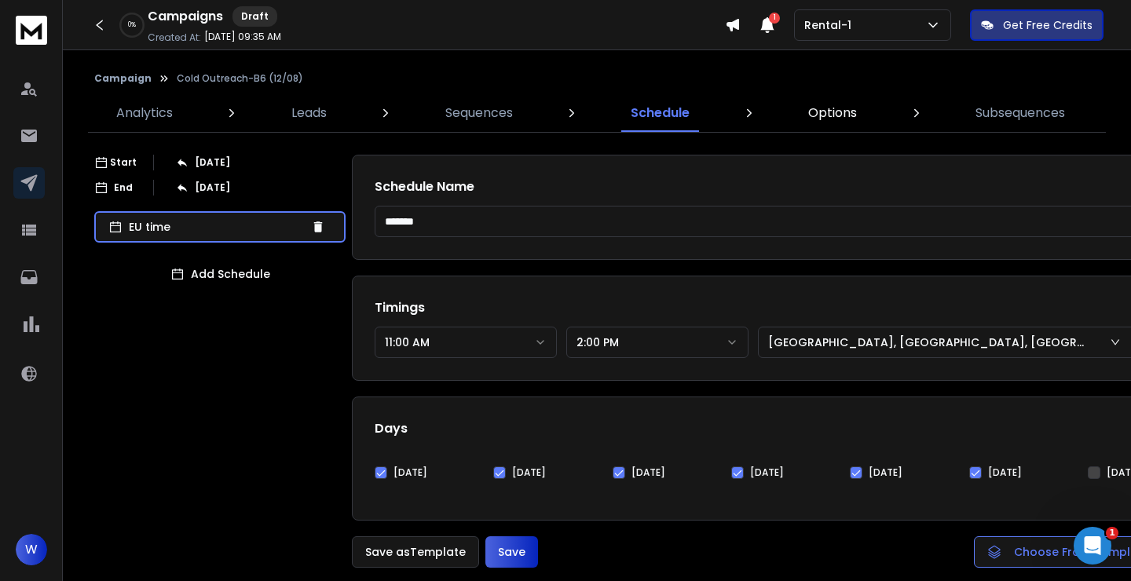
click at [830, 104] on p "Options" at bounding box center [832, 113] width 49 height 19
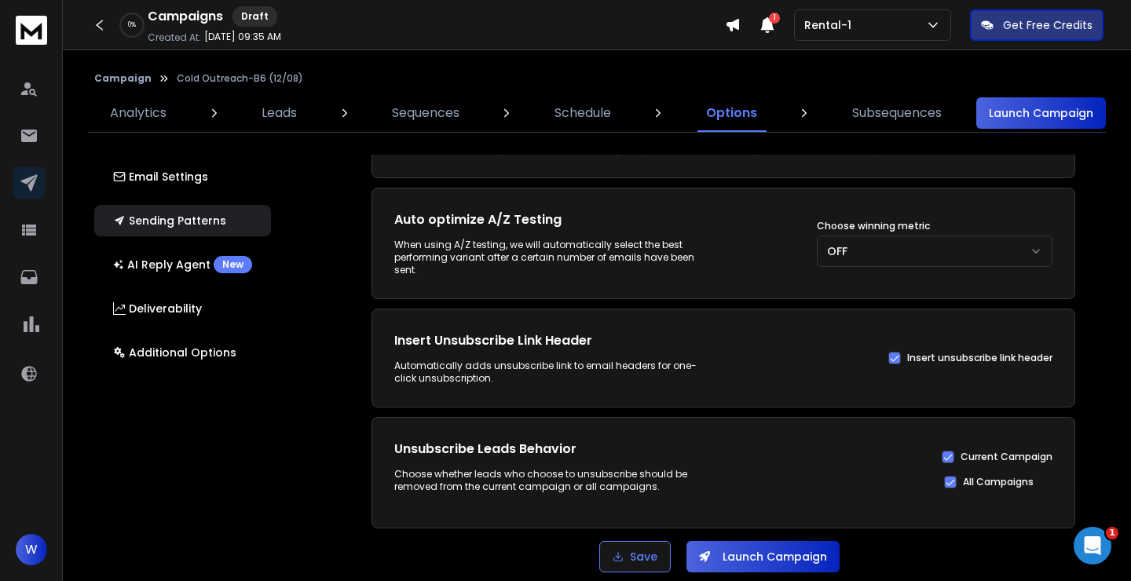
scroll to position [1067, 0]
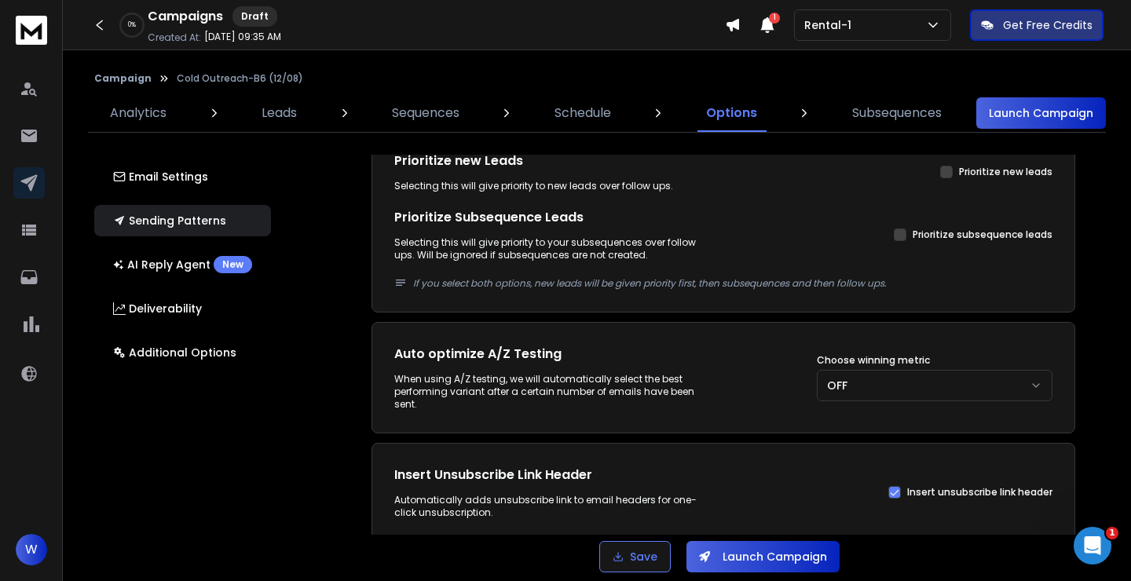
click at [750, 561] on button "Launch Campaign" at bounding box center [762, 556] width 153 height 31
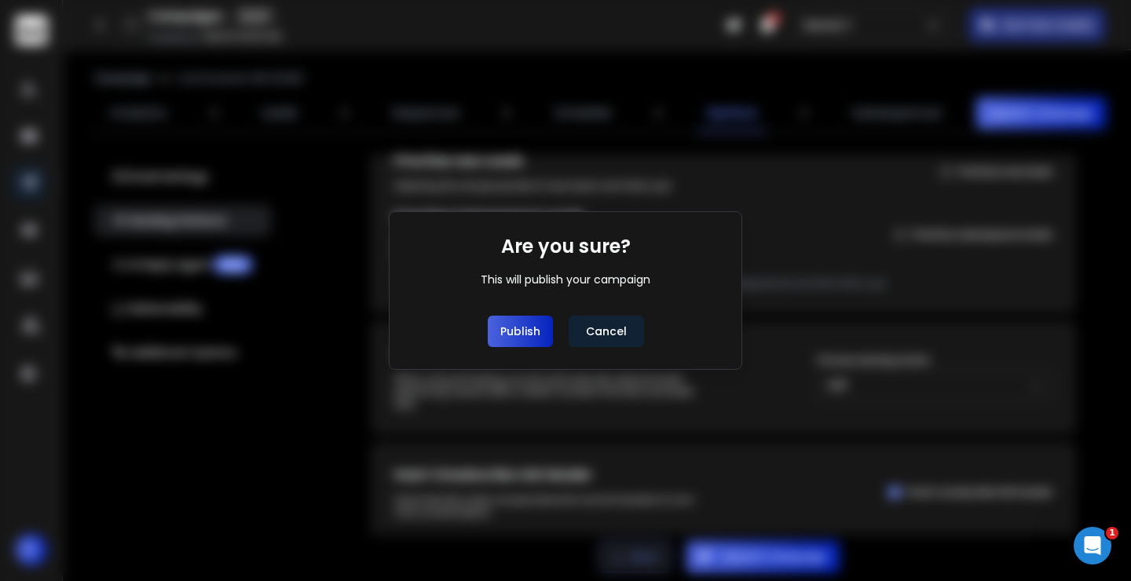
click at [525, 339] on button "Publish" at bounding box center [520, 331] width 65 height 31
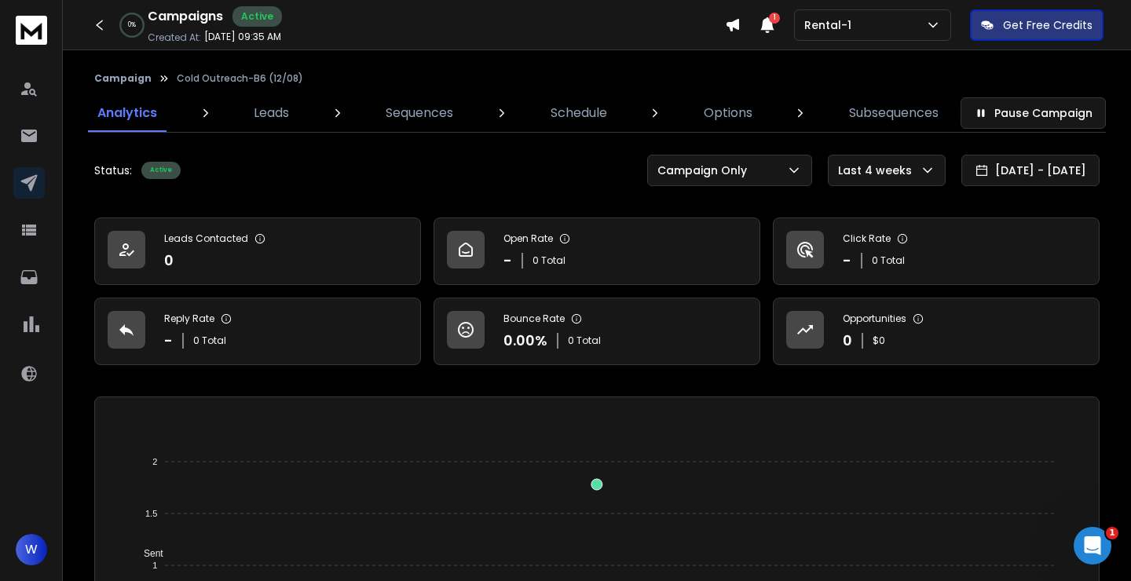
click at [127, 77] on button "Campaign" at bounding box center [122, 78] width 57 height 13
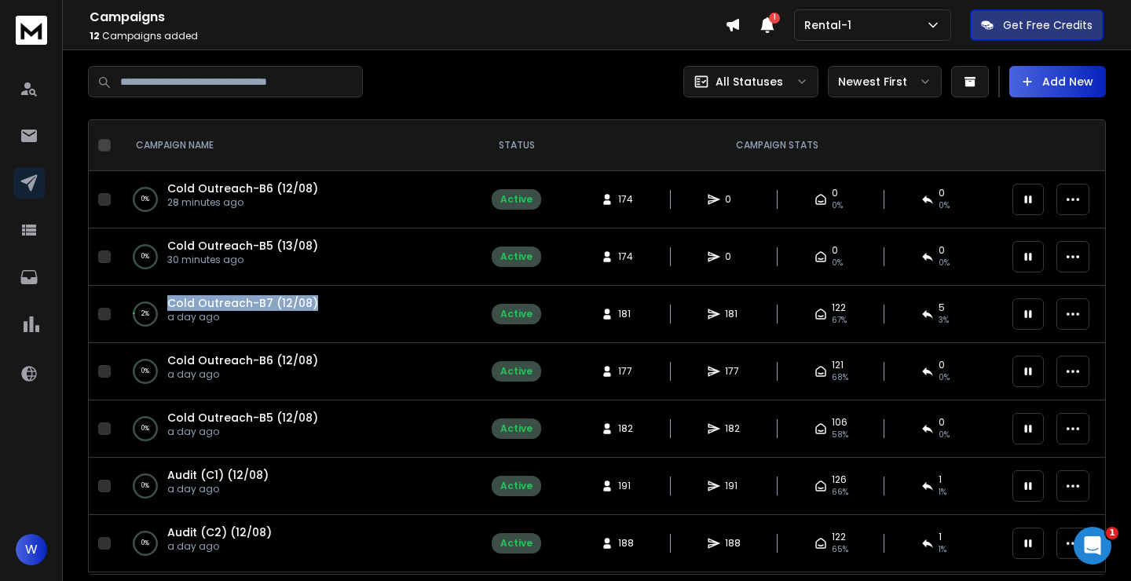
copy span "Cold Outreach-B7 (12/08)"
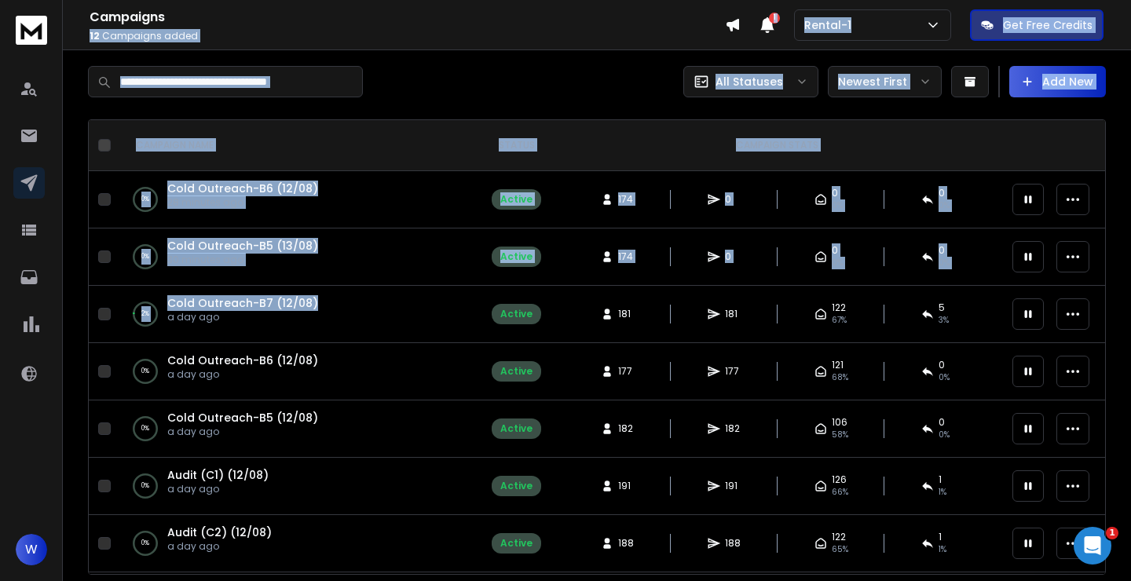
drag, startPoint x: 326, startPoint y: 300, endPoint x: 434, endPoint y: 28, distance: 292.6
click at [434, 27] on div "Campaigns 12 Campaigns added 1 Rental-1 Get Free Credits Campaigns 12 Campaigns…" at bounding box center [565, 295] width 1131 height 591
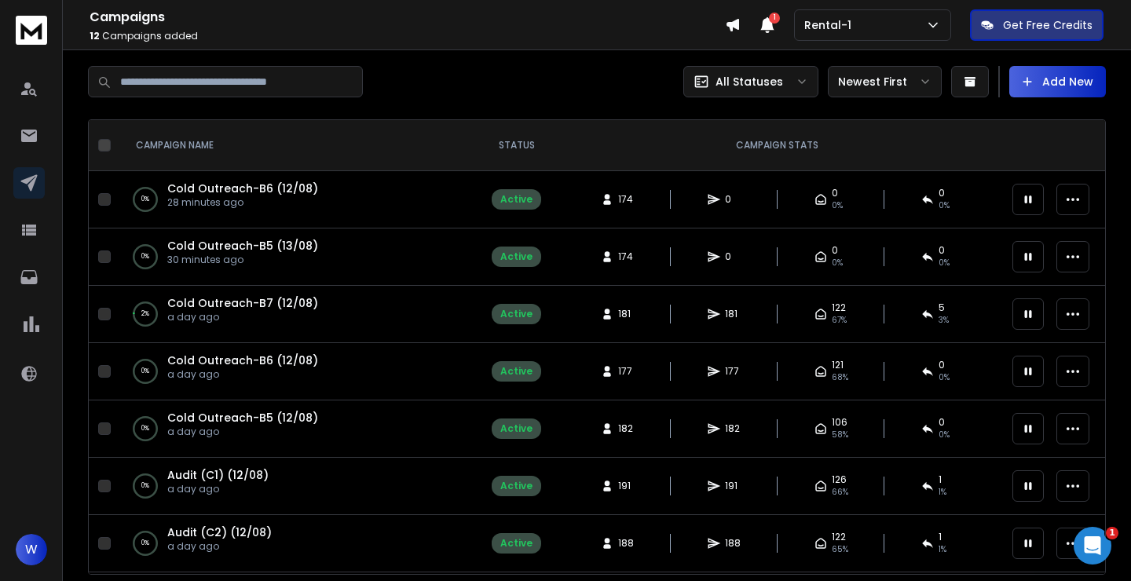
click at [439, 47] on div "Campaigns 12 Campaigns added 1 Rental-1 Get Free Credits" at bounding box center [565, 25] width 1131 height 50
click at [1074, 318] on icon "button" at bounding box center [1073, 314] width 16 height 16
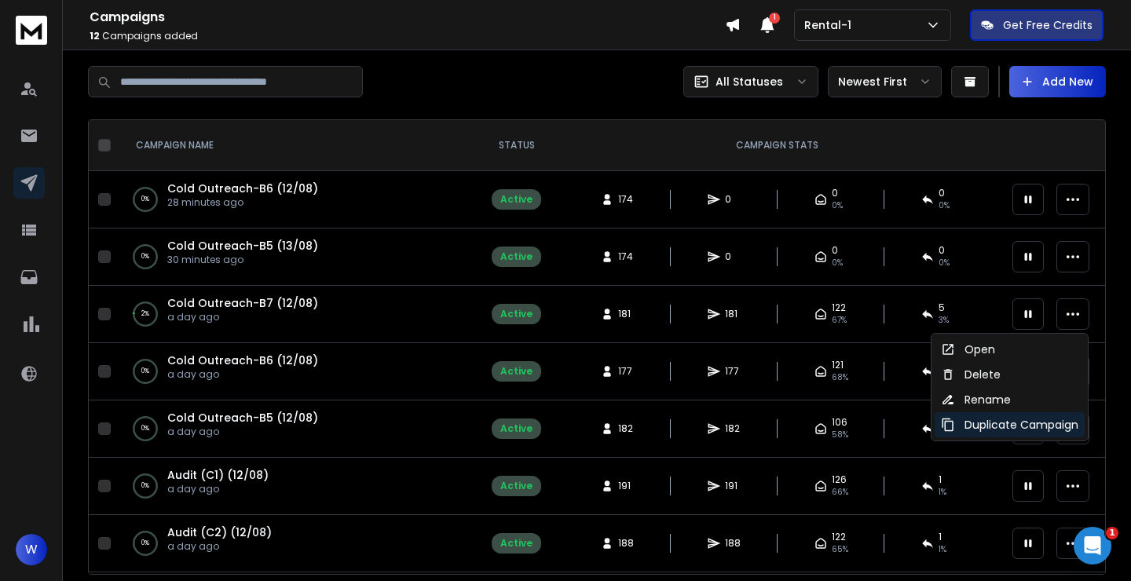
click at [994, 424] on div "Duplicate Campaign" at bounding box center [1009, 425] width 137 height 16
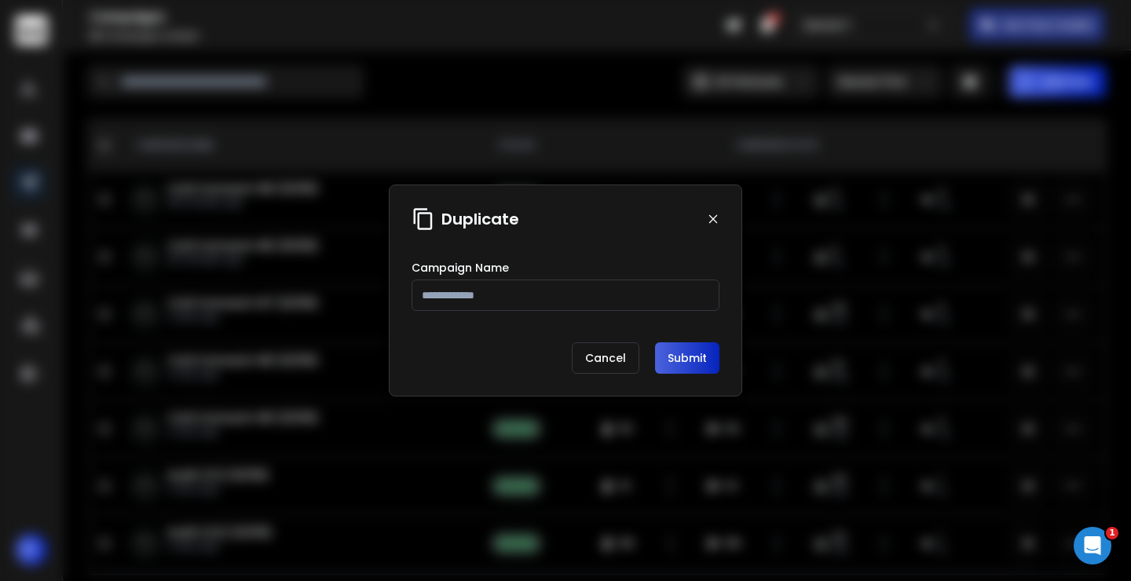
click at [540, 306] on input "text" at bounding box center [566, 295] width 308 height 31
paste input "**********"
click at [540, 297] on input "**********" at bounding box center [566, 295] width 308 height 31
type input "**********"
click at [692, 353] on button "Submit" at bounding box center [687, 357] width 64 height 31
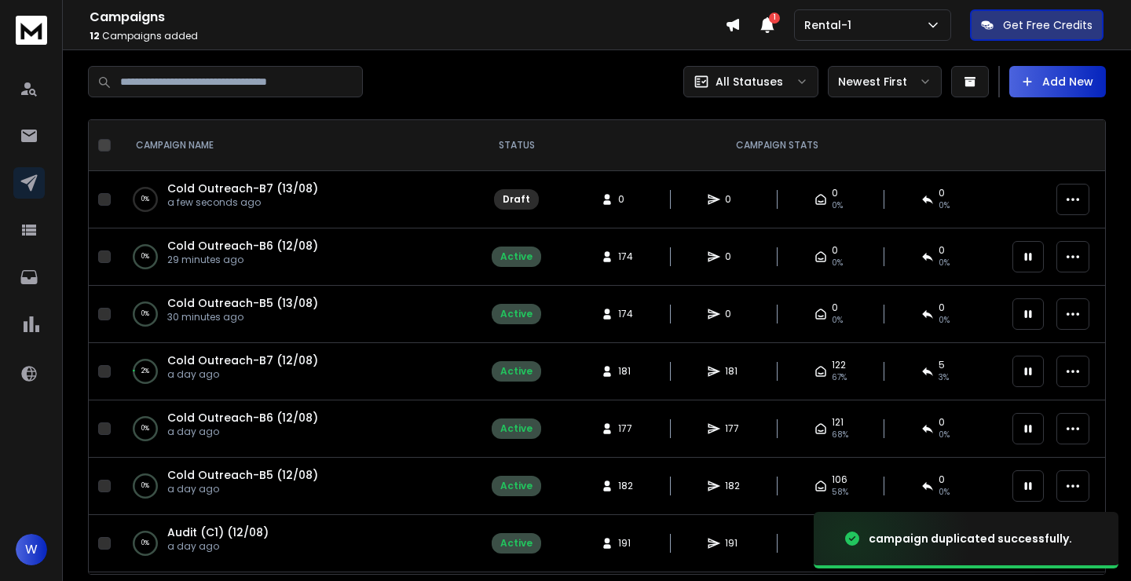
click at [432, 192] on div "0 % Cold Outreach-B7 (13/08) a few seconds ago" at bounding box center [300, 200] width 334 height 38
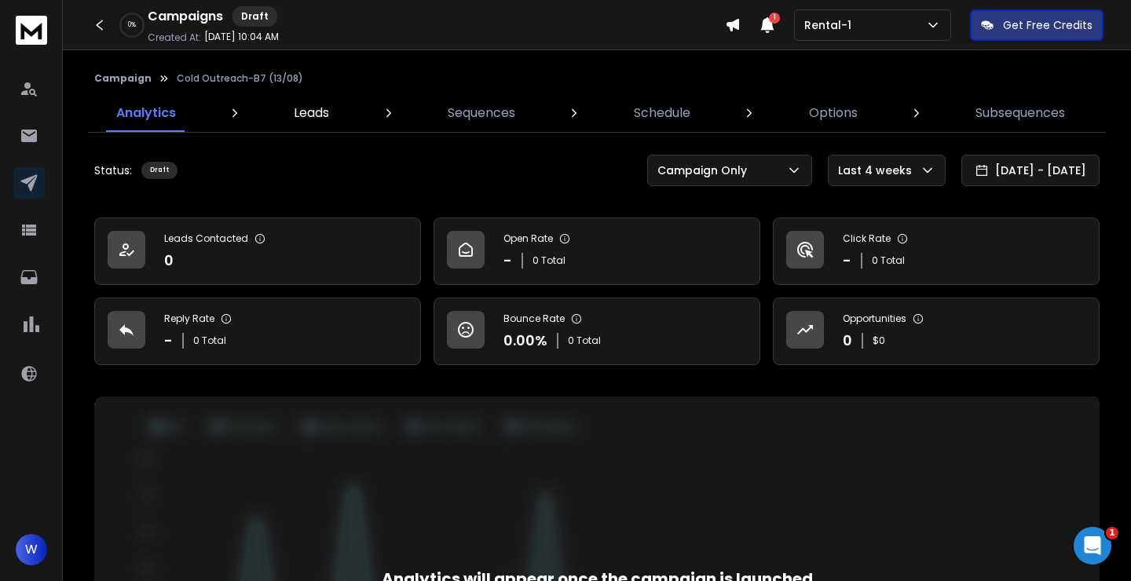
click at [315, 118] on p "Leads" at bounding box center [311, 113] width 35 height 19
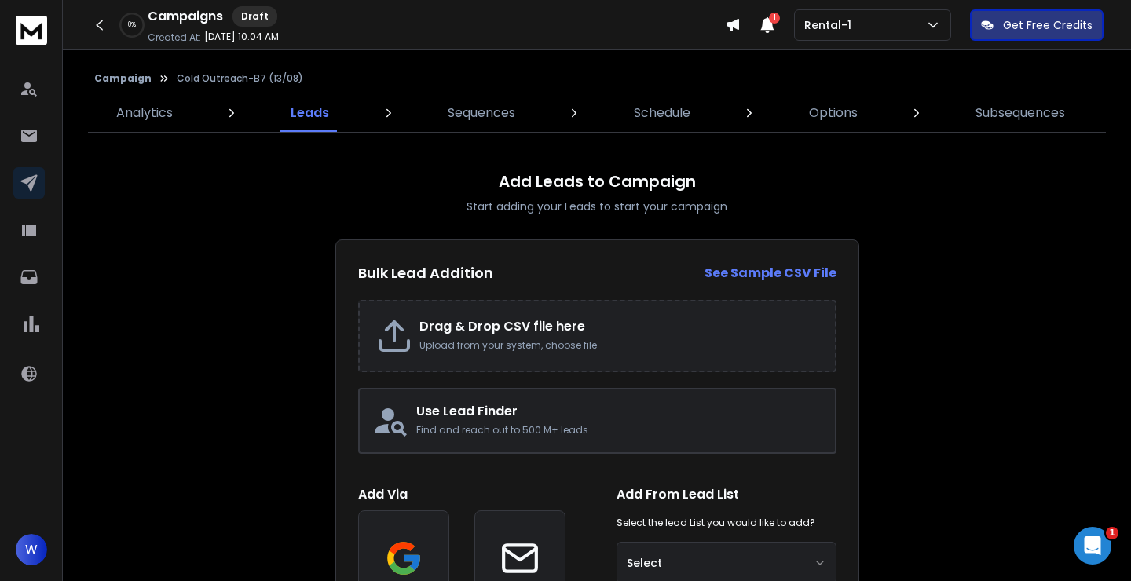
scroll to position [95, 0]
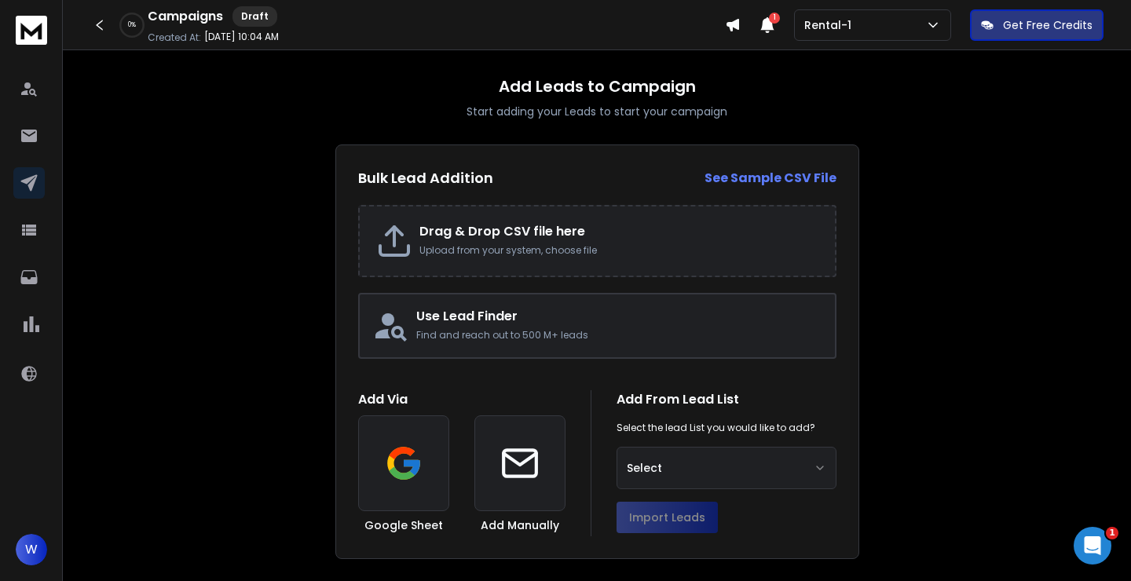
click at [686, 462] on button "Select" at bounding box center [727, 468] width 220 height 42
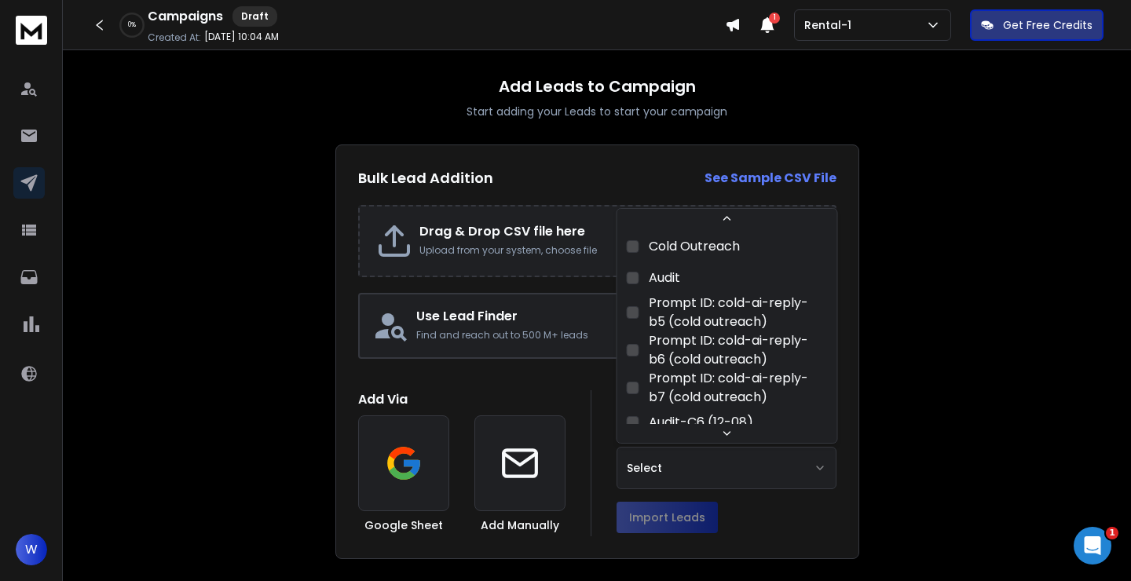
scroll to position [320, 0]
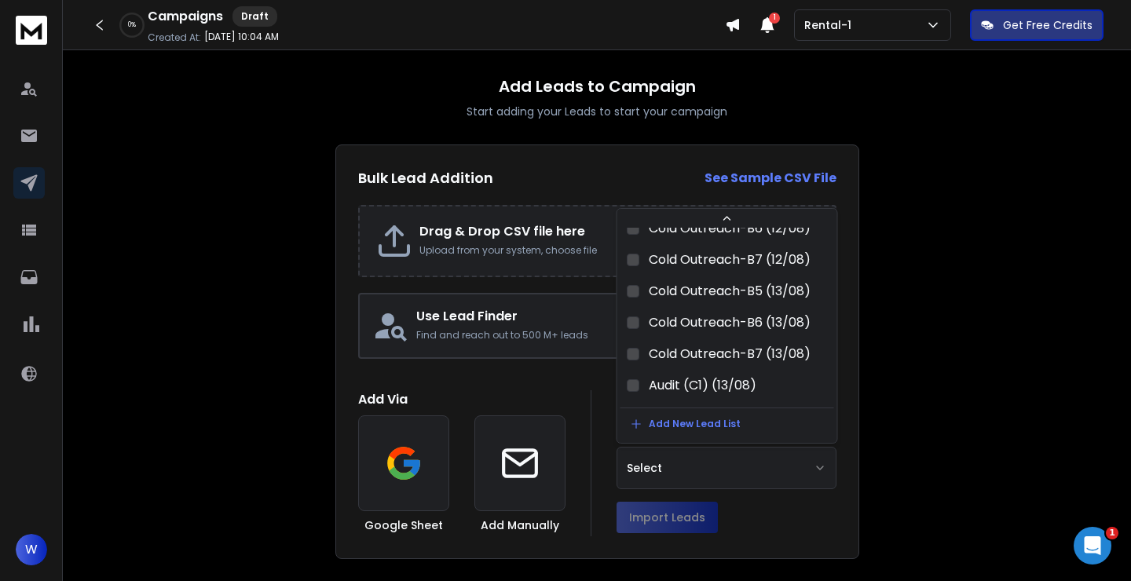
click at [698, 359] on div "Cold Outreach-B7 (13/08)" at bounding box center [730, 354] width 162 height 19
click at [679, 524] on button "Import Leads" at bounding box center [667, 517] width 101 height 31
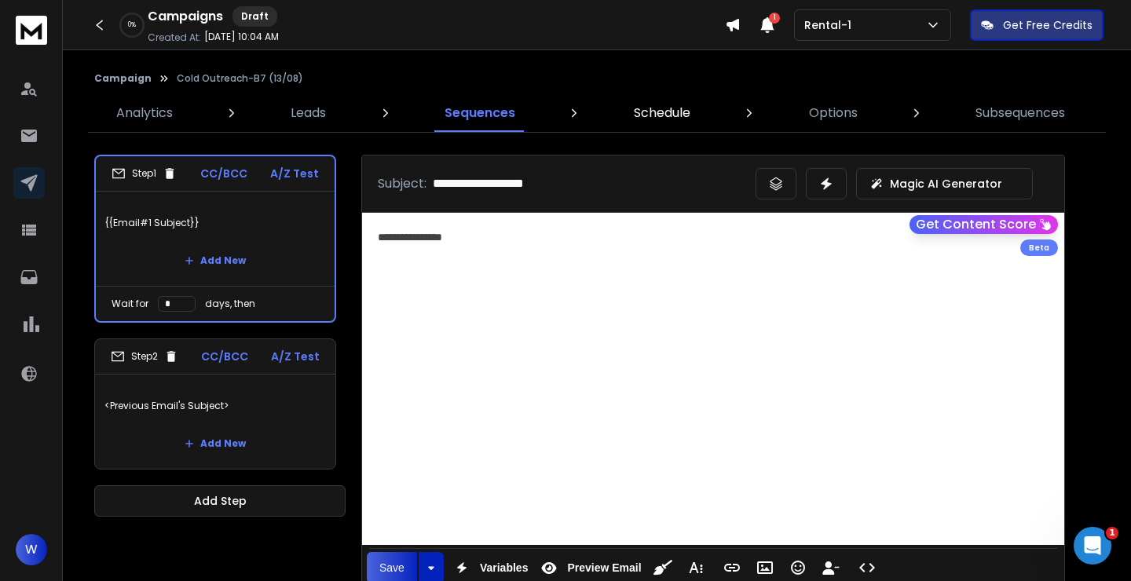
click at [666, 108] on p "Schedule" at bounding box center [662, 113] width 57 height 19
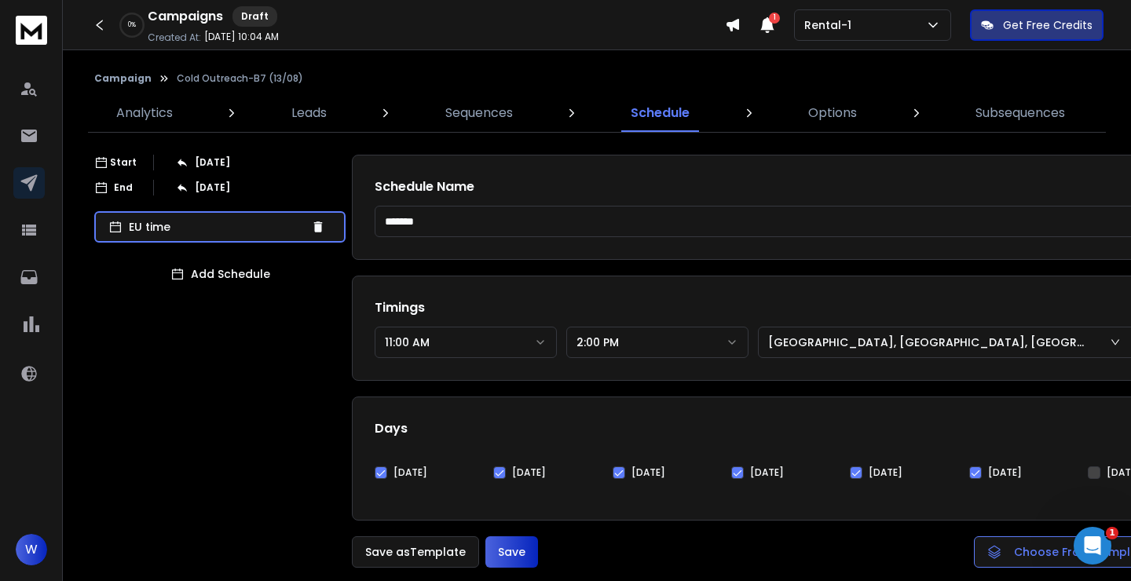
click at [230, 165] on p "[DATE]" at bounding box center [212, 162] width 35 height 13
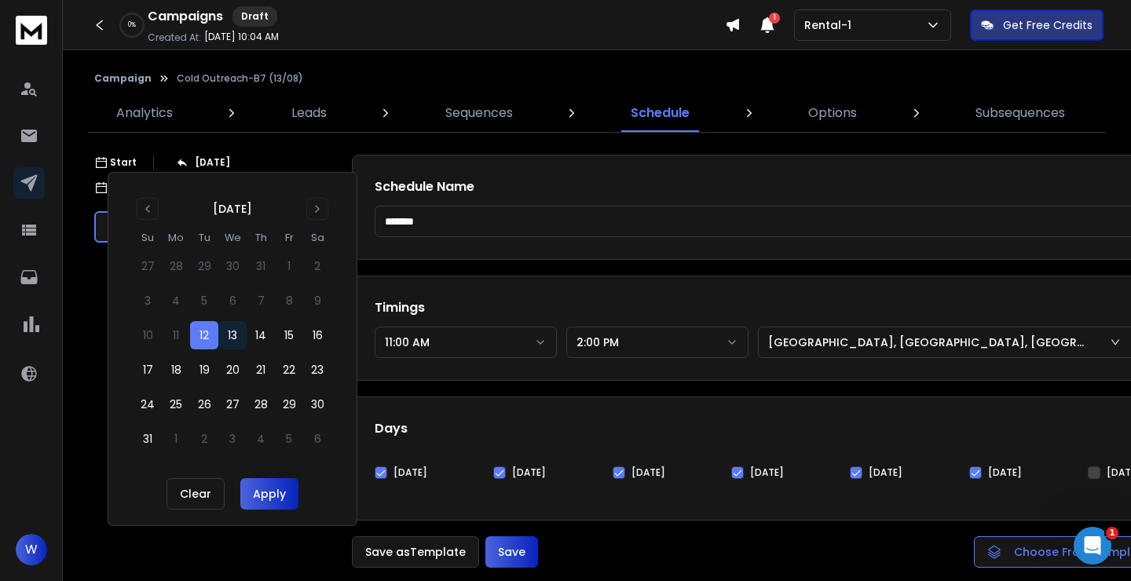
click at [235, 342] on button "13" at bounding box center [232, 335] width 28 height 28
click at [271, 488] on button "Apply" at bounding box center [269, 493] width 58 height 31
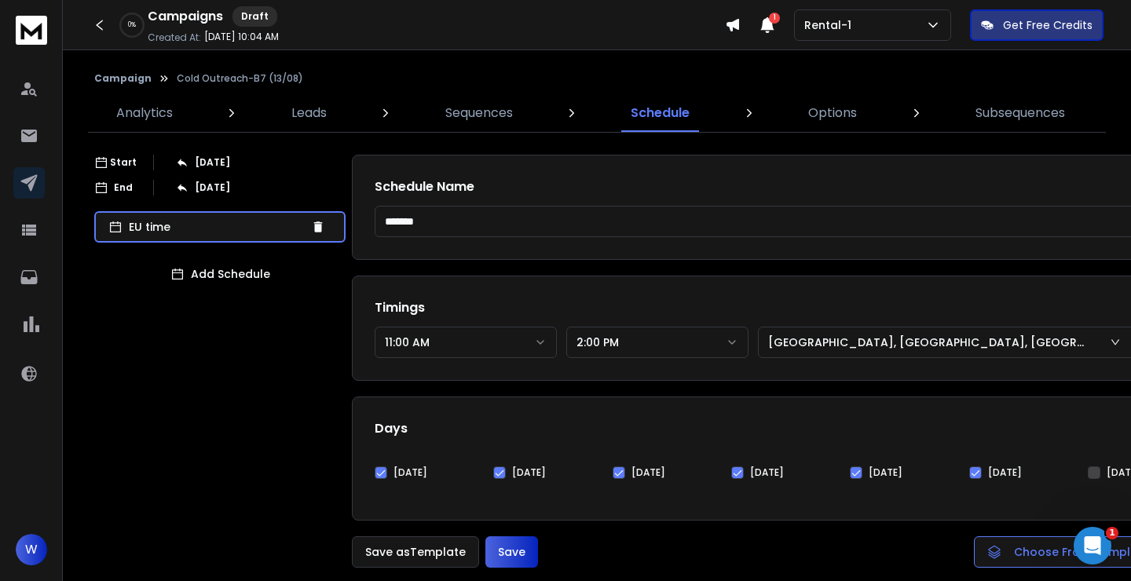
click at [230, 185] on p "[DATE]" at bounding box center [212, 187] width 35 height 13
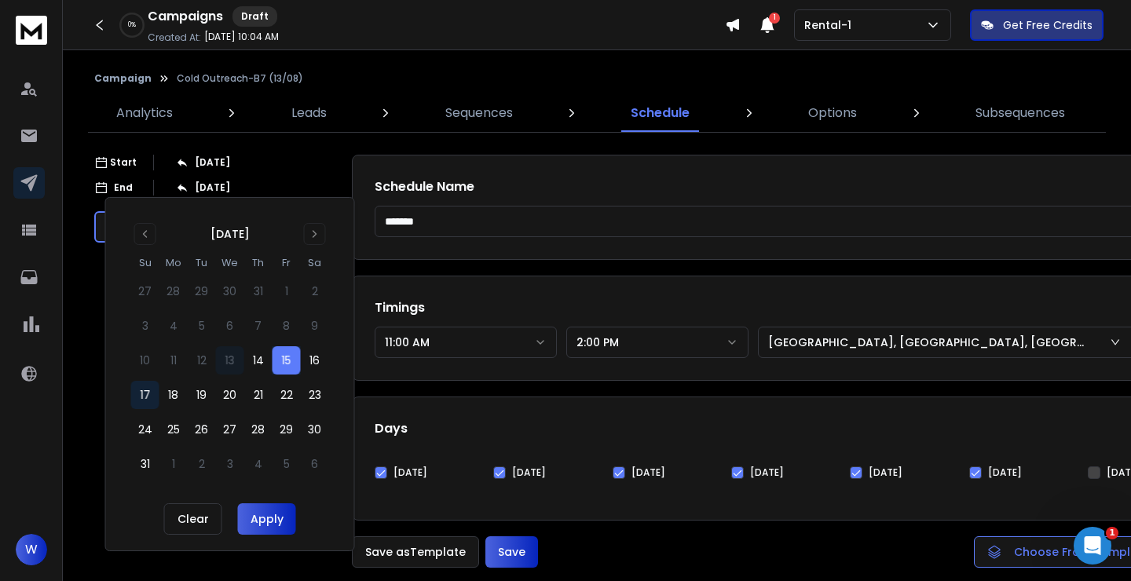
click at [142, 397] on button "17" at bounding box center [145, 395] width 28 height 28
click at [280, 509] on button "Apply" at bounding box center [267, 518] width 58 height 31
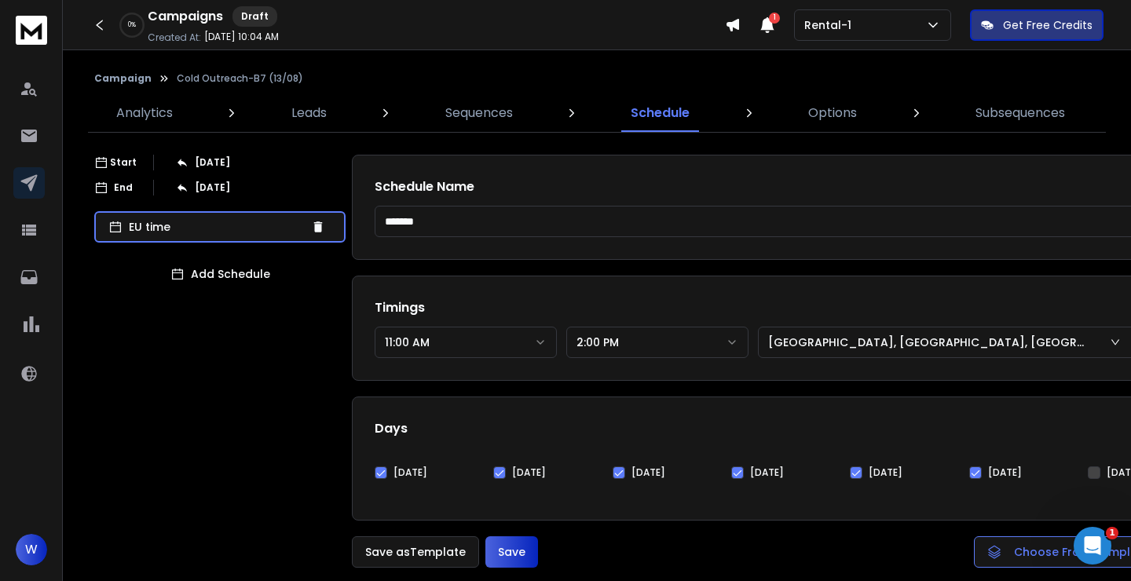
click at [516, 557] on button "Save" at bounding box center [511, 551] width 53 height 31
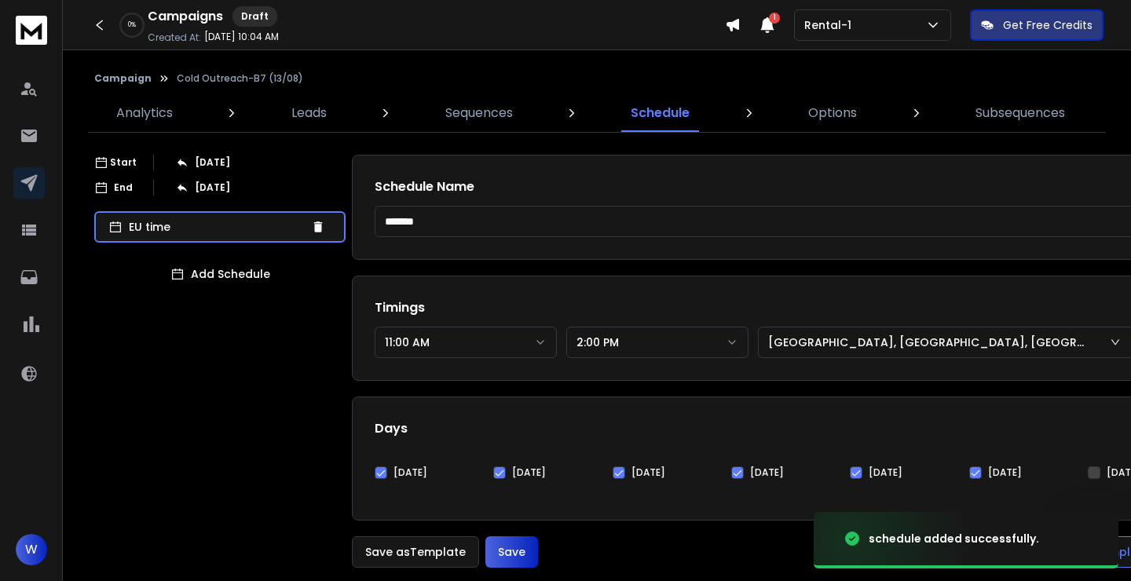
click at [121, 75] on button "Campaign" at bounding box center [122, 78] width 57 height 13
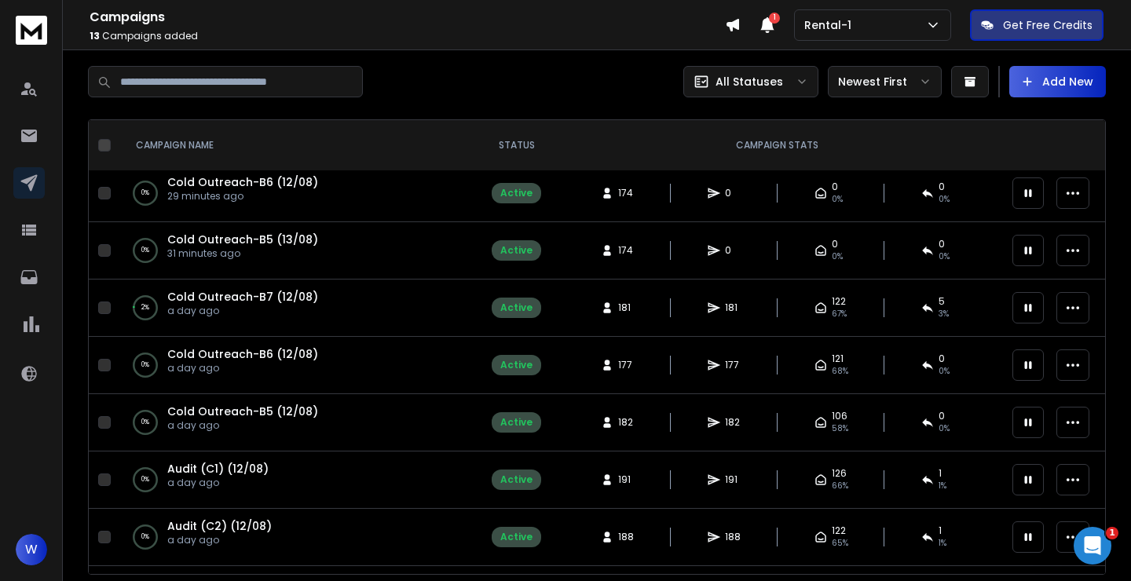
scroll to position [64, 0]
copy span "Audit (C1) (12/08)"
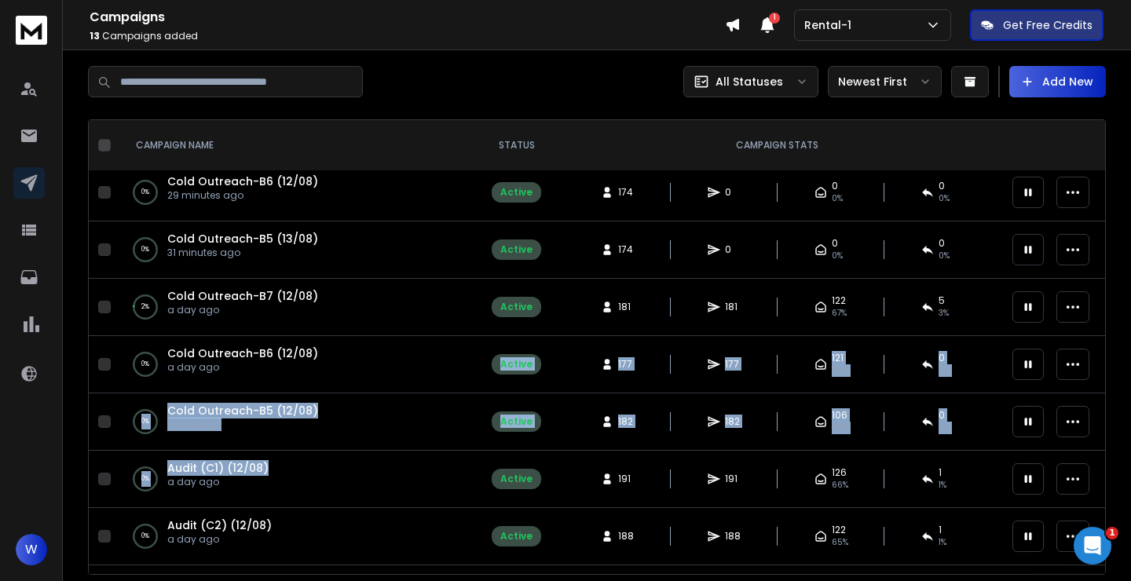
drag, startPoint x: 290, startPoint y: 461, endPoint x: 170, endPoint y: 390, distance: 139.4
click at [170, 390] on tbody "0 % Cold Outreach-B7 (13/08) a minute ago Draft 184 0 0 0% 0 0% 0 % Cold Outrea…" at bounding box center [597, 479] width 1016 height 745
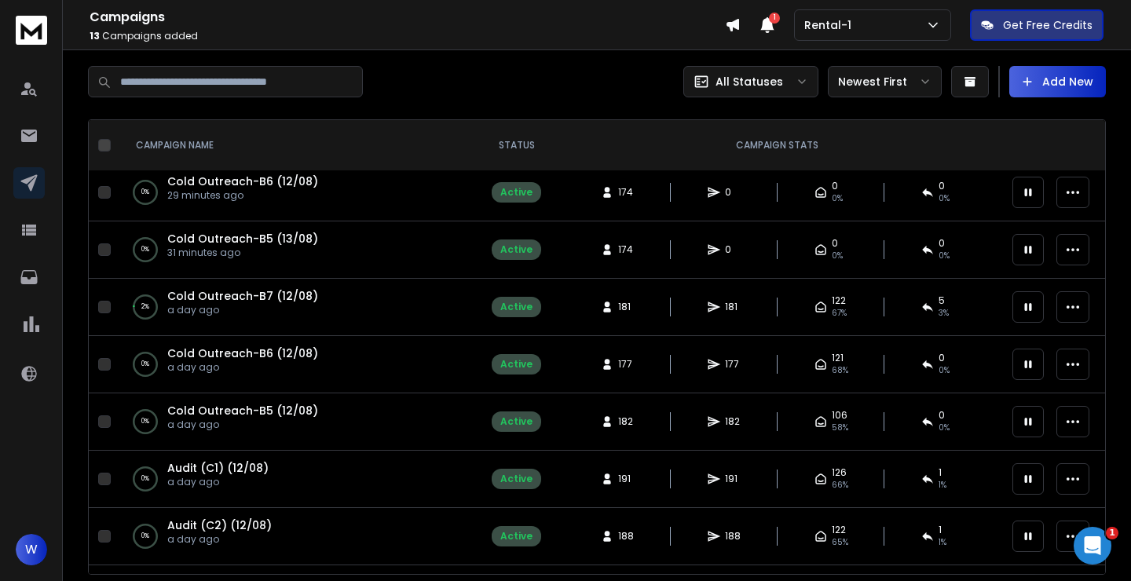
click at [83, 393] on div "Campaigns 13 Campaigns Added All Statuses Newest First Add New CAMPAIGN NAME ST…" at bounding box center [597, 320] width 1068 height 540
click at [1083, 480] on button "button" at bounding box center [1072, 478] width 33 height 31
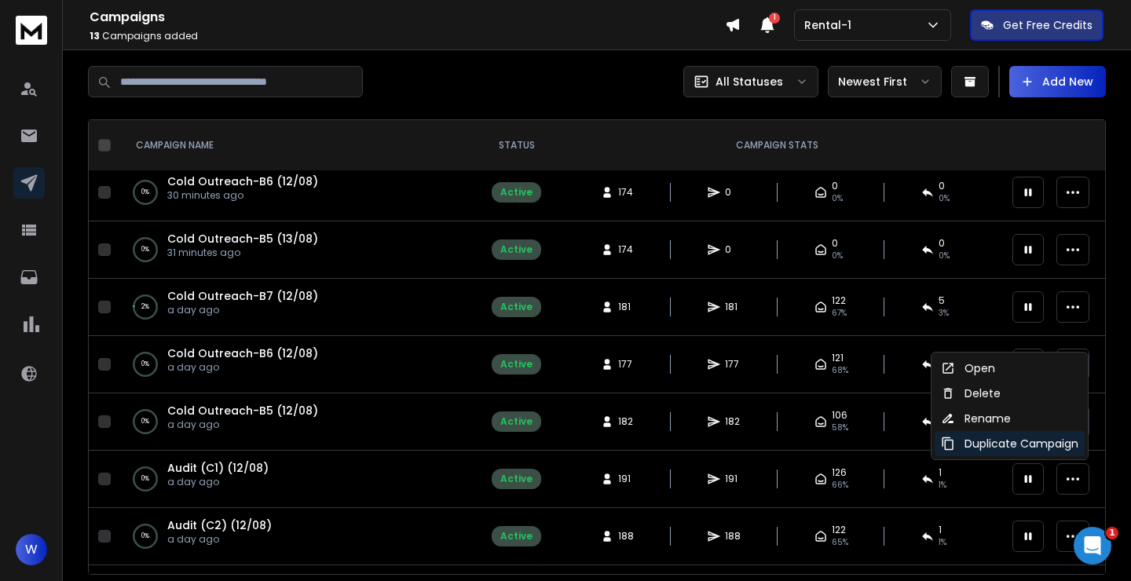
click at [994, 437] on div "Duplicate Campaign" at bounding box center [1009, 444] width 137 height 16
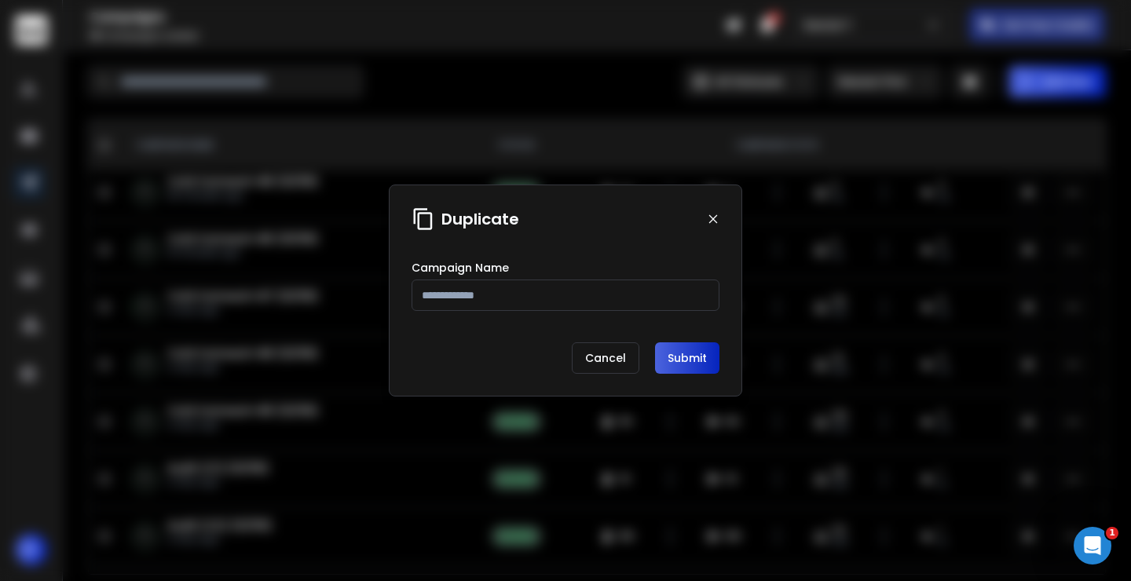
click at [555, 295] on input "text" at bounding box center [566, 295] width 308 height 31
paste input "**********"
click at [492, 298] on input "**********" at bounding box center [566, 295] width 308 height 31
type input "**********"
click at [694, 357] on button "Submit" at bounding box center [687, 357] width 64 height 31
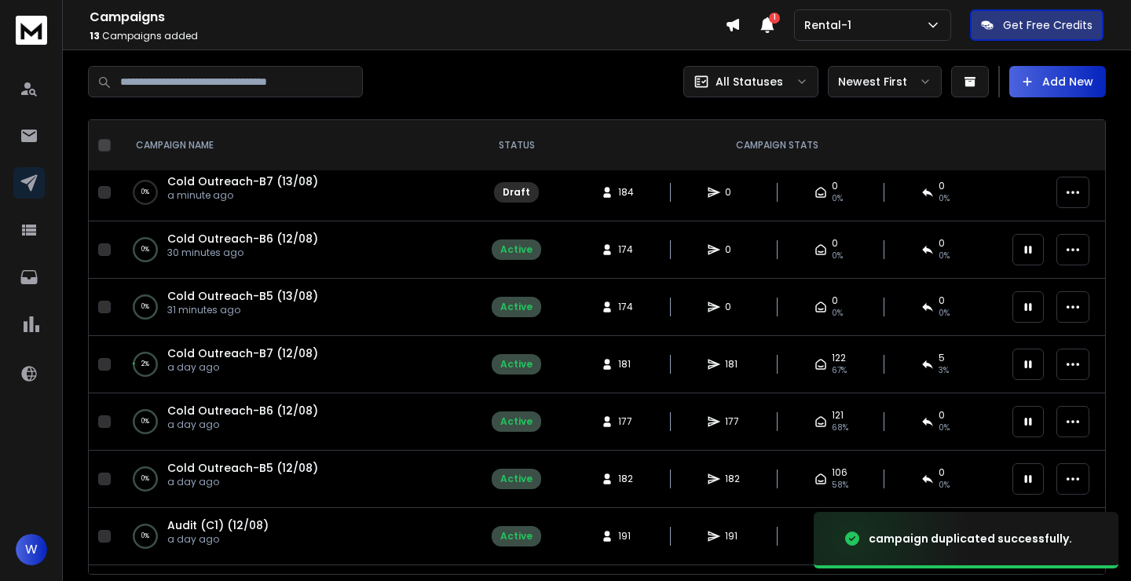
click at [560, 192] on div "184 0 0 0% 0 0%" at bounding box center [777, 192] width 434 height 25
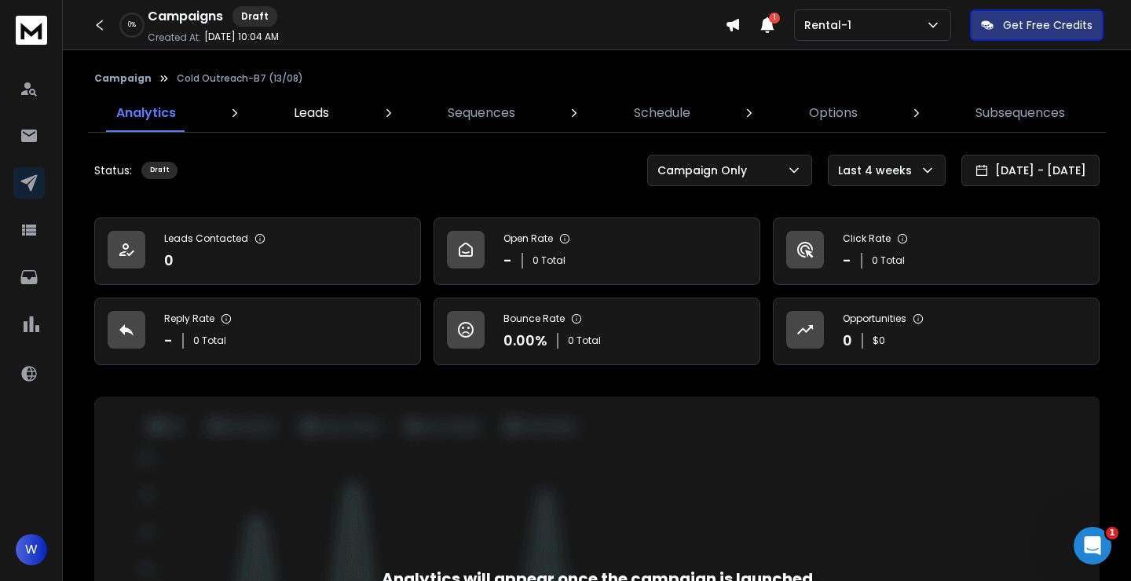
click at [309, 113] on p "Leads" at bounding box center [311, 113] width 35 height 19
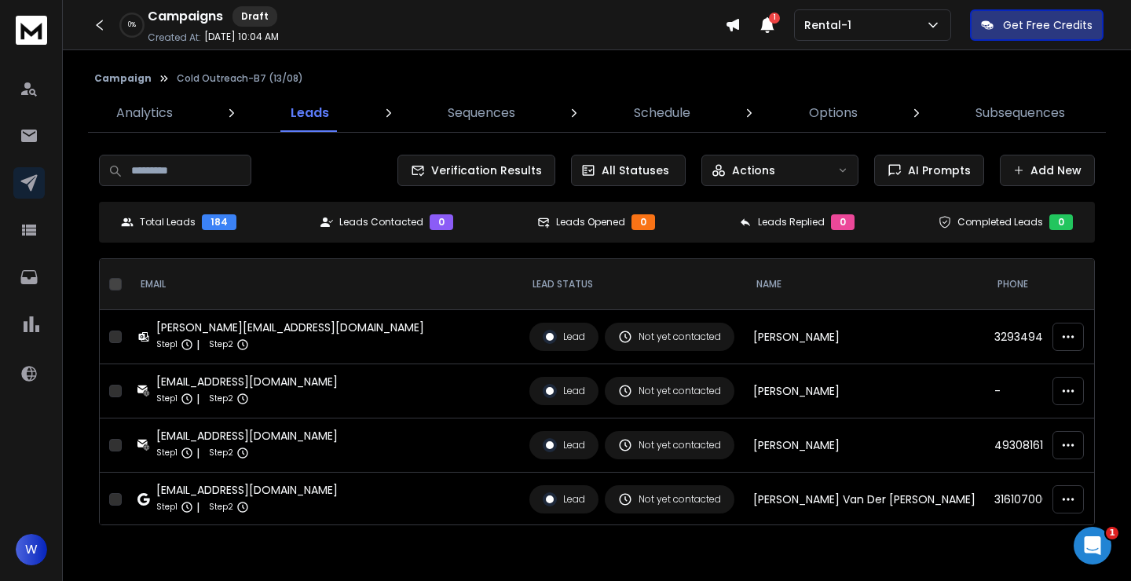
scroll to position [17, 0]
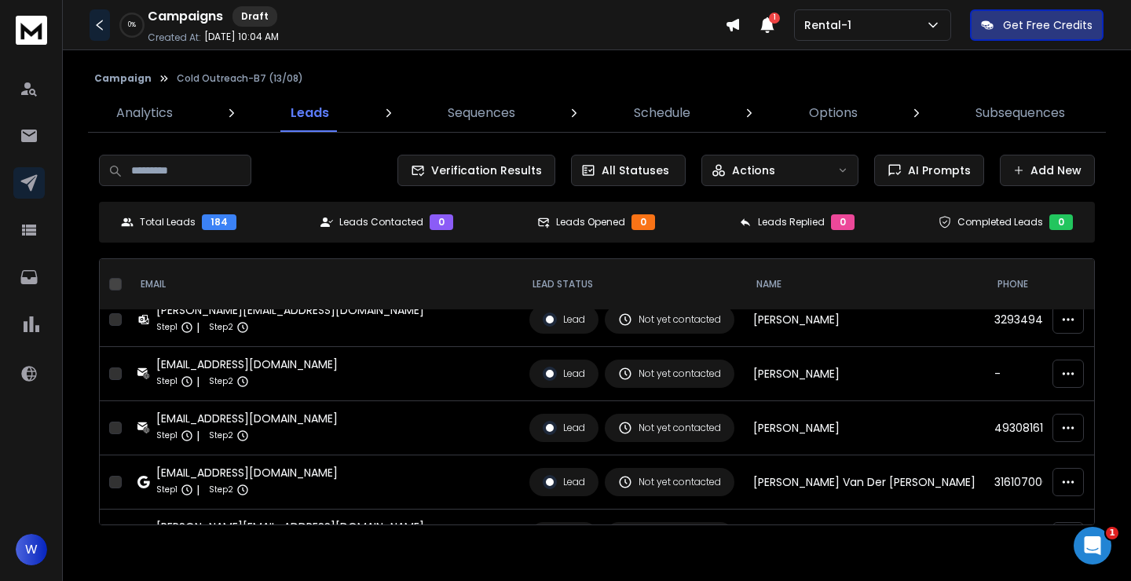
click at [107, 30] on button at bounding box center [100, 24] width 20 height 31
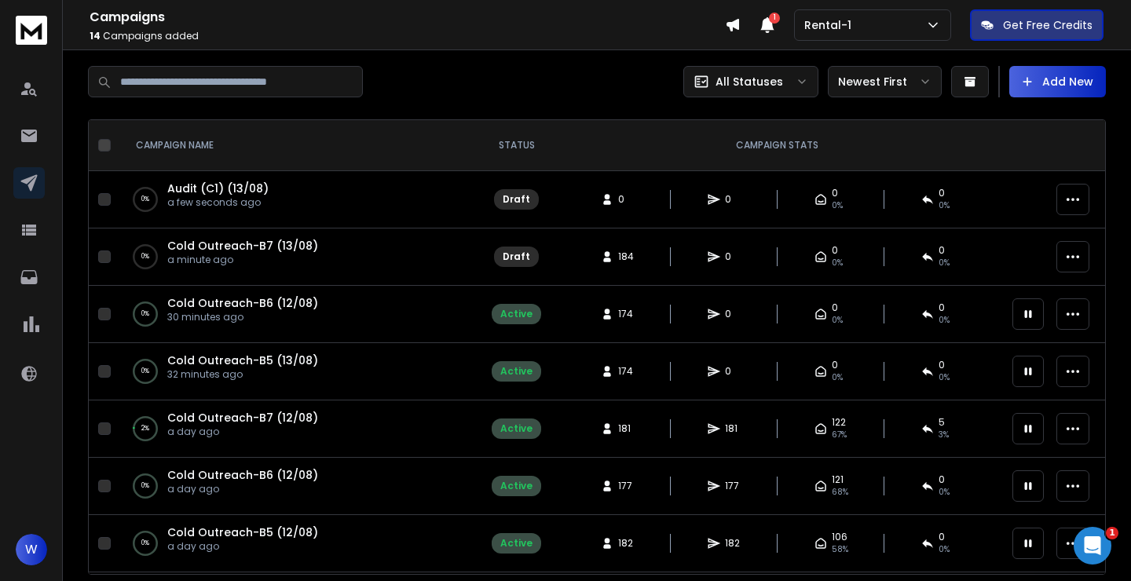
click at [384, 221] on td "0 % Audit (C1) (13/08) a few seconds ago" at bounding box center [299, 199] width 365 height 57
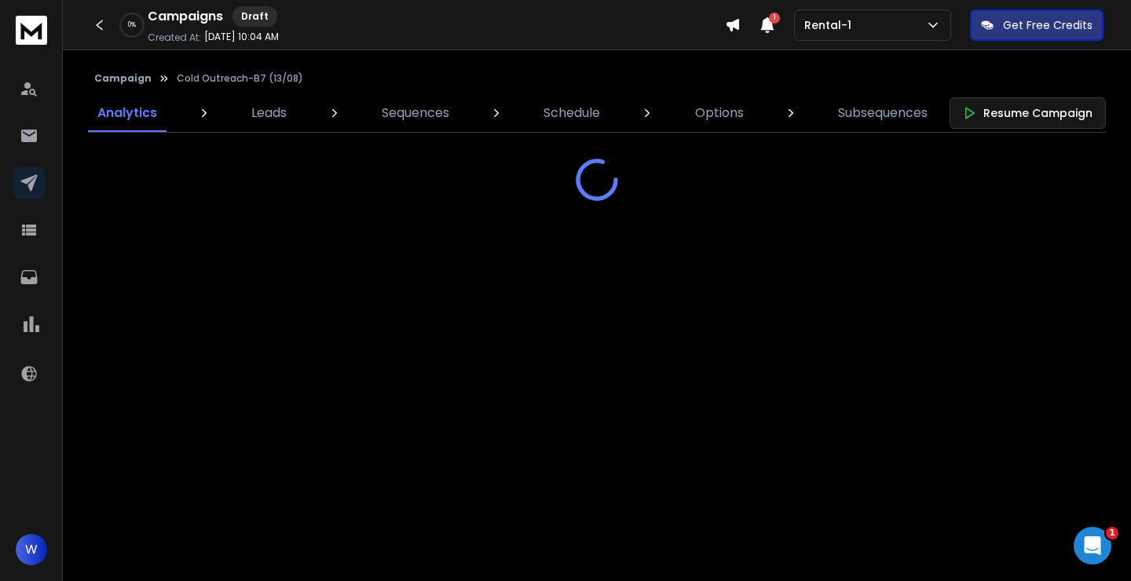
click at [115, 82] on button "Campaign" at bounding box center [122, 78] width 57 height 13
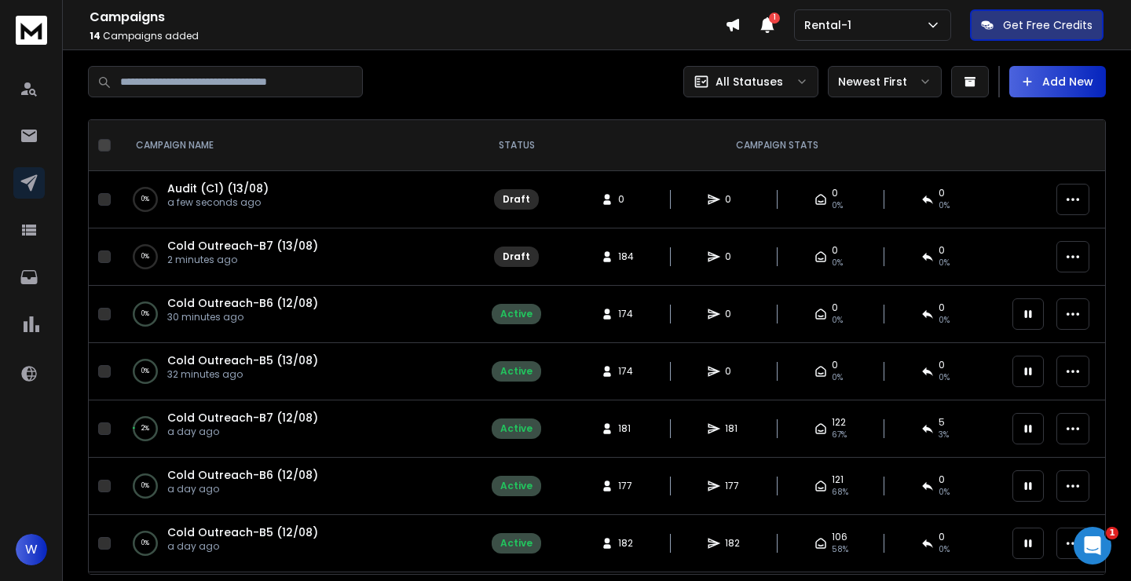
click at [364, 253] on div "0 % Cold Outreach-B7 (13/08) 2 minutes ago" at bounding box center [300, 257] width 334 height 38
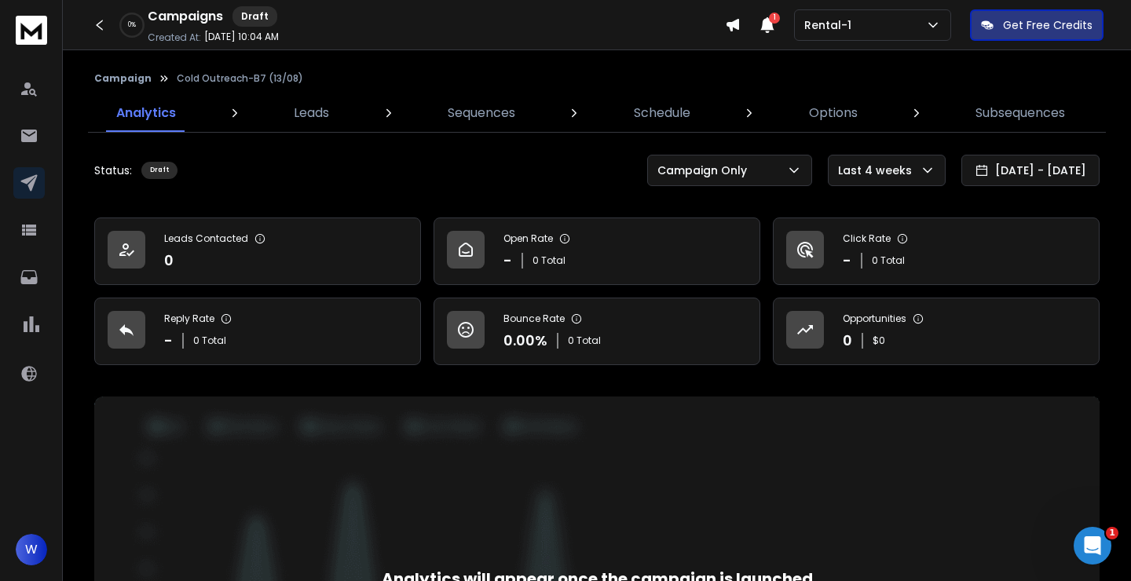
click at [741, 116] on div "Analytics Leads Sequences Schedule Options Subsequences" at bounding box center [590, 113] width 1005 height 38
click at [828, 111] on p "Options" at bounding box center [833, 113] width 49 height 19
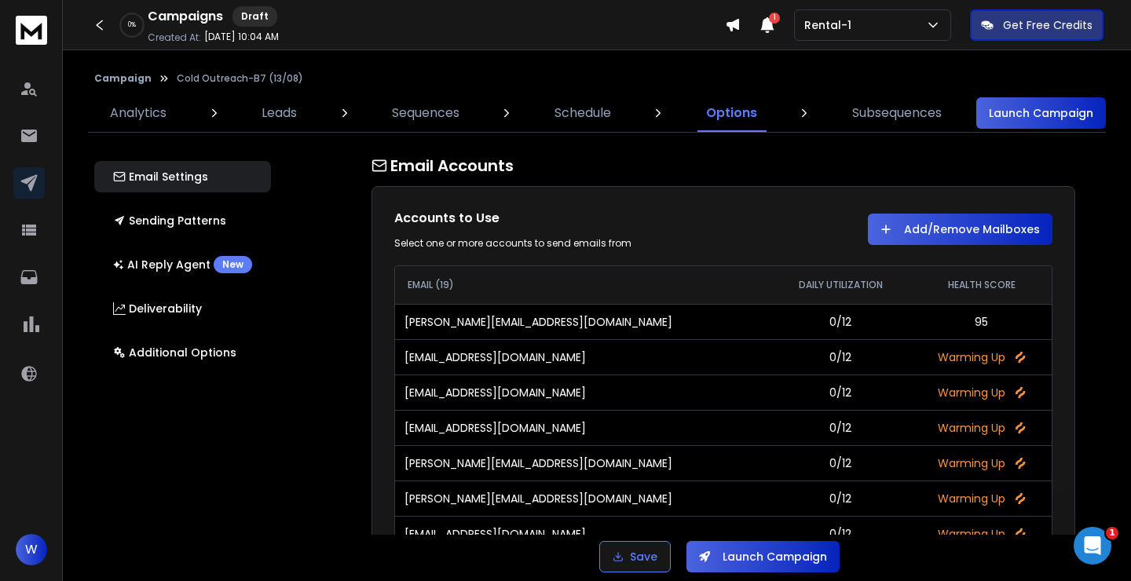
click at [754, 562] on button "Launch Campaign" at bounding box center [762, 556] width 153 height 31
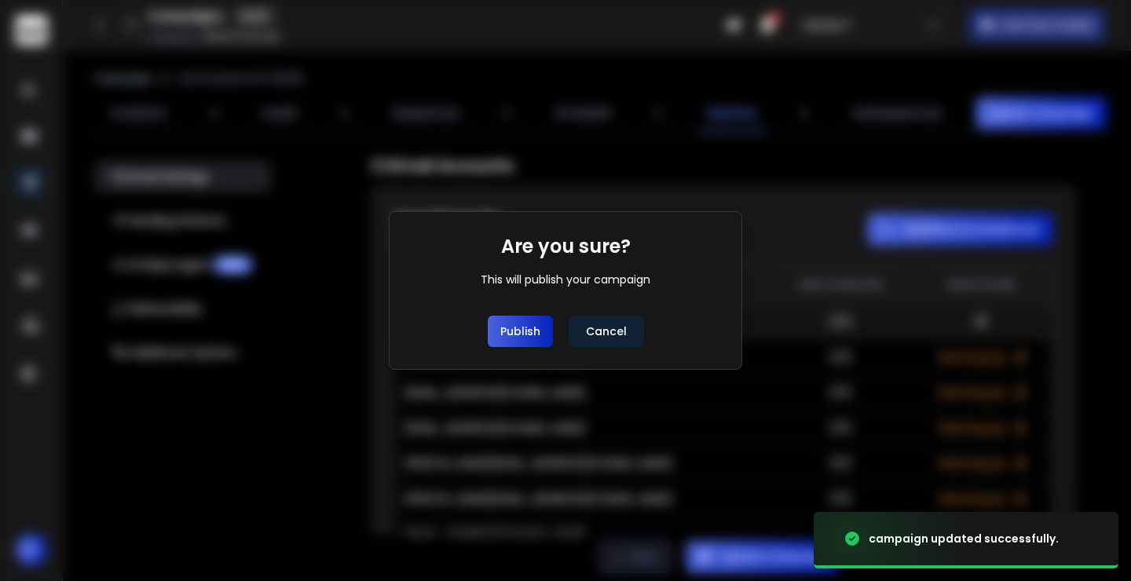
click at [513, 330] on button "Publish" at bounding box center [520, 331] width 65 height 31
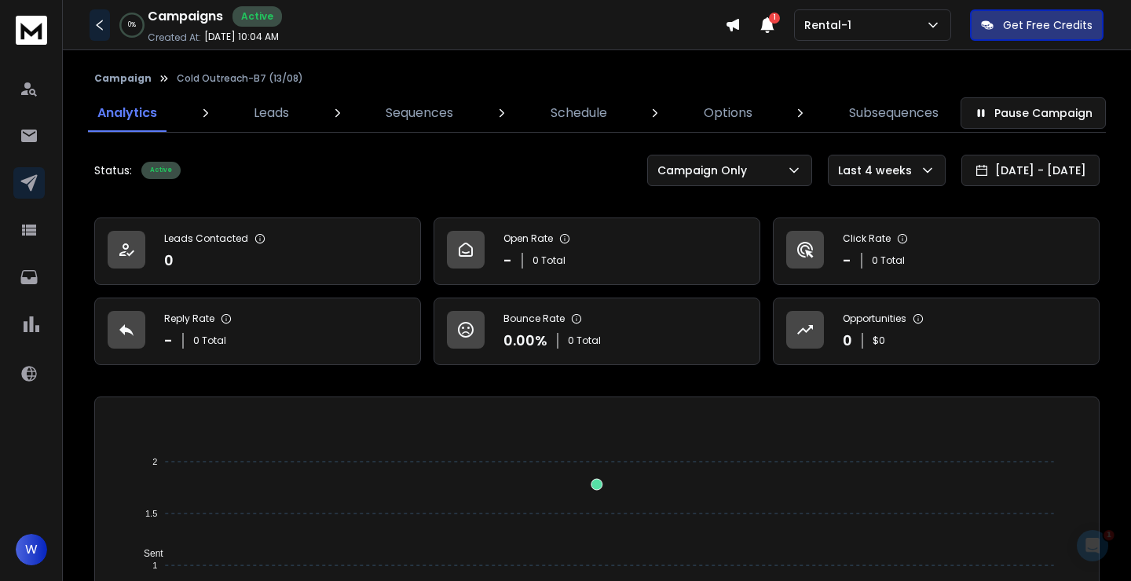
click at [90, 26] on button at bounding box center [100, 24] width 20 height 31
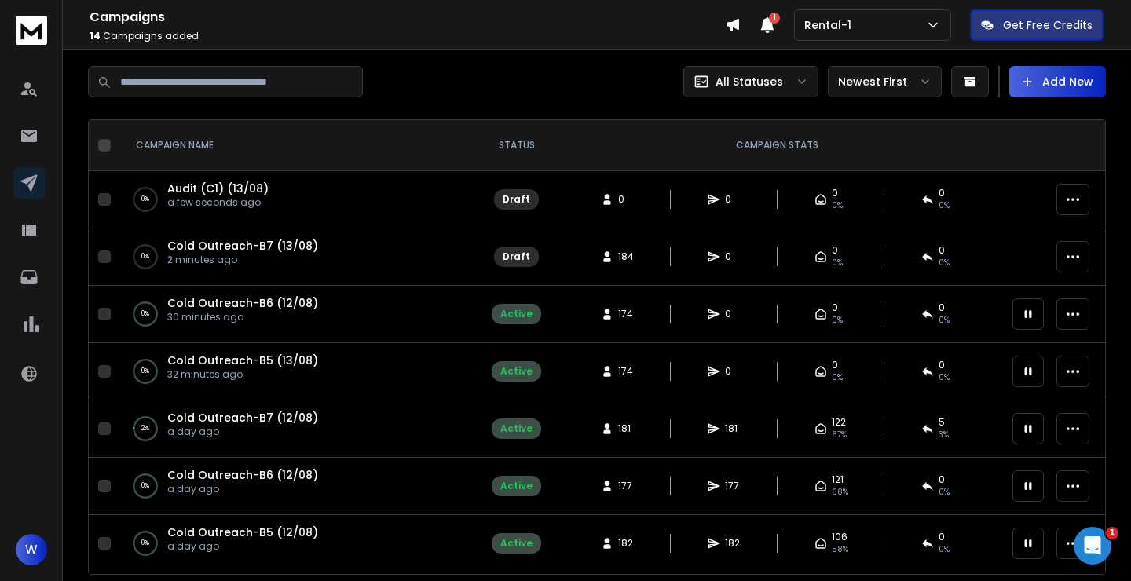
click at [374, 248] on div "0 % Cold Outreach-B7 (13/08) 2 minutes ago" at bounding box center [300, 257] width 334 height 38
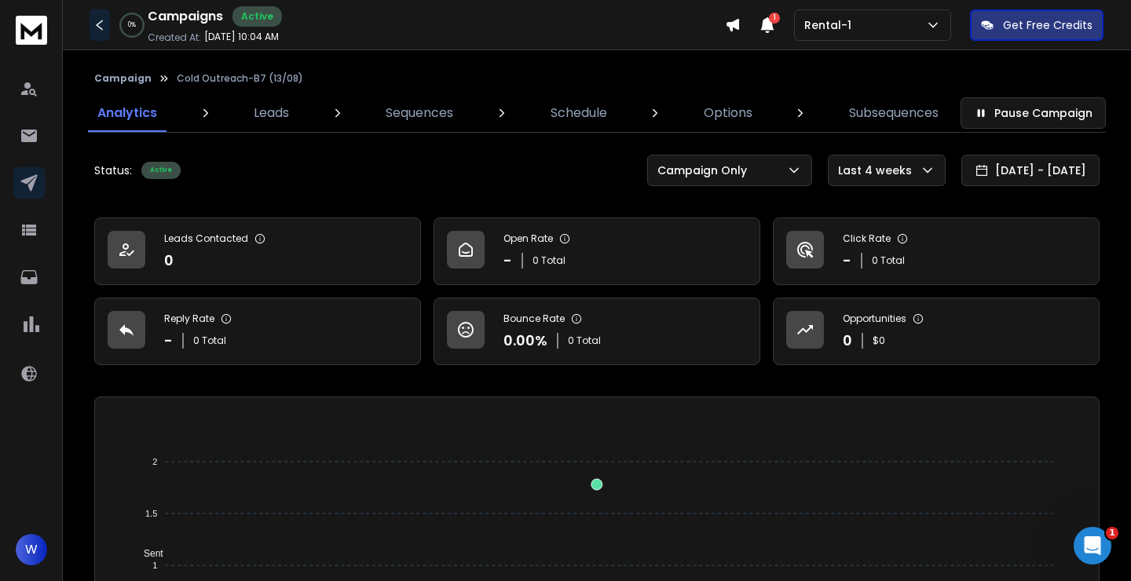
click at [96, 20] on icon at bounding box center [100, 25] width 14 height 14
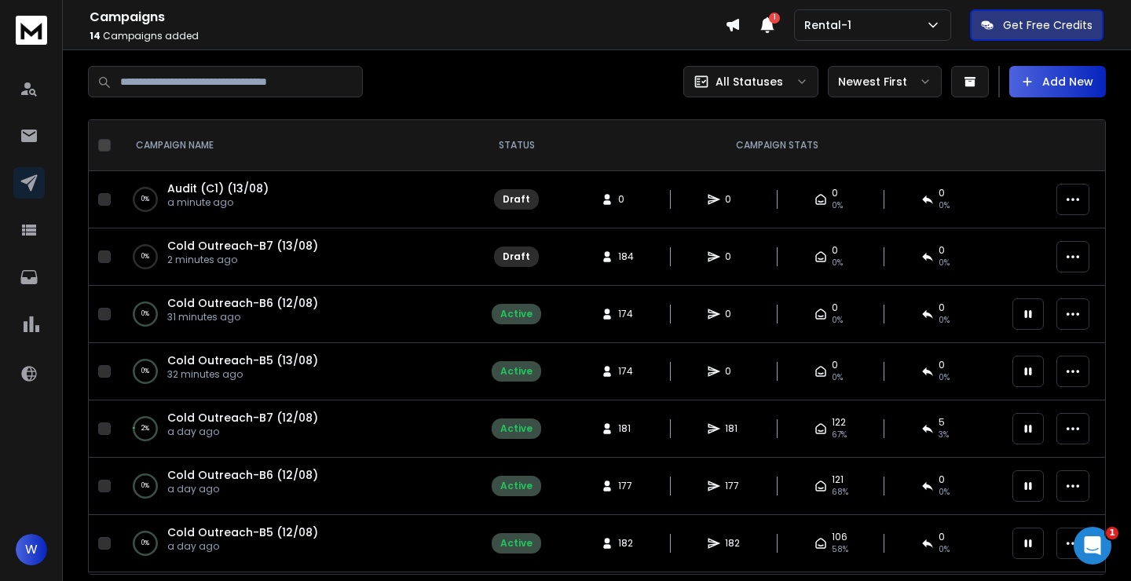
click at [385, 189] on div "0 % Audit (C1) (13/08) a minute ago" at bounding box center [300, 200] width 334 height 38
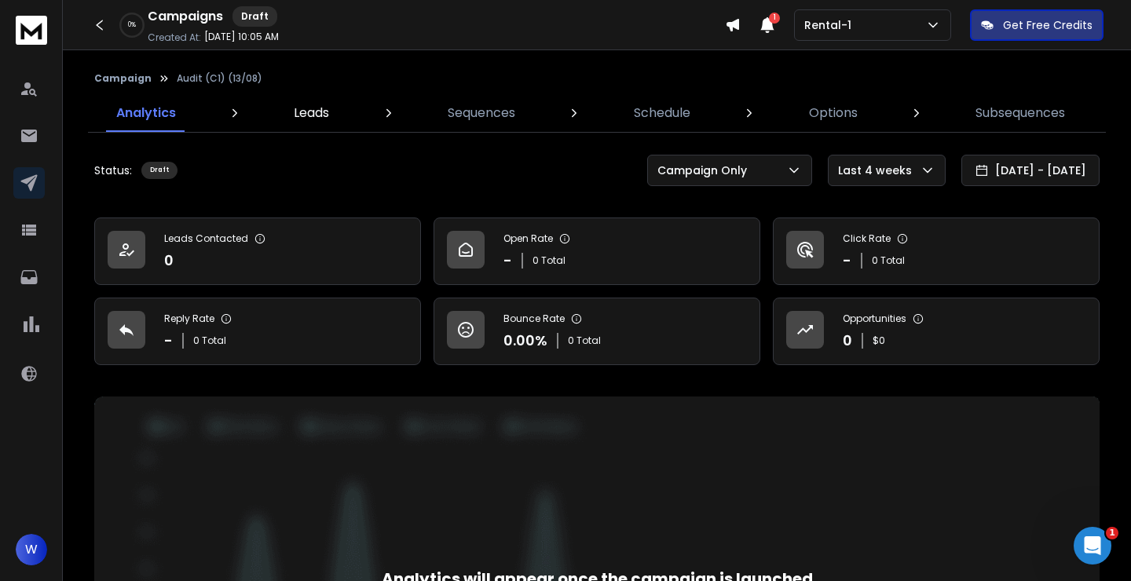
click at [315, 106] on p "Leads" at bounding box center [311, 113] width 35 height 19
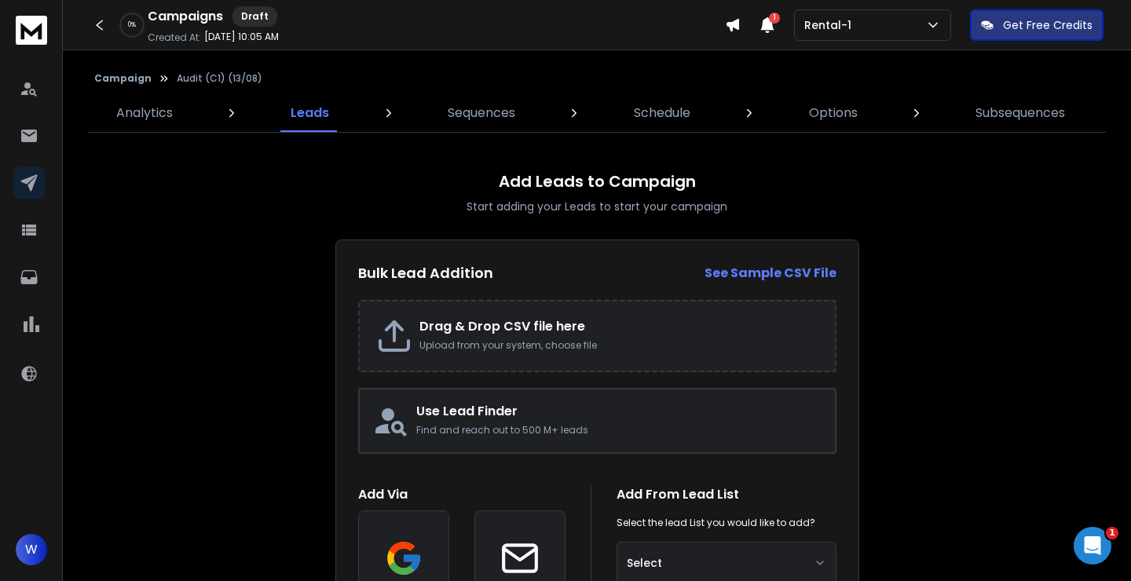
scroll to position [95, 0]
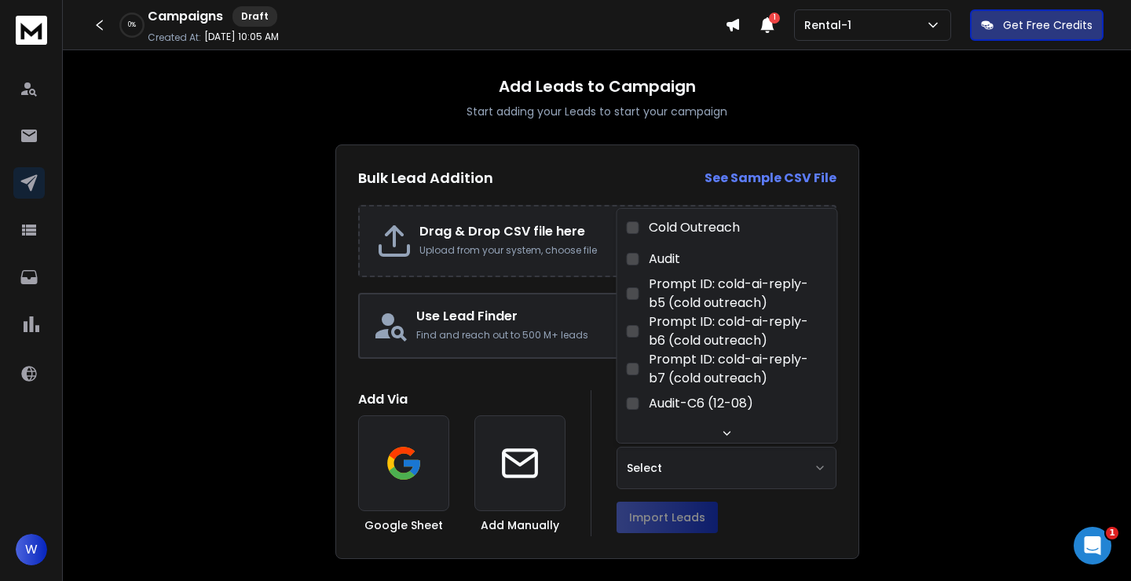
click at [686, 473] on button "Select" at bounding box center [727, 468] width 220 height 42
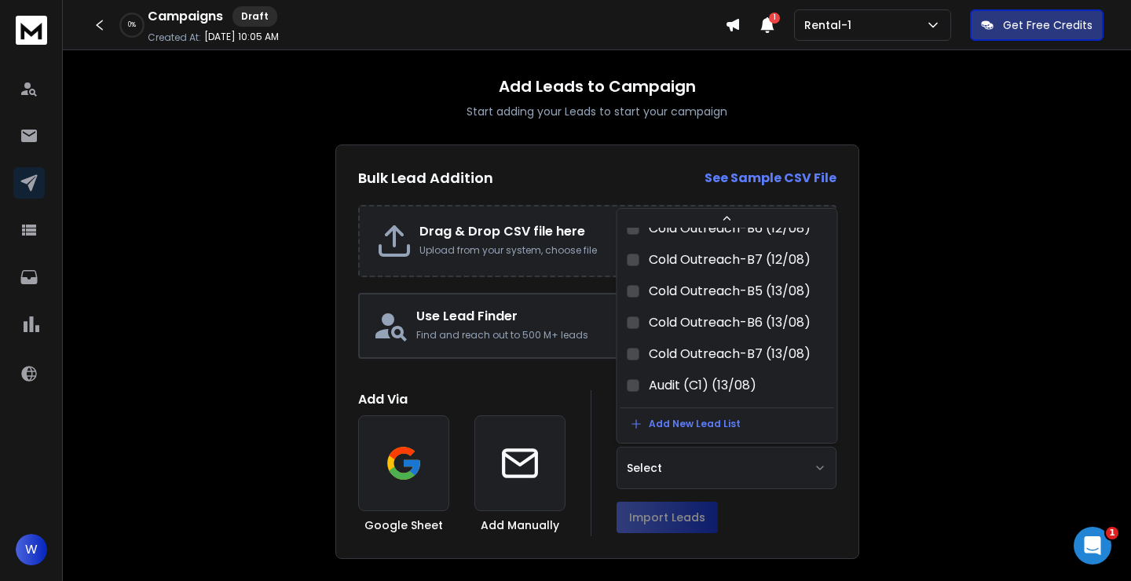
click at [723, 390] on div "Audit (C1) (13/08)" at bounding box center [703, 385] width 108 height 19
click at [793, 525] on div "Select the lead List you would like to add? Audit (C1) (13/08) Import Leads" at bounding box center [727, 478] width 220 height 112
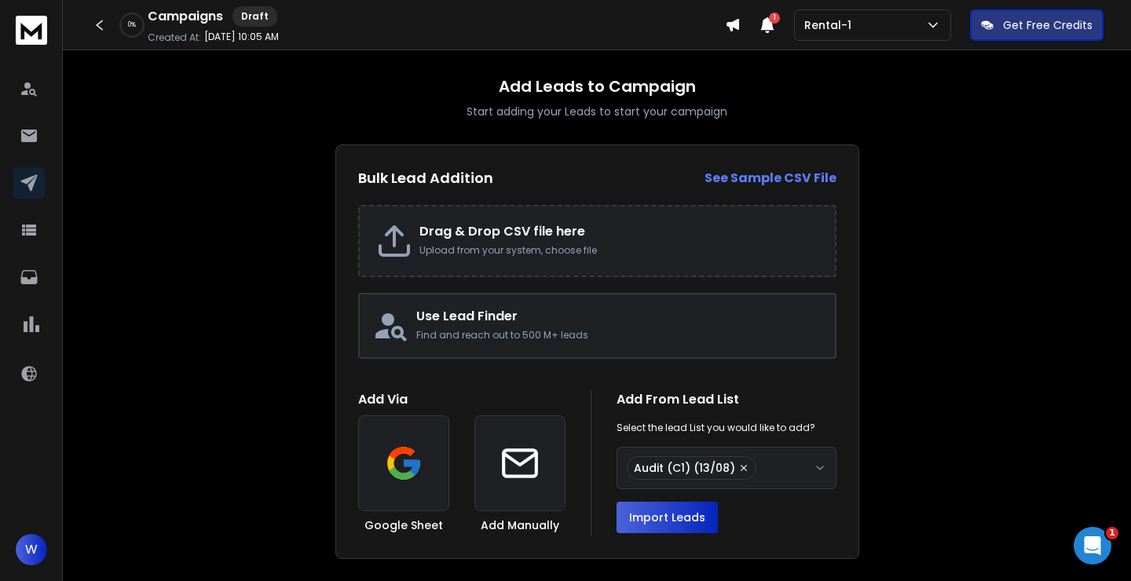
click at [656, 528] on button "Import Leads" at bounding box center [667, 517] width 101 height 31
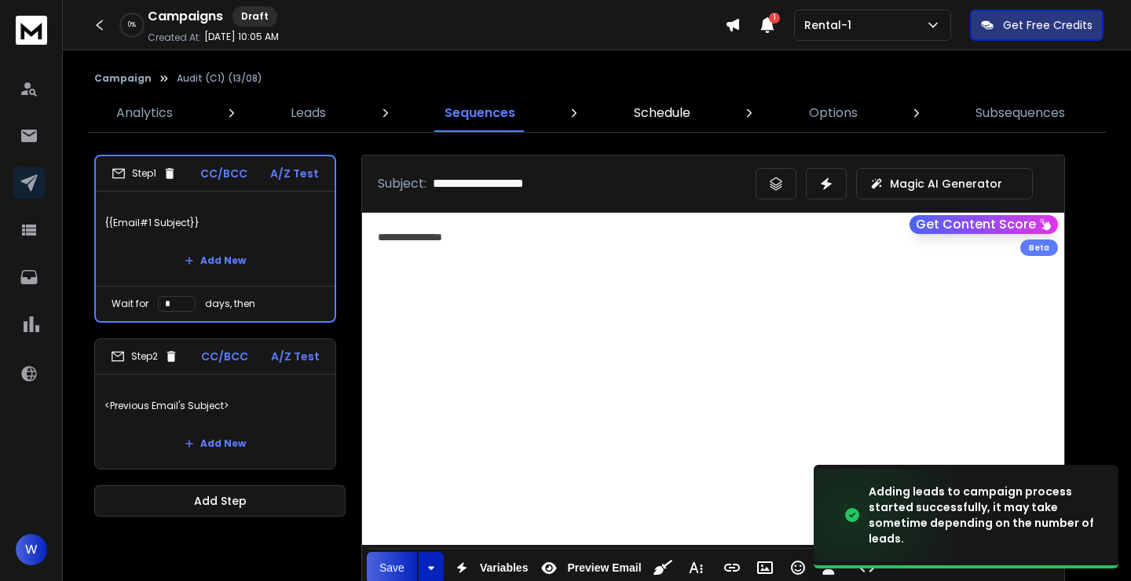
click at [654, 103] on link "Schedule" at bounding box center [661, 113] width 75 height 38
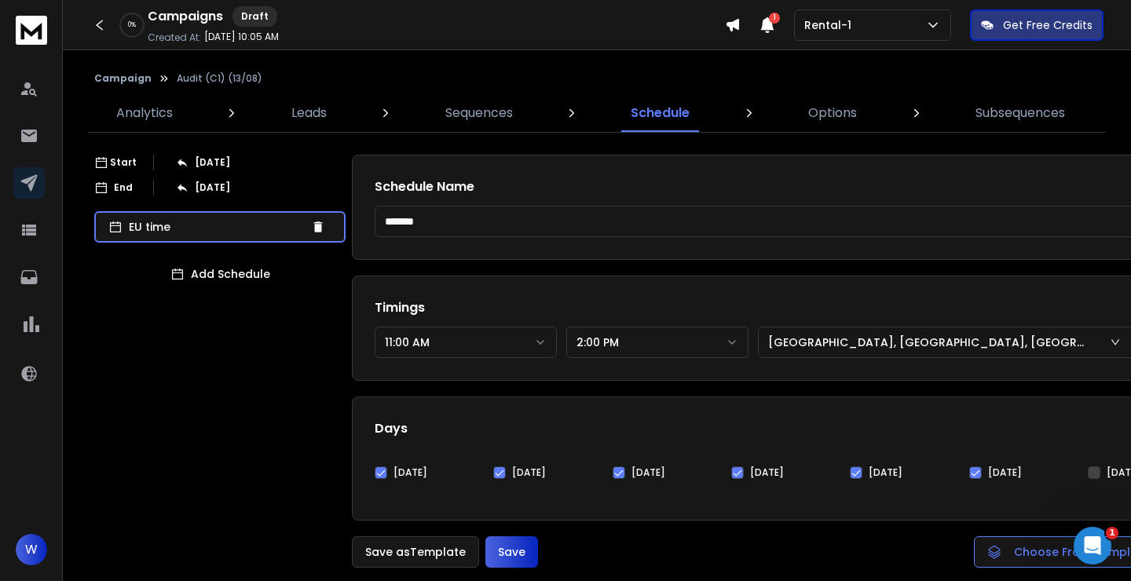
click at [230, 158] on p "Tue Aug 12 2025" at bounding box center [212, 162] width 35 height 13
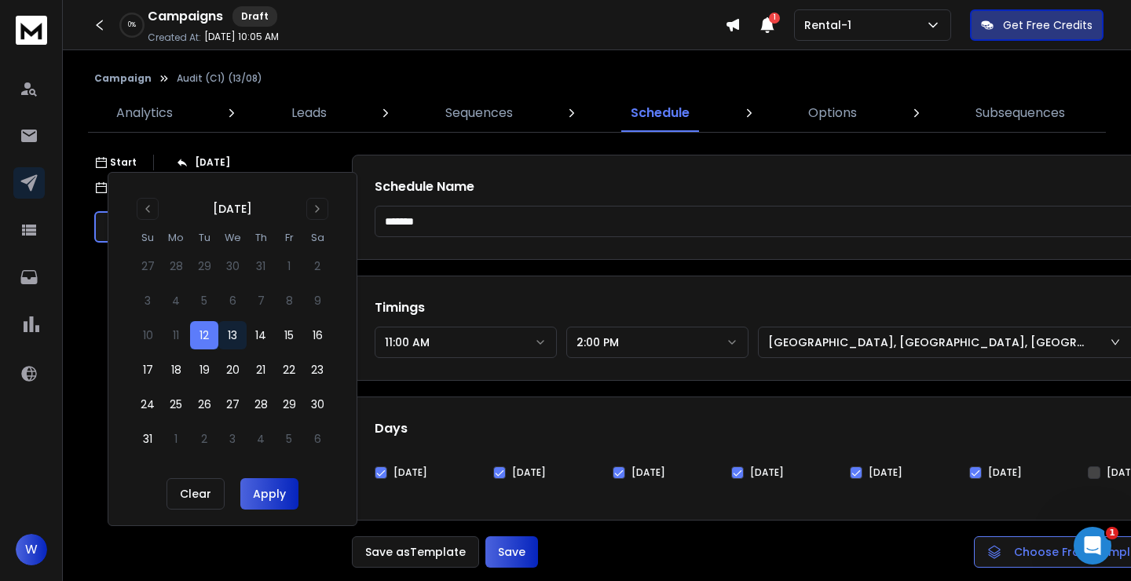
click at [235, 331] on button "13" at bounding box center [232, 335] width 28 height 28
click at [273, 499] on button "Apply" at bounding box center [269, 493] width 58 height 31
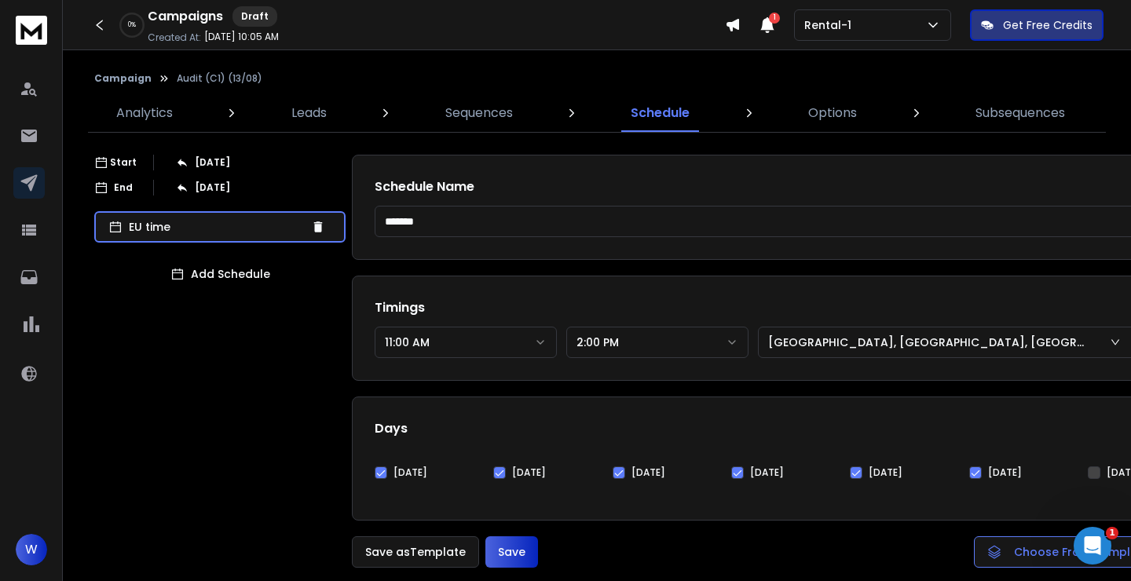
click at [229, 191] on p "[DATE]" at bounding box center [212, 187] width 35 height 13
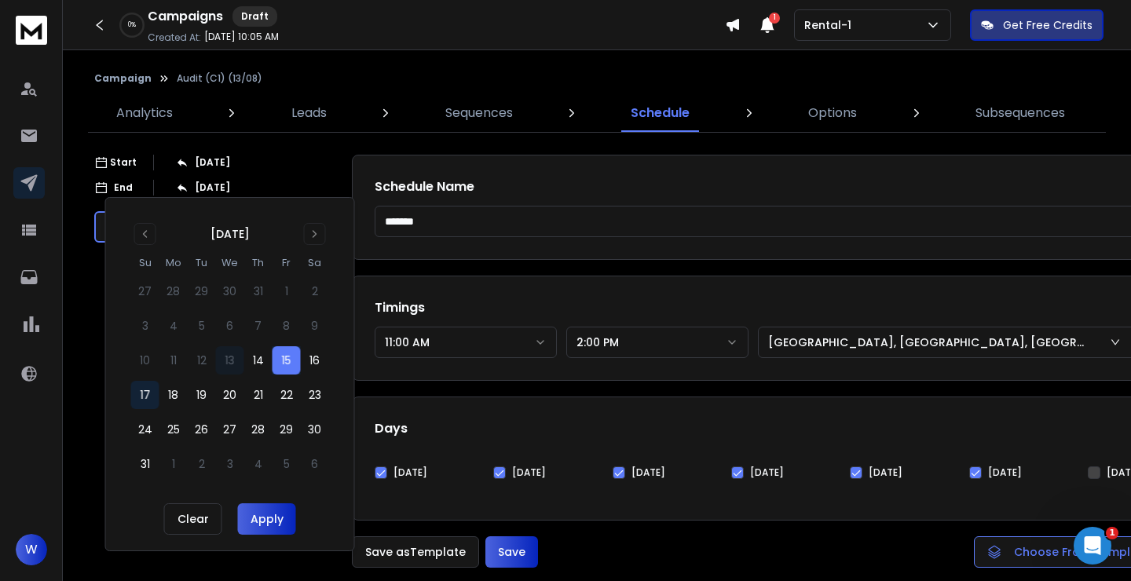
click at [145, 397] on button "17" at bounding box center [145, 395] width 28 height 28
click at [273, 518] on button "Apply" at bounding box center [267, 518] width 58 height 31
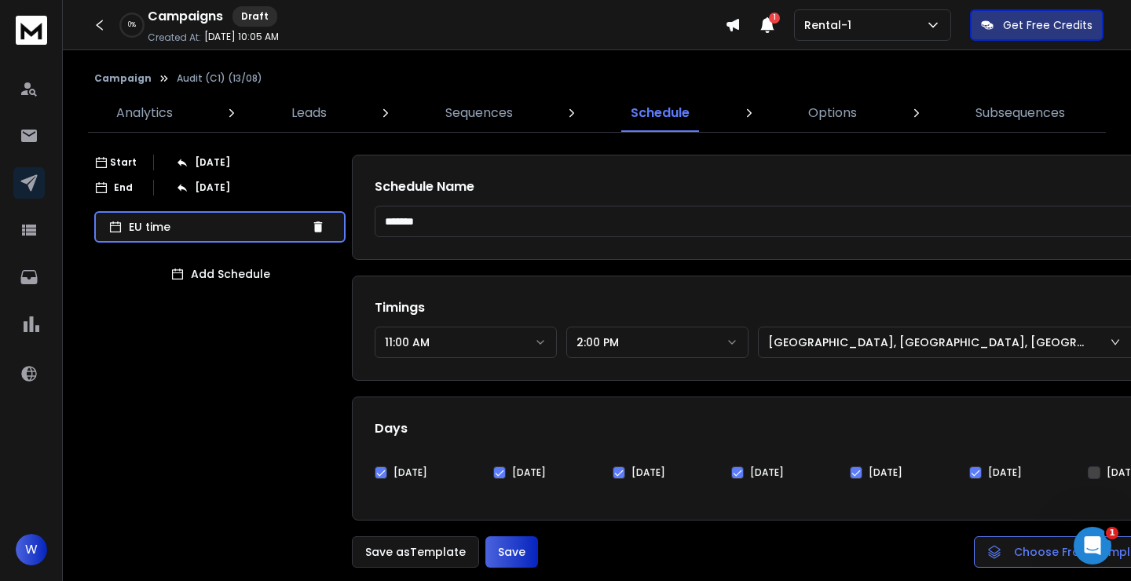
click at [501, 544] on button "Save" at bounding box center [511, 551] width 53 height 31
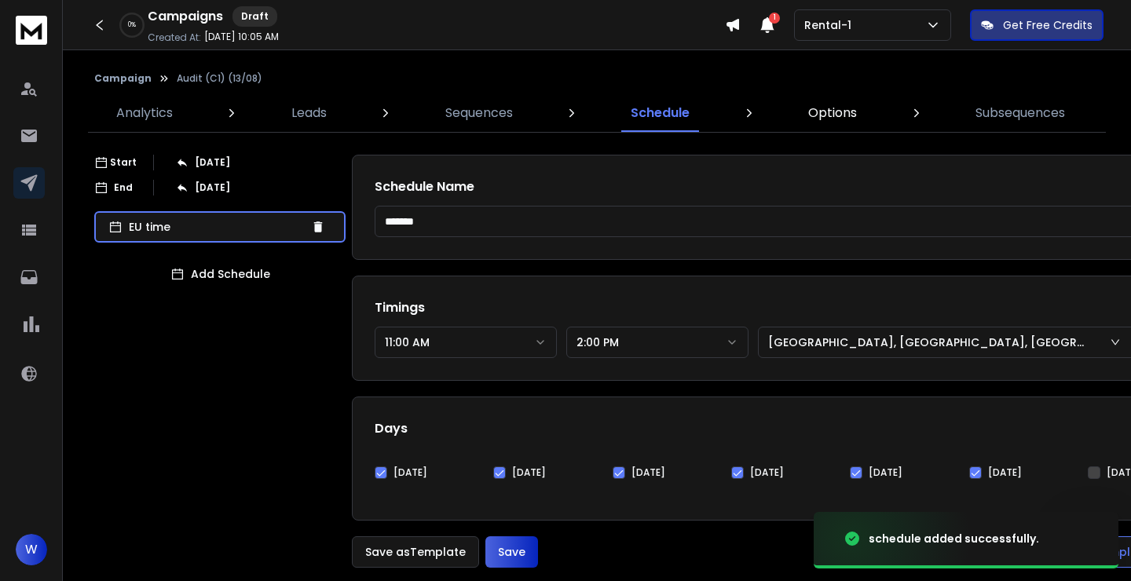
click at [833, 118] on p "Options" at bounding box center [832, 113] width 49 height 19
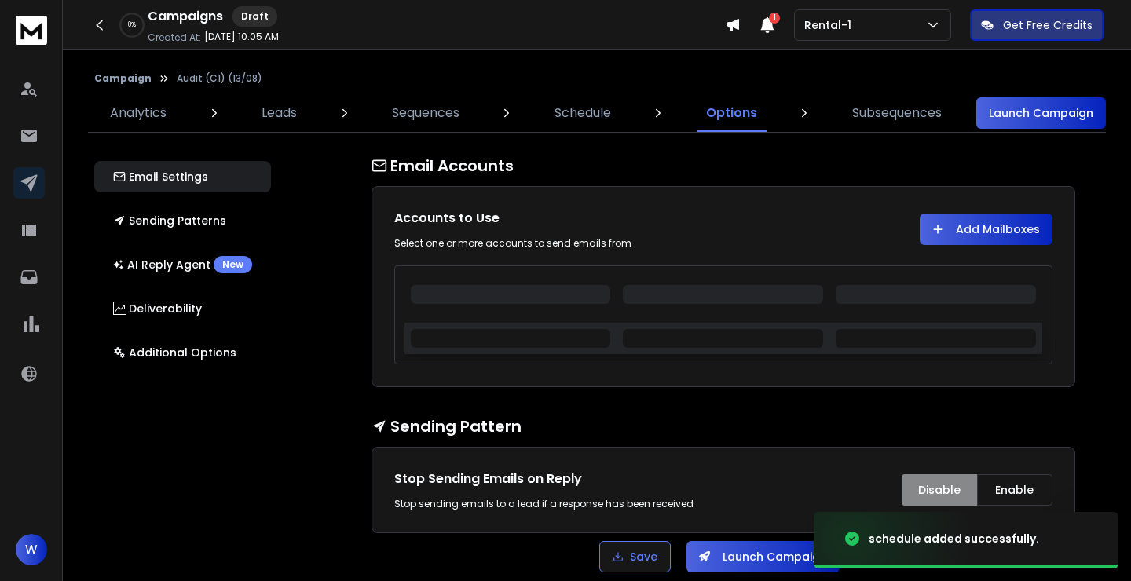
type input "***"
click at [1032, 112] on button "Launch Campaign" at bounding box center [1041, 112] width 130 height 31
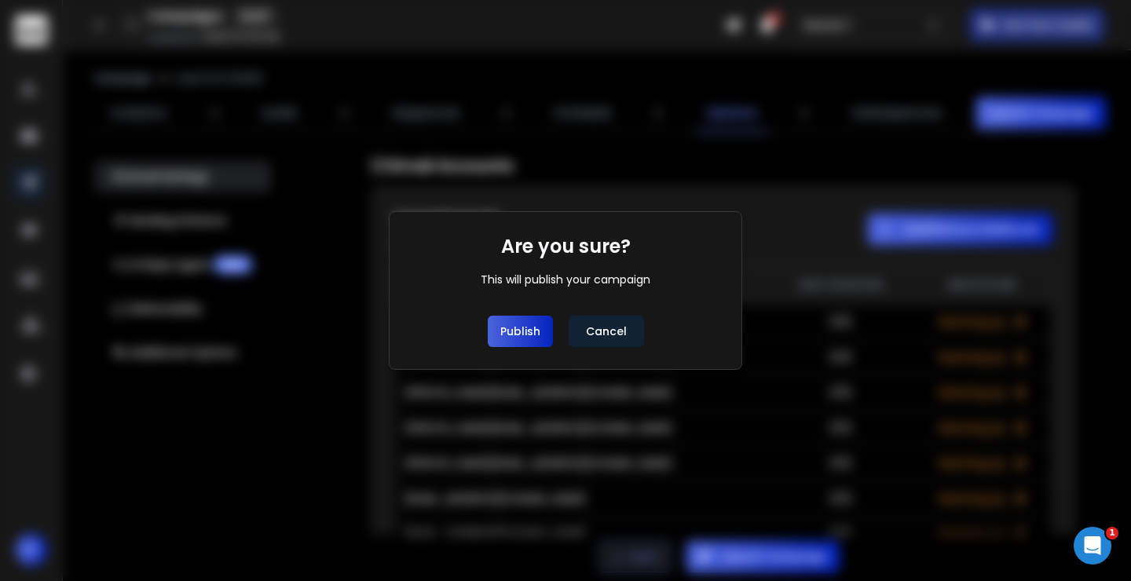
click at [511, 324] on button "Publish" at bounding box center [520, 331] width 65 height 31
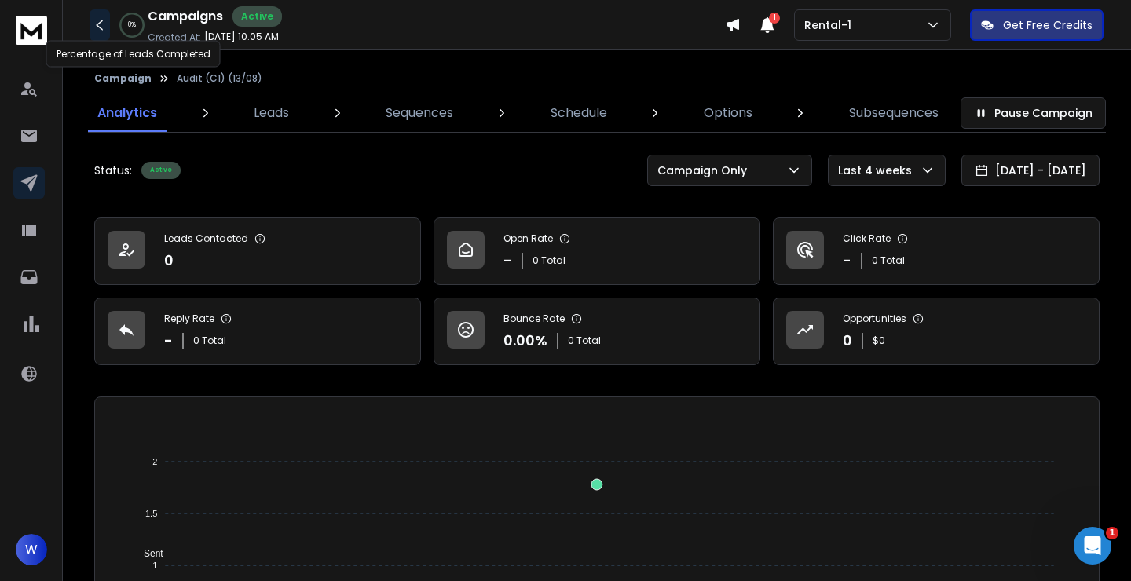
click at [104, 28] on icon at bounding box center [100, 25] width 14 height 14
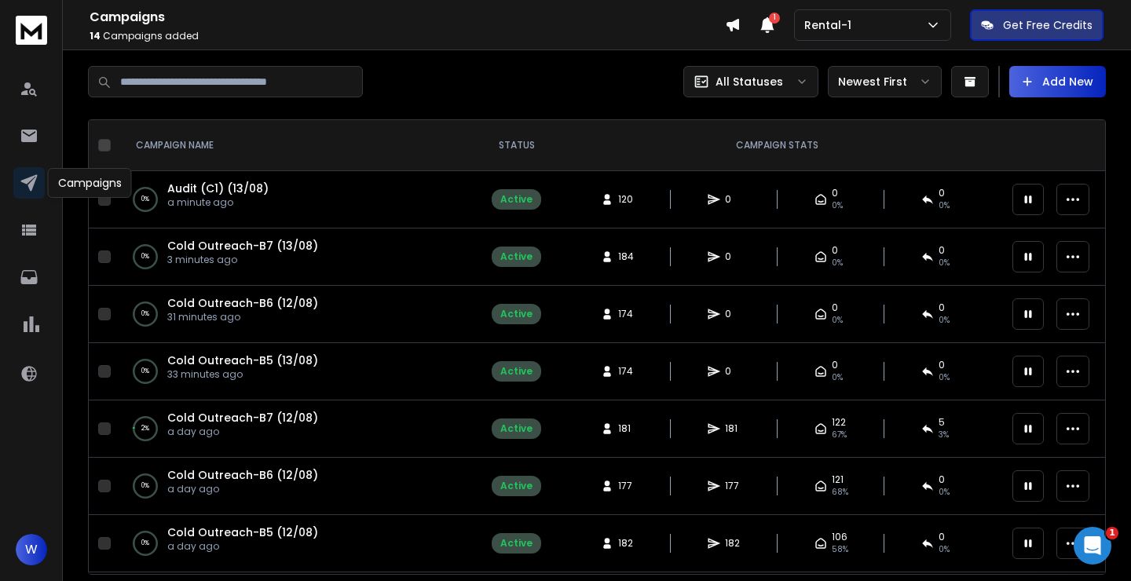
click at [23, 183] on icon at bounding box center [29, 183] width 19 height 19
click at [30, 236] on icon at bounding box center [29, 230] width 19 height 19
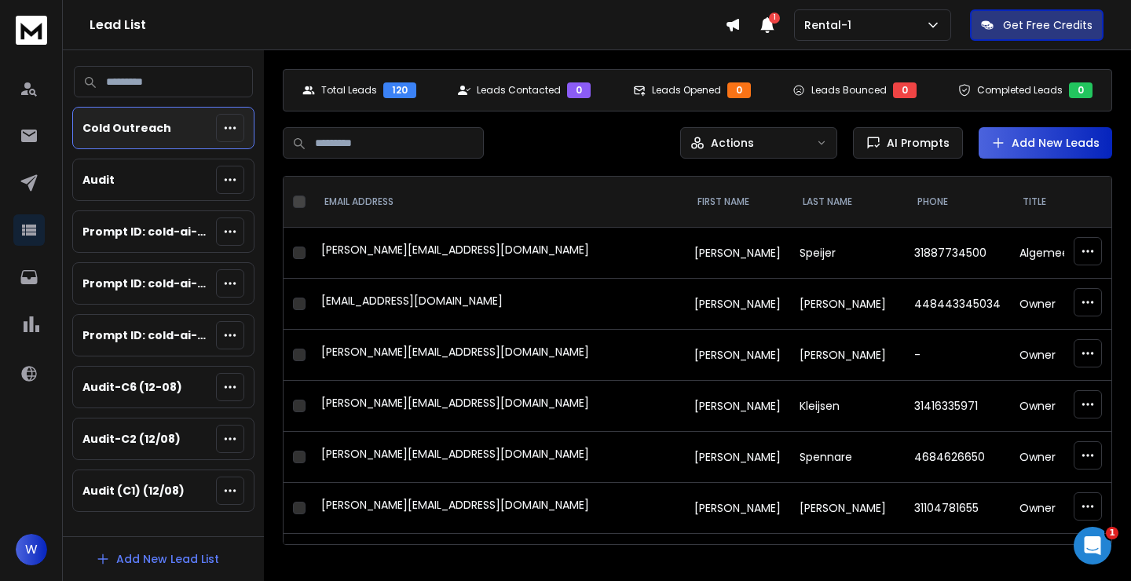
scroll to position [369, 0]
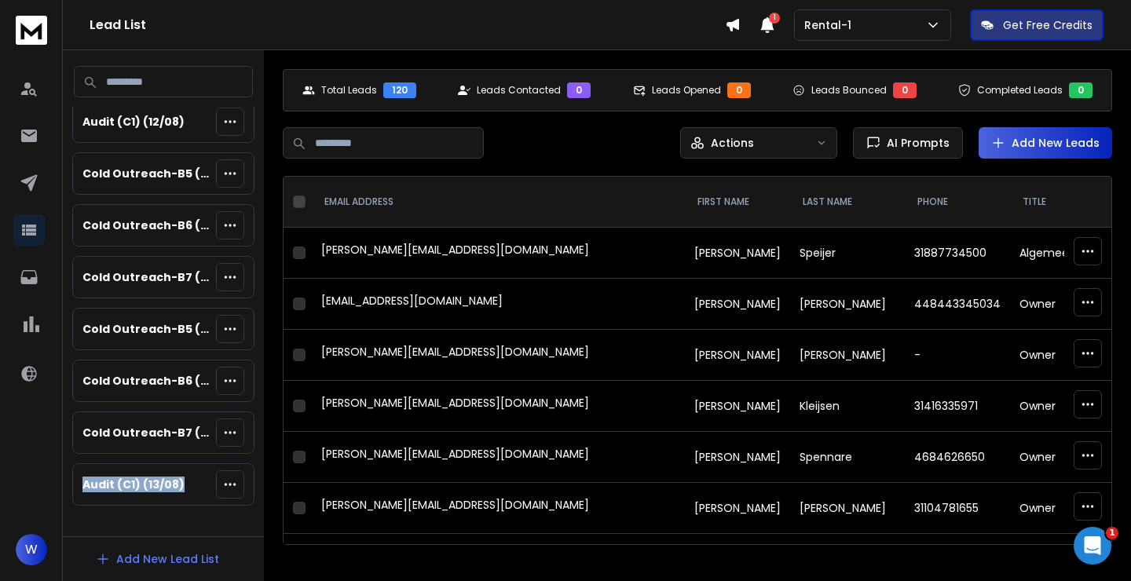
copy p "Audit (C1) (13/08)"
drag, startPoint x: 182, startPoint y: 483, endPoint x: 78, endPoint y: 482, distance: 104.5
click at [78, 483] on div "Audit (C1) (13/08)" at bounding box center [163, 484] width 182 height 42
click at [147, 559] on button "Add New Lead List" at bounding box center [157, 559] width 148 height 31
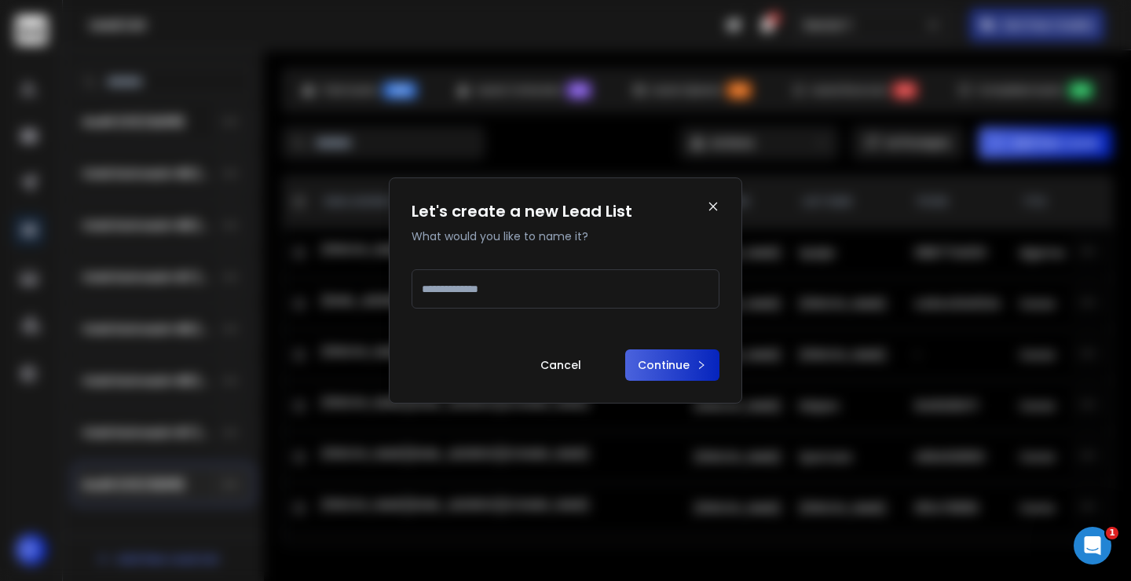
click at [521, 304] on input at bounding box center [566, 288] width 308 height 39
paste input "**********"
click at [470, 289] on input "**********" at bounding box center [566, 288] width 308 height 39
type input "**********"
click at [642, 368] on button "Continue" at bounding box center [672, 365] width 94 height 31
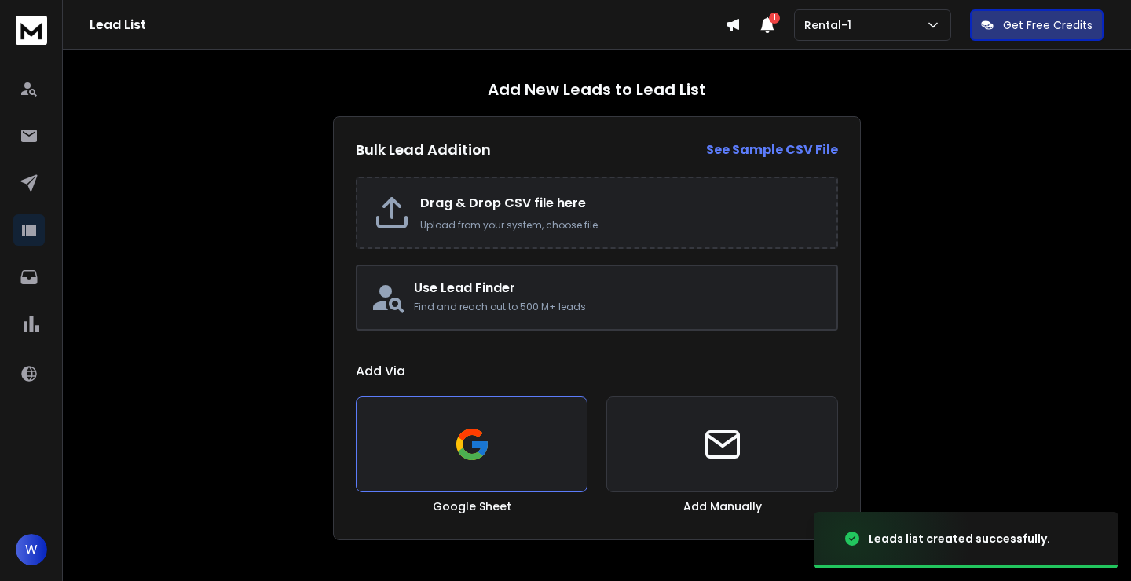
click at [493, 474] on div at bounding box center [472, 445] width 232 height 96
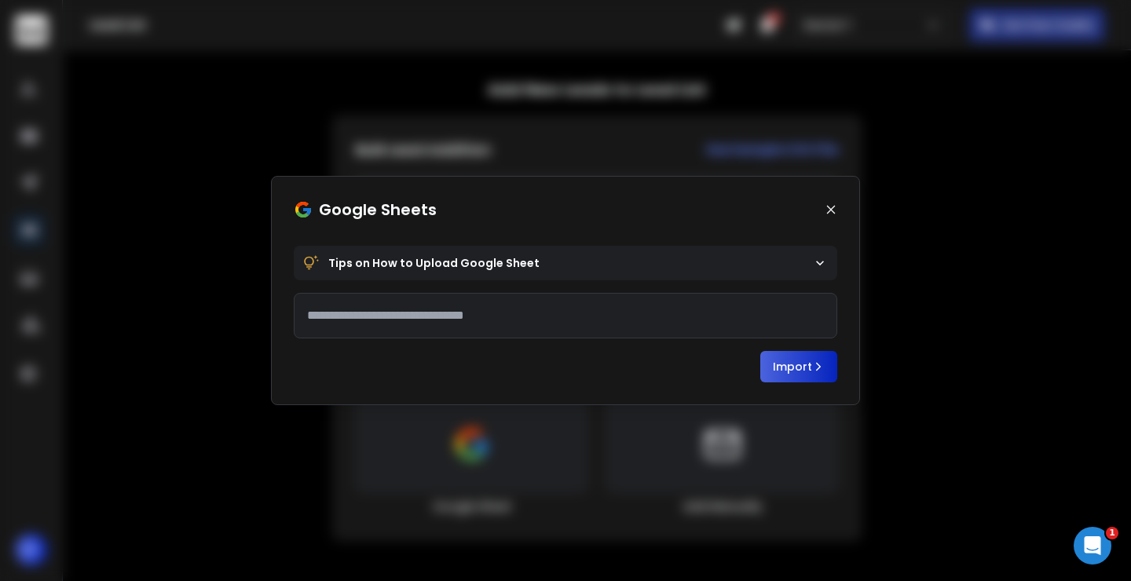
click at [519, 312] on input at bounding box center [566, 316] width 544 height 46
paste input "**********"
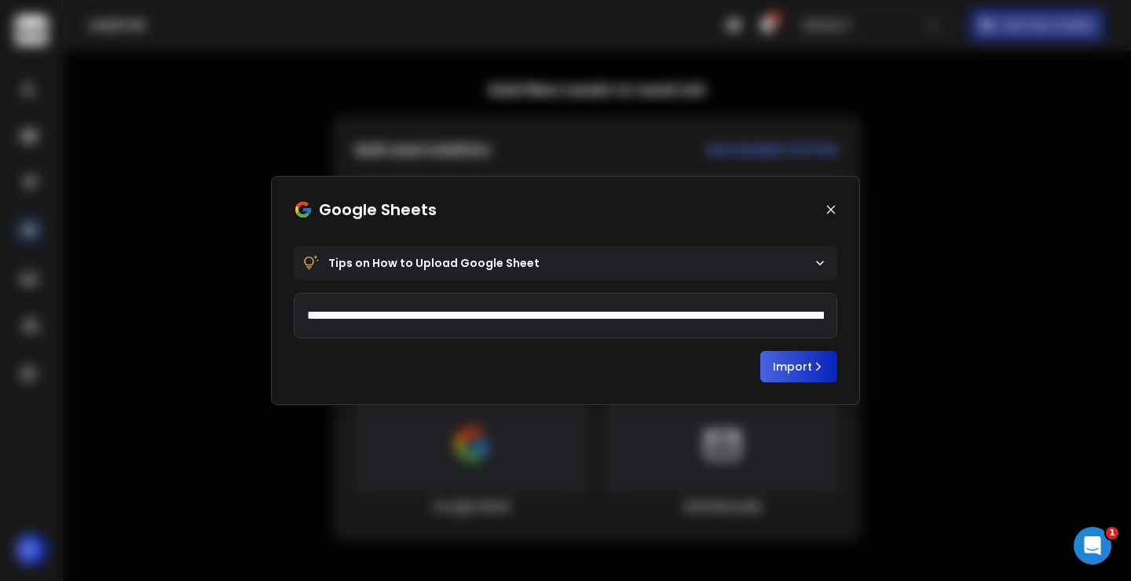
scroll to position [0, 355]
type input "**********"
click at [817, 361] on icon at bounding box center [818, 367] width 13 height 13
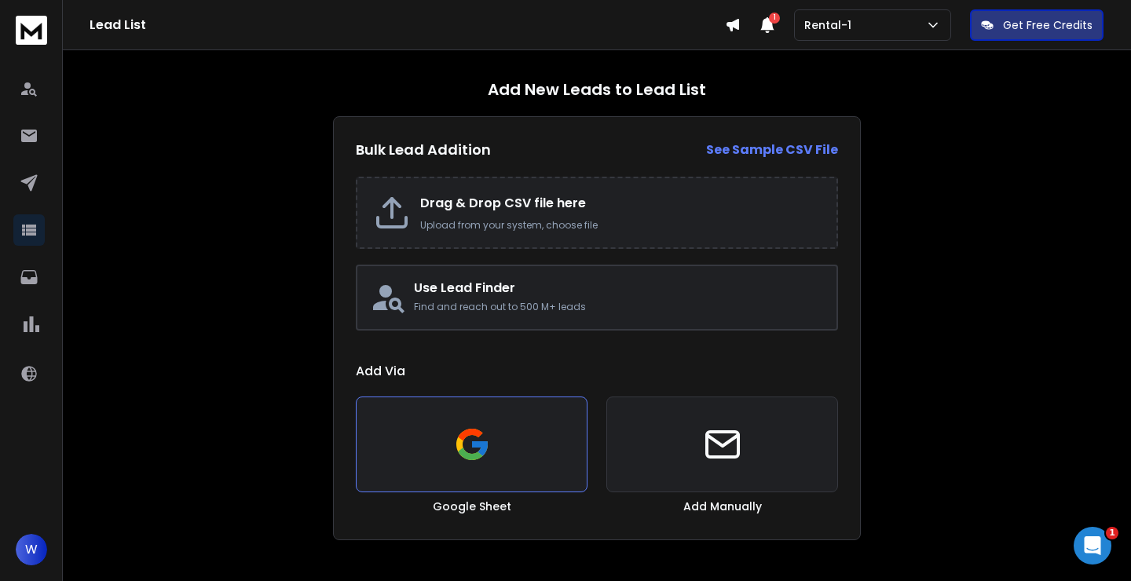
click at [448, 448] on div at bounding box center [472, 445] width 232 height 96
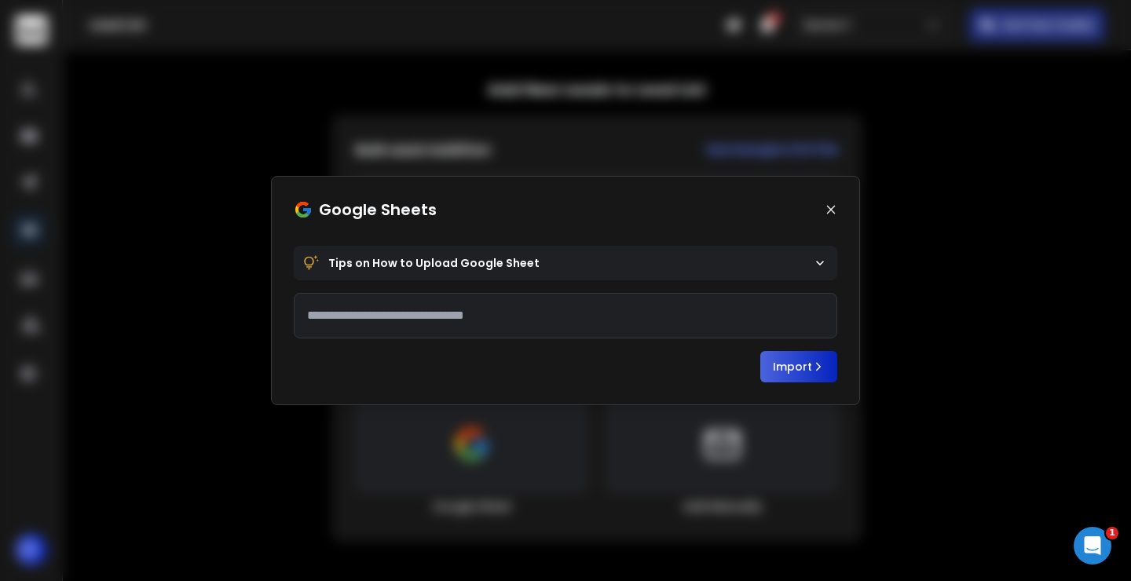
click at [438, 333] on input at bounding box center [566, 316] width 544 height 46
paste input "**********"
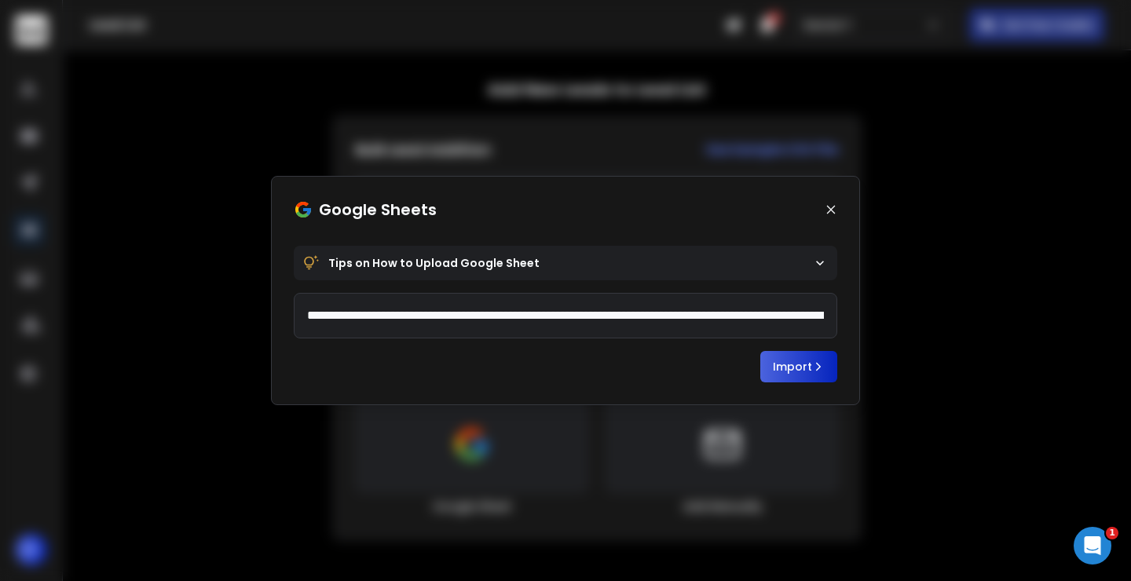
scroll to position [0, 355]
type input "**********"
click at [818, 357] on button "Import" at bounding box center [798, 366] width 77 height 31
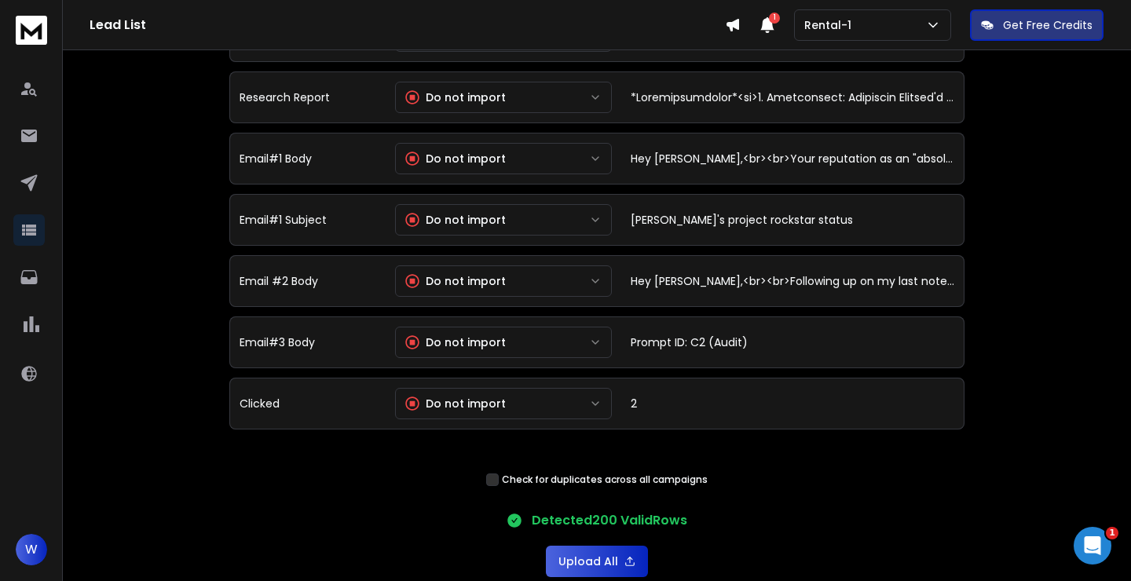
scroll to position [1488, 0]
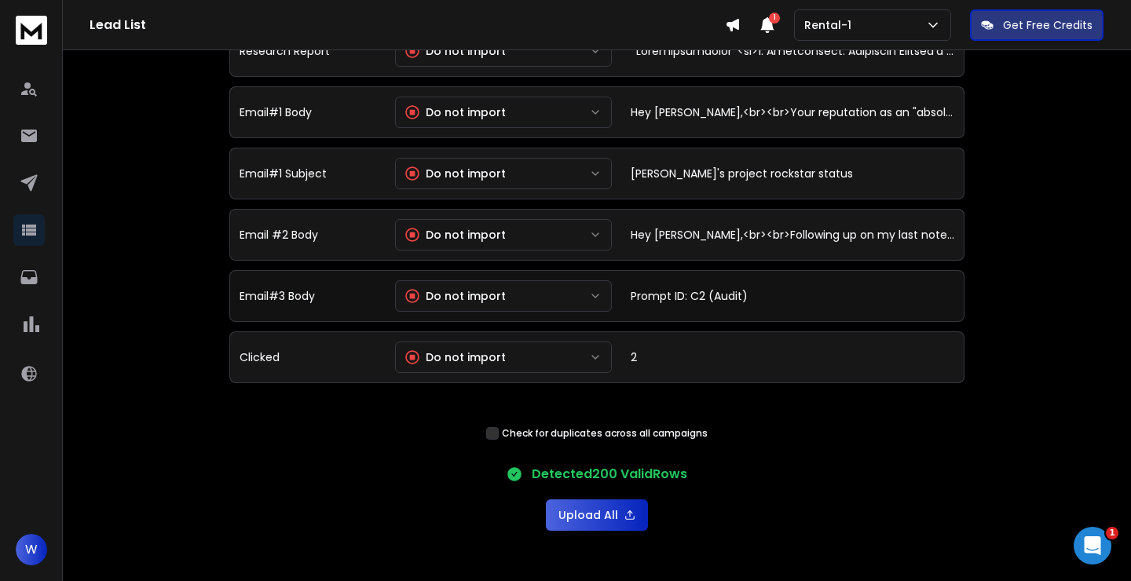
click at [494, 302] on div "Do not import" at bounding box center [455, 296] width 101 height 16
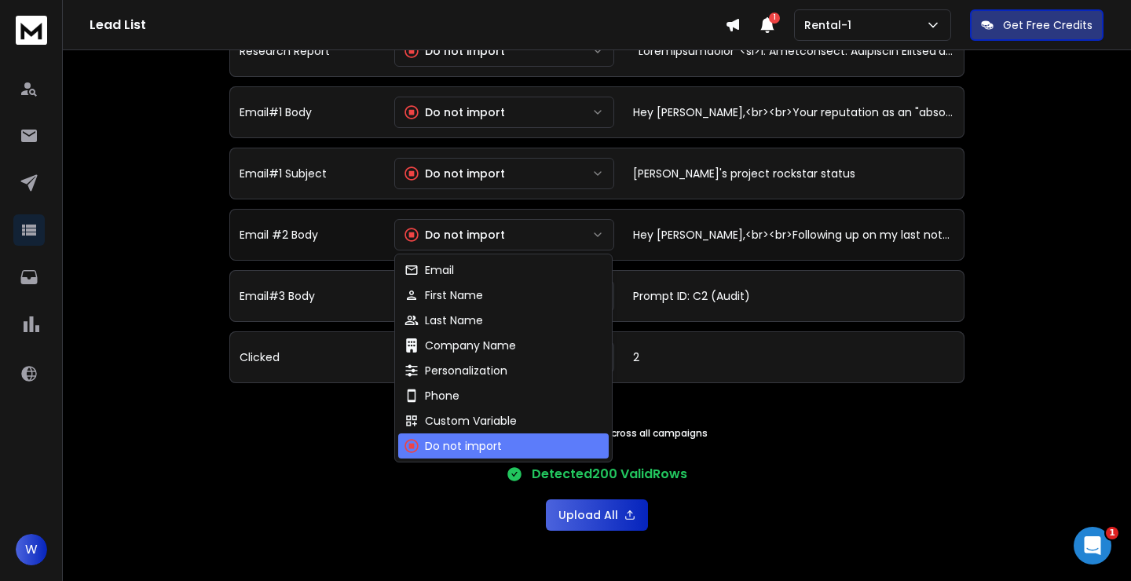
click at [463, 235] on div "Do not import" at bounding box center [455, 235] width 101 height 16
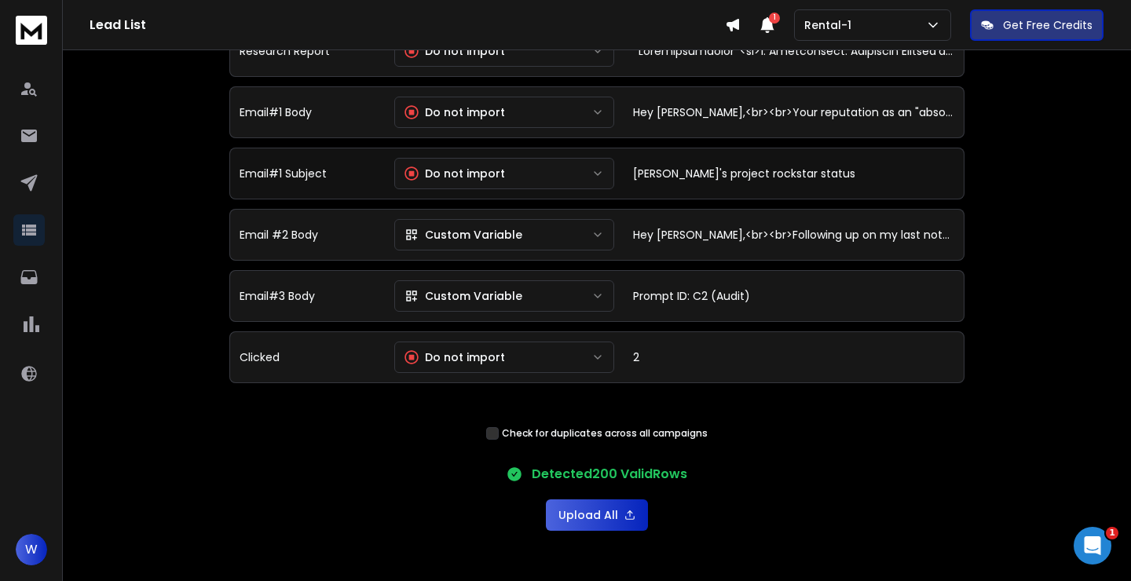
click at [462, 173] on div "Do not import" at bounding box center [455, 174] width 101 height 16
click at [478, 126] on button "Do not import" at bounding box center [504, 112] width 220 height 31
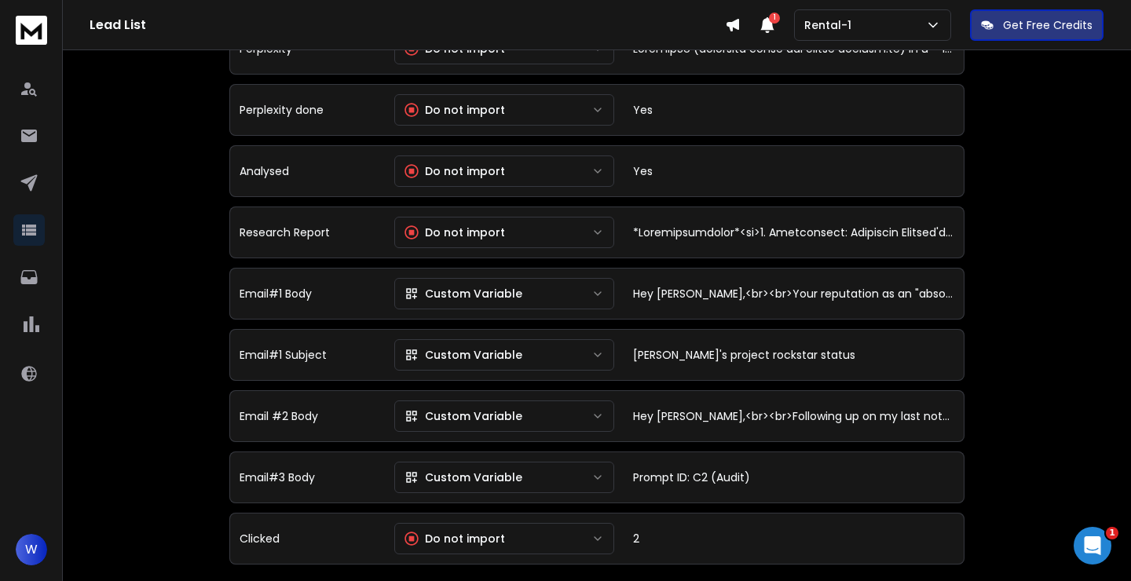
scroll to position [1272, 0]
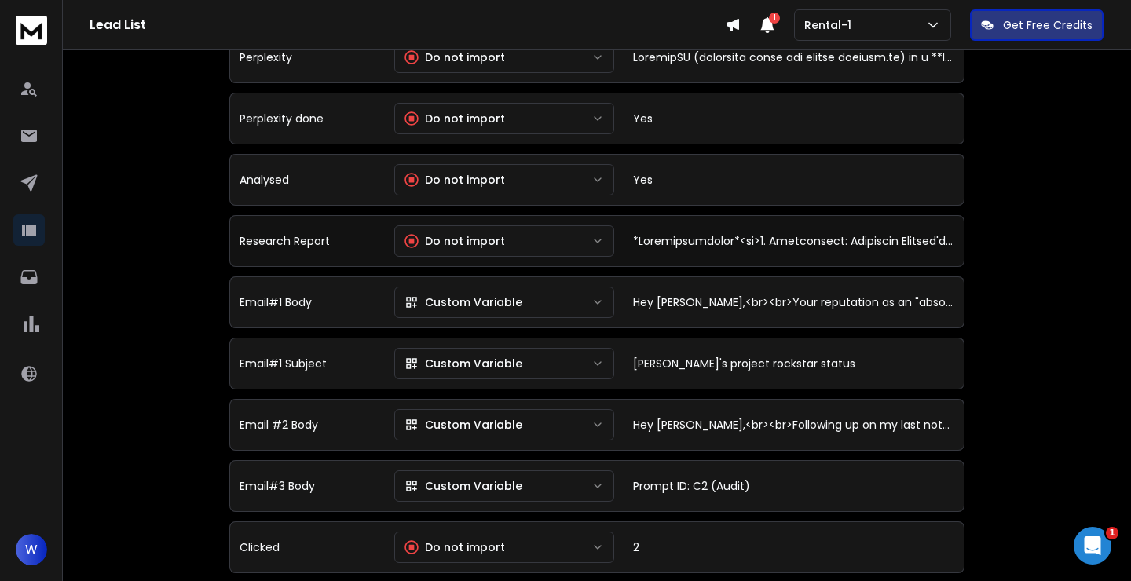
click at [485, 249] on div "Do not import" at bounding box center [455, 241] width 101 height 16
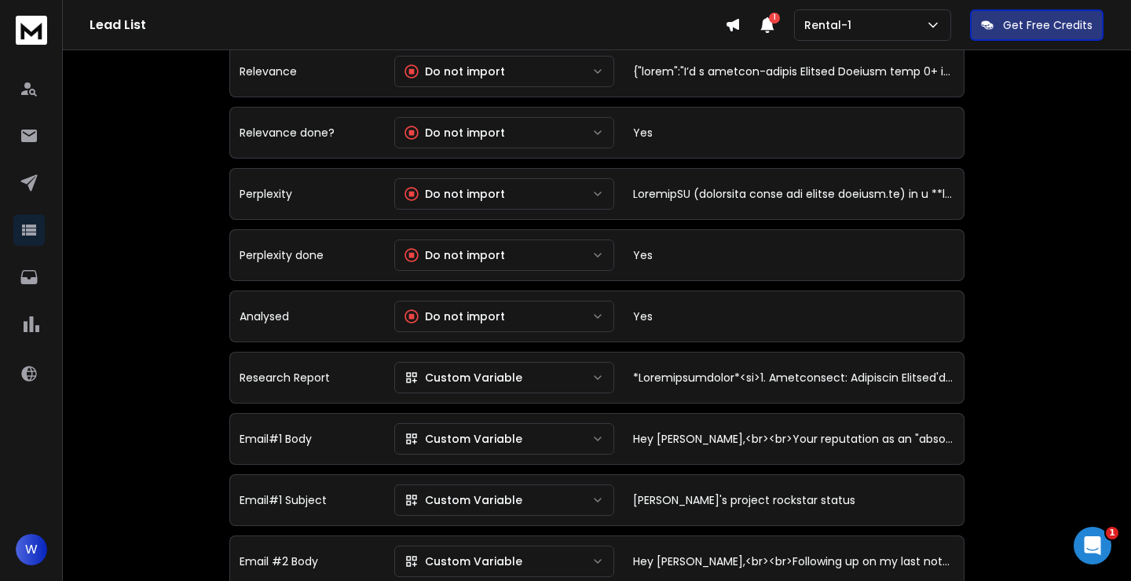
scroll to position [1131, 0]
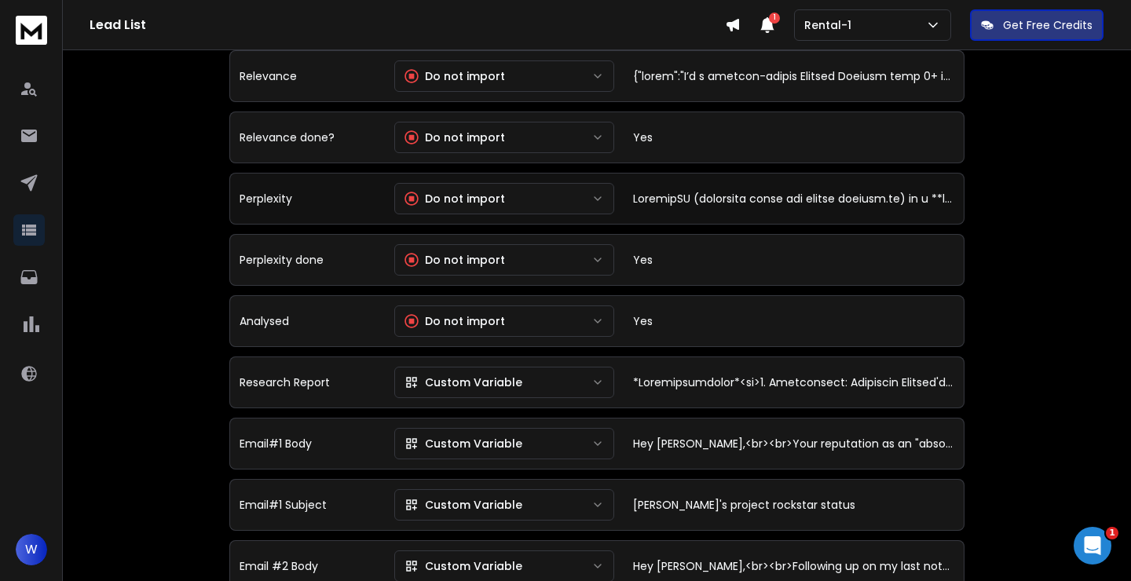
click at [481, 207] on div "Do not import" at bounding box center [455, 199] width 101 height 16
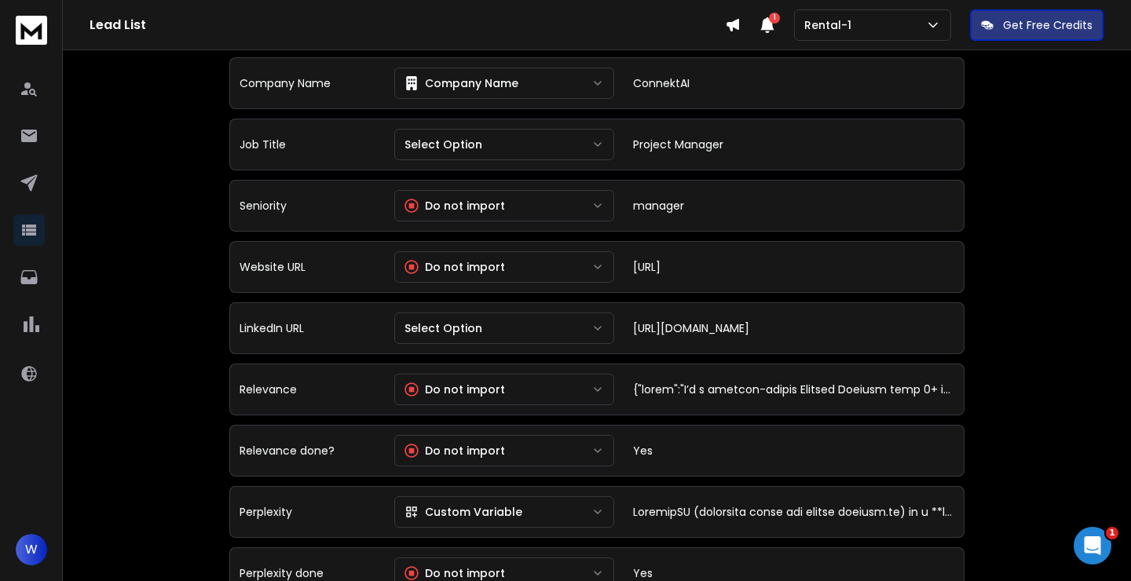
scroll to position [785, 0]
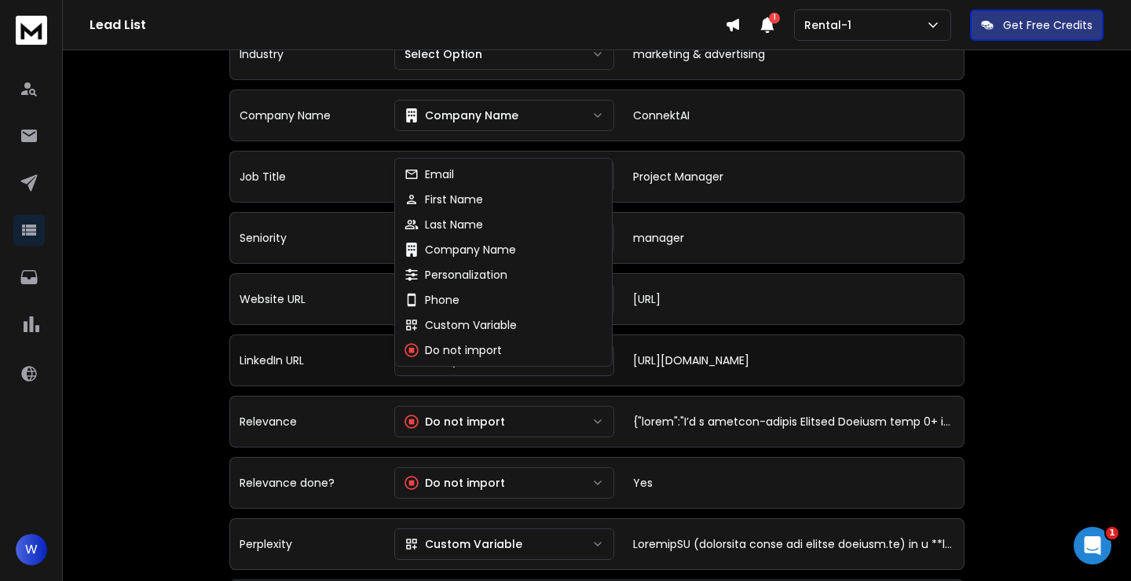
click at [478, 376] on button "Select Option" at bounding box center [504, 360] width 220 height 31
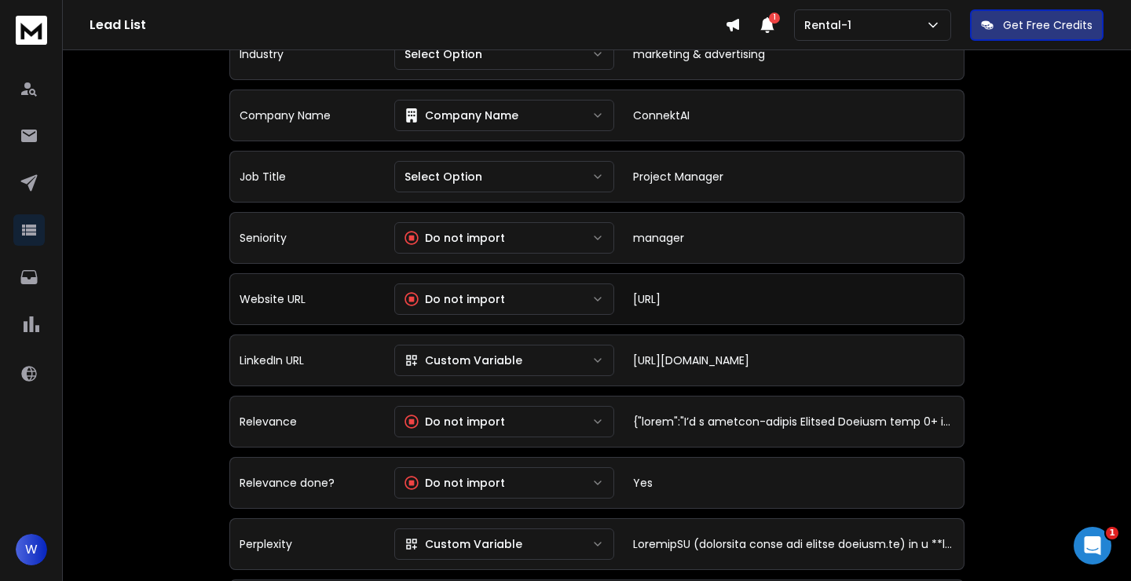
click at [481, 307] on div "Do not import" at bounding box center [455, 299] width 101 height 16
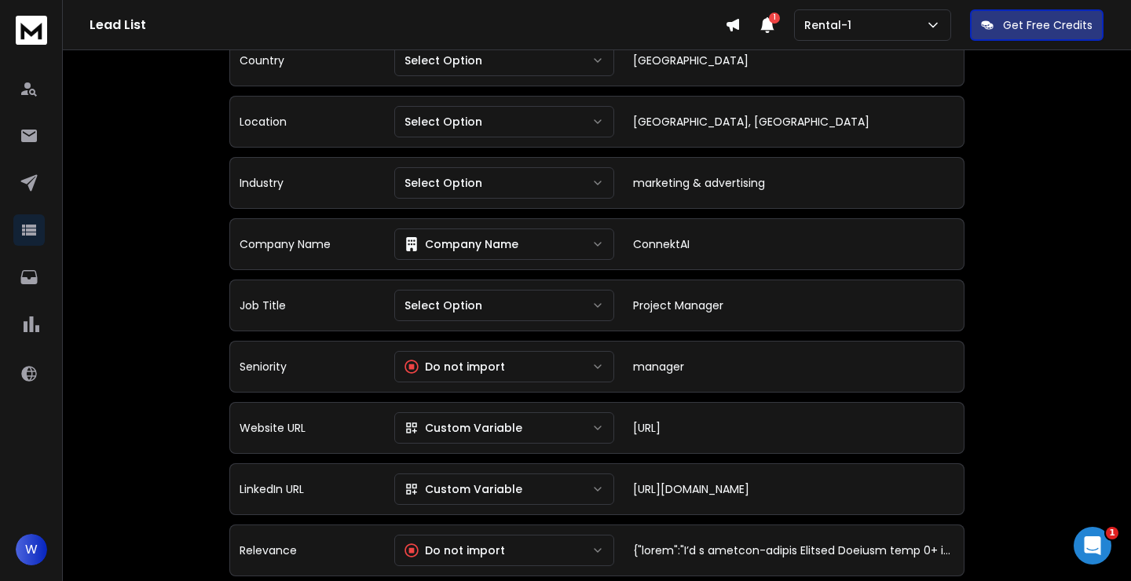
scroll to position [632, 0]
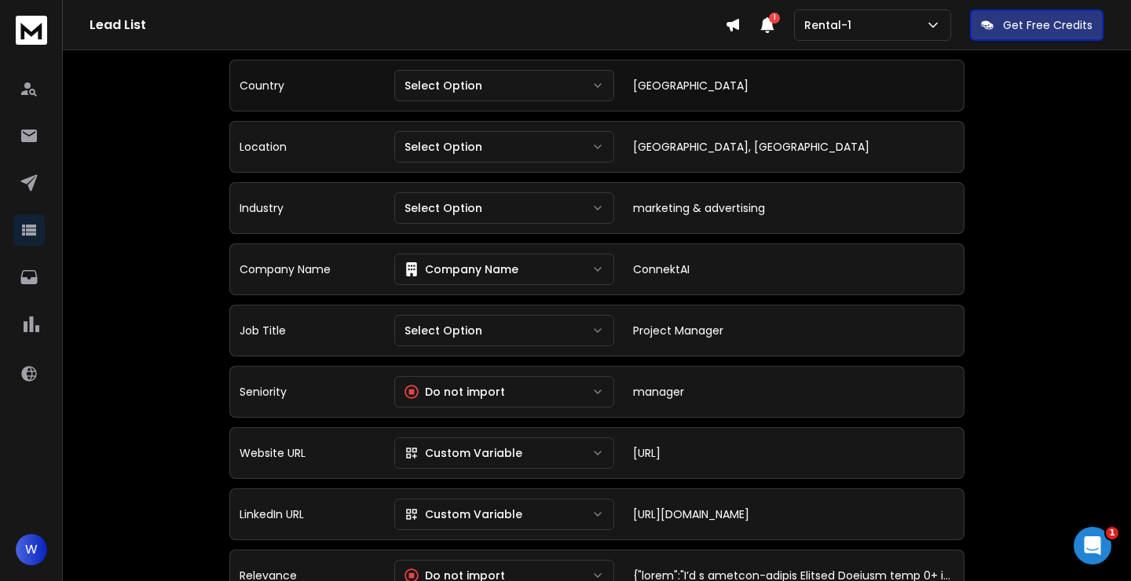
click at [470, 101] on button "Select Option" at bounding box center [504, 85] width 220 height 31
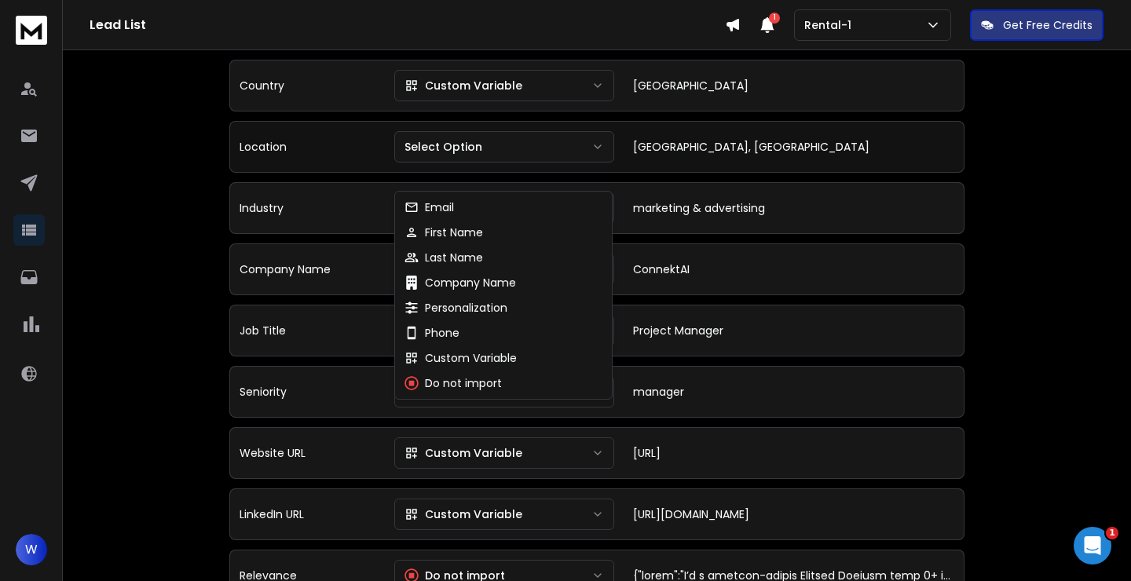
click at [451, 163] on button "Select Option" at bounding box center [504, 146] width 220 height 31
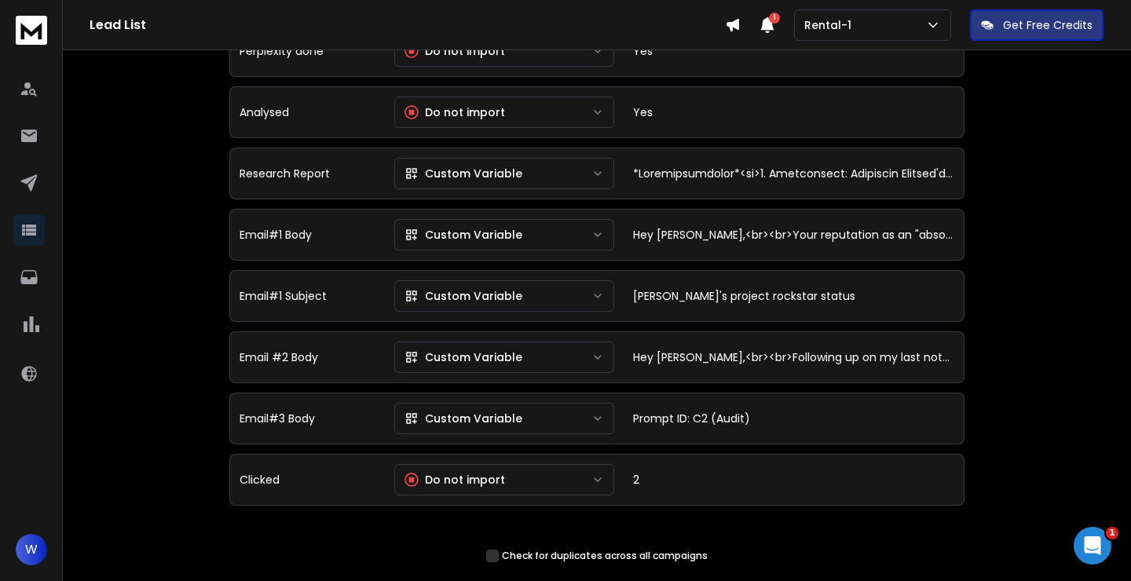
scroll to position [1488, 0]
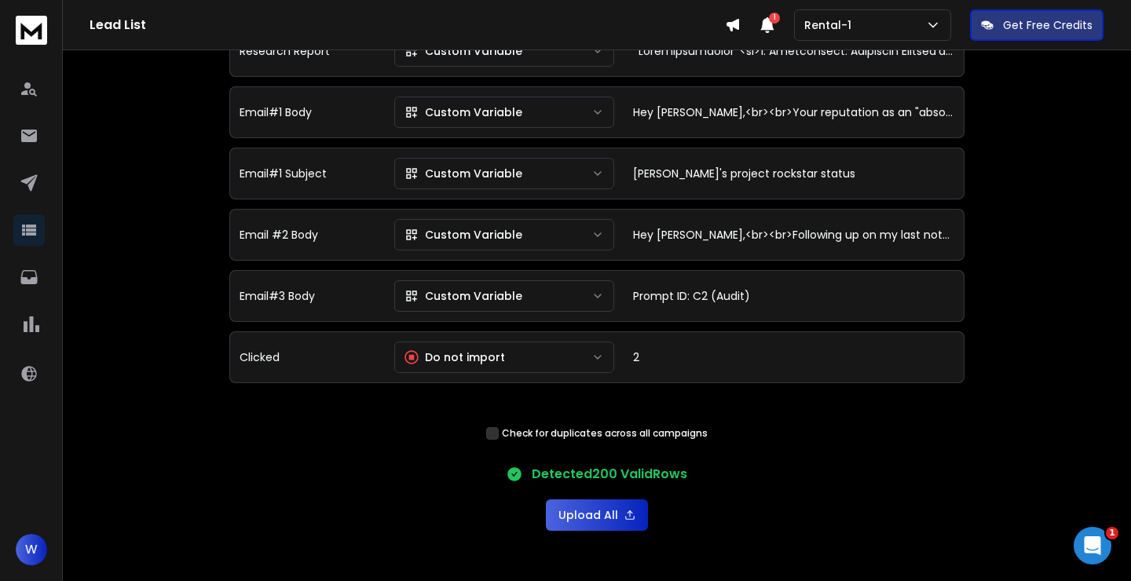
click at [497, 430] on button "Check for duplicates across all campaigns" at bounding box center [492, 433] width 13 height 13
click at [605, 516] on button "Upload All" at bounding box center [597, 515] width 102 height 31
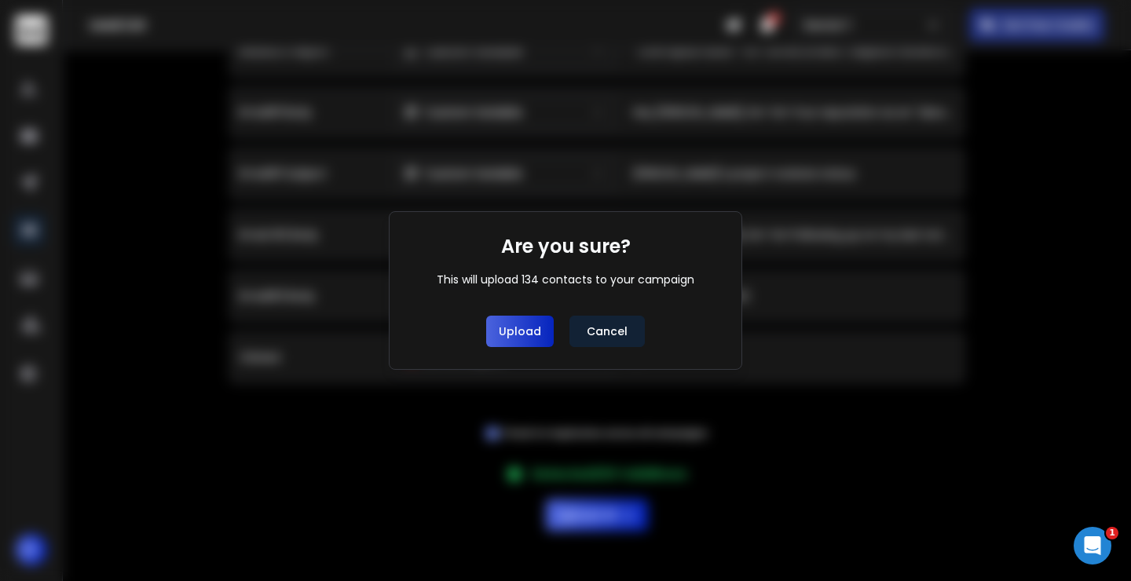
click at [532, 335] on button "Upload" at bounding box center [520, 331] width 68 height 31
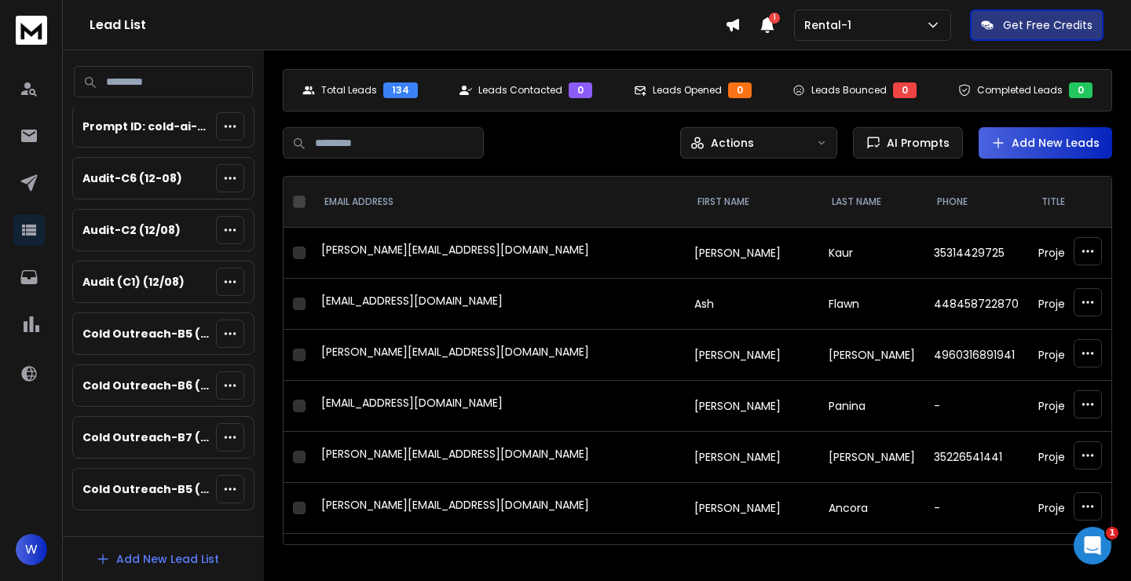
scroll to position [421, 0]
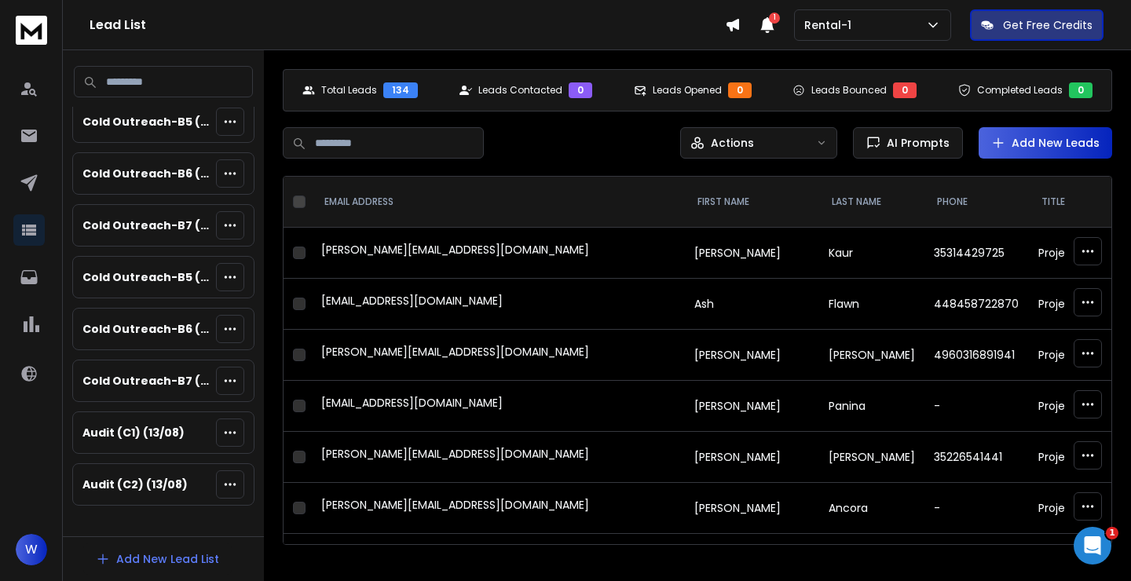
click at [164, 556] on button "Add New Lead List" at bounding box center [157, 559] width 148 height 31
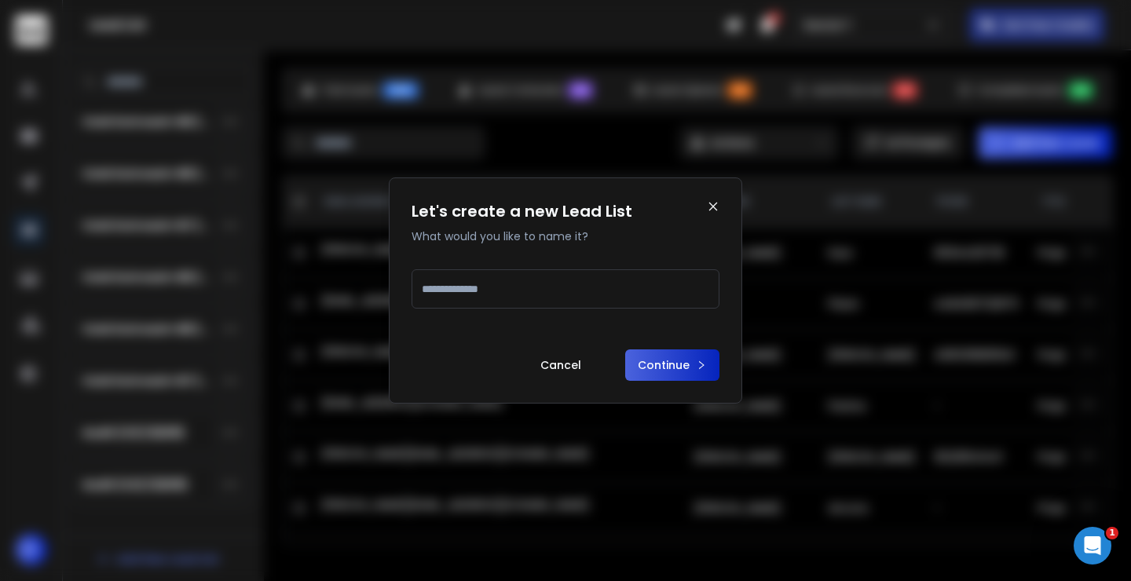
click at [512, 274] on input at bounding box center [566, 288] width 308 height 39
type input "*****"
click at [712, 200] on div "Let's create a new Lead List What would you like to name it? ***** Cancel Conti…" at bounding box center [565, 291] width 353 height 226
click at [713, 205] on icon at bounding box center [713, 207] width 9 height 9
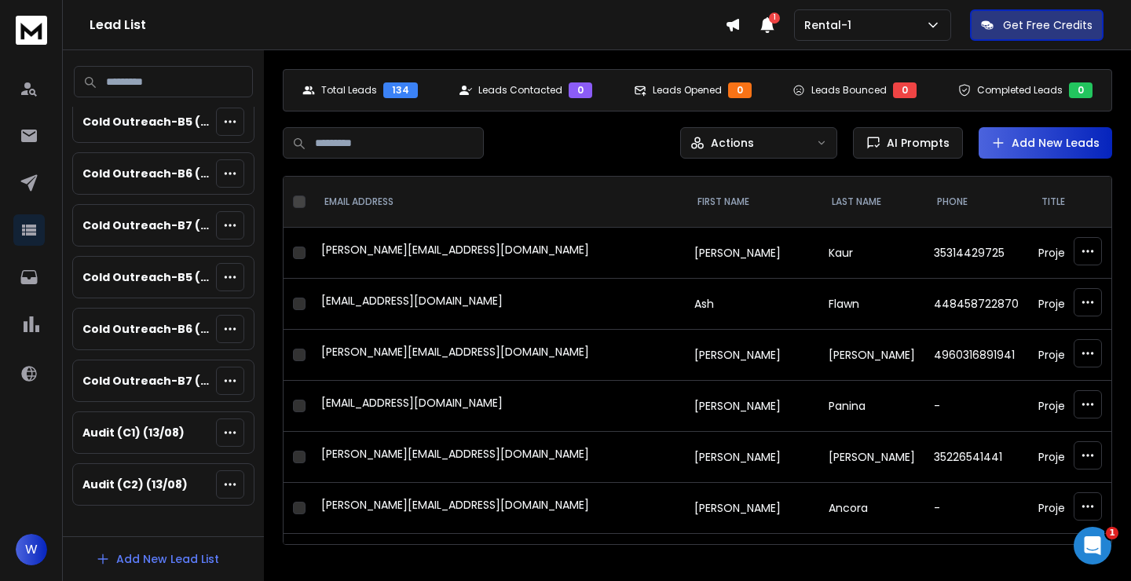
click at [218, 482] on button "button" at bounding box center [230, 484] width 28 height 28
click at [176, 520] on p "Edit List Name" at bounding box center [183, 519] width 76 height 16
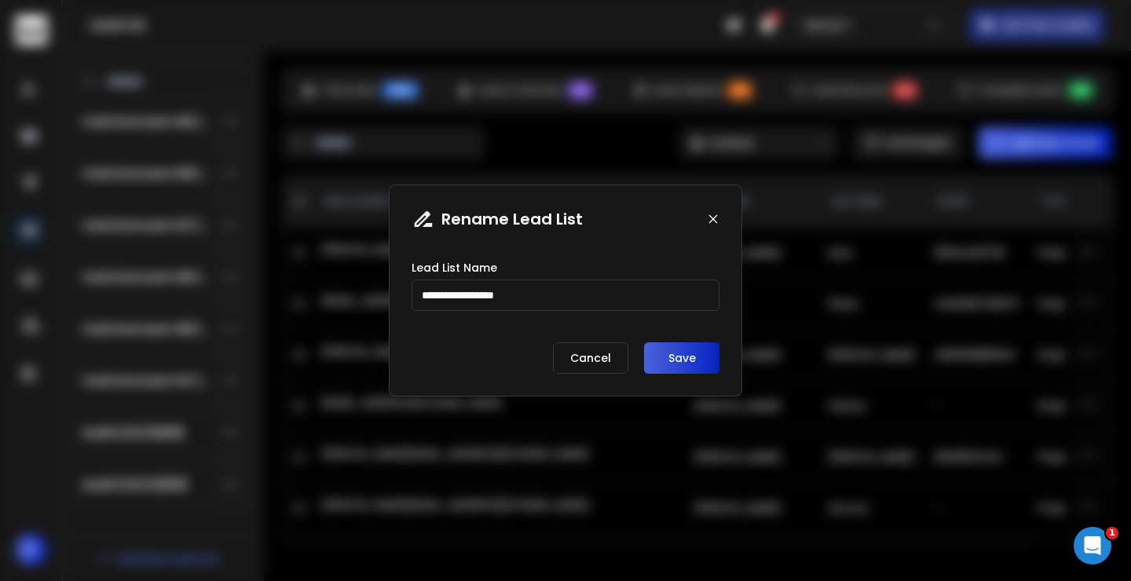
click at [506, 298] on input "**********" at bounding box center [566, 295] width 308 height 31
click at [711, 221] on icon at bounding box center [713, 219] width 9 height 9
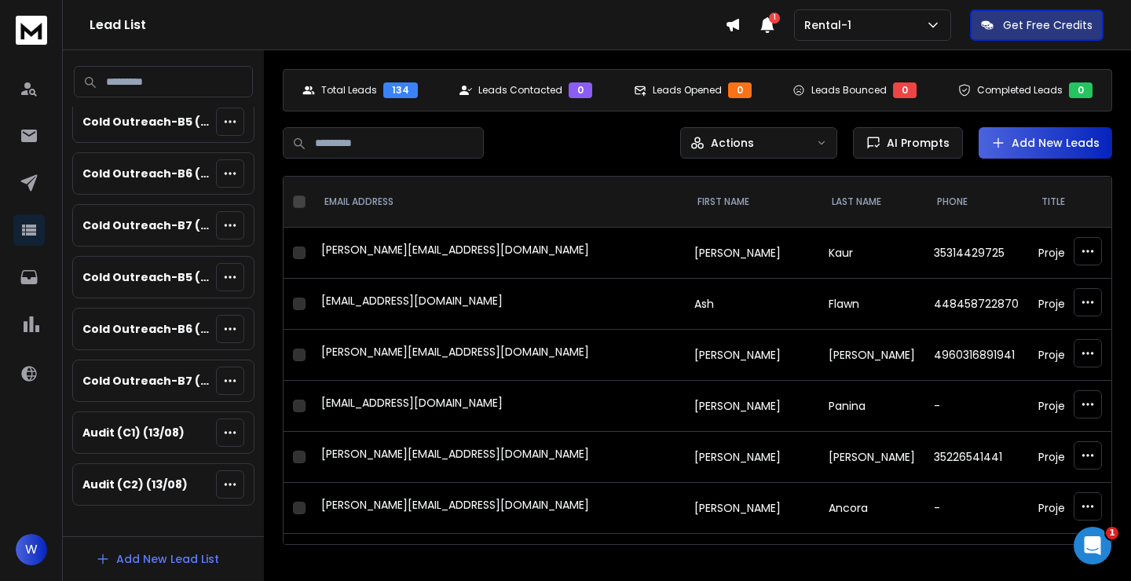
click at [134, 553] on button "Add New Lead List" at bounding box center [157, 559] width 148 height 31
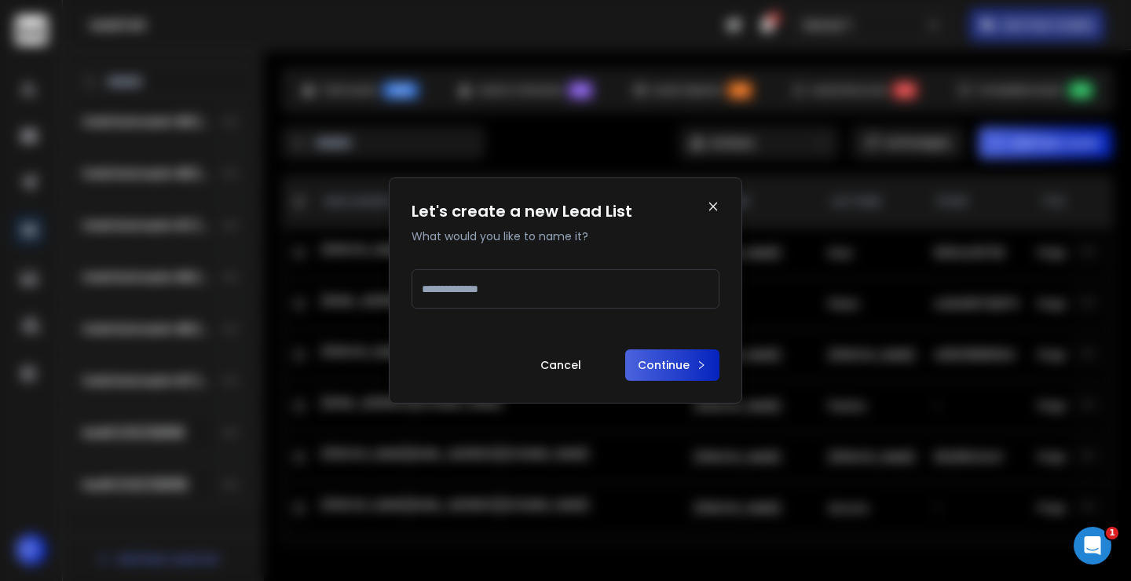
click at [523, 291] on input at bounding box center [566, 288] width 308 height 39
paste input "**********"
click at [473, 293] on input "**********" at bounding box center [566, 288] width 308 height 39
type input "**********"
click at [688, 366] on button "Continue" at bounding box center [672, 365] width 94 height 31
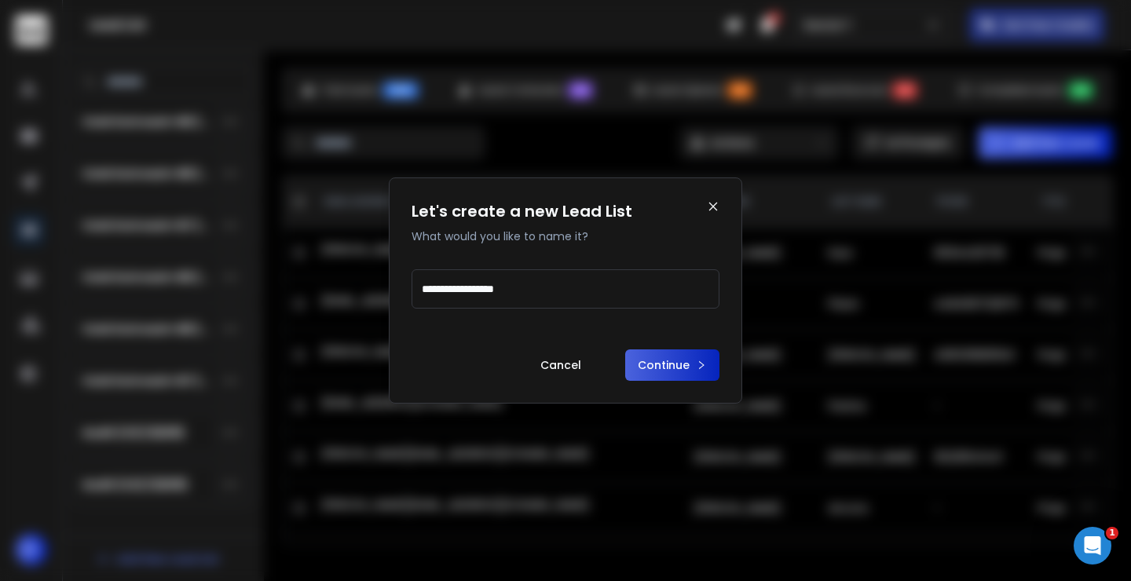
click at [710, 207] on icon at bounding box center [713, 206] width 13 height 13
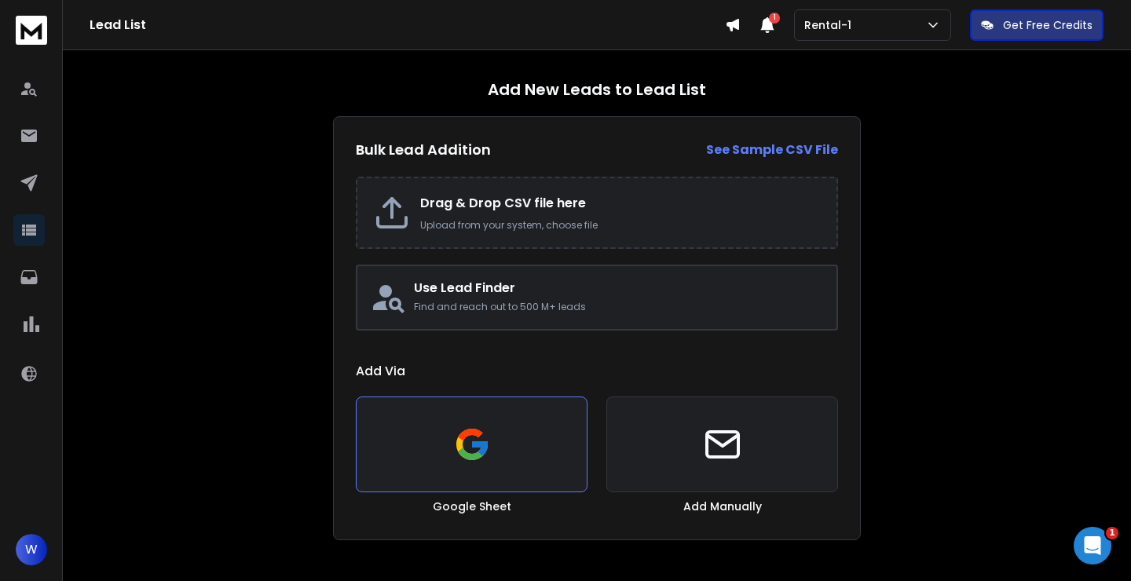
click at [482, 443] on icon at bounding box center [480, 448] width 16 height 15
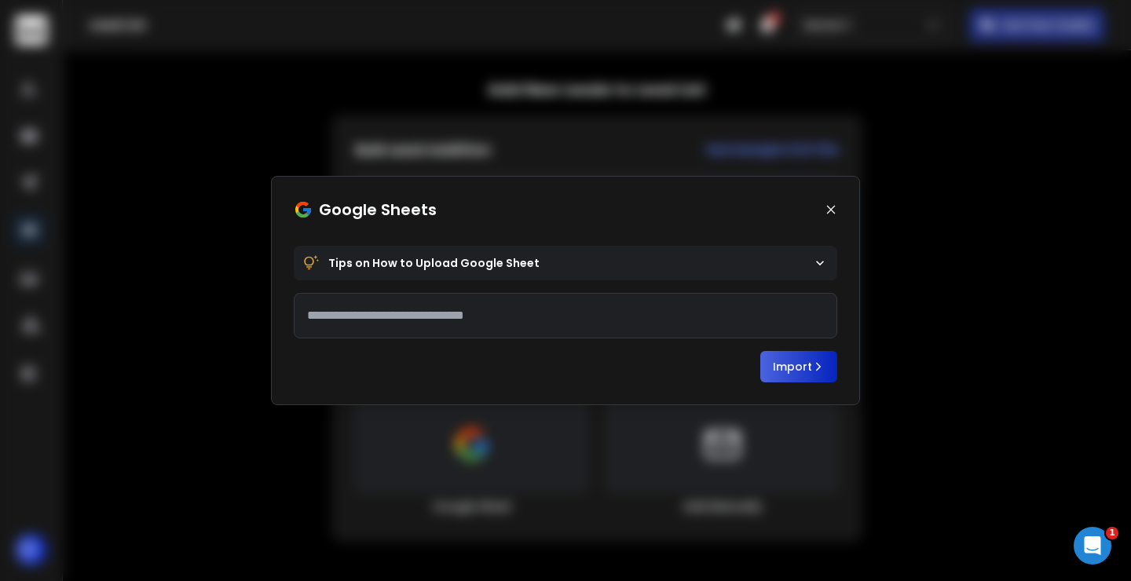
click at [496, 303] on input at bounding box center [566, 316] width 544 height 46
paste input "**********"
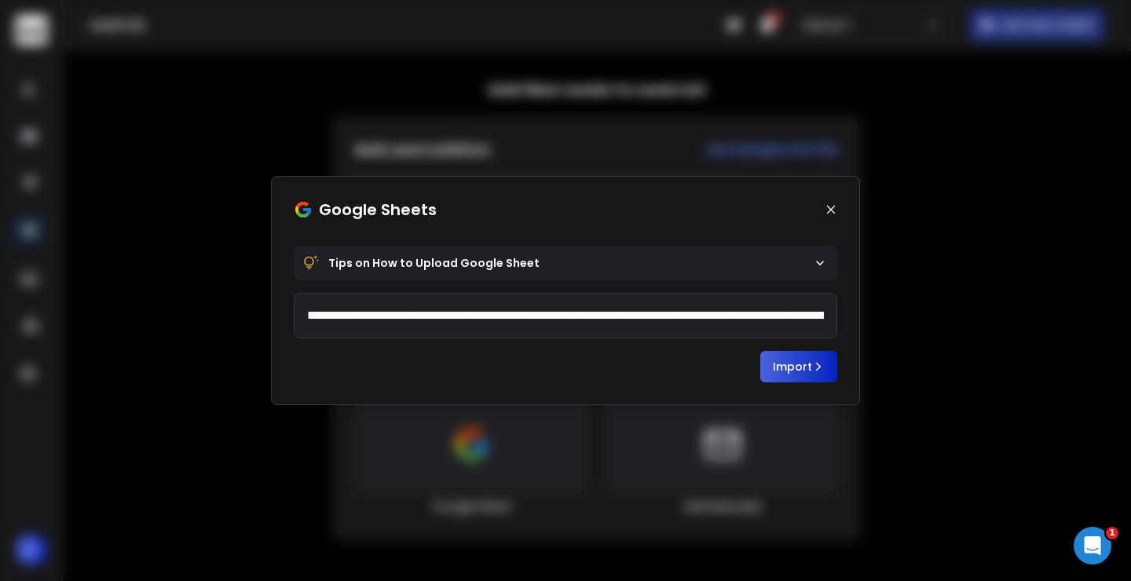
scroll to position [0, 355]
type input "**********"
click at [817, 371] on icon at bounding box center [818, 367] width 13 height 13
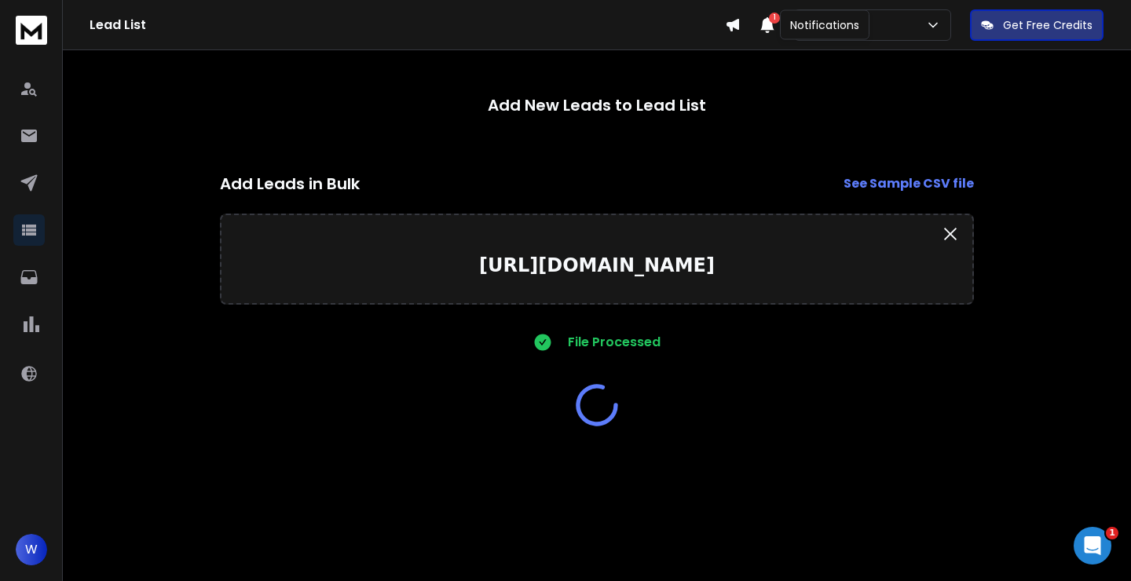
click at [766, 24] on icon at bounding box center [767, 24] width 14 height 16
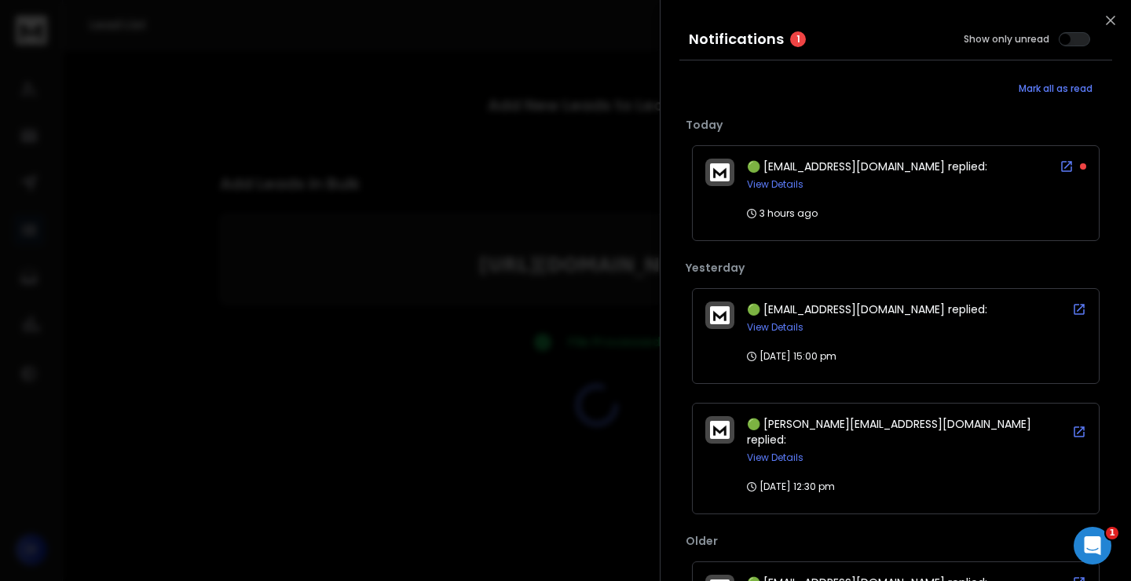
click at [1115, 20] on div "Sheet Title Notifications 1 Show only unread [PERSON_NAME] all as read [DATE] 🟢…" at bounding box center [895, 290] width 471 height 581
click at [1107, 20] on icon "button" at bounding box center [1111, 20] width 8 height 8
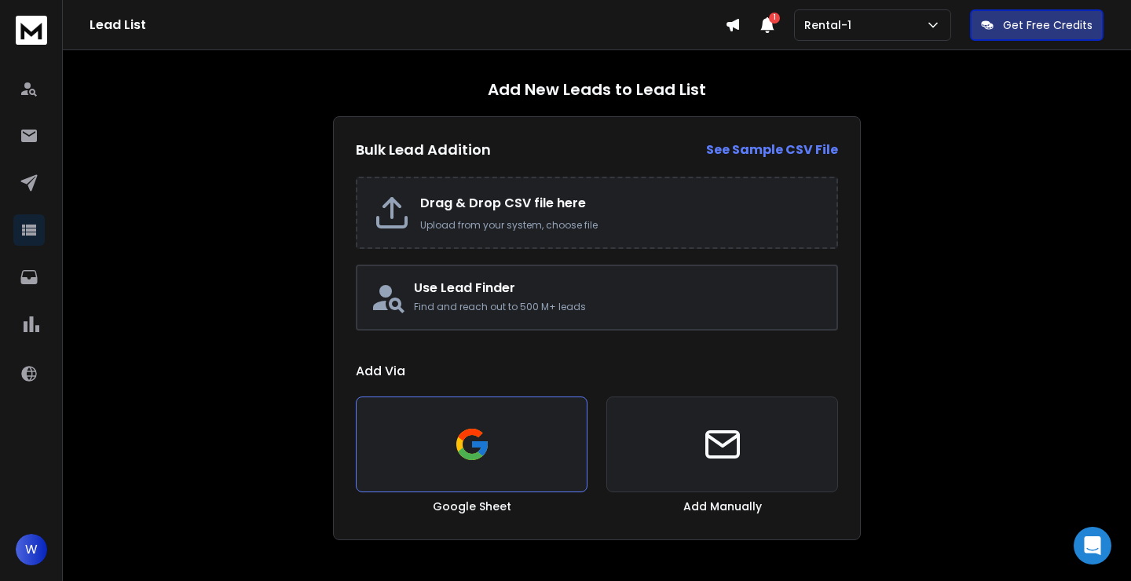
click at [453, 426] on icon at bounding box center [472, 445] width 38 height 38
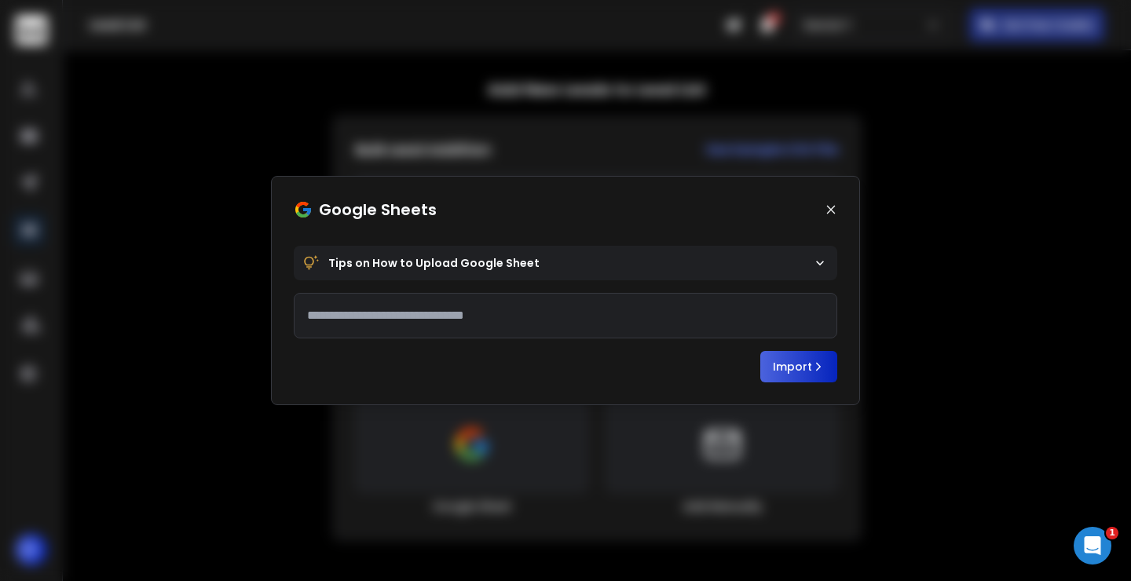
click at [451, 308] on input at bounding box center [566, 316] width 544 height 46
paste input "**********"
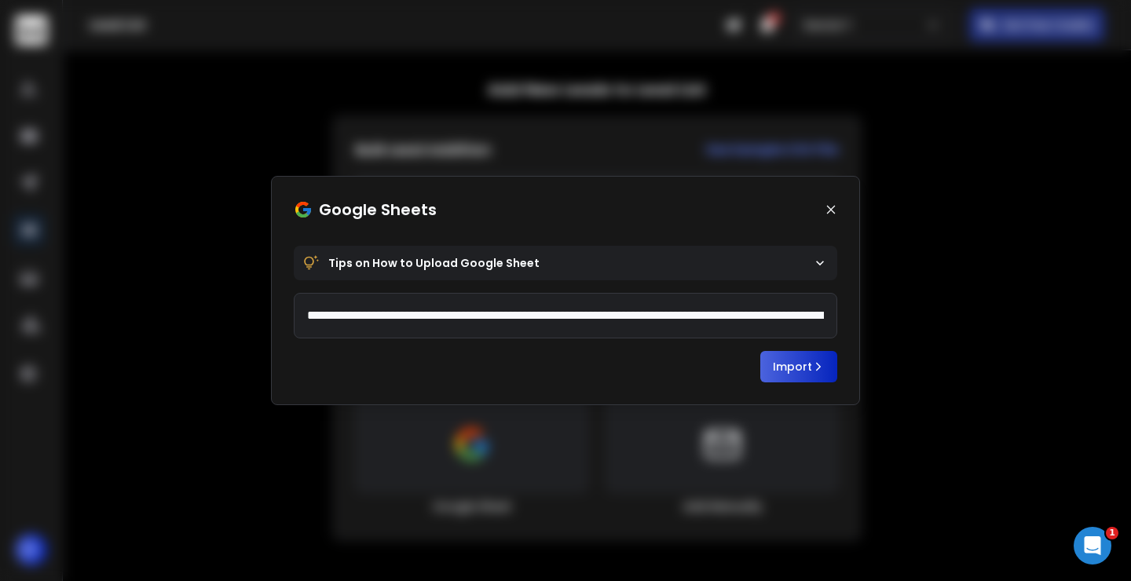
scroll to position [0, 355]
type input "**********"
click at [788, 372] on button "Import" at bounding box center [798, 366] width 77 height 31
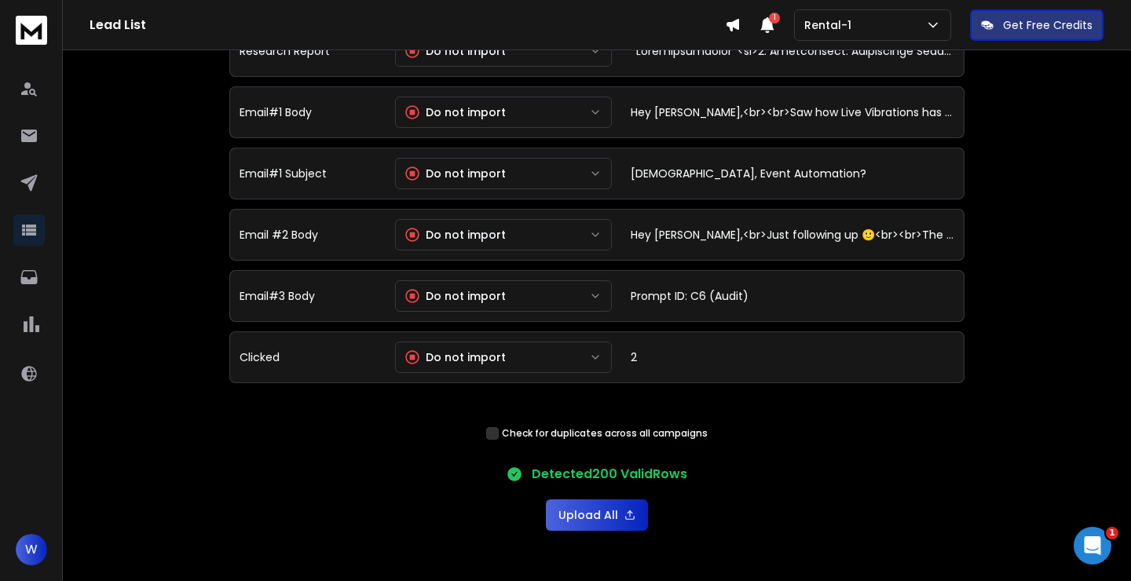
scroll to position [1488, 0]
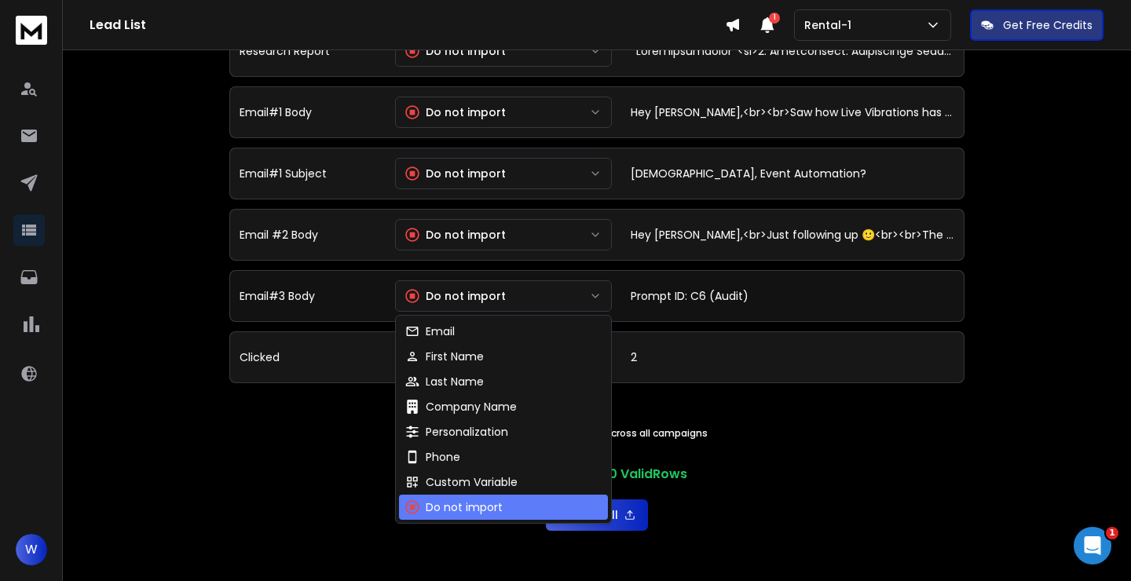
click at [495, 292] on div "Do not import" at bounding box center [455, 296] width 101 height 16
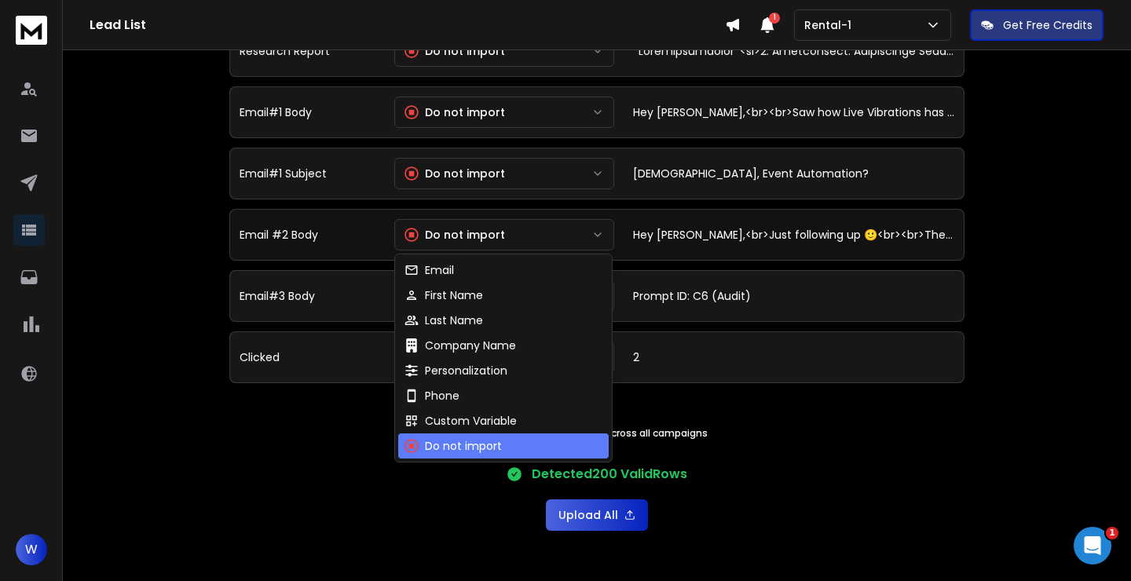
click at [467, 232] on div "Do not import" at bounding box center [455, 235] width 101 height 16
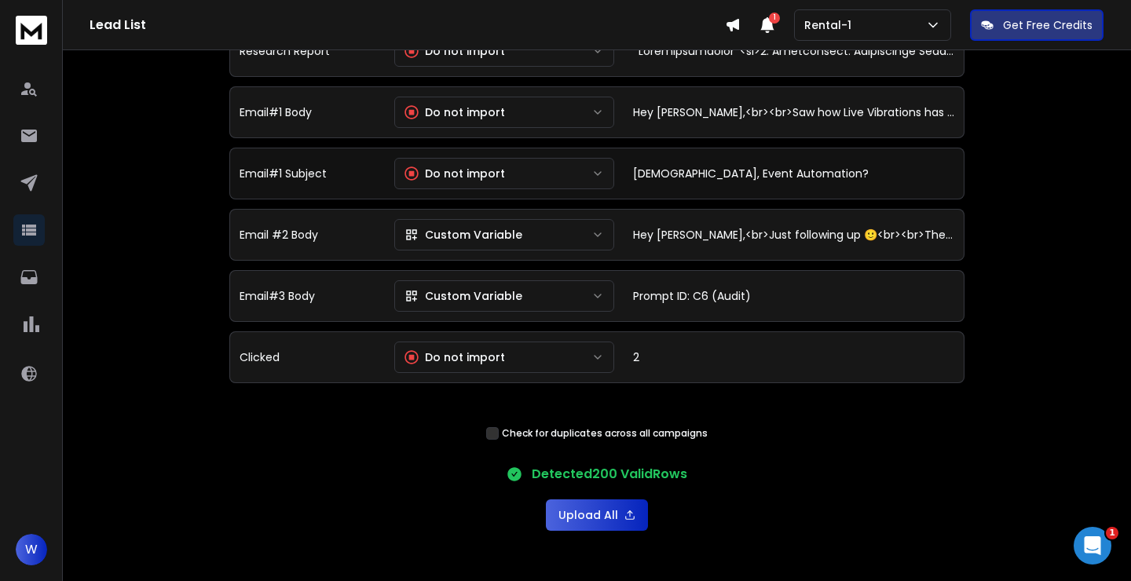
click at [454, 167] on div "Do not import" at bounding box center [455, 174] width 101 height 16
click at [457, 104] on button "Do not import" at bounding box center [504, 112] width 220 height 31
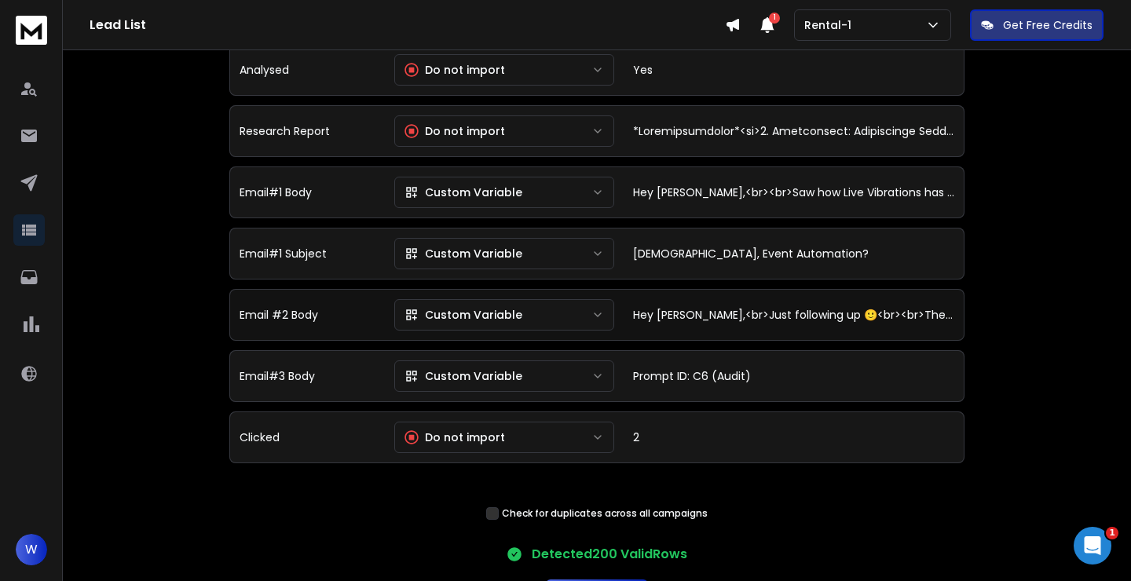
scroll to position [1381, 0]
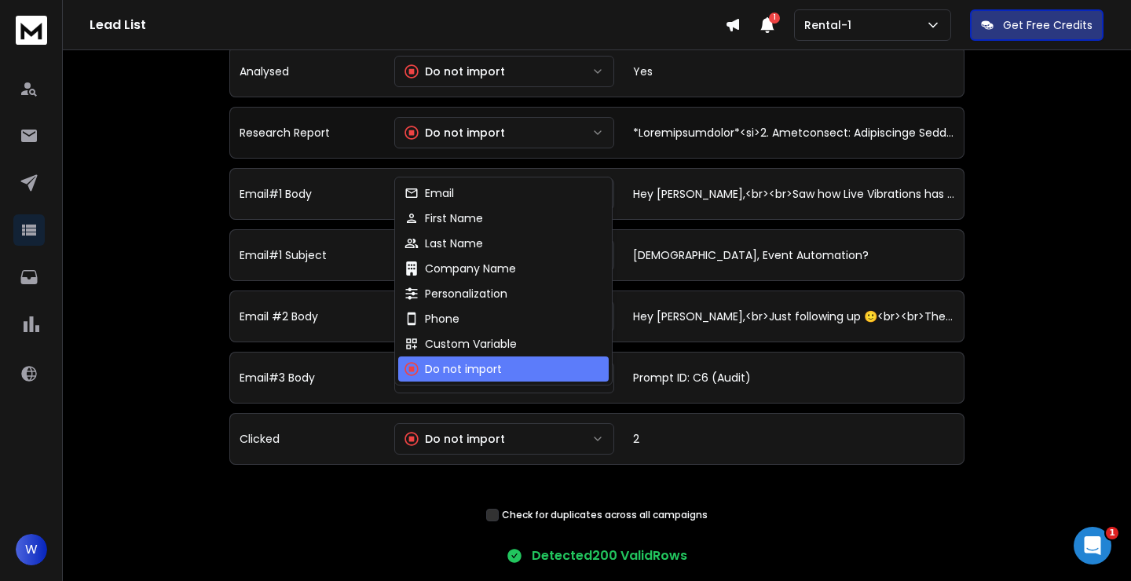
click at [446, 141] on div "Do not import" at bounding box center [455, 133] width 101 height 16
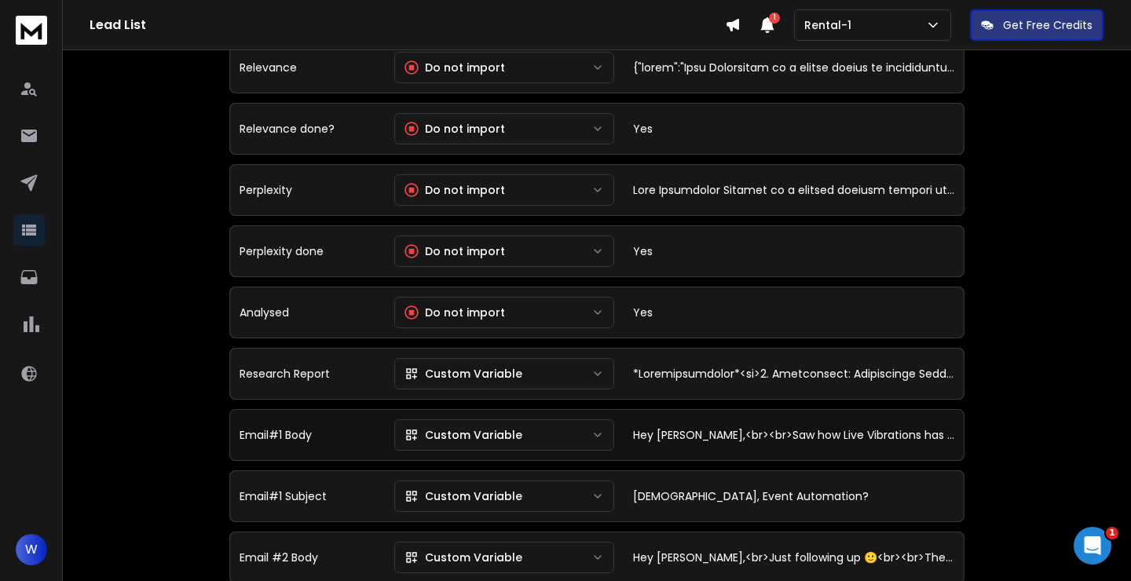
scroll to position [1138, 0]
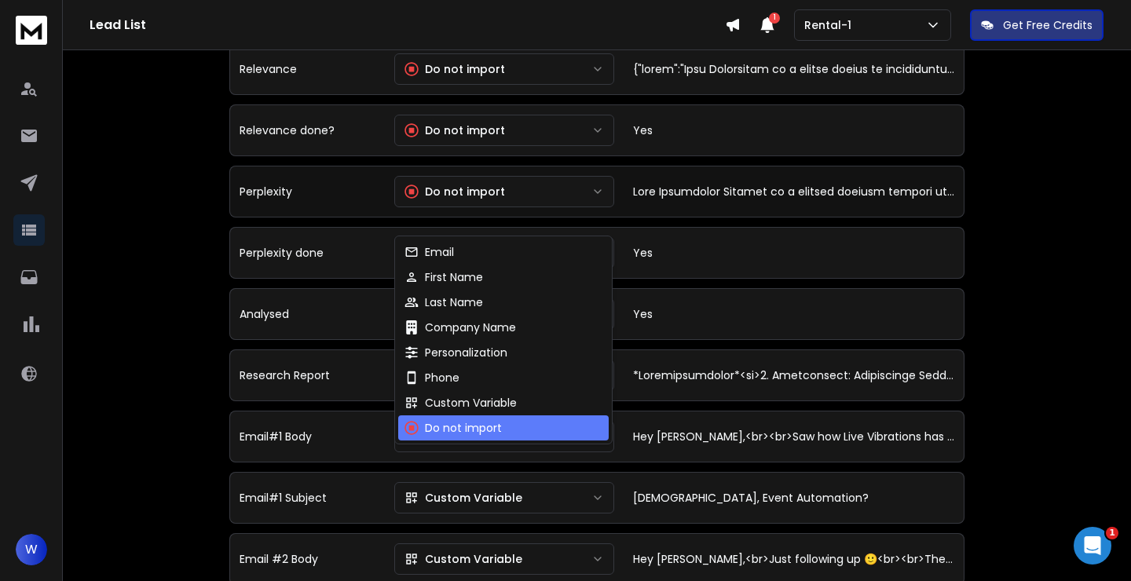
click at [482, 200] on div "Do not import" at bounding box center [455, 192] width 101 height 16
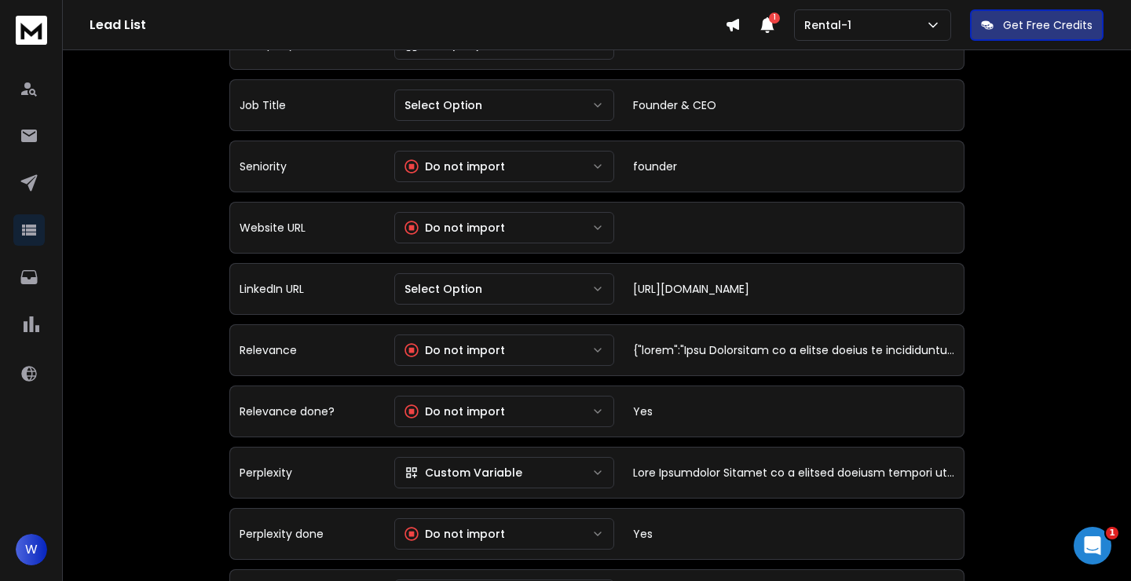
scroll to position [847, 0]
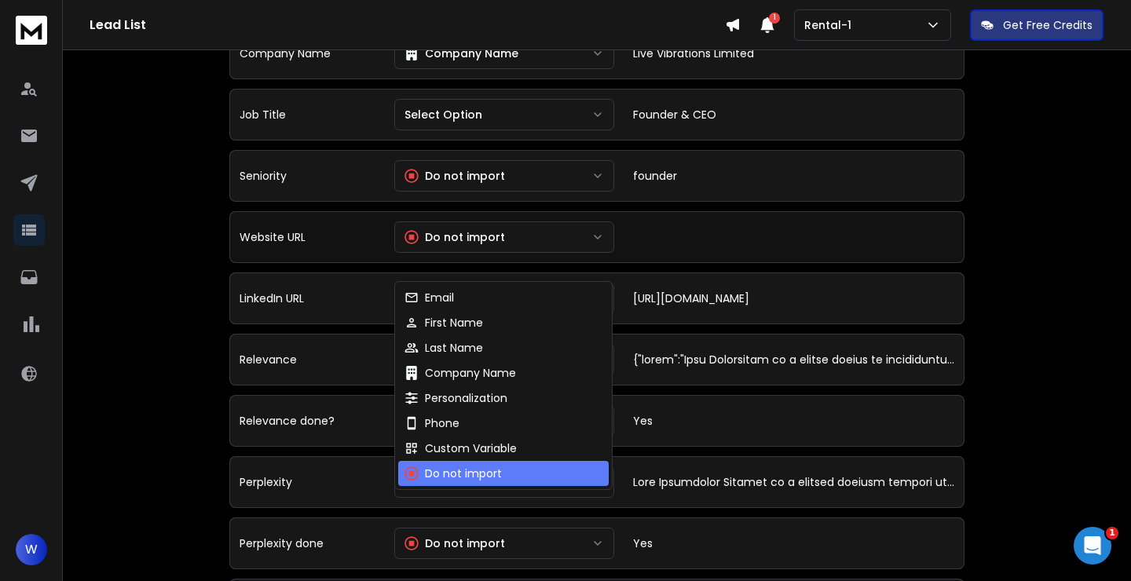
click at [452, 253] on button "Do not import" at bounding box center [504, 236] width 220 height 31
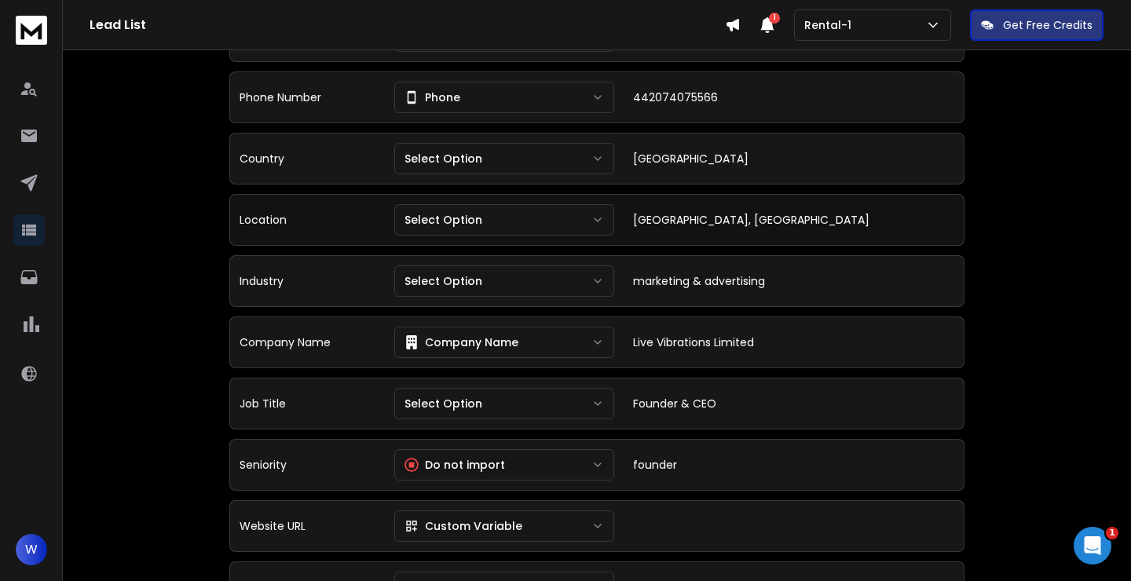
scroll to position [558, 0]
click at [460, 175] on button "Select Option" at bounding box center [504, 159] width 220 height 31
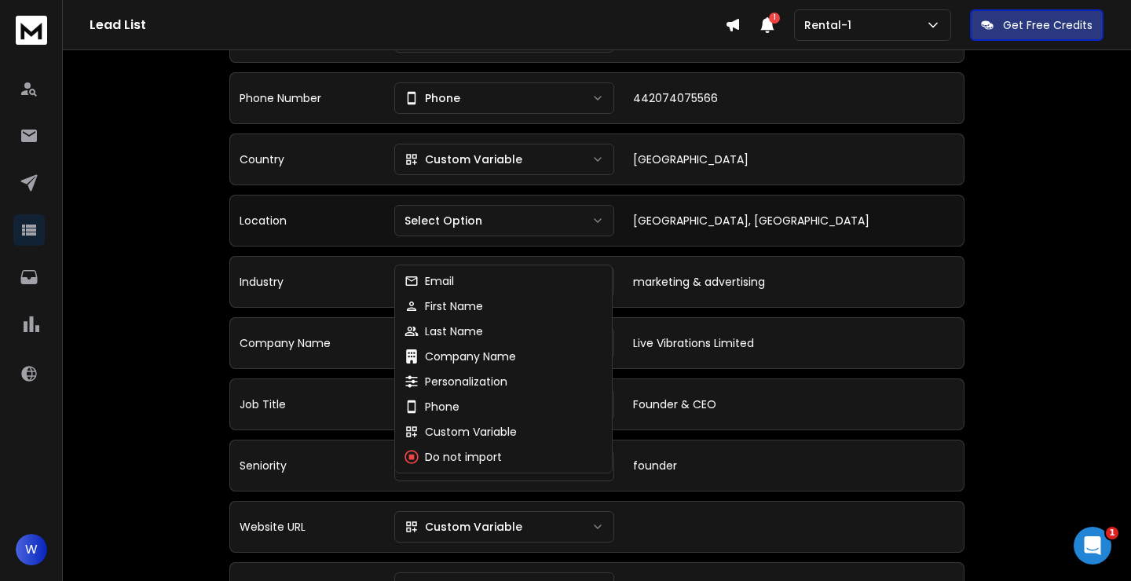
click at [431, 236] on button "Select Option" at bounding box center [504, 220] width 220 height 31
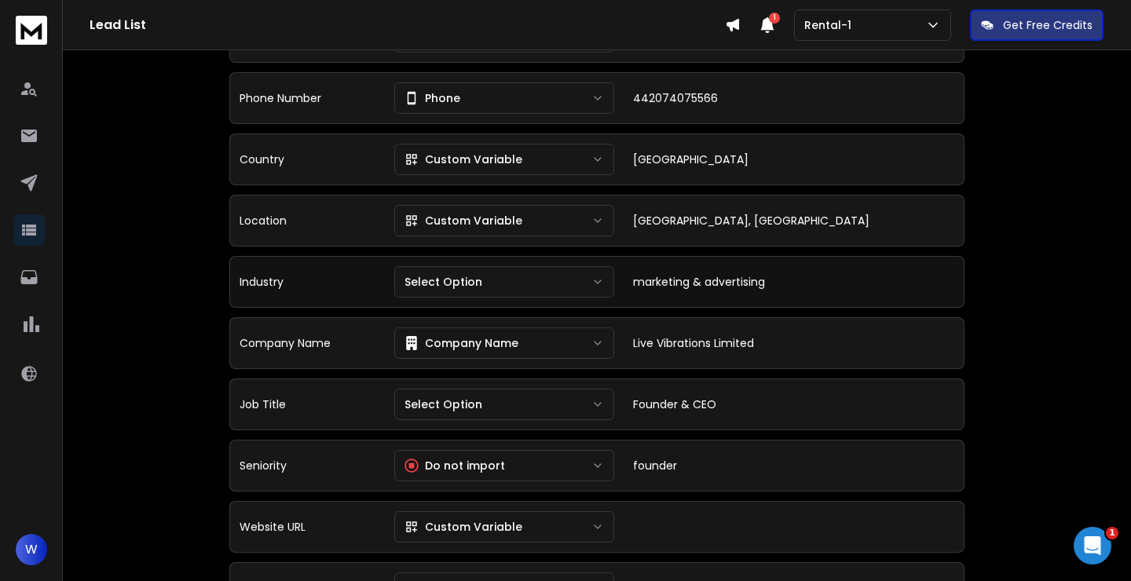
click at [458, 298] on button "Select Option" at bounding box center [504, 281] width 220 height 31
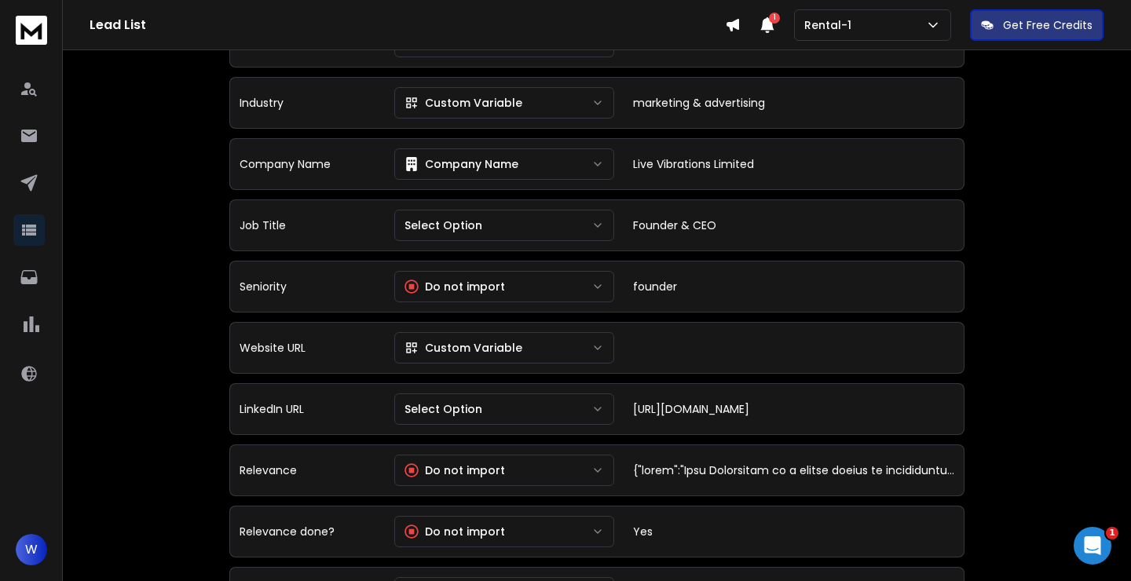
scroll to position [740, 0]
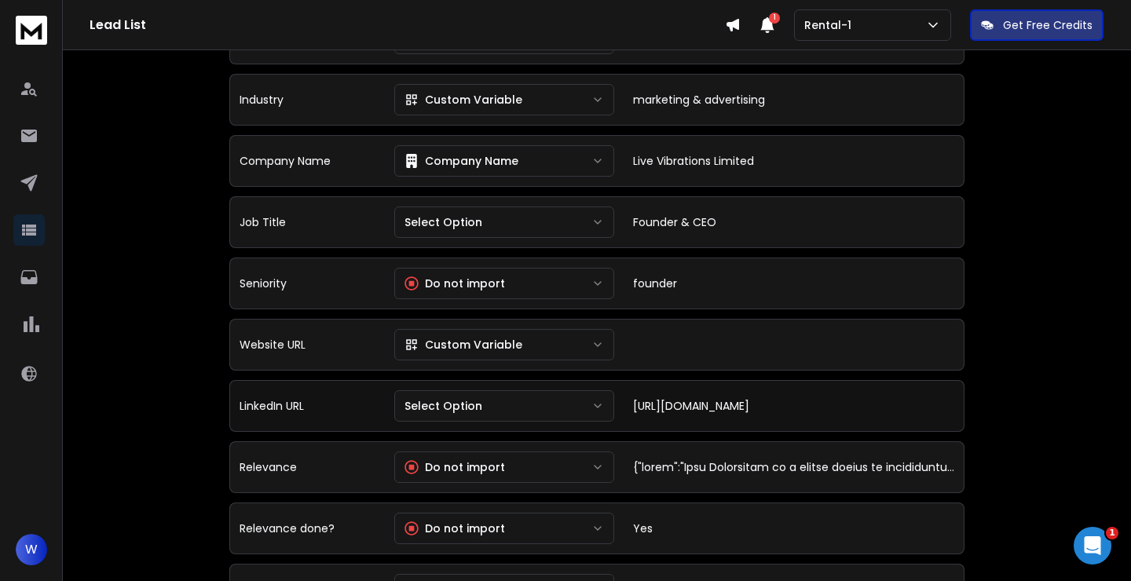
click at [464, 422] on button "Select Option" at bounding box center [504, 405] width 220 height 31
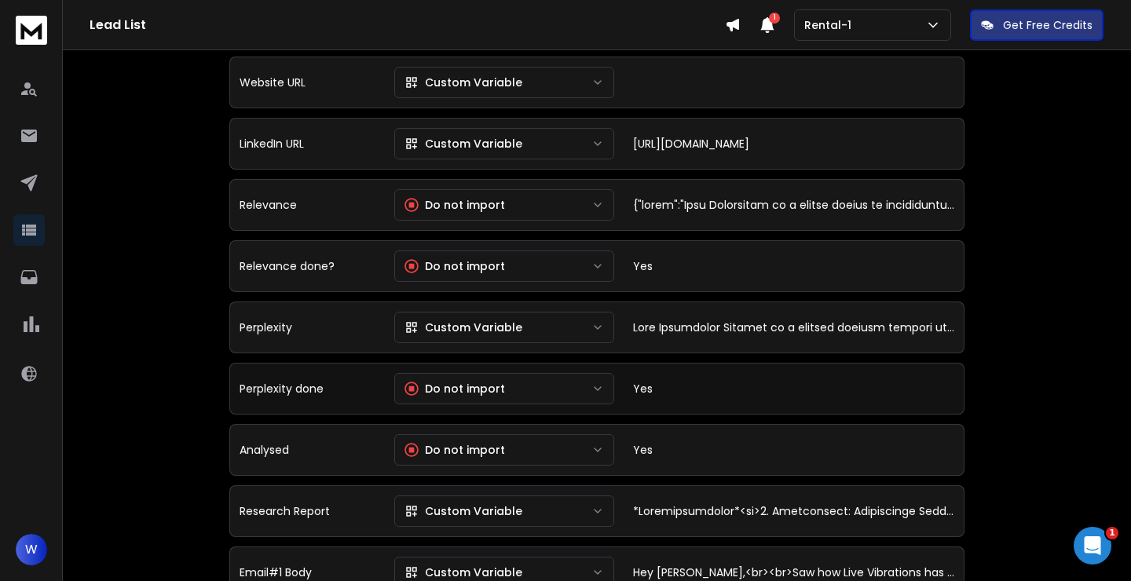
scroll to position [1488, 0]
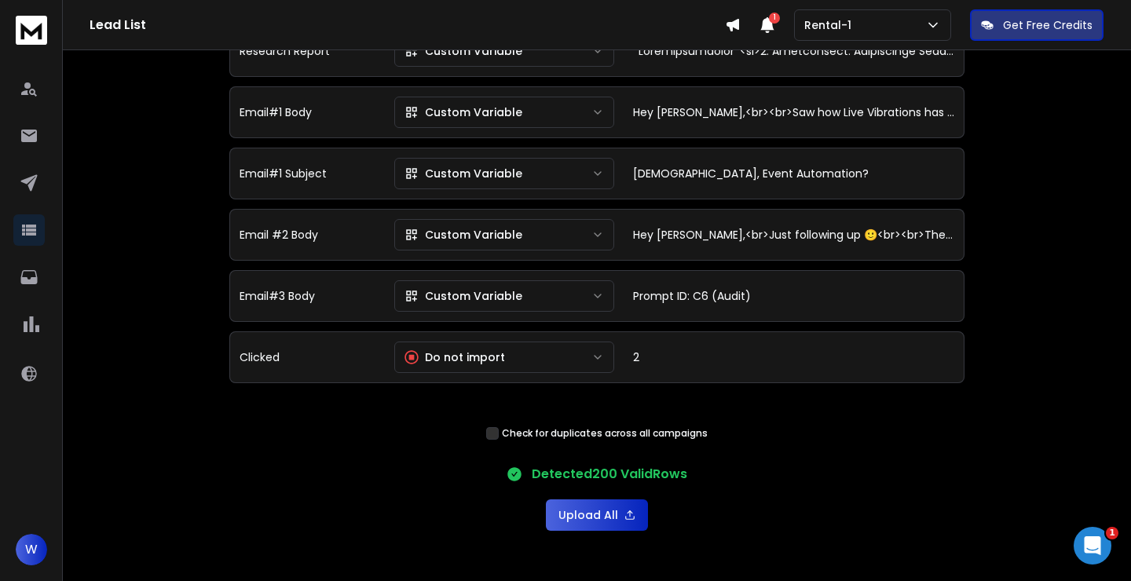
click at [495, 432] on button "Check for duplicates across all campaigns" at bounding box center [492, 433] width 13 height 13
click at [574, 511] on button "Upload All" at bounding box center [597, 515] width 102 height 31
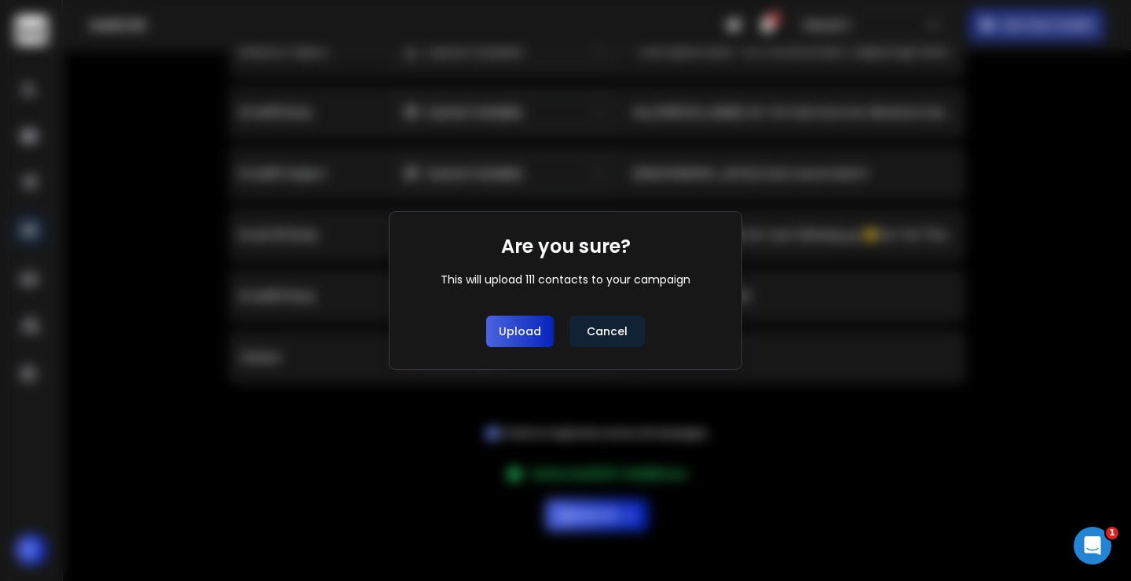
click at [525, 331] on button "Upload" at bounding box center [520, 331] width 68 height 31
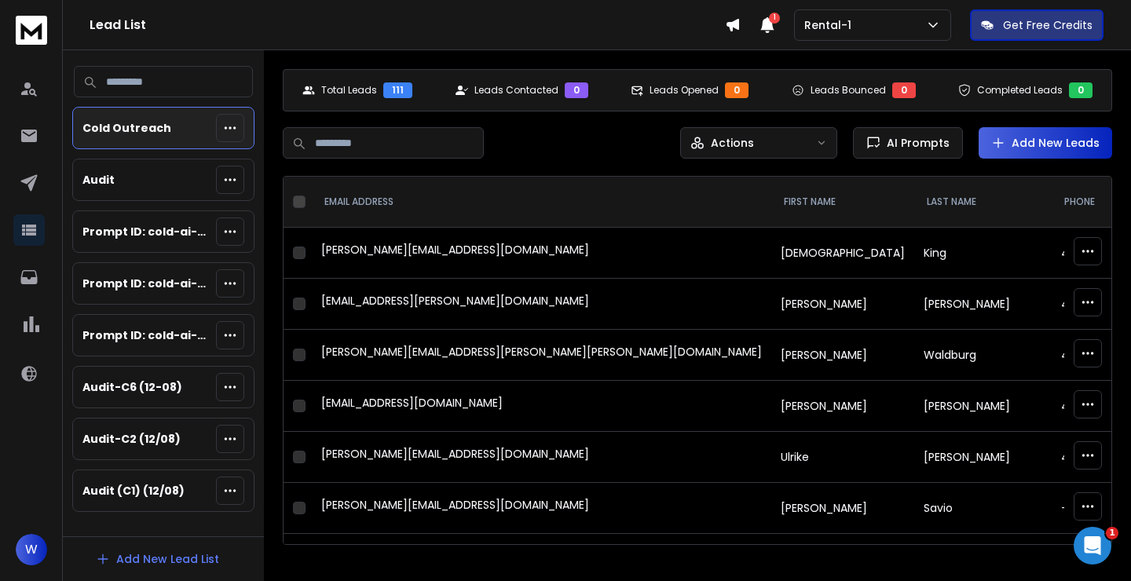
scroll to position [473, 0]
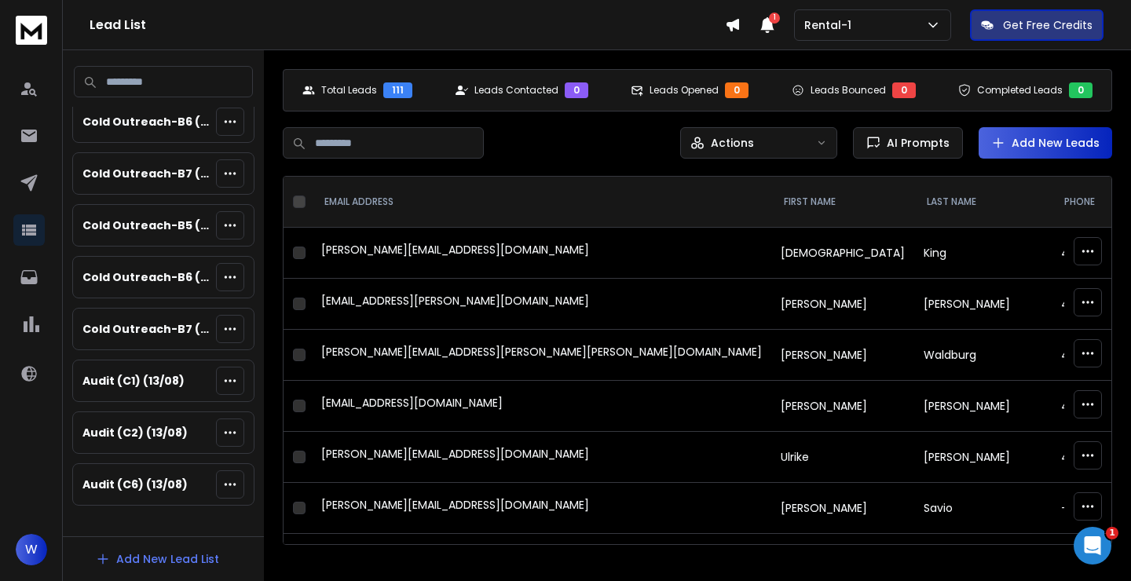
click at [129, 487] on p "Audit (C6) (13/08)" at bounding box center [134, 485] width 105 height 16
click at [152, 432] on p "Audit (C2) (13/08)" at bounding box center [134, 433] width 105 height 16
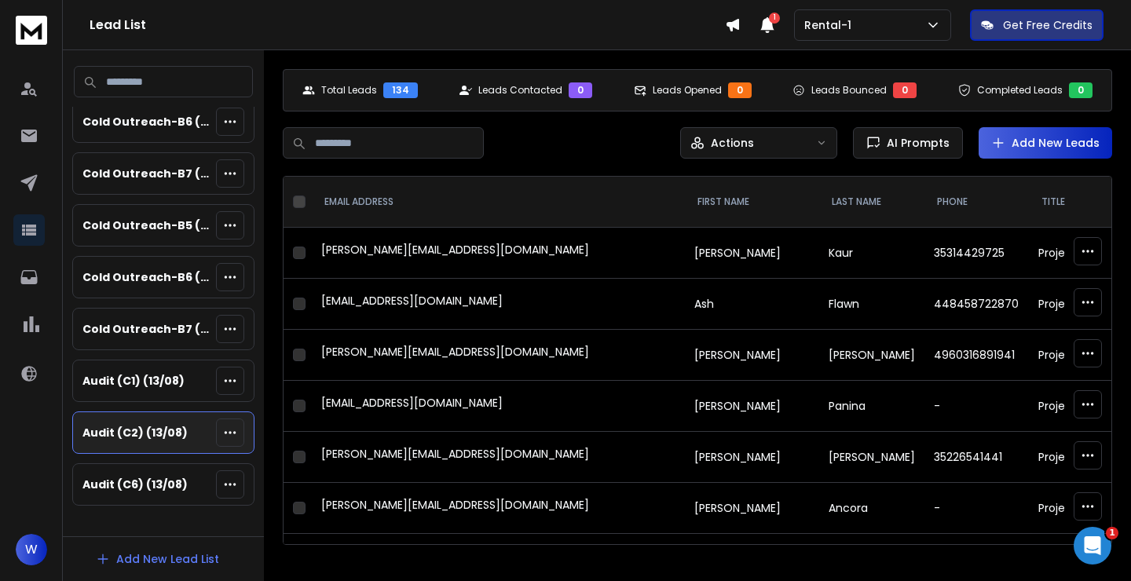
scroll to position [0, 0]
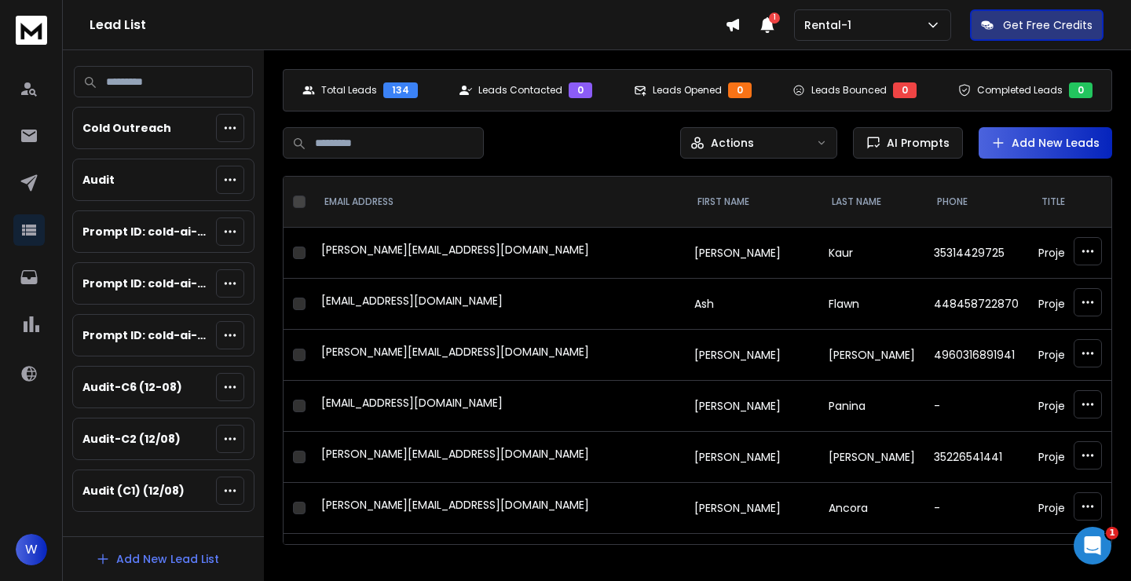
click at [140, 126] on p "Cold Outreach" at bounding box center [126, 128] width 89 height 16
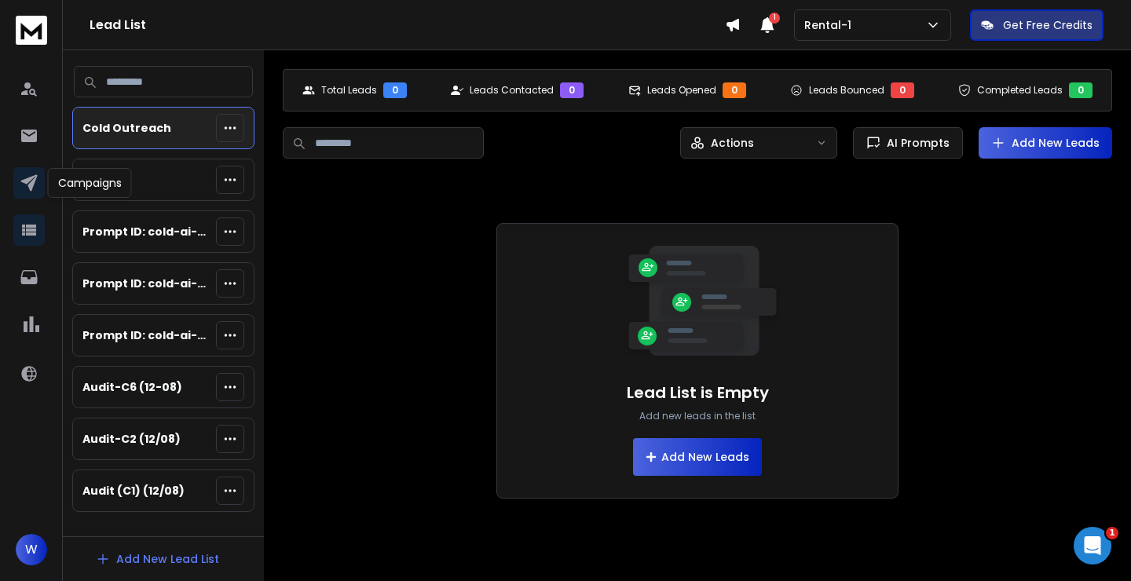
click at [24, 180] on icon at bounding box center [28, 182] width 16 height 16
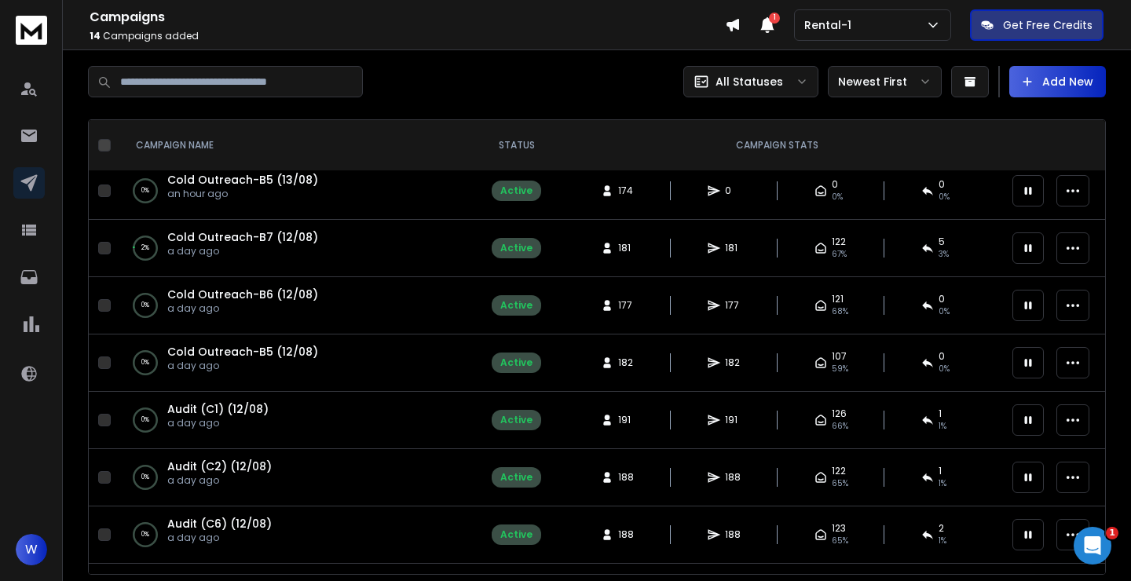
scroll to position [181, 0]
copy span "Audit (C2) (12/08)"
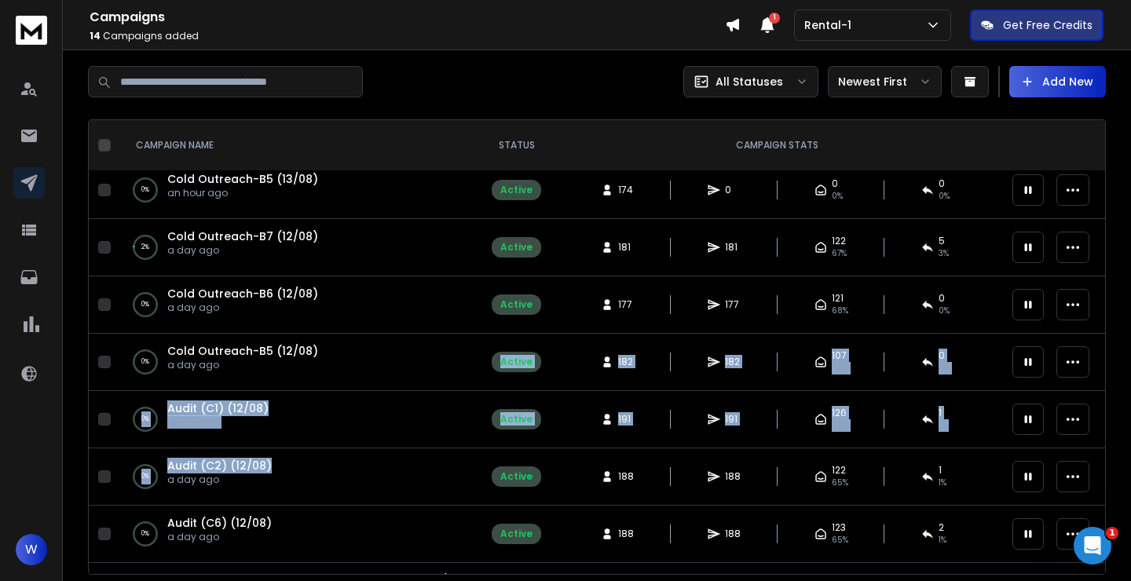
drag, startPoint x: 298, startPoint y: 466, endPoint x: 157, endPoint y: 387, distance: 161.7
click at [157, 386] on tbody "0 % Audit (C1) (13/08) 16 minutes ago Active 120 0 0 0% 0 0% 0 % Cold Outreach-…" at bounding box center [597, 391] width 1016 height 803
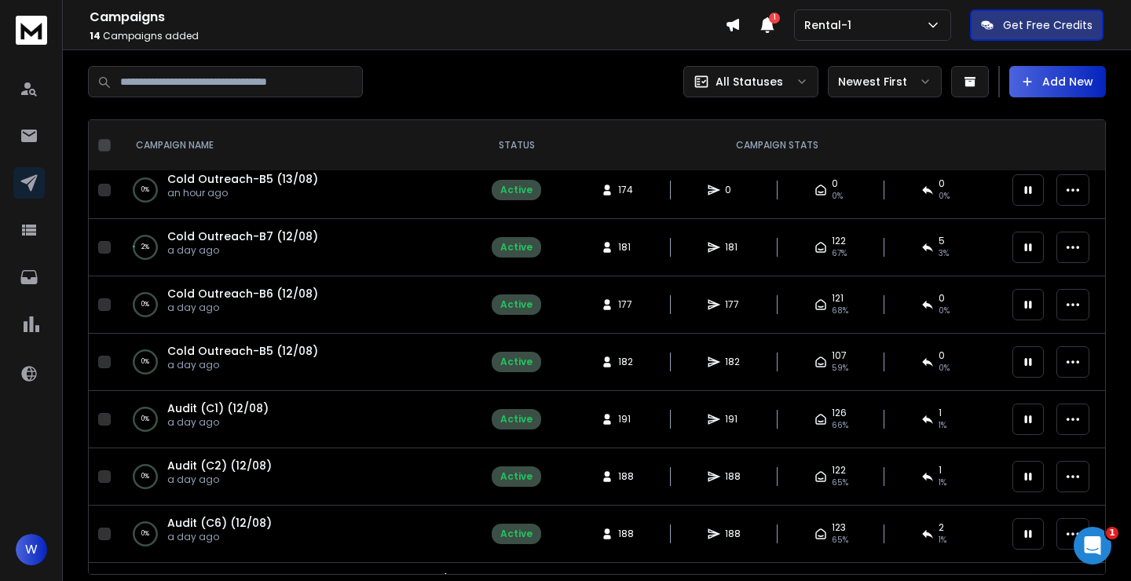
click at [72, 278] on div "Campaigns 14 Campaigns Added All Statuses Newest First Add New CAMPAIGN NAME ST…" at bounding box center [597, 320] width 1068 height 540
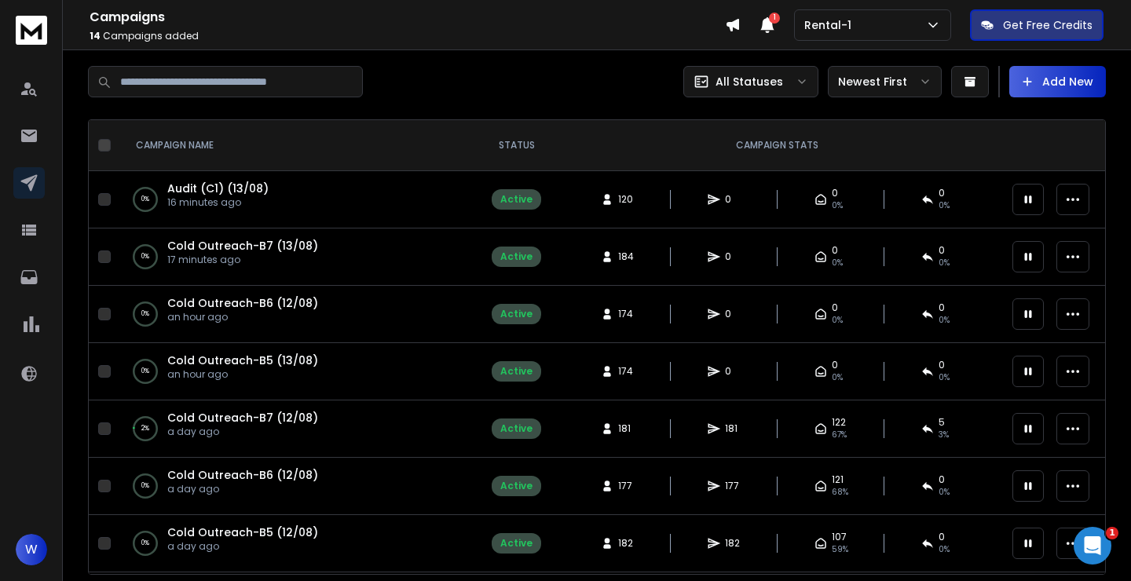
click at [1082, 201] on button "button" at bounding box center [1072, 199] width 33 height 31
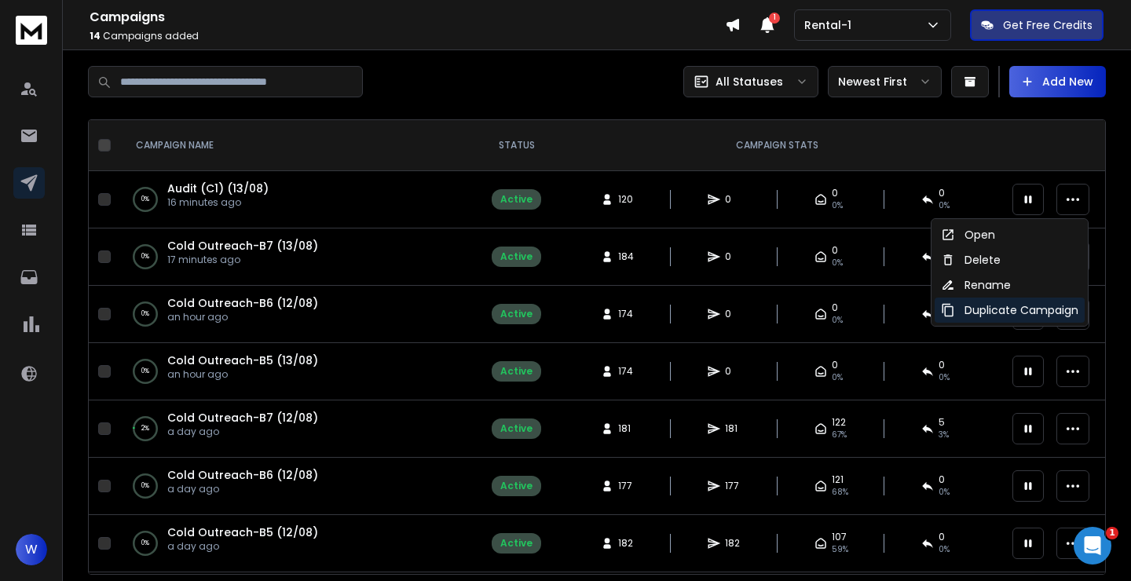
click at [1028, 307] on div "Duplicate Campaign" at bounding box center [1009, 310] width 137 height 16
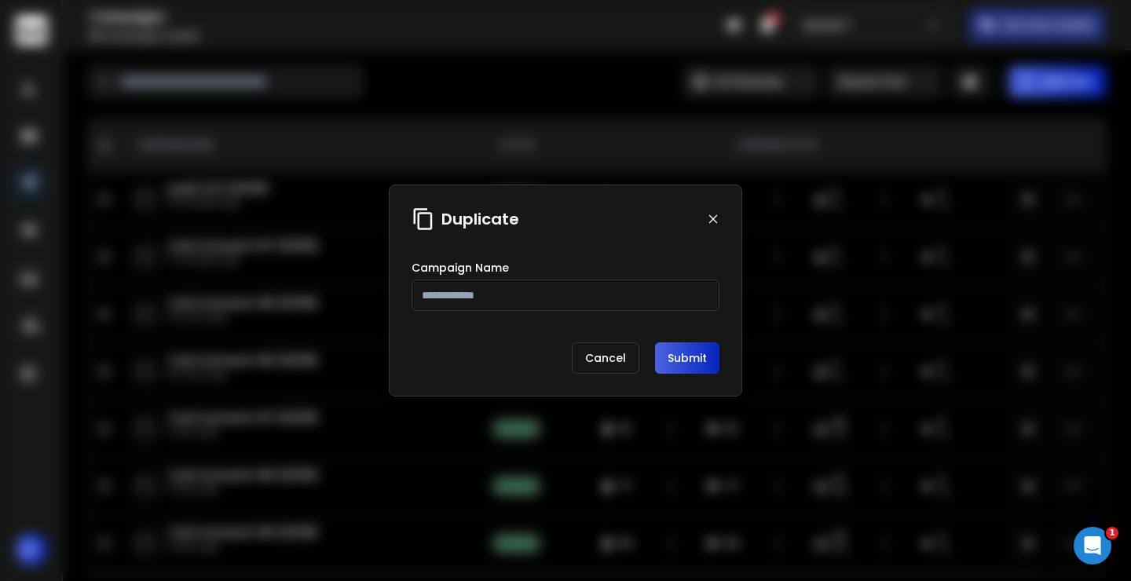
click at [522, 298] on input "text" at bounding box center [566, 295] width 308 height 31
paste input "**********"
click at [493, 297] on input "**********" at bounding box center [566, 295] width 308 height 31
type input "**********"
click at [692, 361] on button "Submit" at bounding box center [687, 357] width 64 height 31
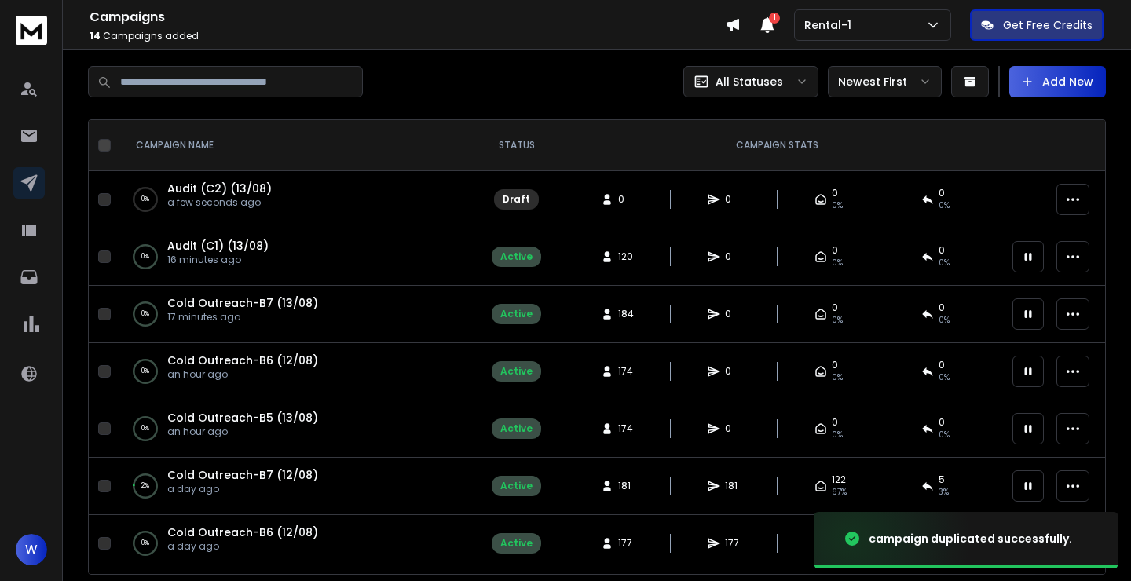
click at [348, 200] on div "0 % Audit (C2) (13/08) a few seconds ago" at bounding box center [300, 200] width 334 height 38
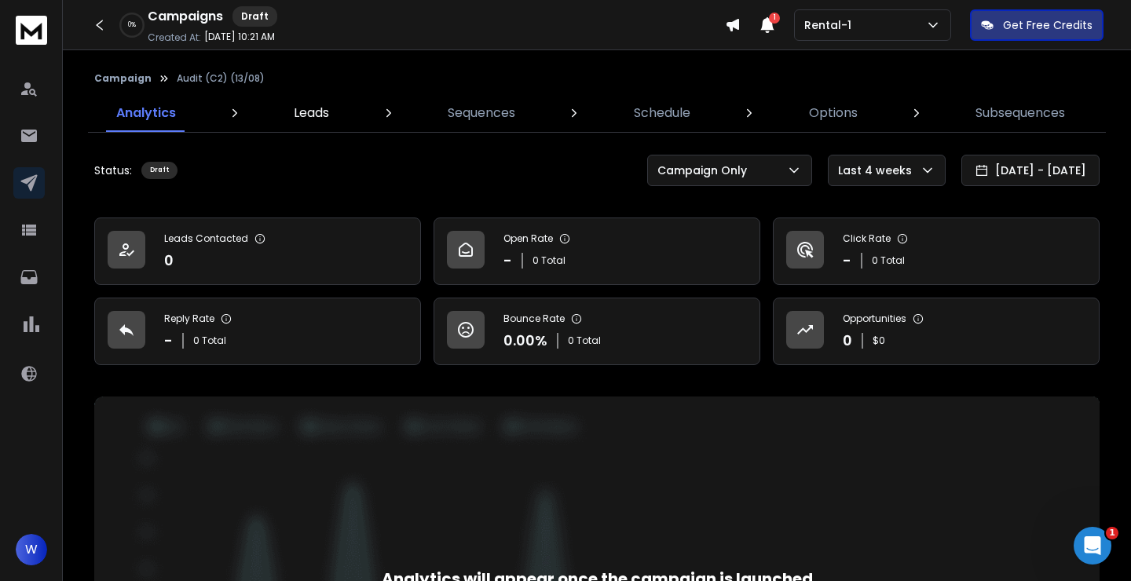
click at [309, 121] on p "Leads" at bounding box center [311, 113] width 35 height 19
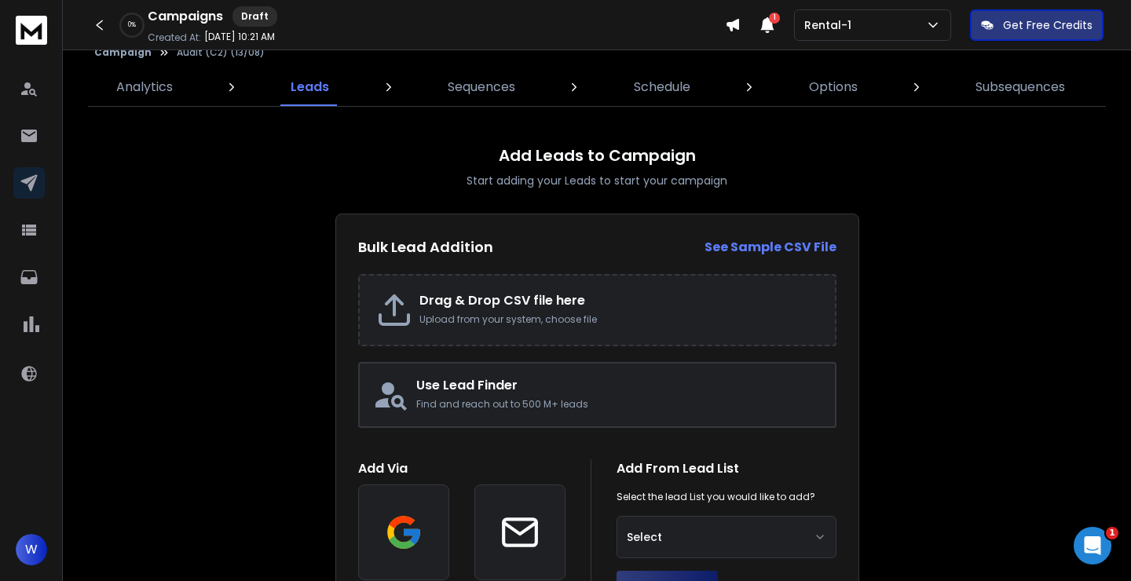
scroll to position [95, 0]
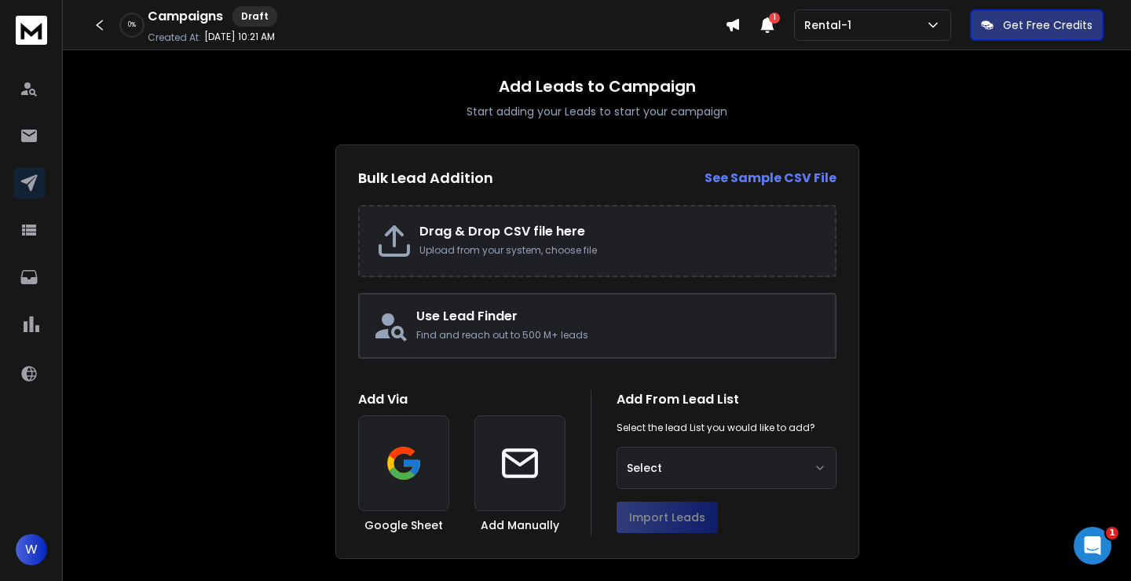
click at [701, 450] on button "Select" at bounding box center [727, 468] width 220 height 42
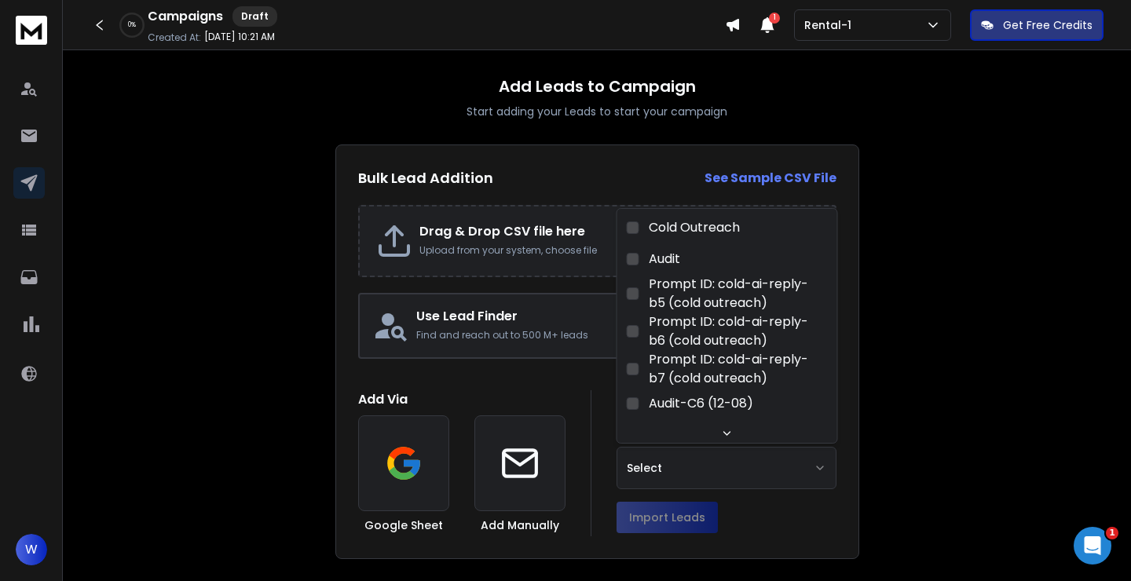
scroll to position [383, 0]
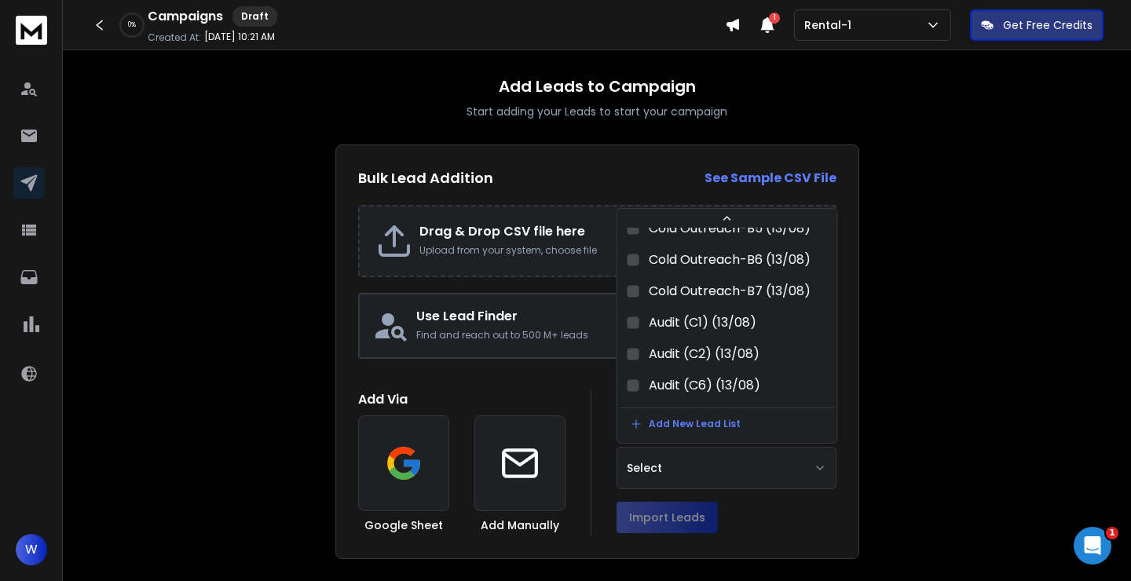
click at [694, 348] on div "Audit (C2) (13/08)" at bounding box center [704, 354] width 111 height 19
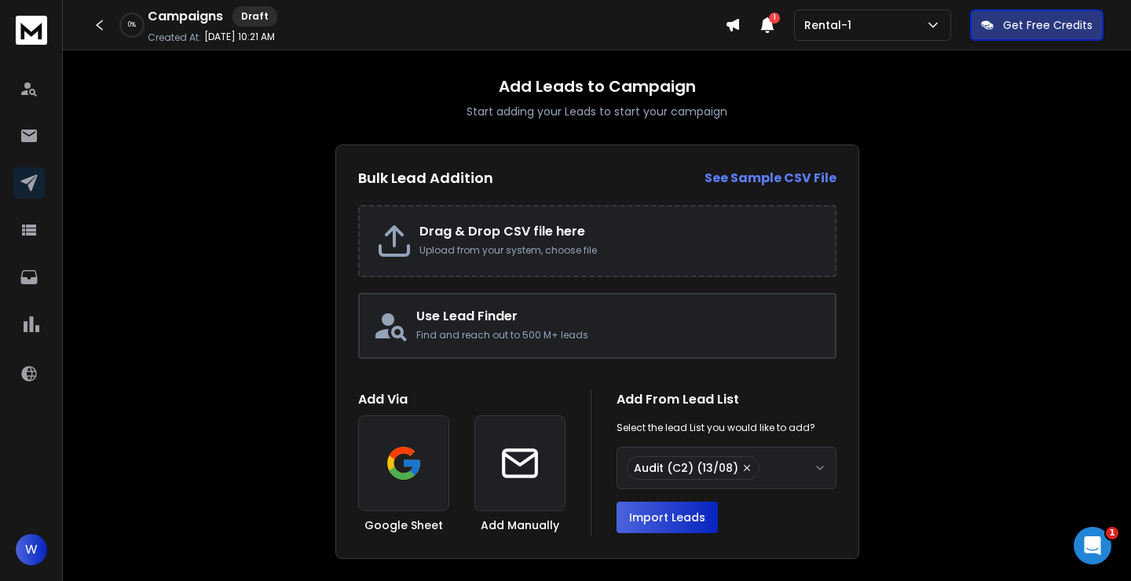
click at [657, 518] on button "Import Leads" at bounding box center [667, 517] width 101 height 31
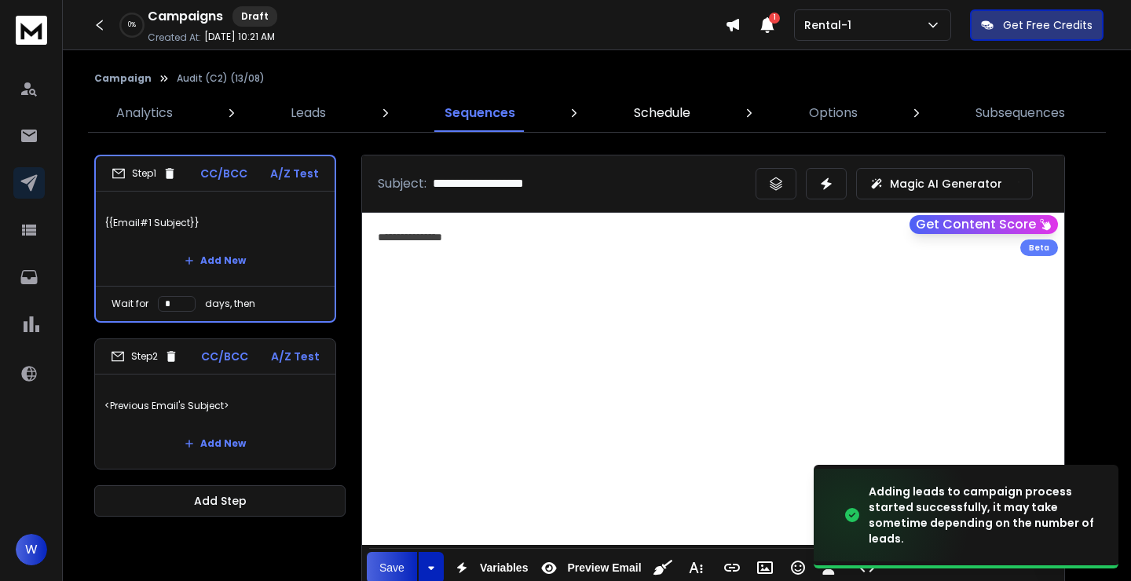
click at [666, 112] on p "Schedule" at bounding box center [662, 113] width 57 height 19
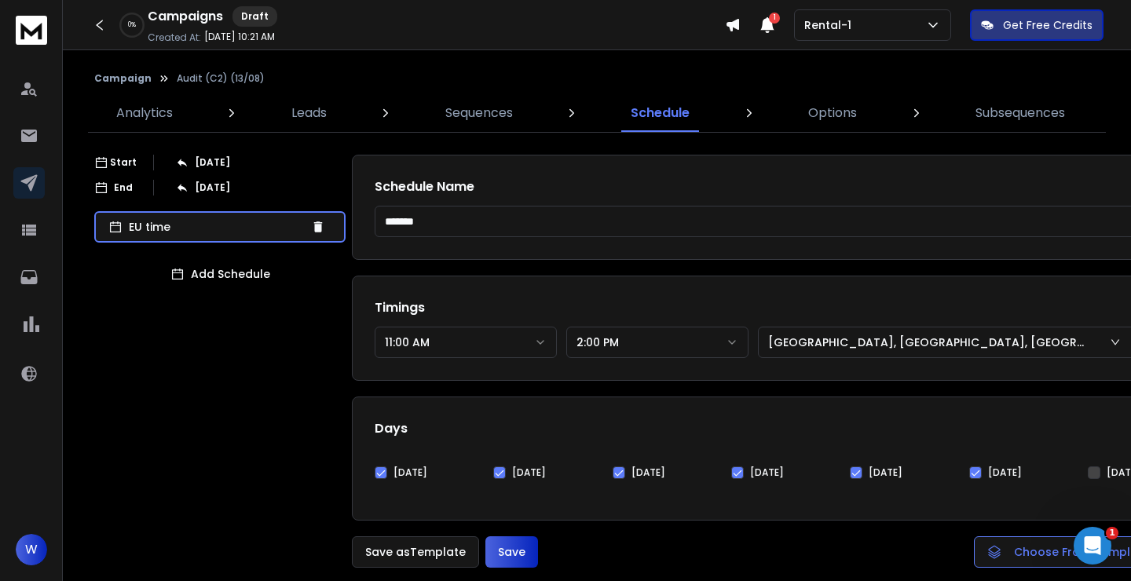
click at [230, 163] on p "[DATE]" at bounding box center [212, 162] width 35 height 13
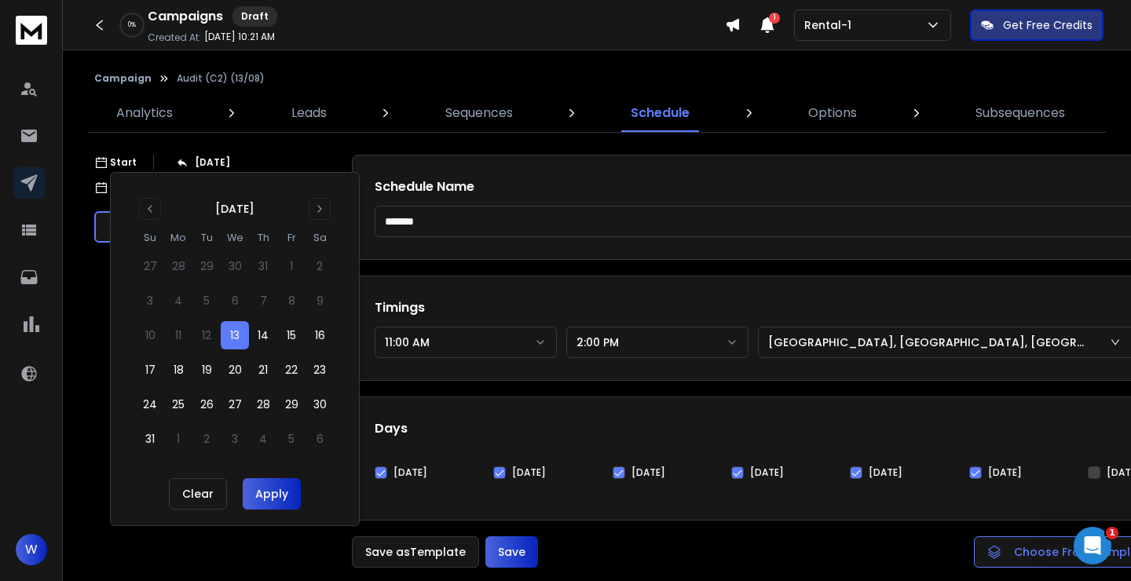
click at [63, 323] on div "Campaign Audit (C2) (13/08) Analytics Leads Sequences Schedule Options Subseque…" at bounding box center [597, 320] width 1068 height 540
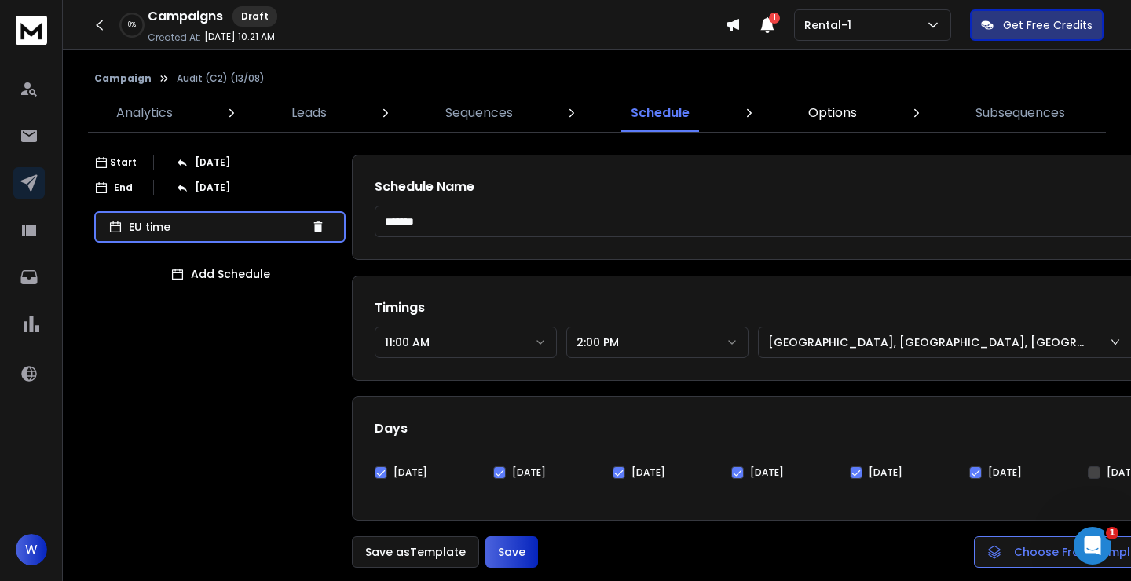
click at [837, 119] on p "Options" at bounding box center [832, 113] width 49 height 19
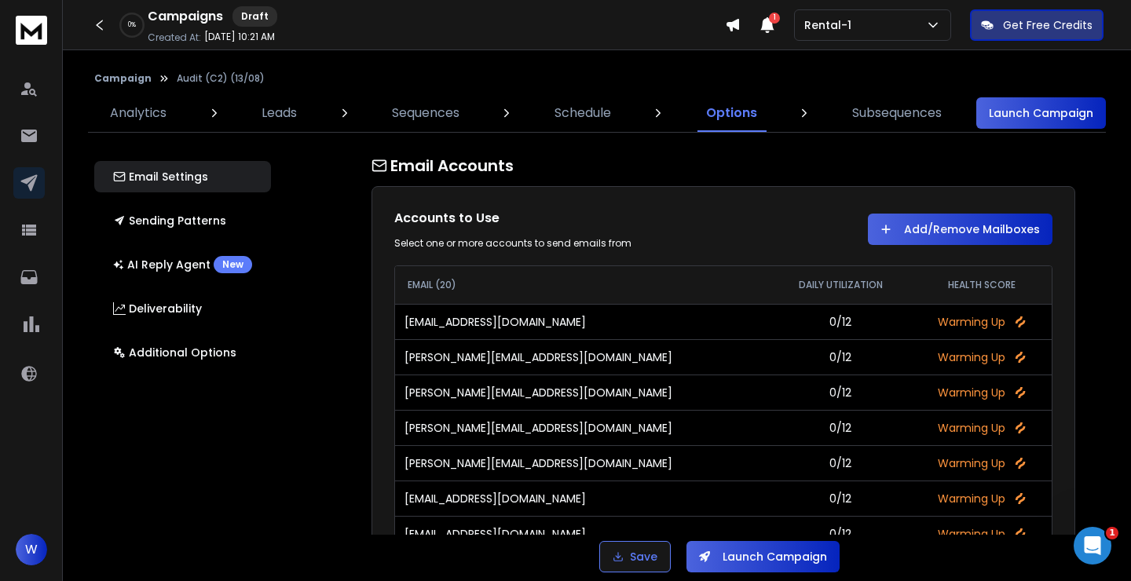
click at [975, 222] on button "Add/Remove Mailboxes" at bounding box center [960, 229] width 185 height 31
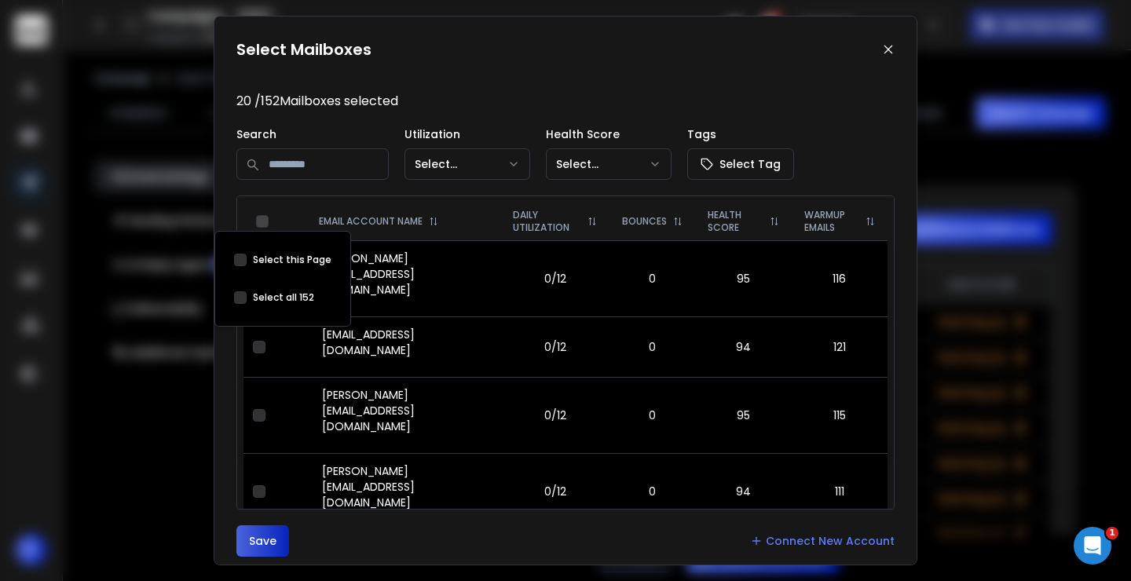
click at [261, 225] on button "Select this Page" at bounding box center [262, 221] width 13 height 13
click at [240, 292] on button "Select this Page" at bounding box center [240, 297] width 13 height 13
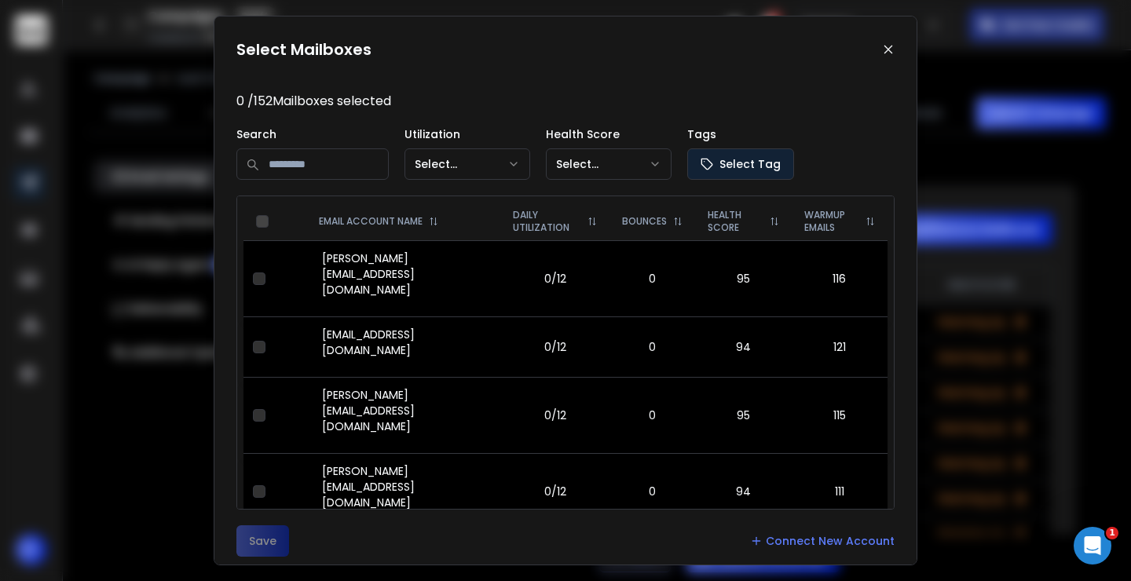
click at [748, 159] on button "Select Tag" at bounding box center [740, 163] width 107 height 31
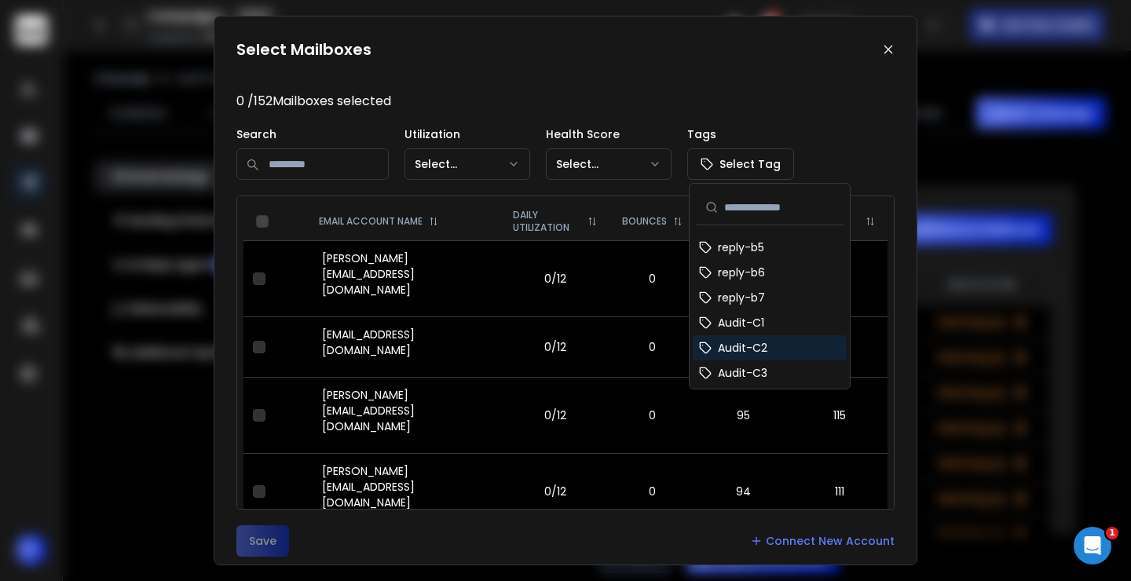
click at [732, 340] on span "Audit-C2" at bounding box center [742, 348] width 49 height 16
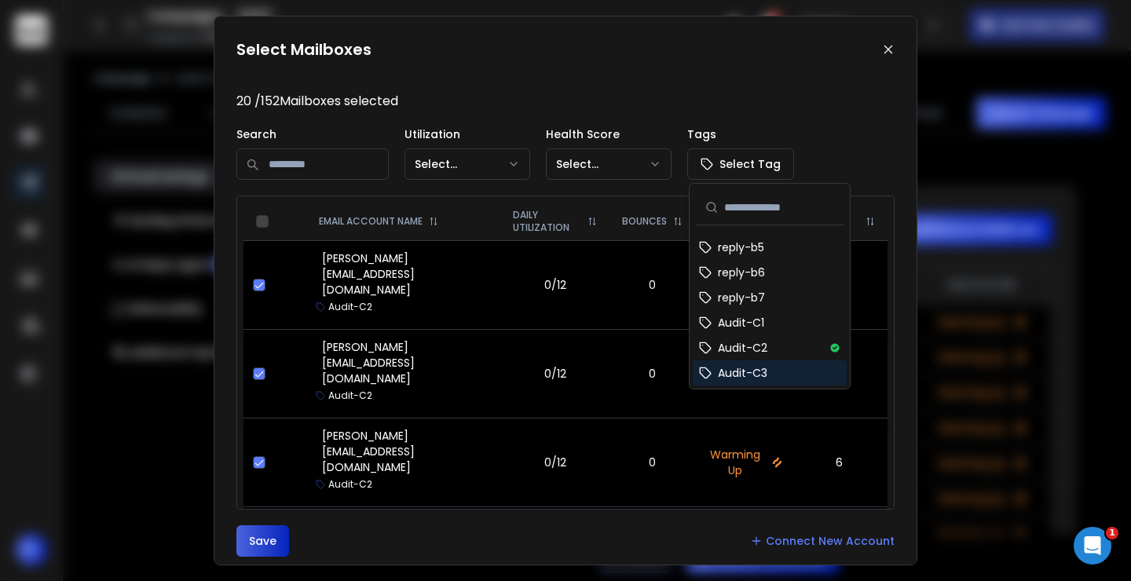
click at [263, 548] on button "Save" at bounding box center [262, 540] width 53 height 31
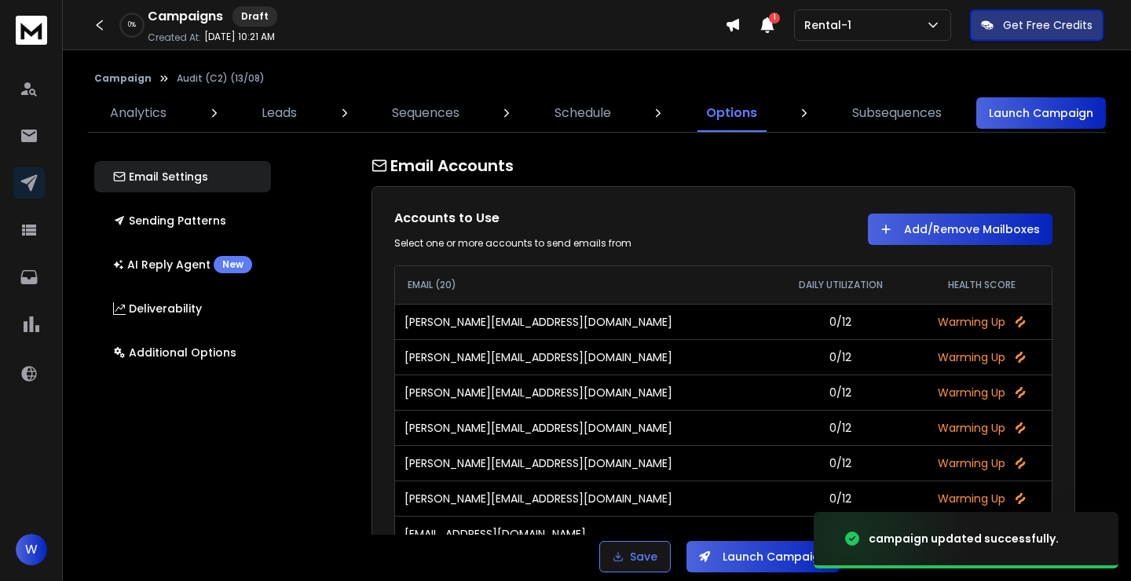
click at [744, 551] on button "Launch Campaign" at bounding box center [762, 556] width 153 height 31
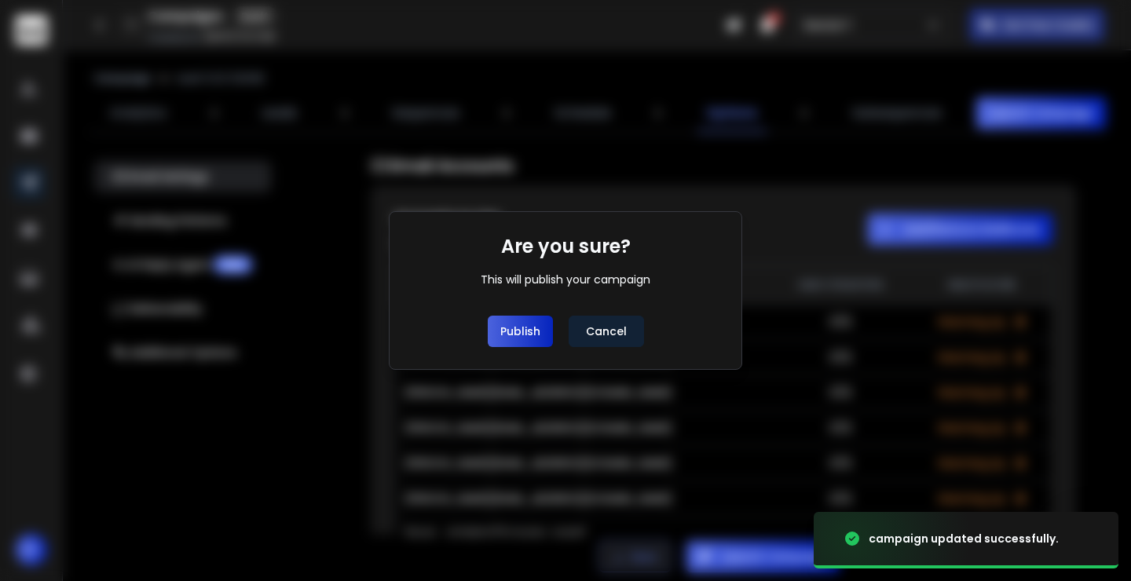
click at [534, 337] on button "Publish" at bounding box center [520, 331] width 65 height 31
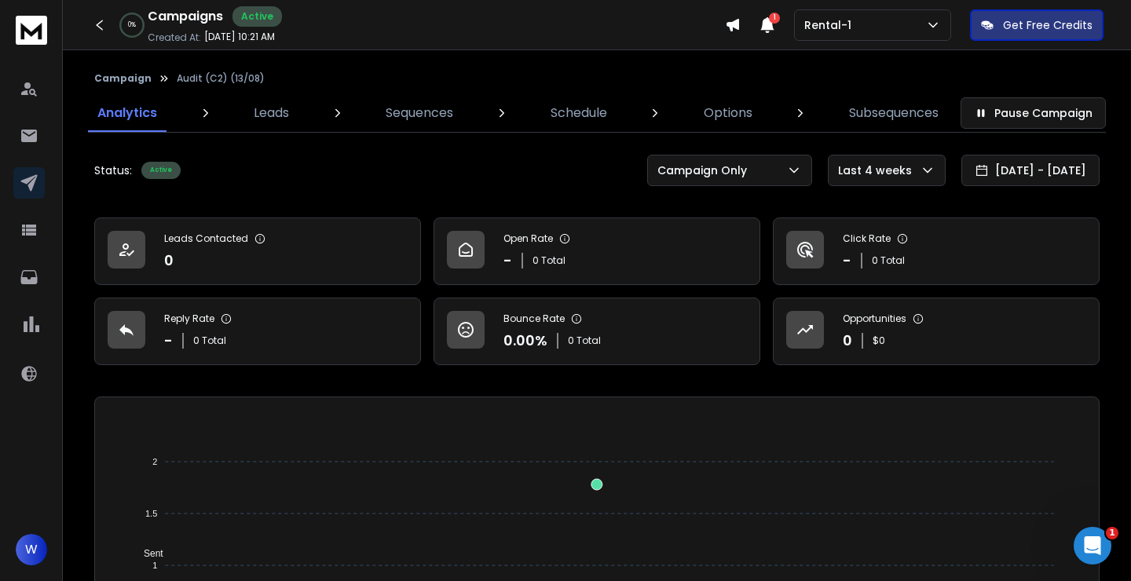
click at [130, 82] on button "Campaign" at bounding box center [122, 78] width 57 height 13
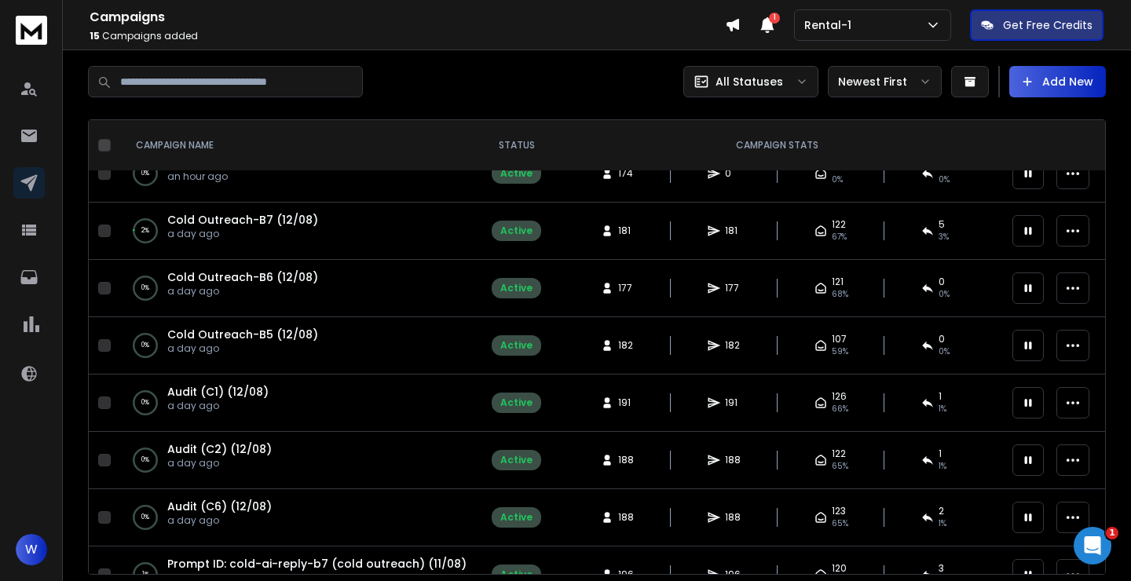
scroll to position [256, 0]
copy span "Audit (C6) (12/08)"
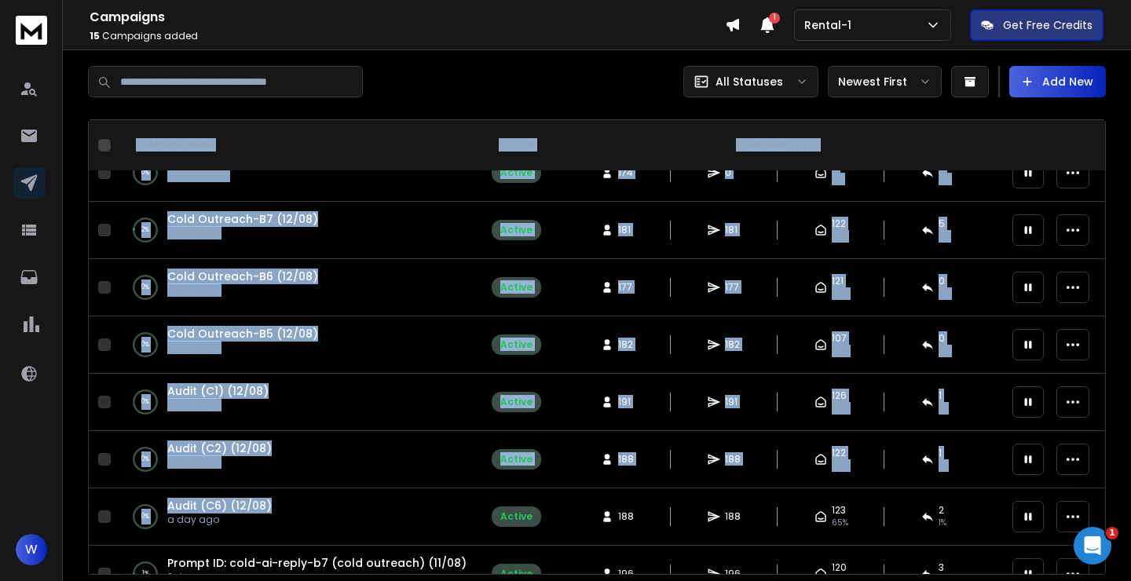
drag, startPoint x: 284, startPoint y: 504, endPoint x: 71, endPoint y: 488, distance: 213.5
click at [71, 489] on div "Campaigns 15 Campaigns Added All Statuses Newest First Add New CAMPAIGN NAME ST…" at bounding box center [597, 320] width 1068 height 540
click at [71, 488] on div "Campaigns 15 Campaigns Added All Statuses Newest First Add New CAMPAIGN NAME ST…" at bounding box center [597, 320] width 1068 height 540
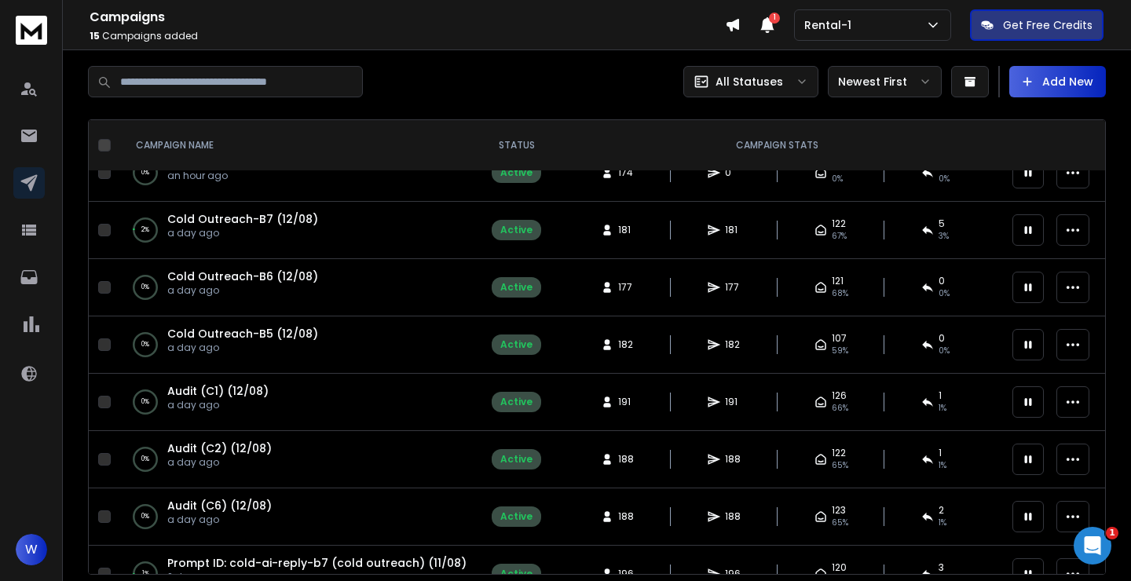
click at [1073, 515] on icon "button" at bounding box center [1073, 516] width 13 height 3
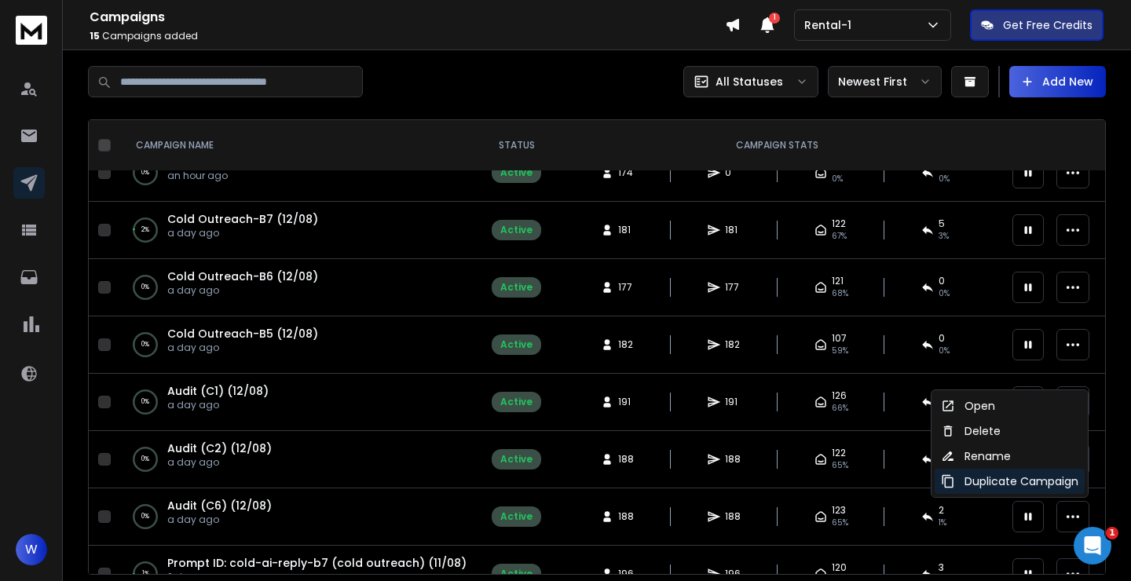
click at [980, 481] on div "Duplicate Campaign" at bounding box center [1009, 482] width 137 height 16
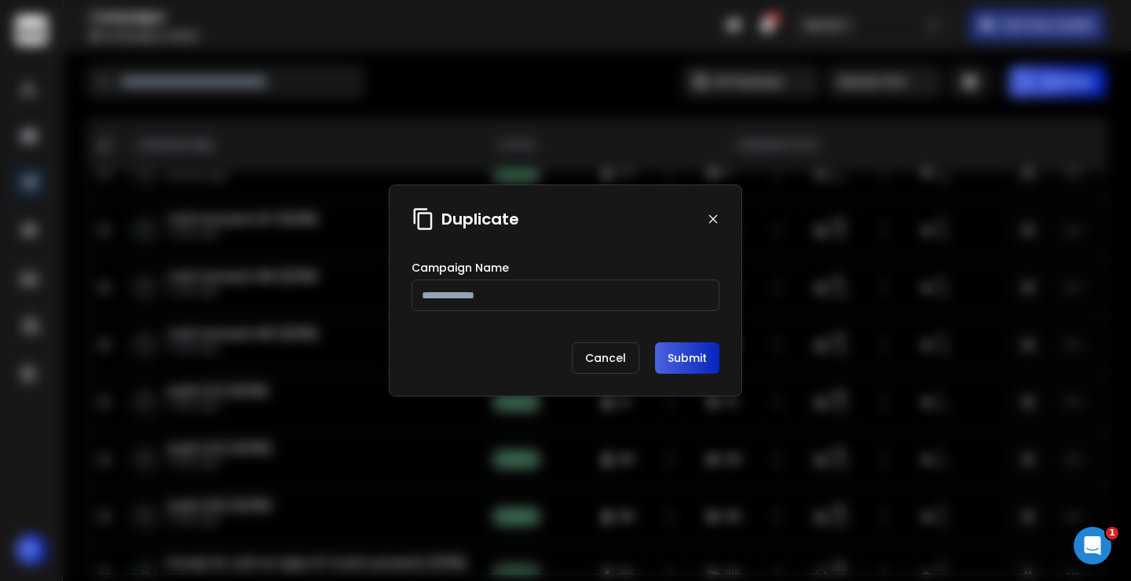
click at [542, 300] on input "text" at bounding box center [566, 295] width 308 height 31
paste input "**********"
click at [498, 297] on input "**********" at bounding box center [566, 295] width 308 height 31
type input "**********"
click at [689, 360] on button "Submit" at bounding box center [687, 357] width 64 height 31
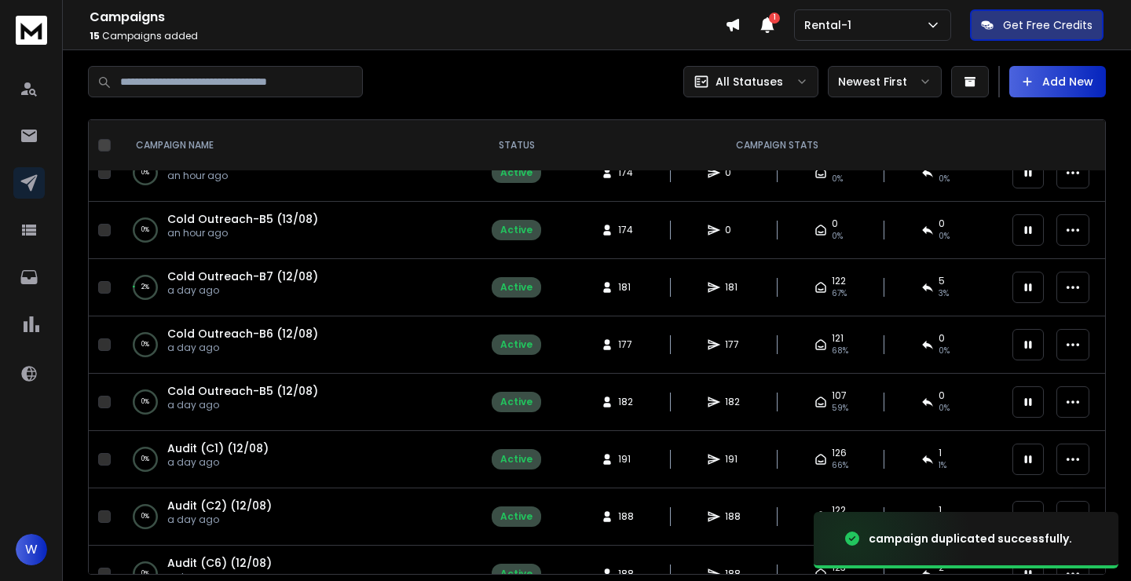
scroll to position [0, 0]
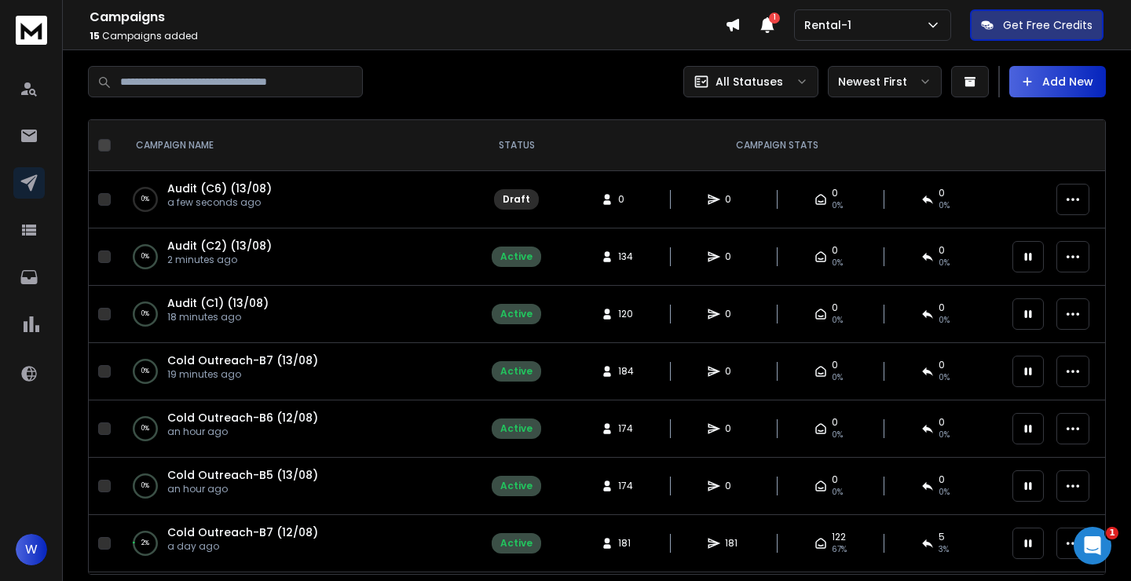
click at [390, 194] on div "0 % Audit (C6) (13/08) a few seconds ago" at bounding box center [300, 200] width 334 height 38
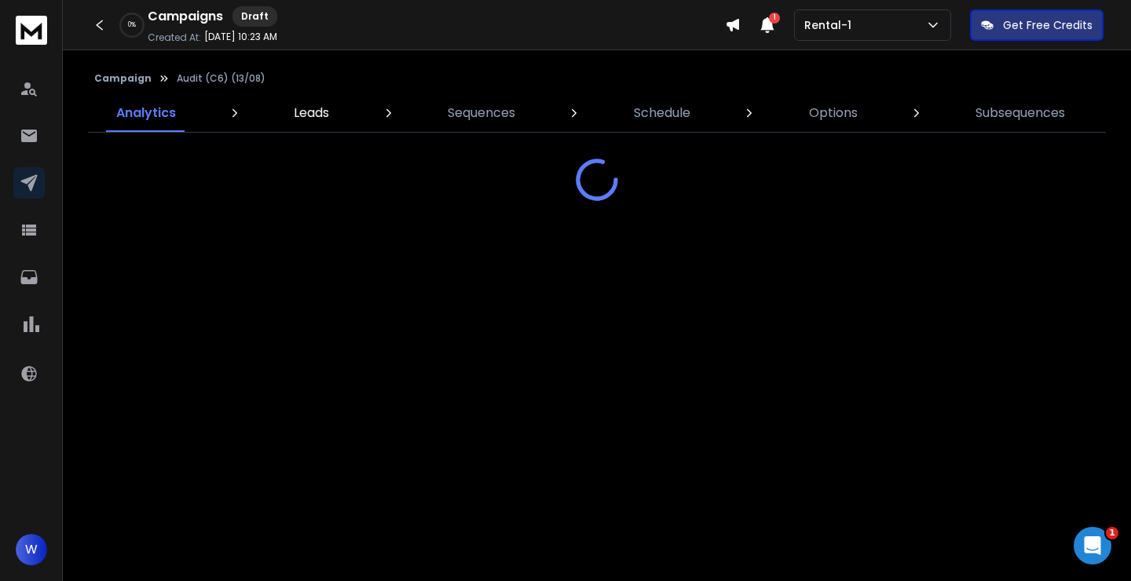
click at [282, 112] on div "Analytics Leads Sequences Schedule Options Subsequences" at bounding box center [590, 113] width 1005 height 38
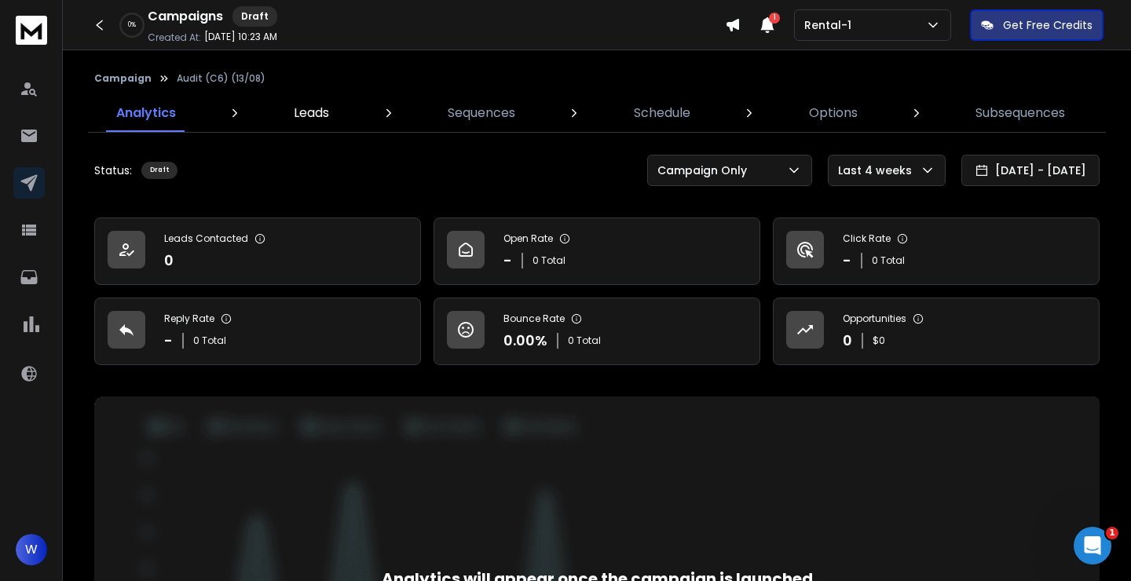
click at [324, 116] on p "Leads" at bounding box center [311, 113] width 35 height 19
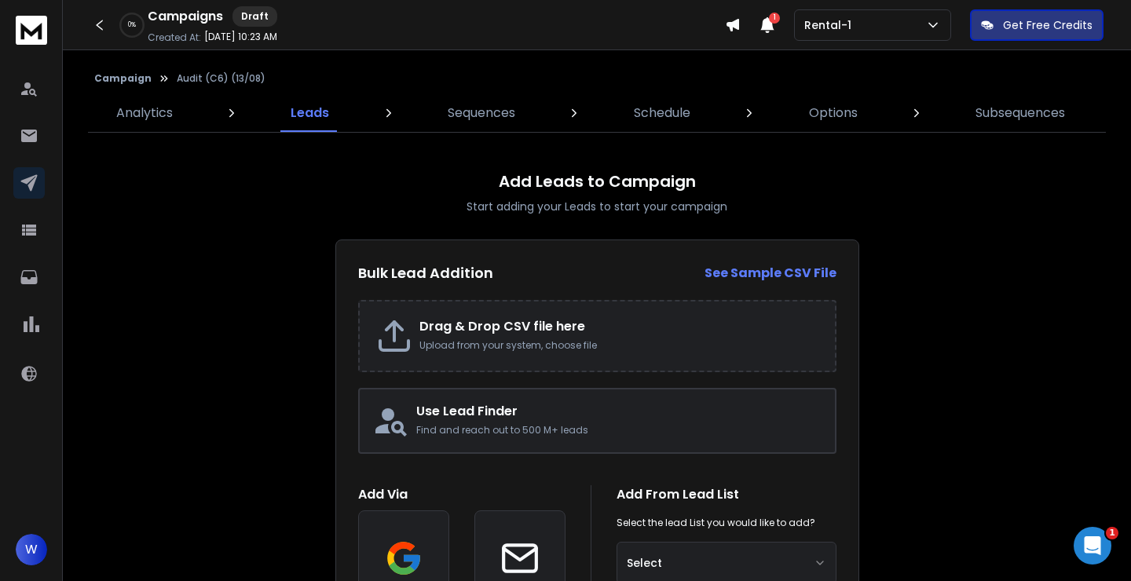
scroll to position [95, 0]
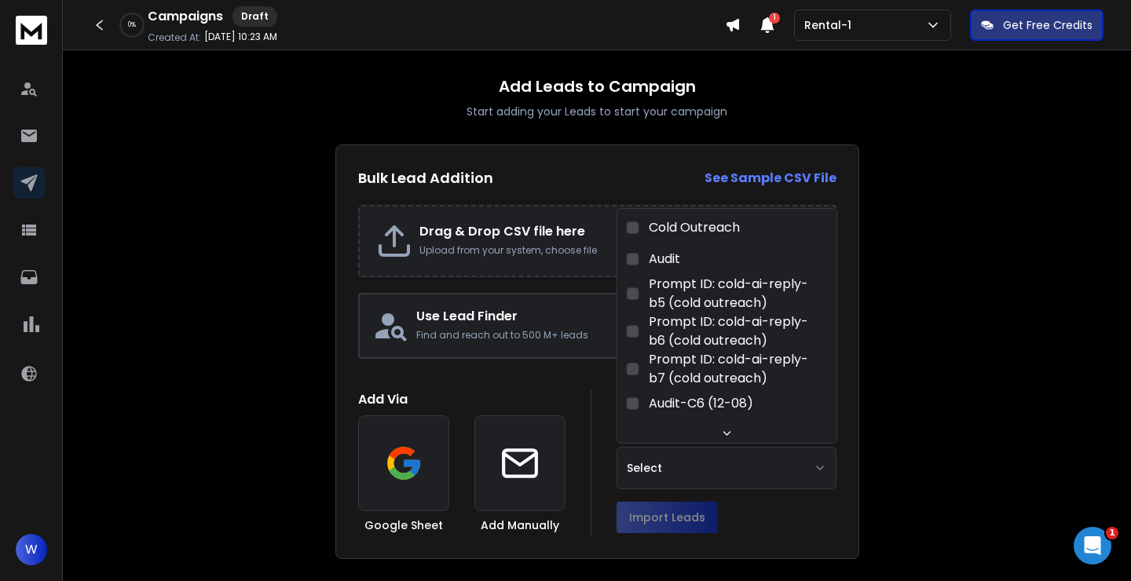
click at [698, 481] on button "Select" at bounding box center [727, 468] width 220 height 42
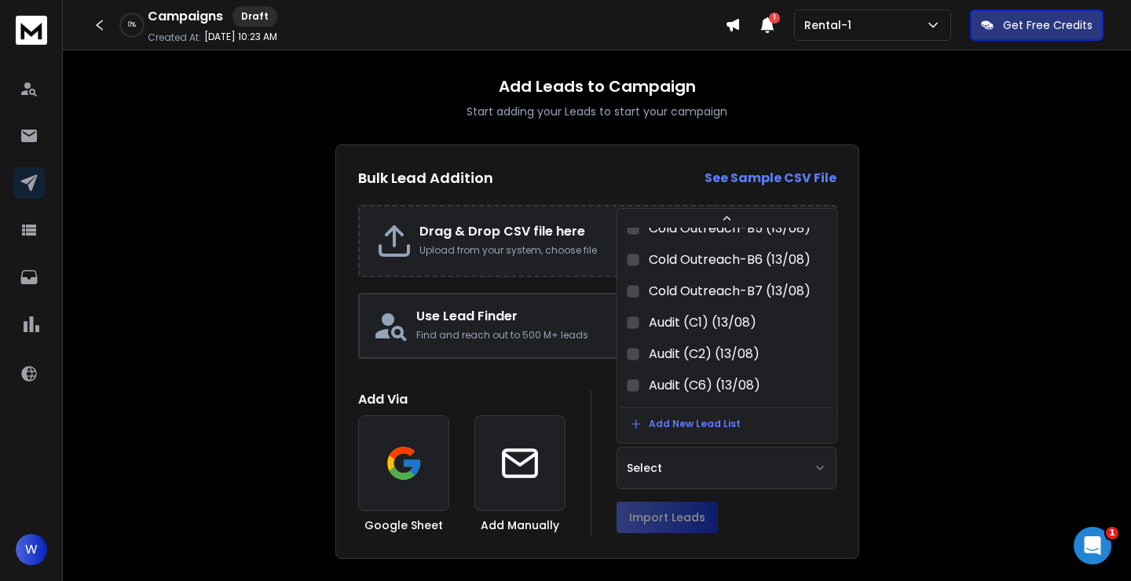
click at [708, 392] on div "Audit (C6) (13/08)" at bounding box center [705, 385] width 112 height 19
click at [660, 514] on button "Import Leads" at bounding box center [667, 517] width 101 height 31
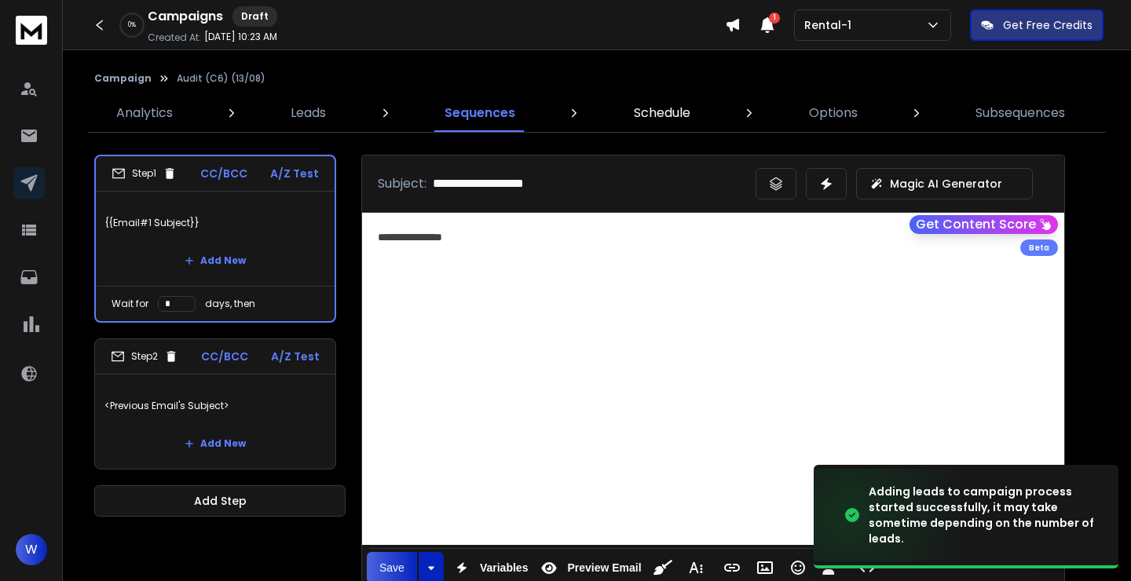
click at [679, 117] on p "Schedule" at bounding box center [662, 113] width 57 height 19
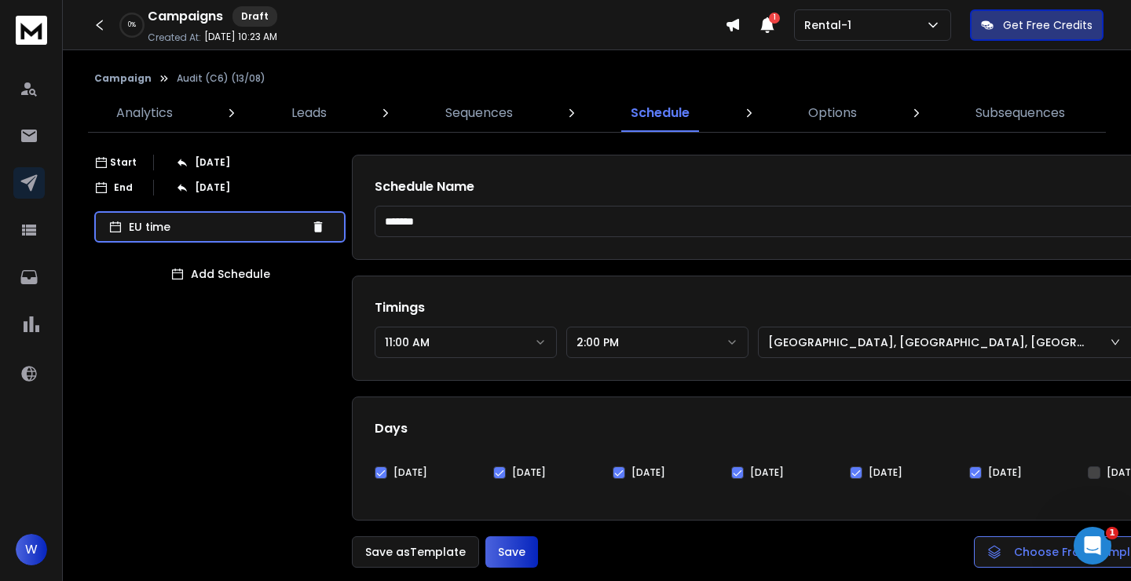
click at [230, 163] on p "Tue Aug 12 2025" at bounding box center [212, 162] width 35 height 13
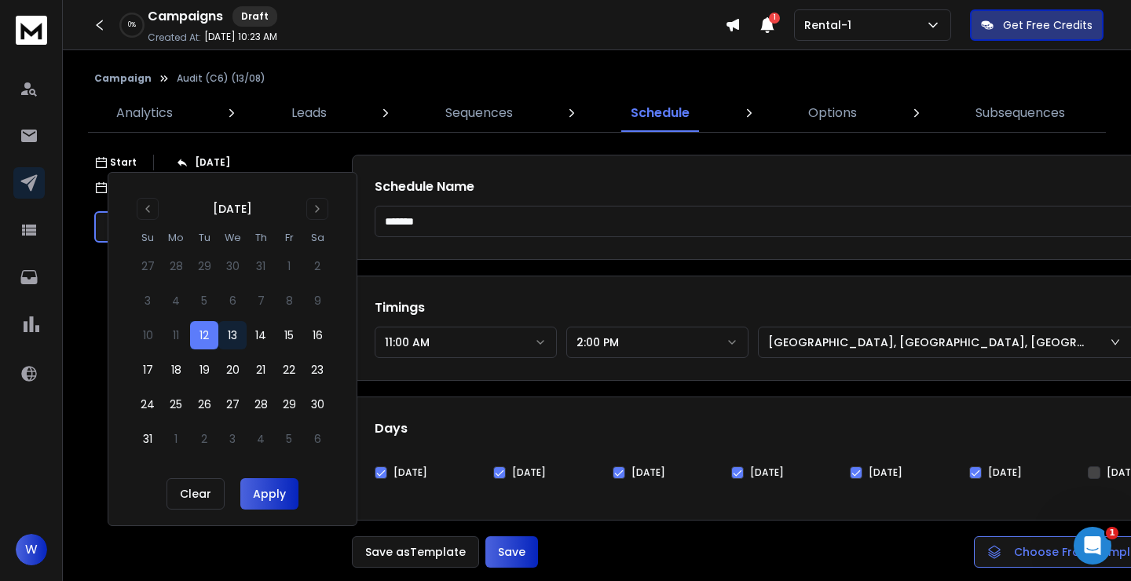
click at [224, 339] on button "13" at bounding box center [232, 335] width 28 height 28
click at [265, 492] on button "Apply" at bounding box center [269, 493] width 58 height 31
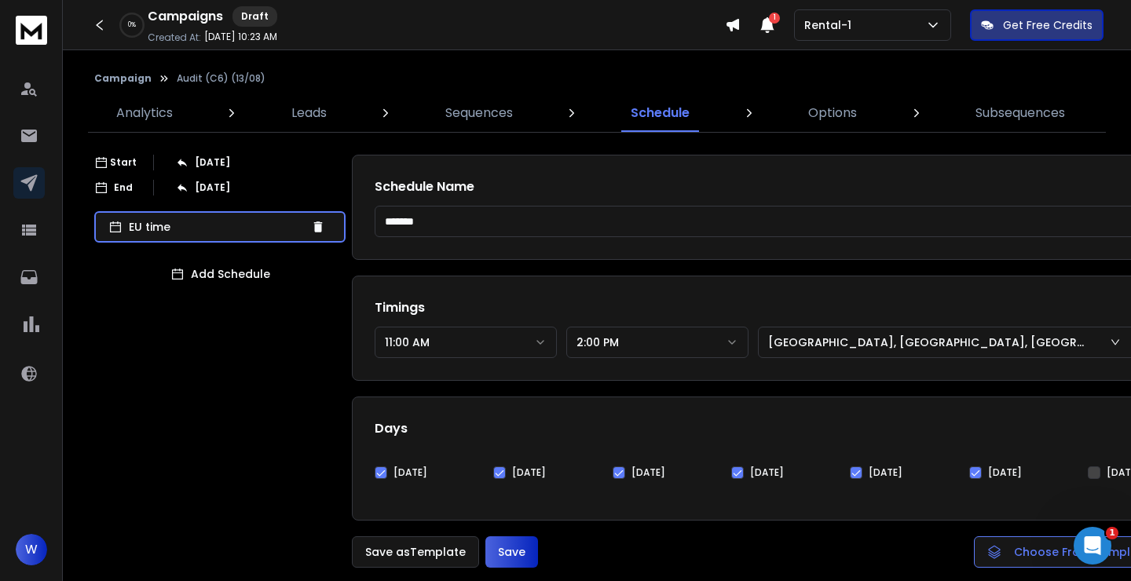
click at [218, 186] on p "Fri Aug 15 2025" at bounding box center [212, 187] width 35 height 13
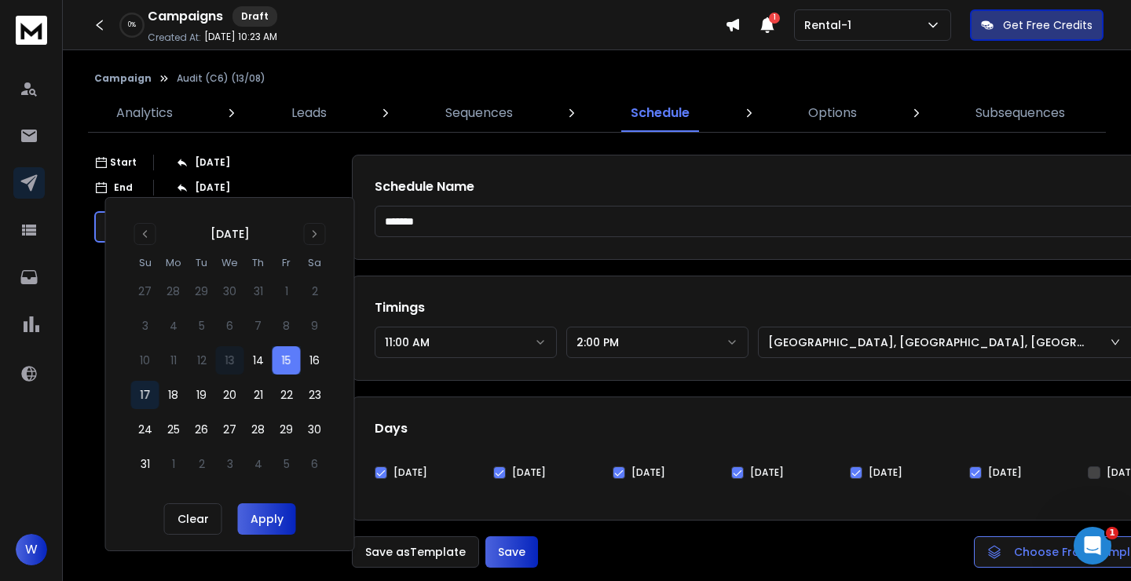
click at [141, 389] on button "17" at bounding box center [145, 395] width 28 height 28
click at [252, 519] on button "Apply" at bounding box center [267, 518] width 58 height 31
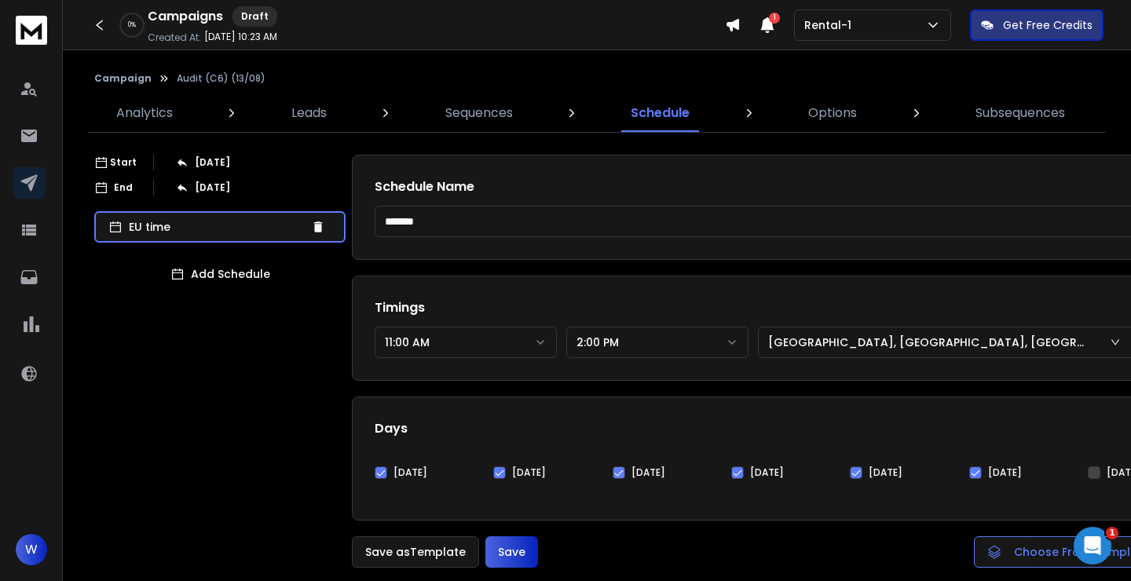
click at [506, 551] on button "Save" at bounding box center [511, 551] width 53 height 31
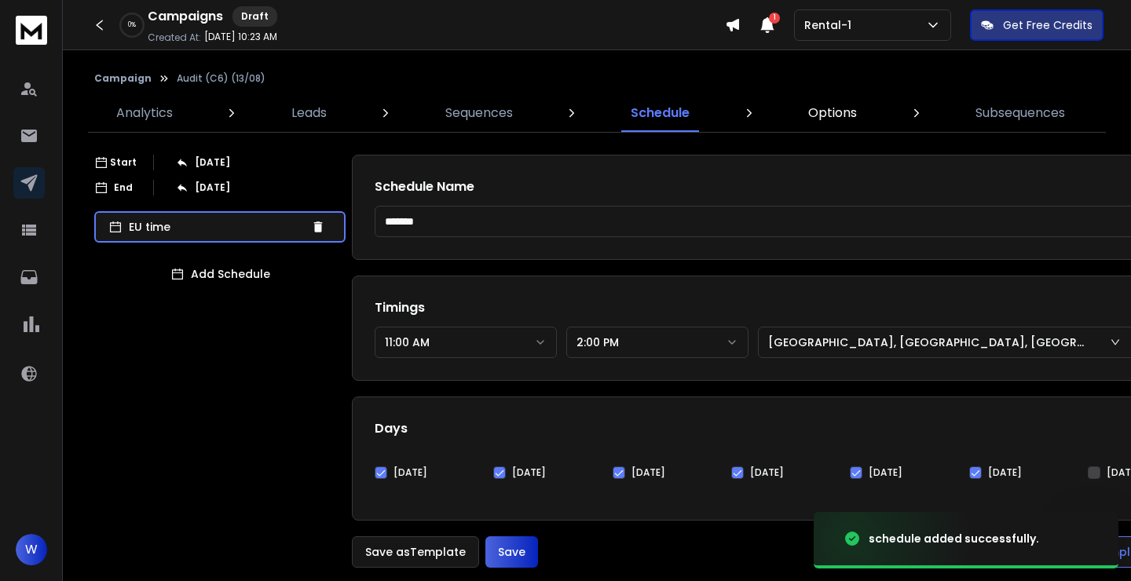
click at [821, 121] on p "Options" at bounding box center [832, 113] width 49 height 19
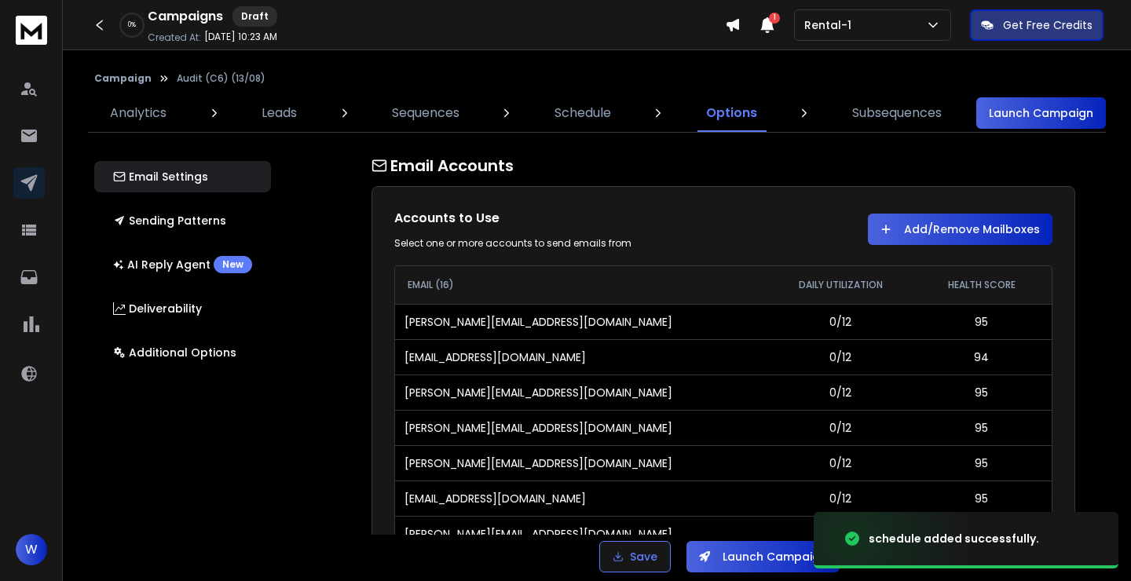
click at [751, 560] on button "Launch Campaign" at bounding box center [762, 556] width 153 height 31
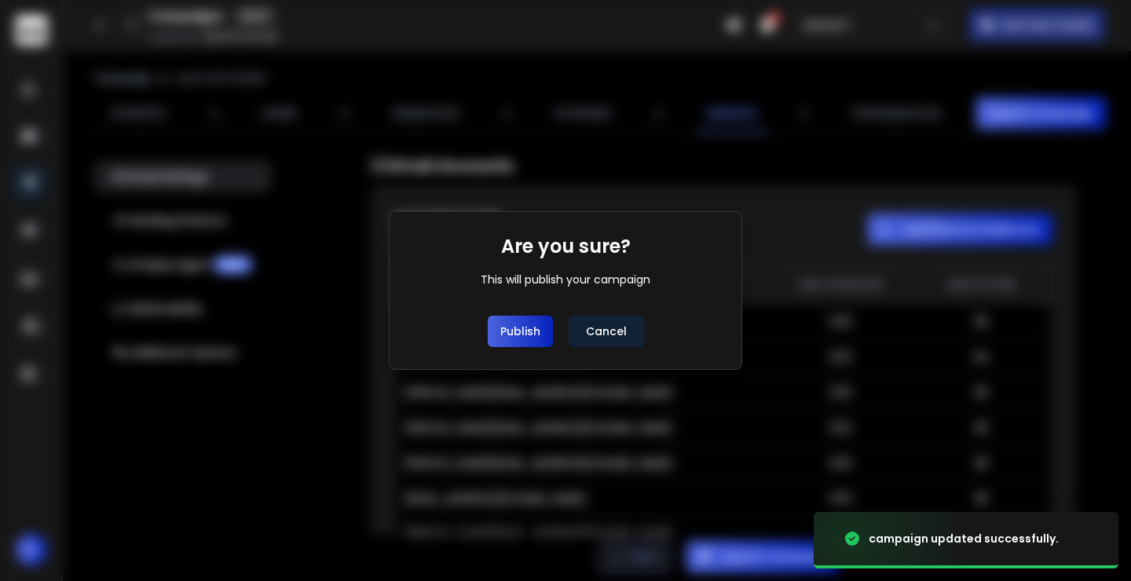
click at [522, 334] on button "Publish" at bounding box center [520, 331] width 65 height 31
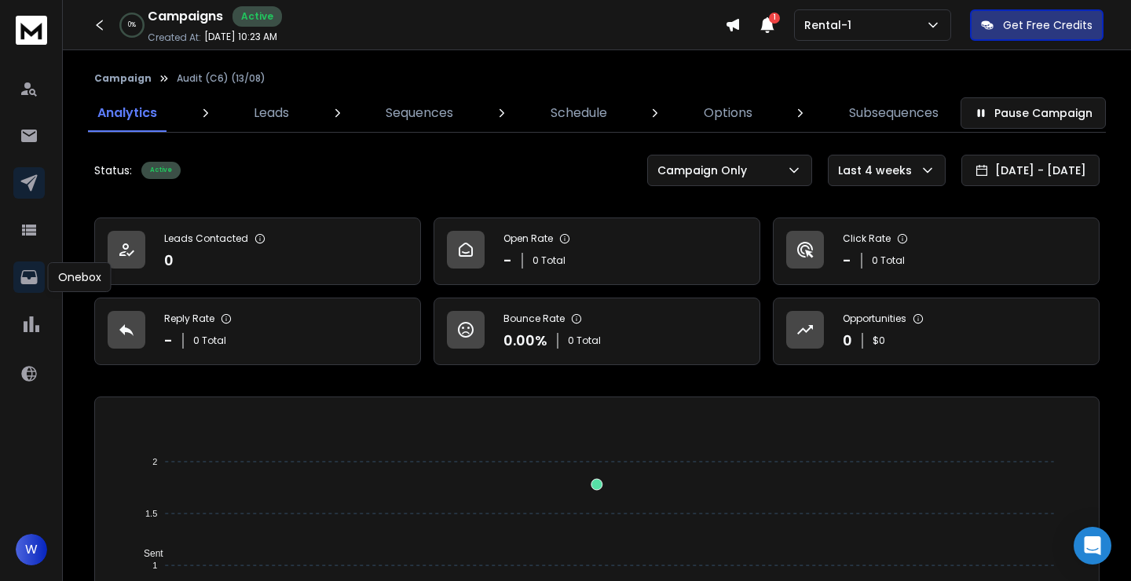
click at [24, 273] on icon at bounding box center [29, 277] width 19 height 19
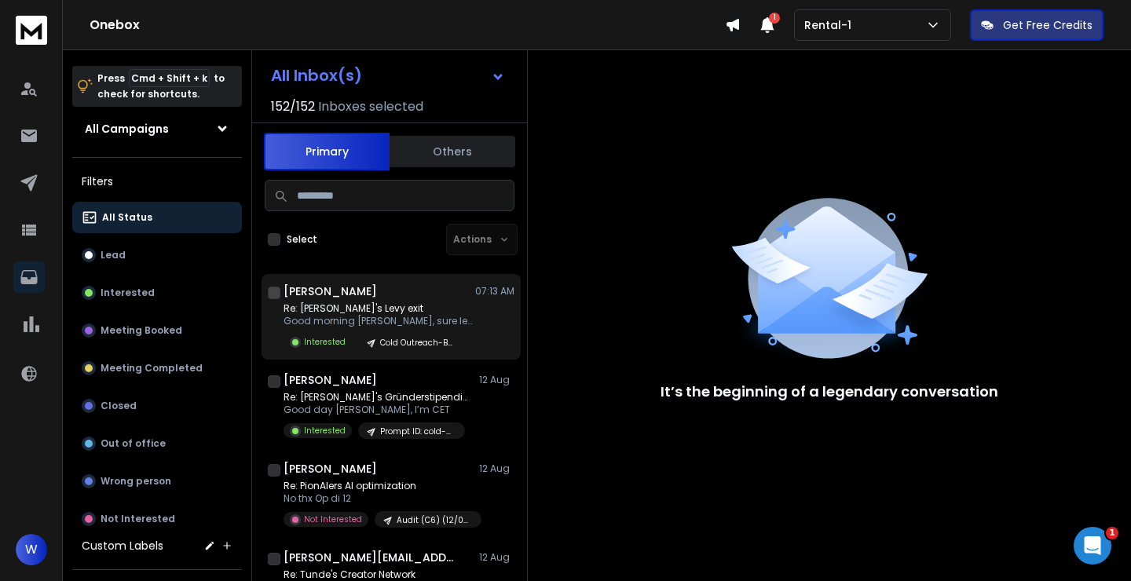
click at [357, 299] on div "[PERSON_NAME] 07:13 AM Re: [PERSON_NAME]'s Levy exit Good morning [PERSON_NAME]…" at bounding box center [399, 317] width 231 height 67
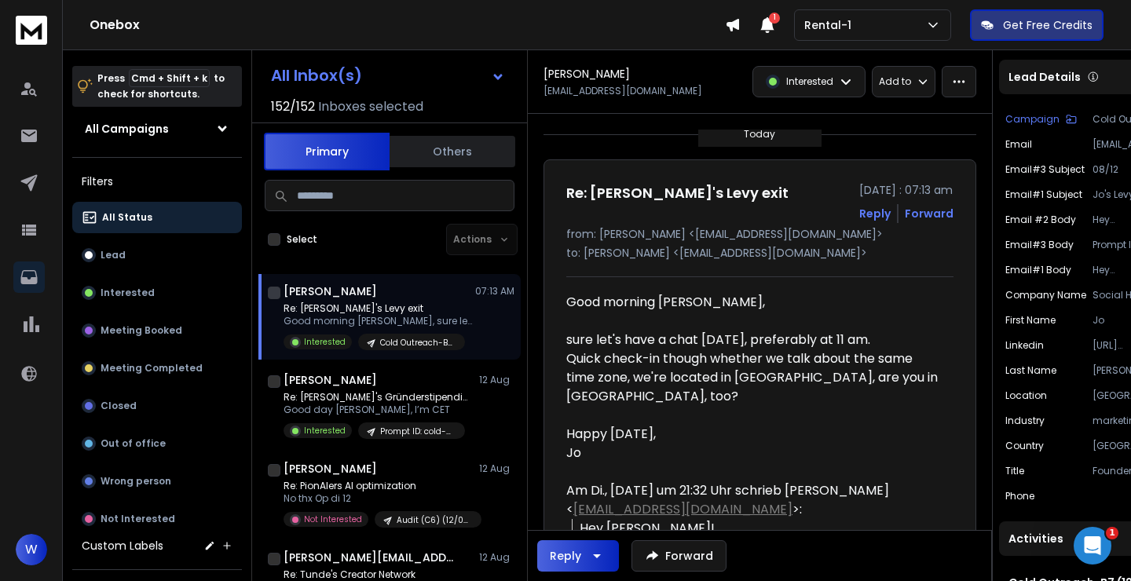
scroll to position [9, 0]
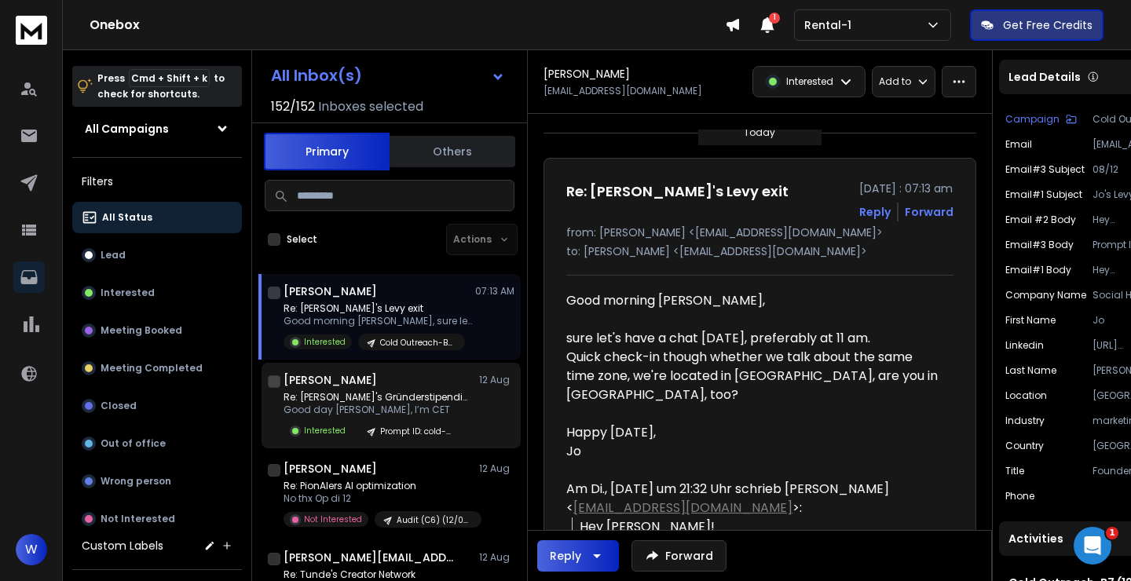
click at [349, 379] on h1 "[PERSON_NAME]" at bounding box center [330, 380] width 93 height 16
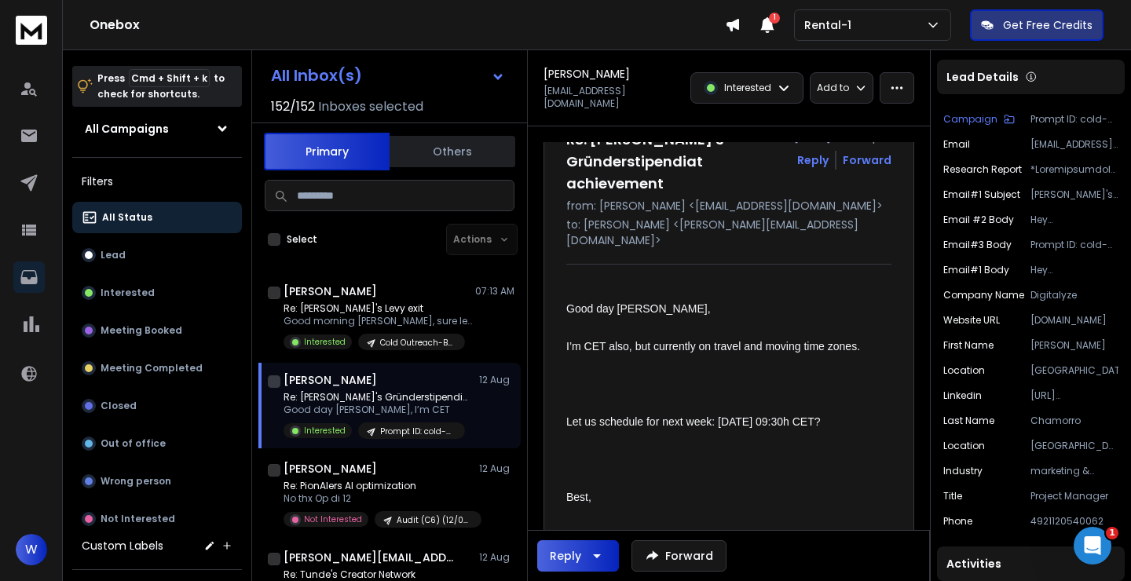
scroll to position [0, 0]
